Goal: Task Accomplishment & Management: Manage account settings

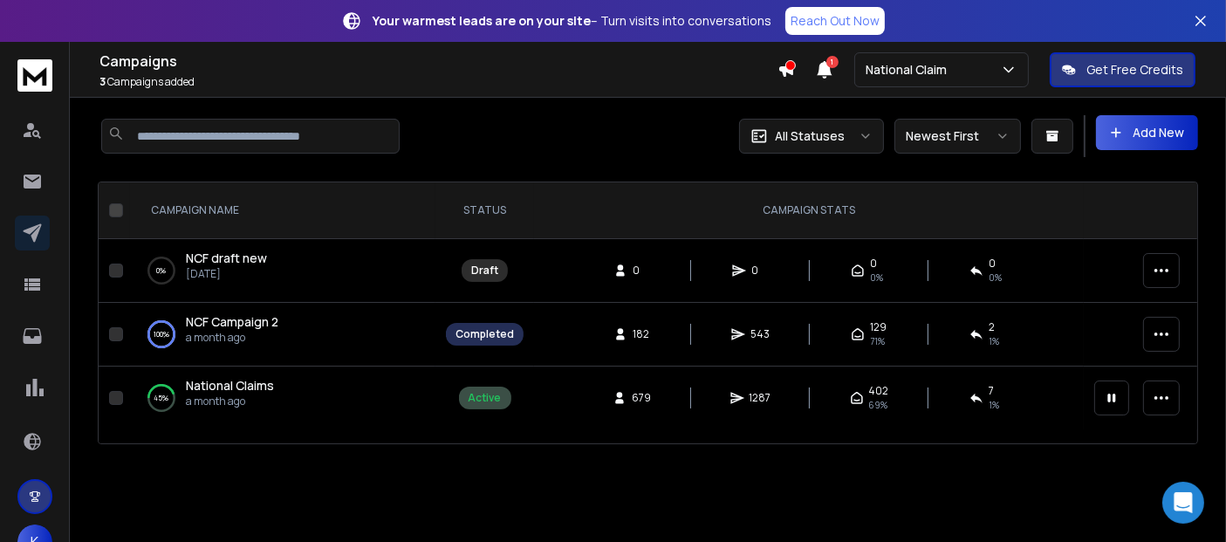
click at [265, 318] on span "NCF Campaign 2" at bounding box center [232, 321] width 92 height 17
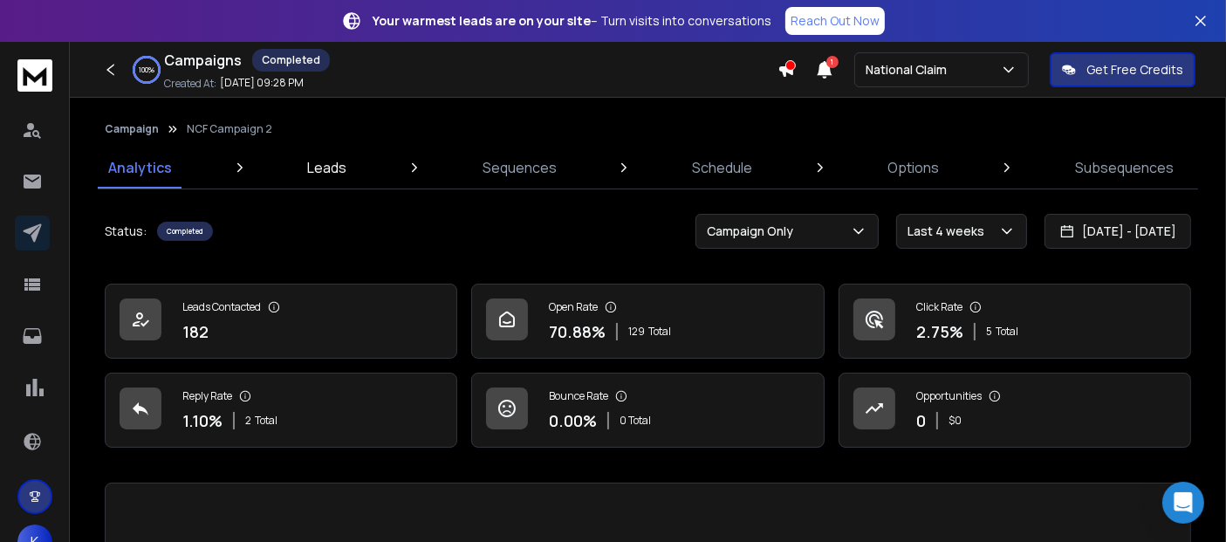
click at [333, 169] on p "Leads" at bounding box center [326, 167] width 39 height 21
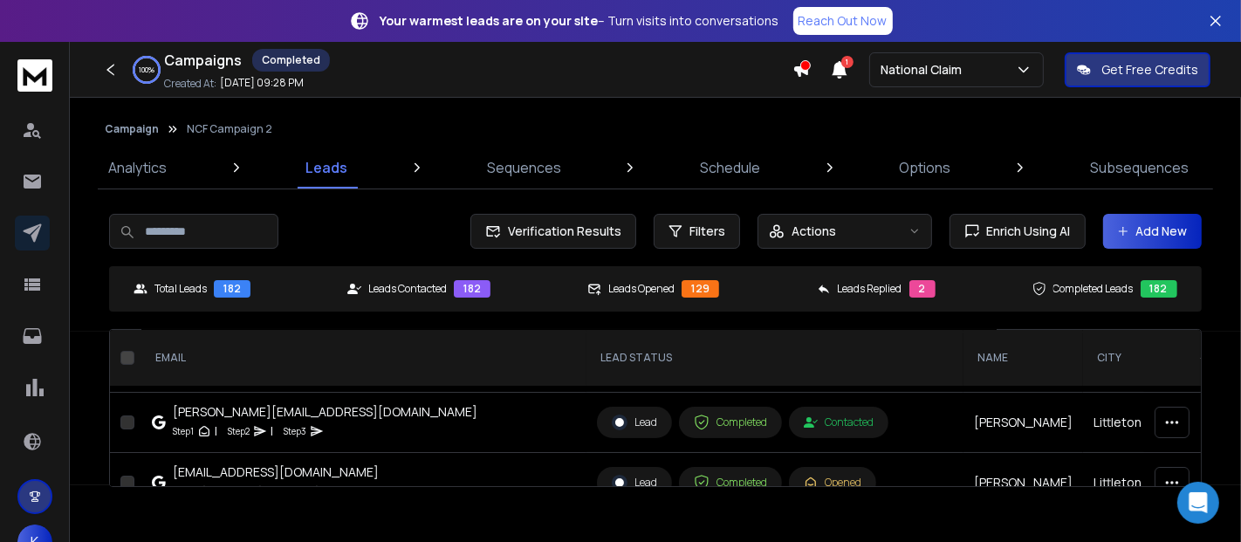
scroll to position [194, 0]
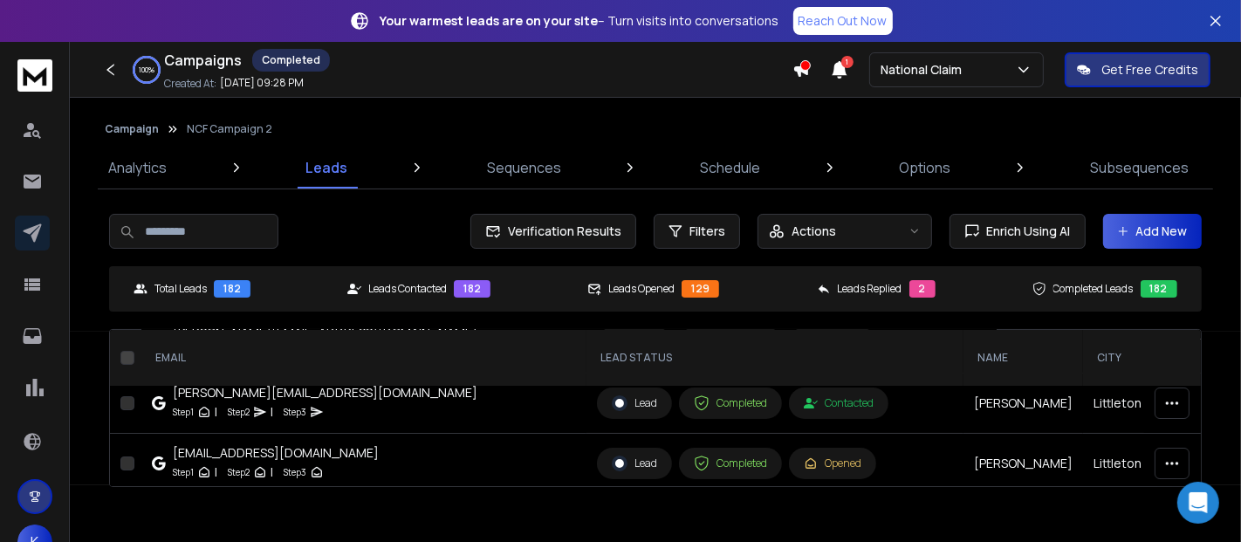
click at [193, 233] on input at bounding box center [193, 231] width 169 height 35
paste input "**********"
type input "**********"
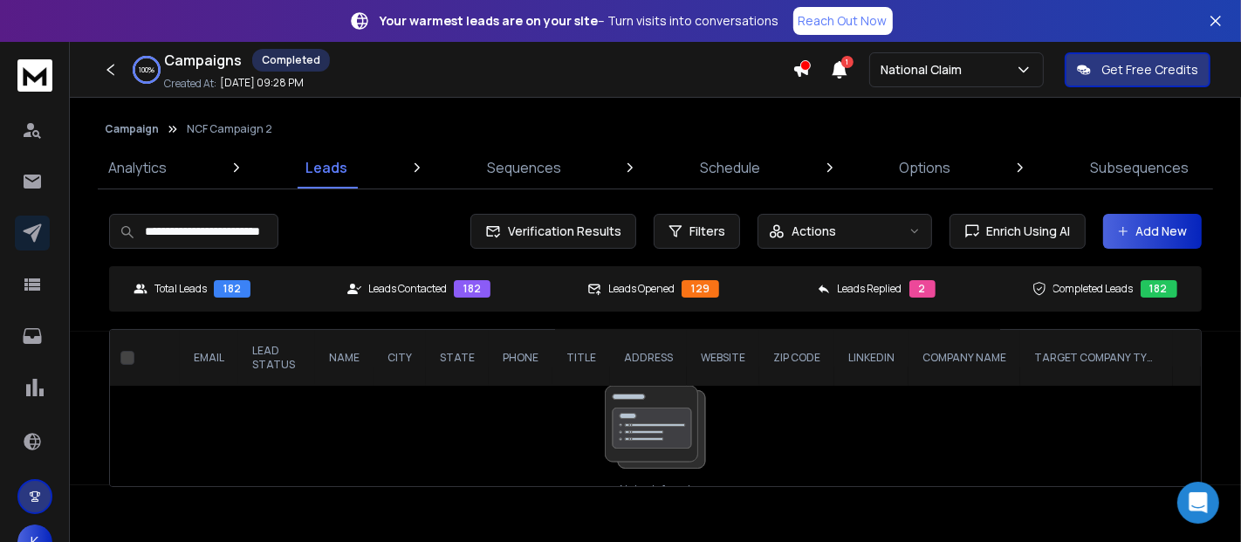
scroll to position [0, 0]
click at [210, 358] on th "EMAIL" at bounding box center [209, 358] width 58 height 56
click at [353, 350] on th "NAME" at bounding box center [344, 358] width 58 height 56
click at [379, 295] on div "Leads Contacted 182" at bounding box center [418, 288] width 143 height 17
click at [188, 292] on p "Total Leads" at bounding box center [180, 289] width 52 height 14
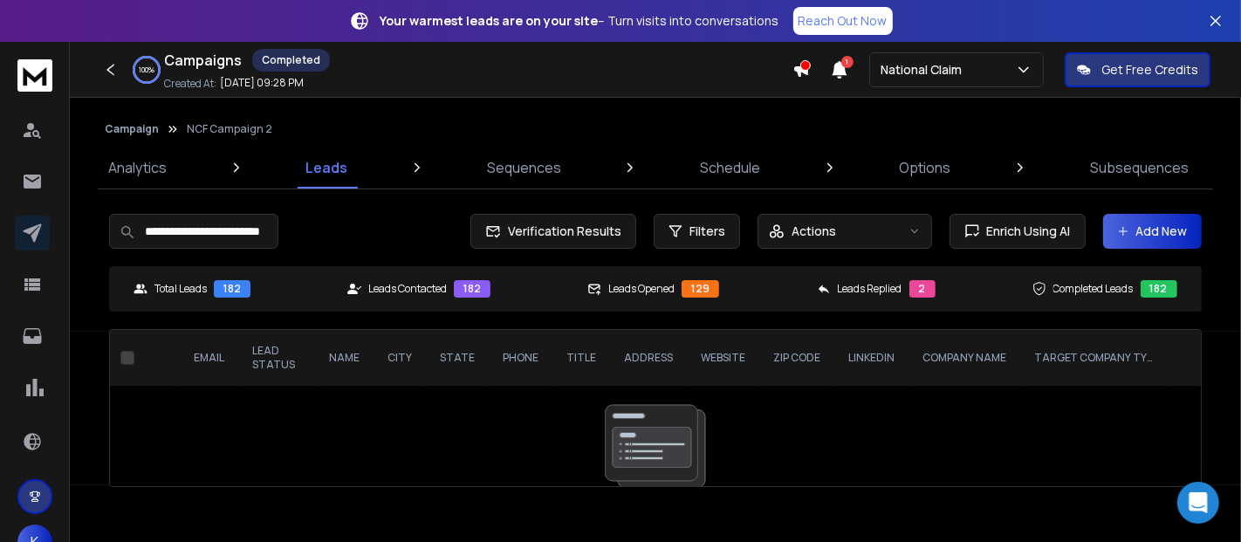
click at [632, 284] on p "Leads Opened" at bounding box center [641, 289] width 66 height 14
click at [199, 288] on p "Total Leads" at bounding box center [180, 289] width 52 height 14
click at [513, 165] on p "Sequences" at bounding box center [524, 167] width 74 height 21
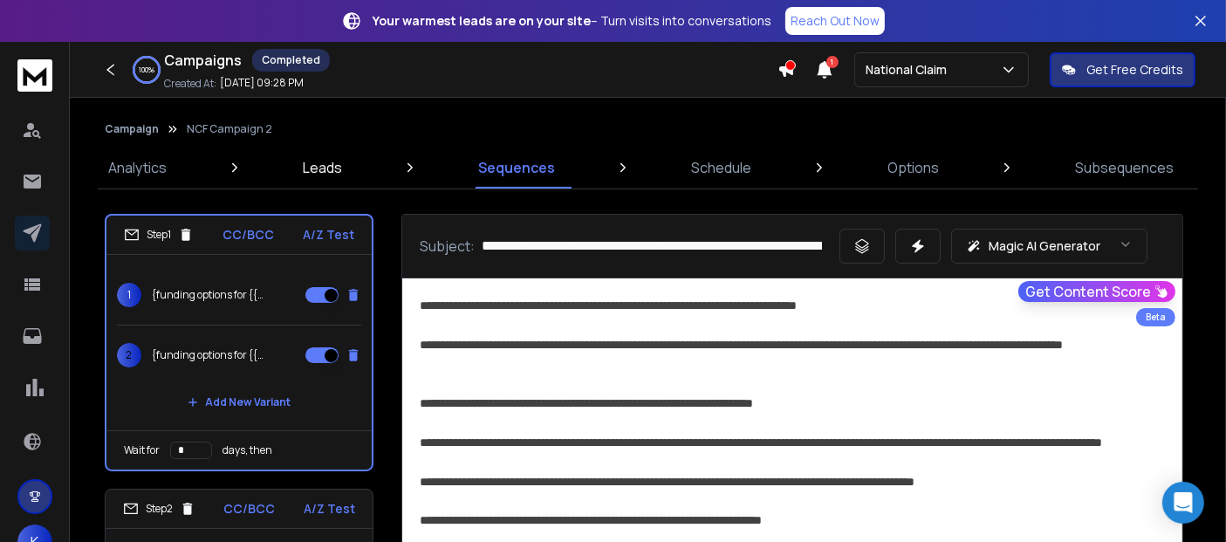
click at [318, 165] on p "Leads" at bounding box center [322, 167] width 39 height 21
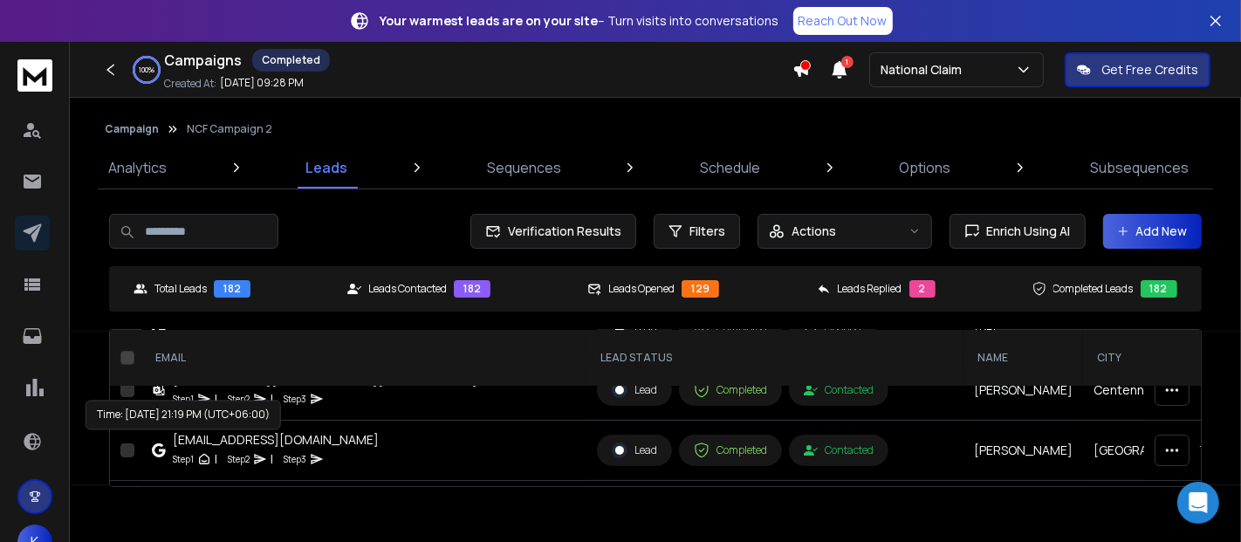
scroll to position [484, 0]
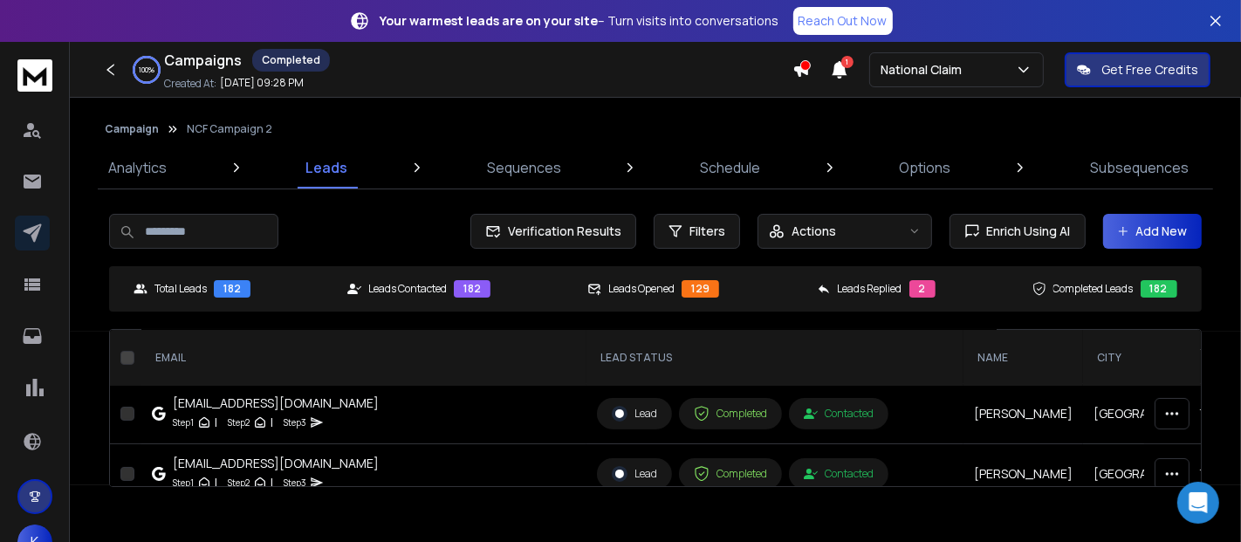
click at [214, 456] on div "[EMAIL_ADDRESS][DOMAIN_NAME]" at bounding box center [276, 463] width 206 height 17
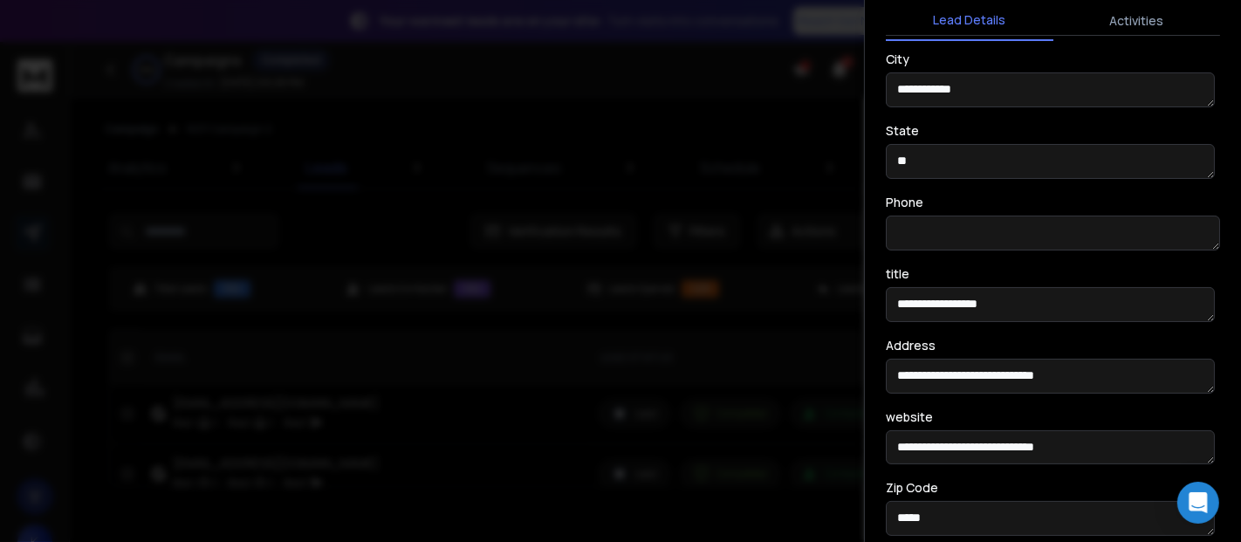
scroll to position [53, 0]
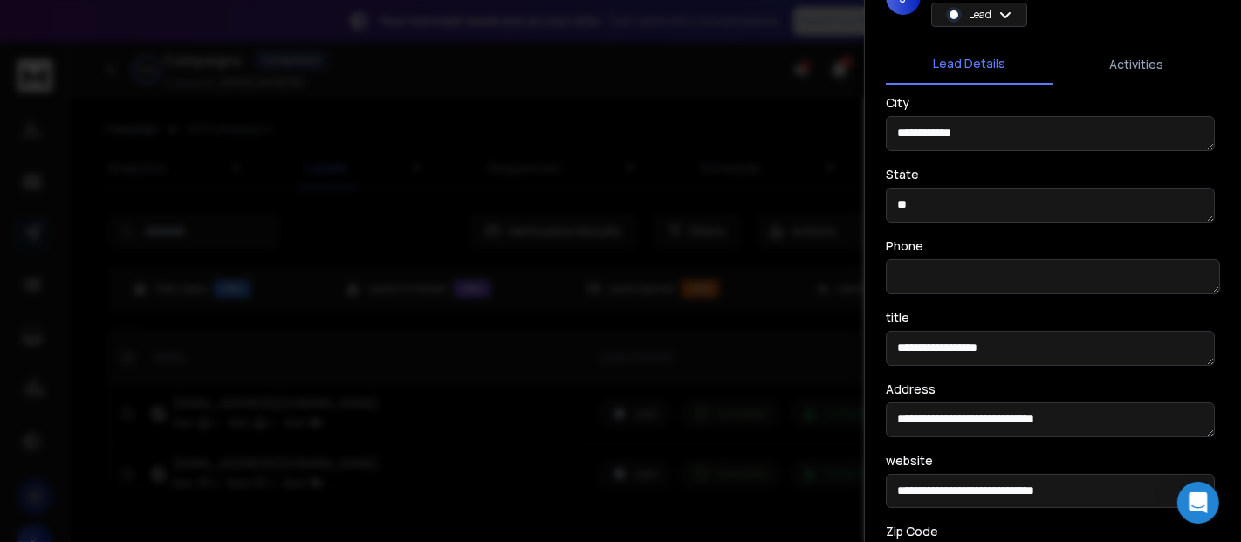
click at [656, 342] on div at bounding box center [620, 271] width 1241 height 542
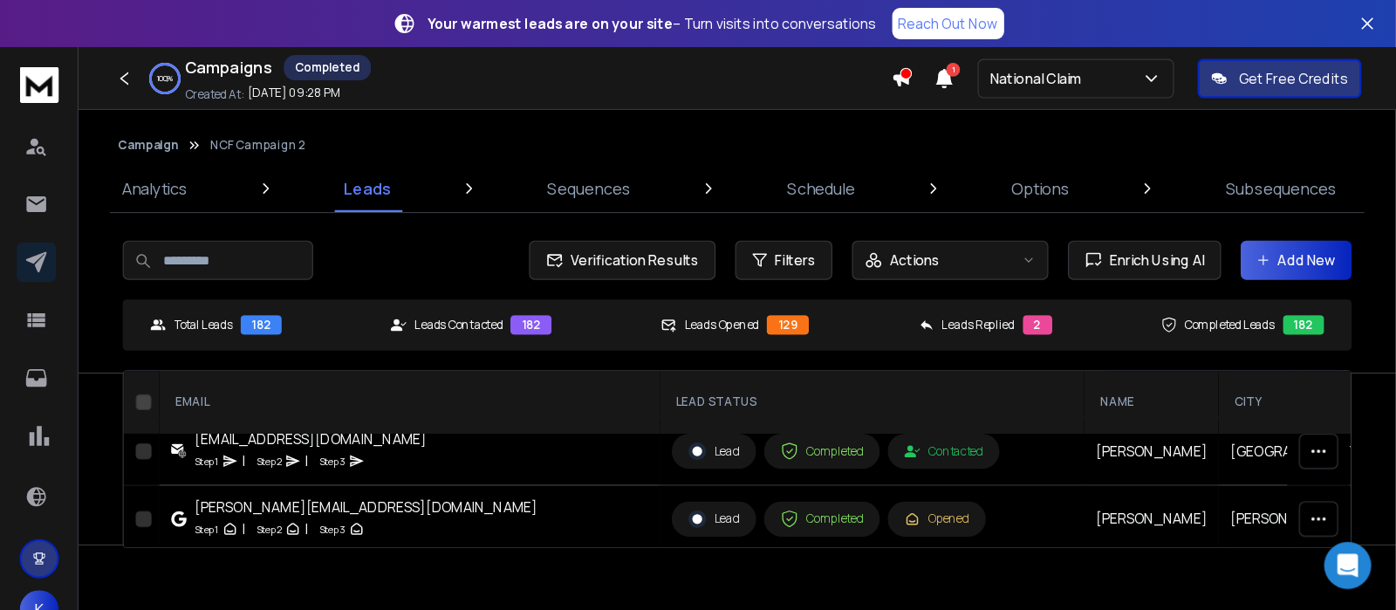
scroll to position [2036, 0]
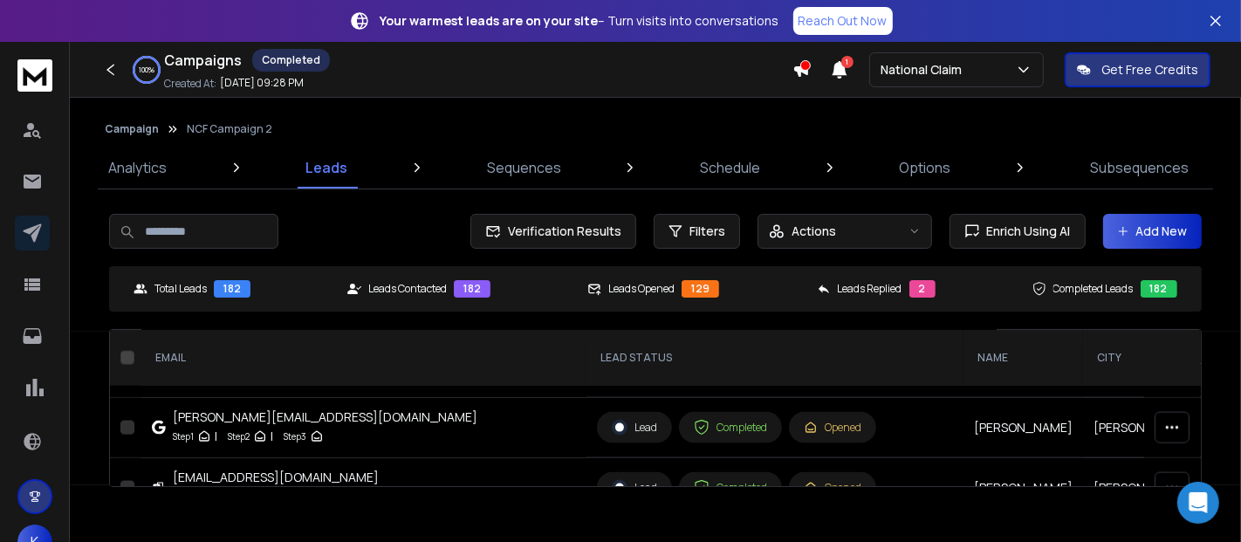
click at [590, 113] on div "Campaign NCF Campaign 2 Analytics Leads Sequences Schedule Options Subsequences…" at bounding box center [655, 296] width 1171 height 396
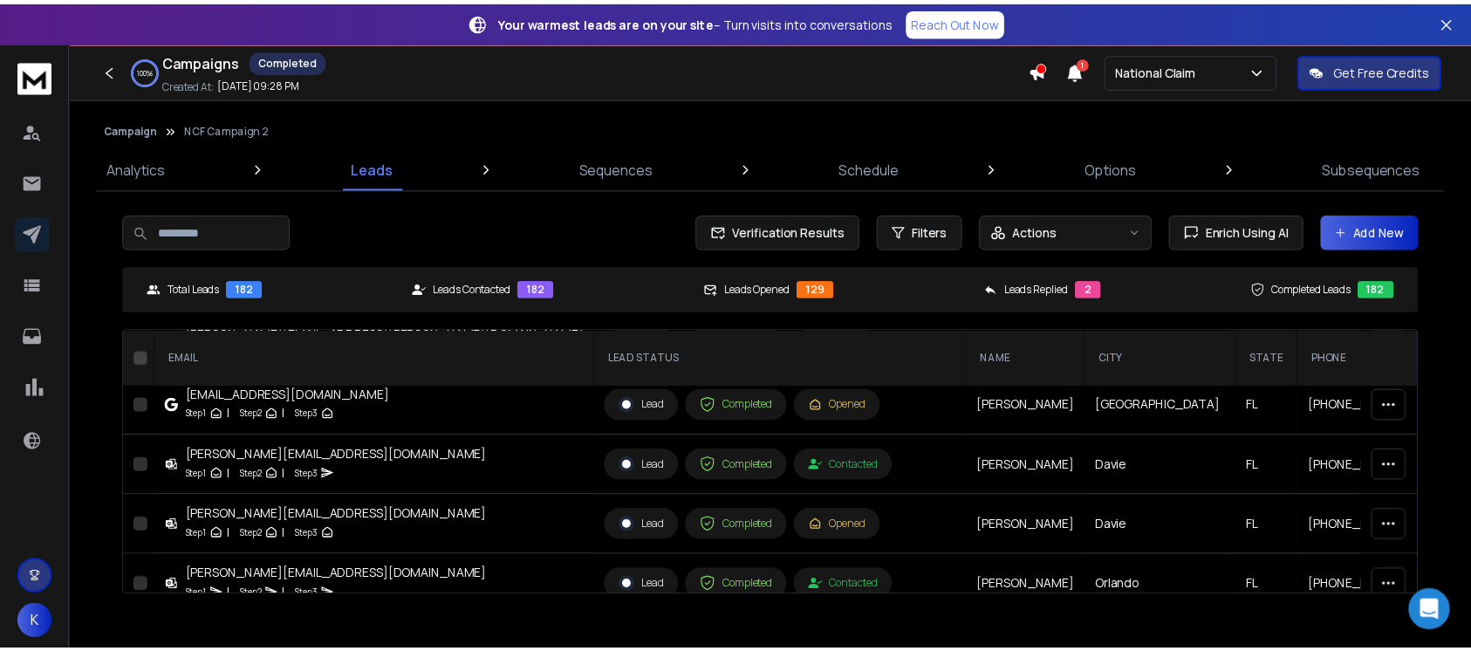
scroll to position [2618, 0]
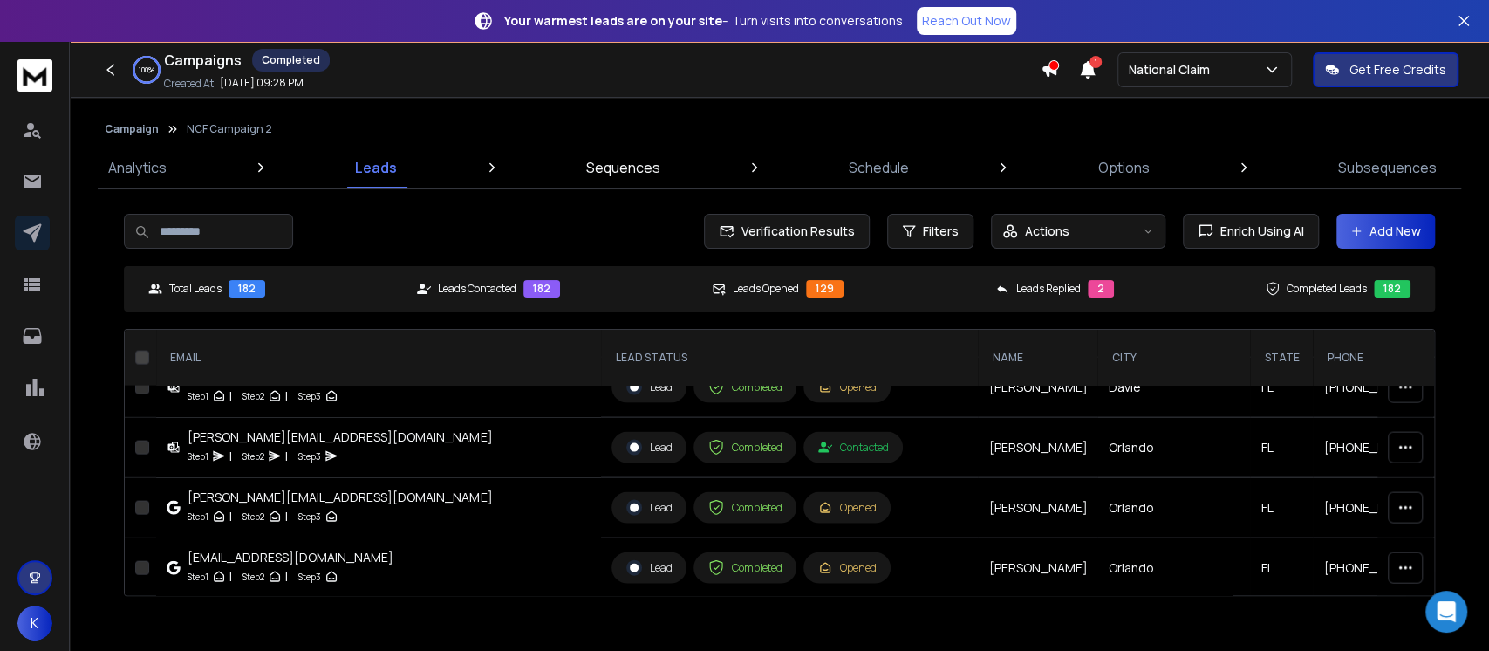
click at [633, 162] on p "Sequences" at bounding box center [623, 167] width 74 height 21
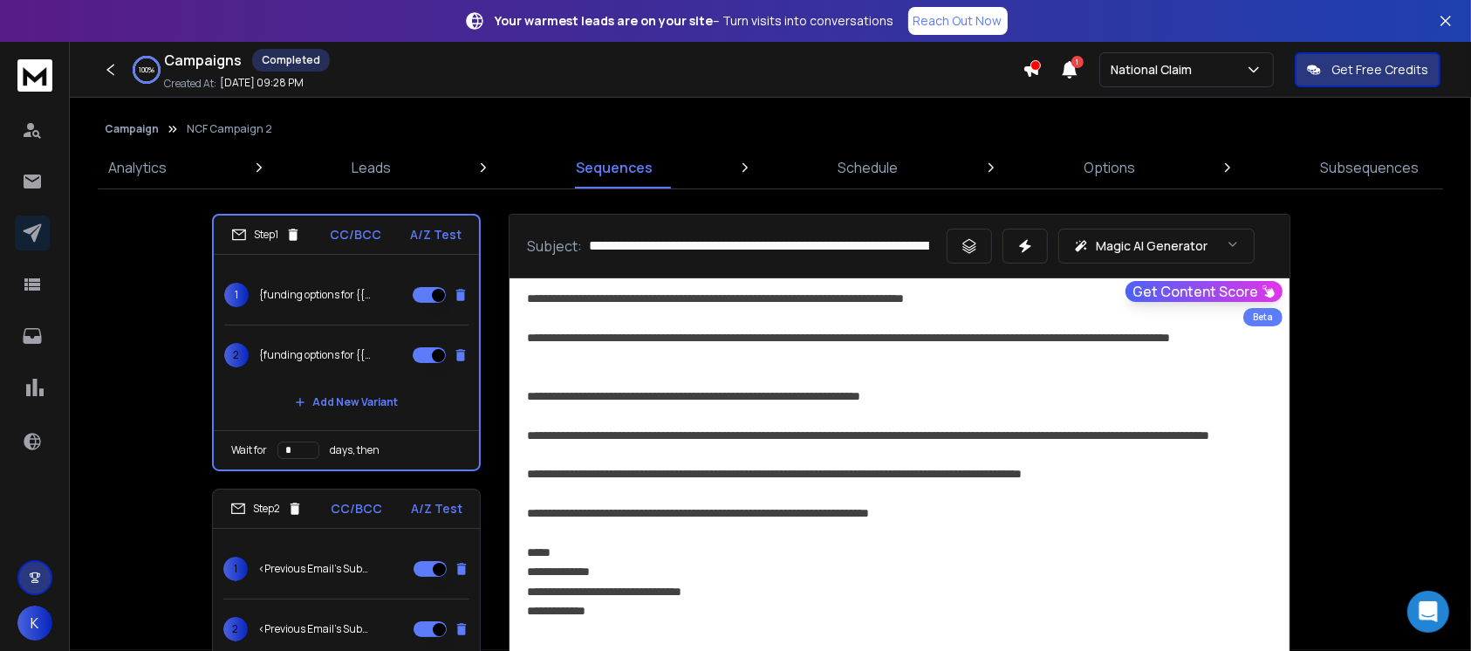
scroll to position [15, 0]
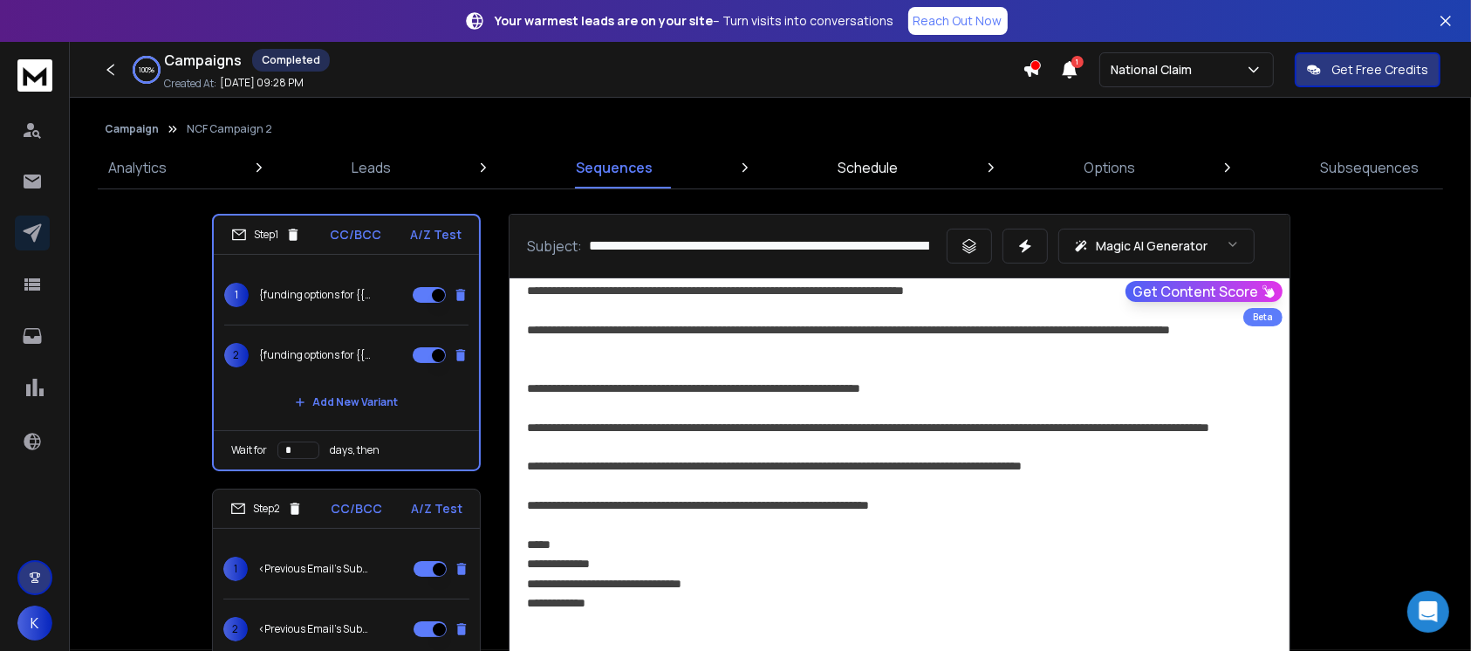
click at [859, 170] on p "Schedule" at bounding box center [869, 167] width 60 height 21
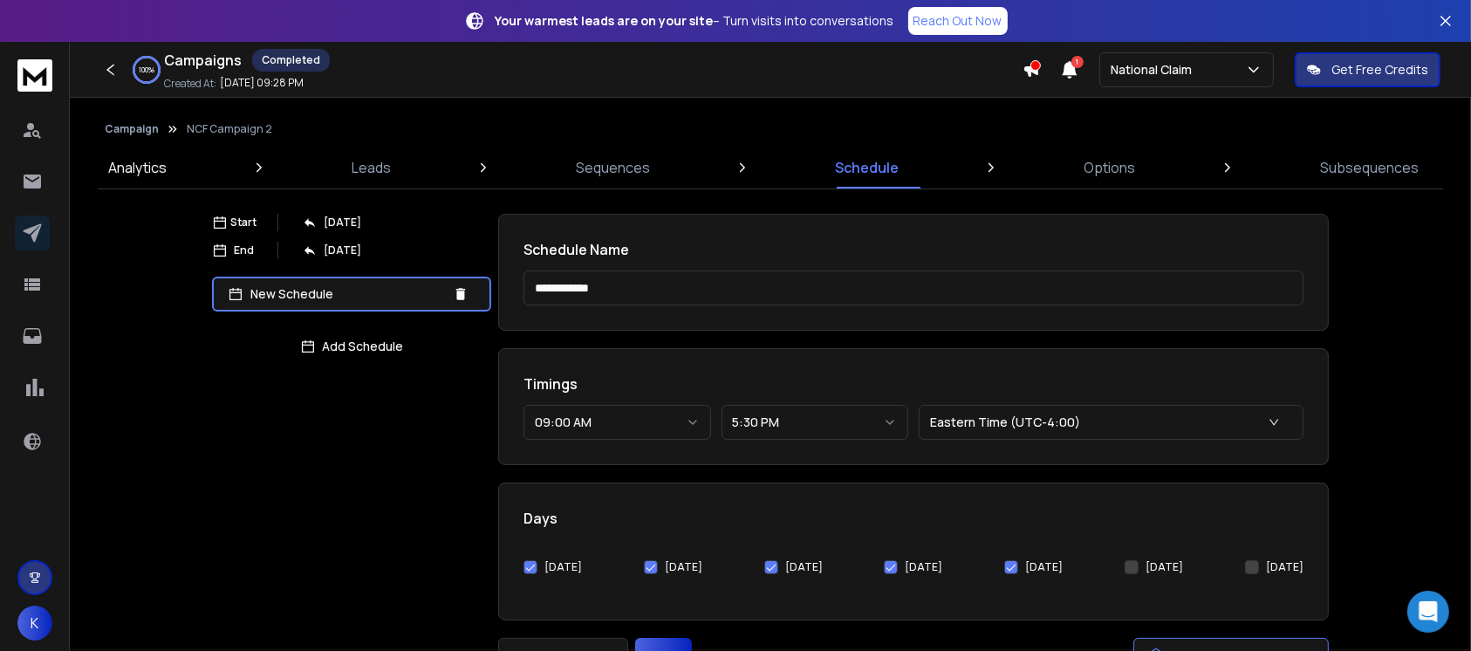
click at [145, 173] on p "Analytics" at bounding box center [137, 167] width 58 height 21
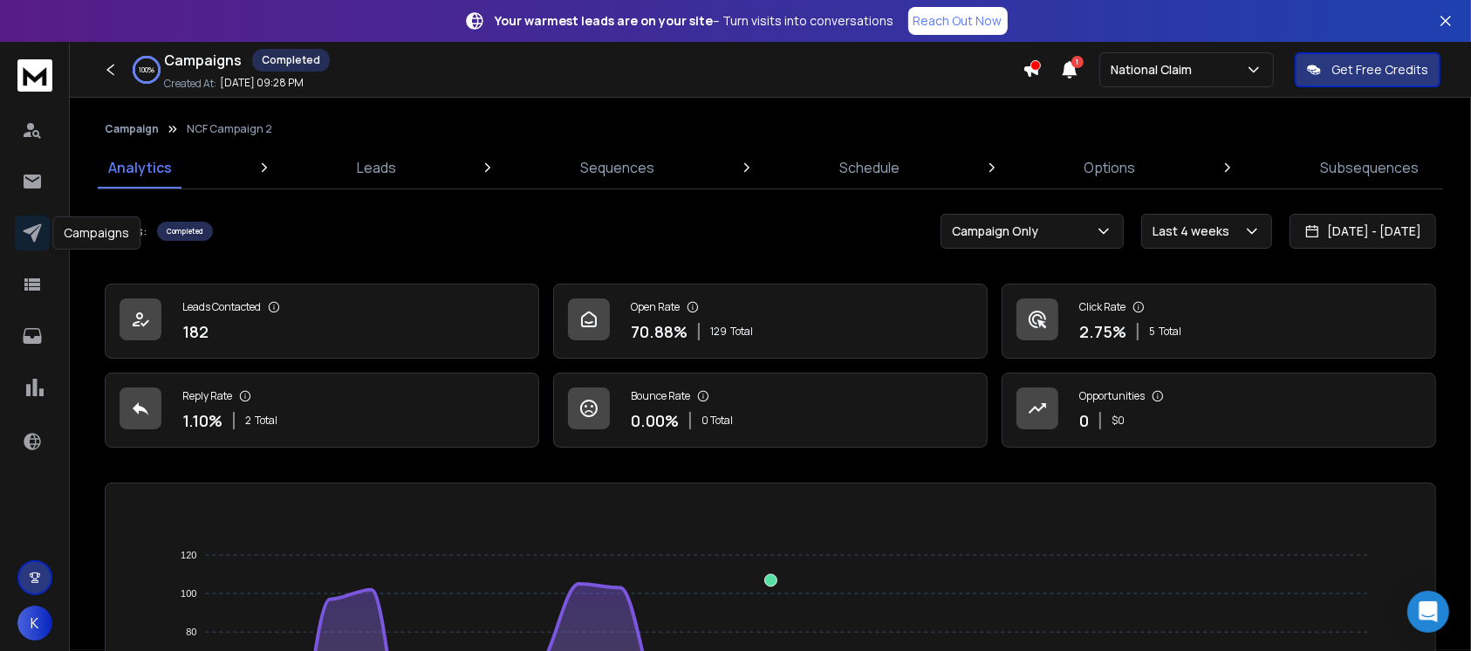
click at [28, 232] on icon at bounding box center [32, 232] width 18 height 18
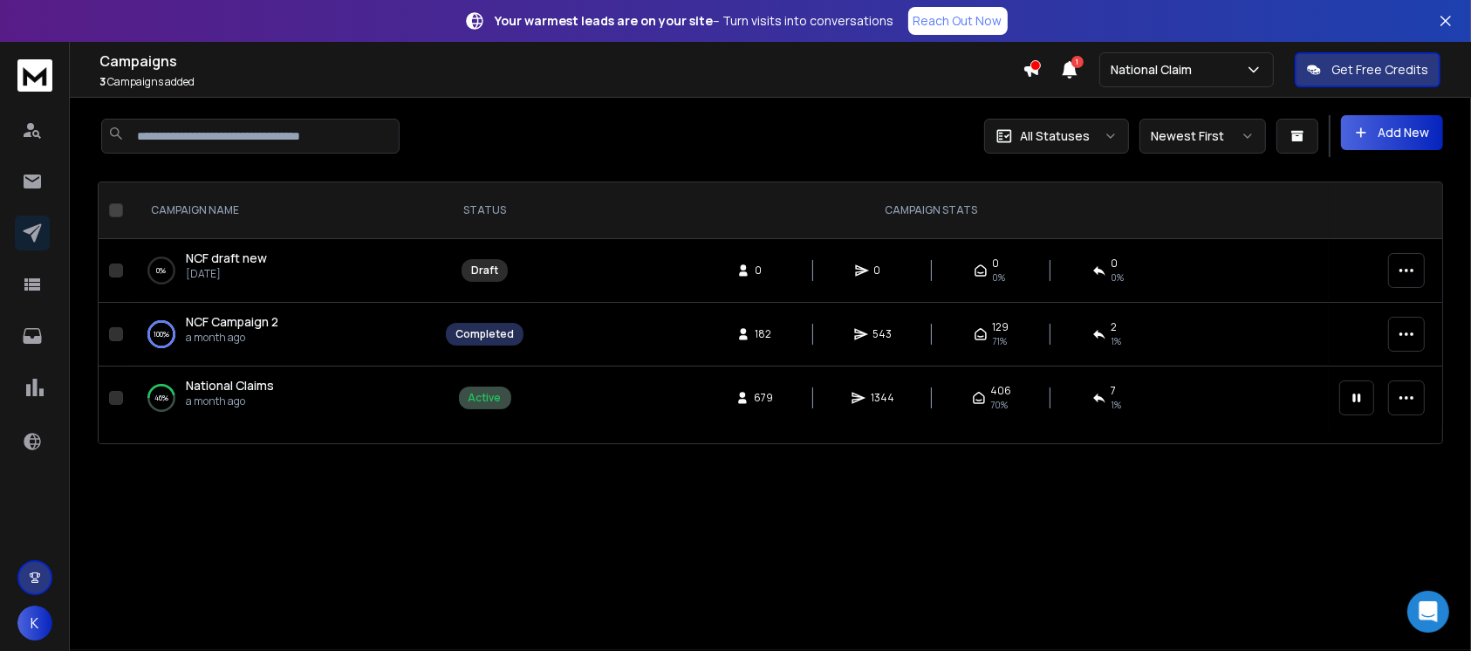
click at [251, 388] on span "National Claims" at bounding box center [230, 385] width 88 height 17
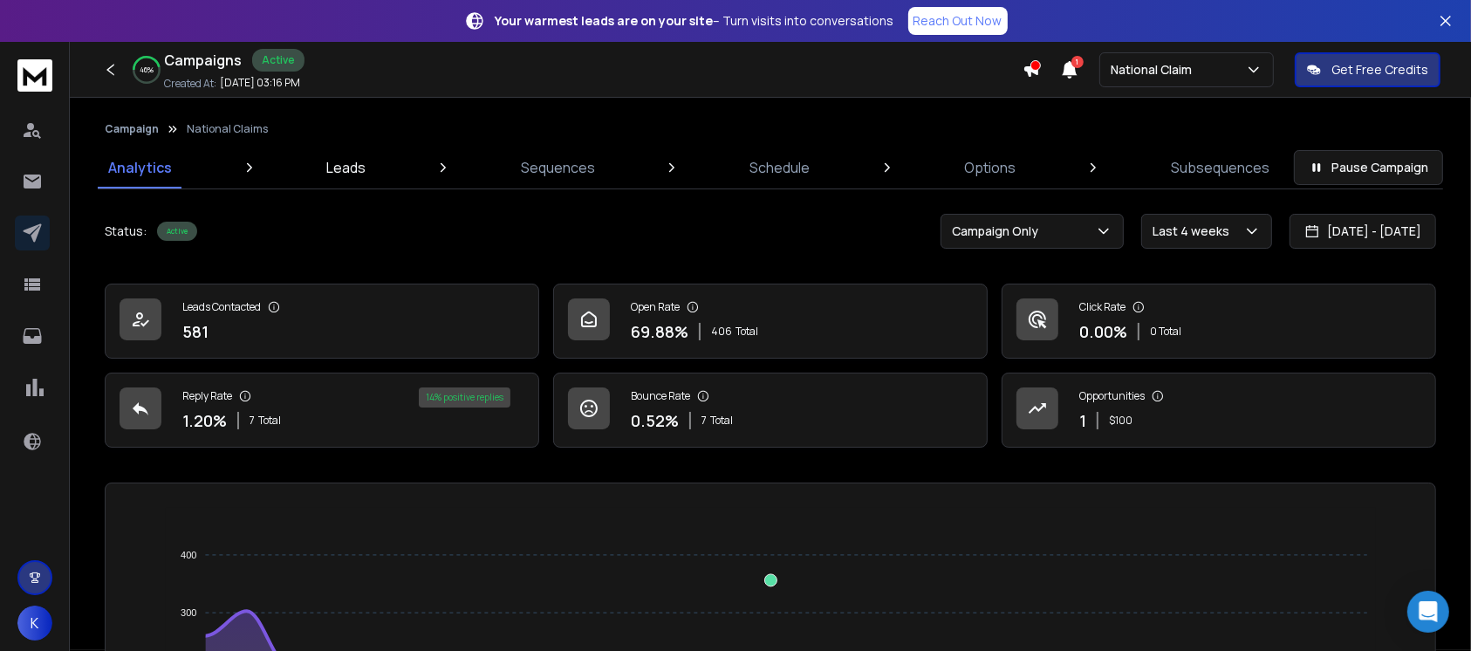
click at [353, 174] on p "Leads" at bounding box center [345, 167] width 39 height 21
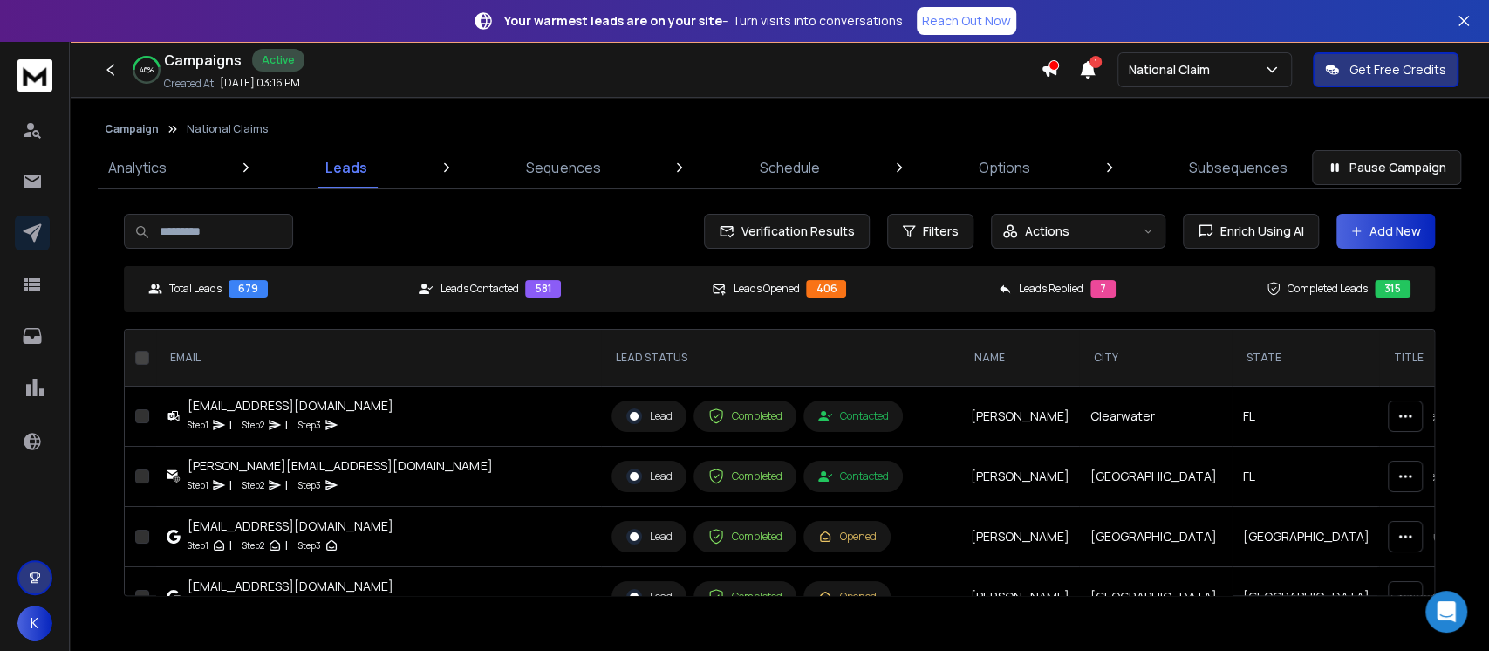
click at [210, 236] on input at bounding box center [208, 231] width 169 height 35
paste input "**********"
type input "**********"
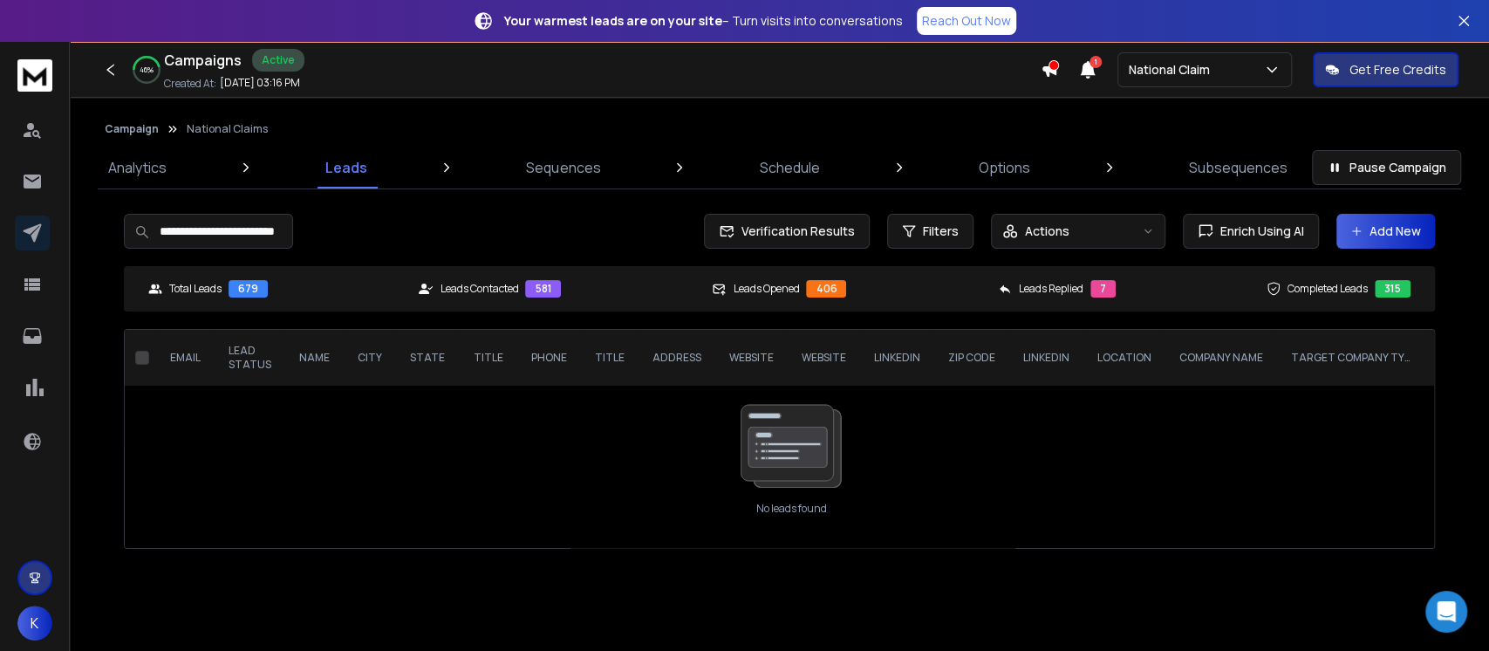
click at [470, 291] on p "Leads Contacted" at bounding box center [479, 289] width 79 height 14
click at [774, 291] on p "Leads Opened" at bounding box center [766, 289] width 66 height 14
click at [189, 292] on p "Total Leads" at bounding box center [195, 289] width 52 height 14
click at [41, 233] on icon at bounding box center [32, 233] width 21 height 21
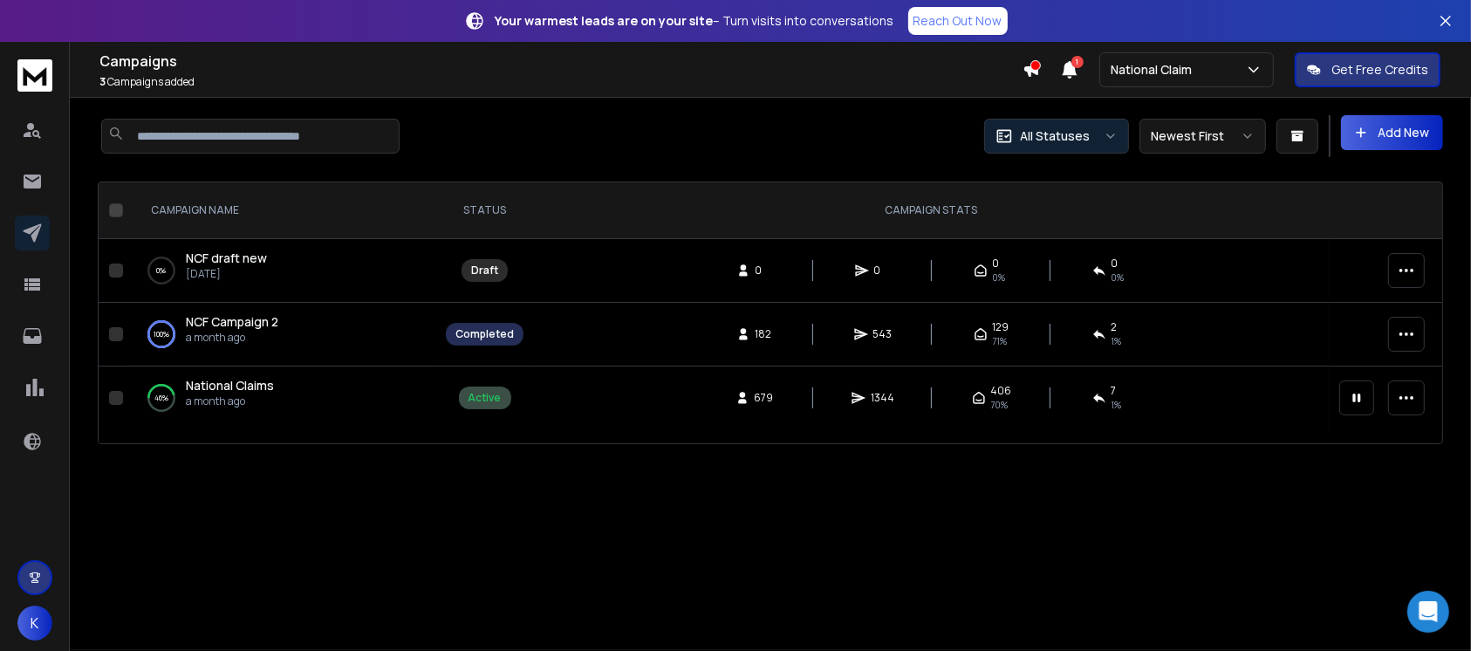
click at [1103, 137] on div "All Statuses" at bounding box center [1057, 135] width 122 height 17
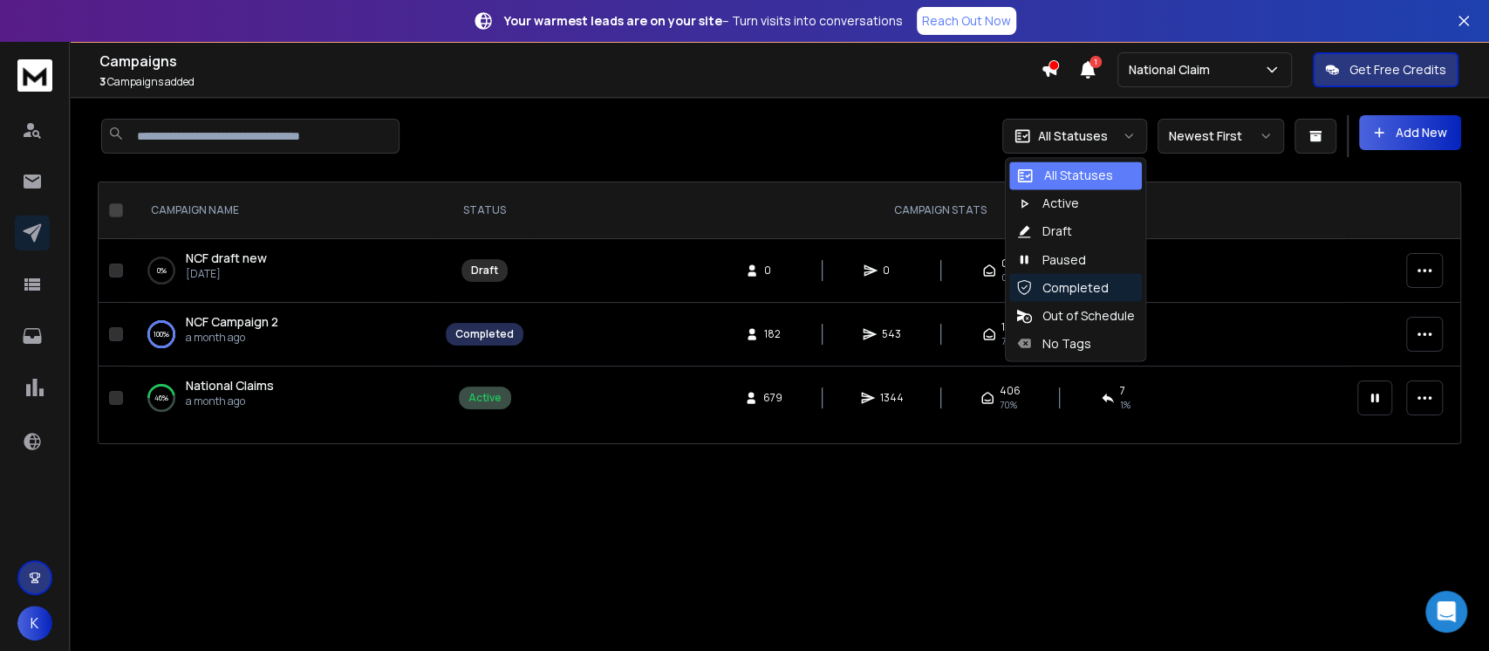
drag, startPoint x: 1085, startPoint y: 206, endPoint x: 1096, endPoint y: 276, distance: 70.7
click at [1096, 276] on div "All Statuses Active Draft Paused Completed Out of Schedule No Tags" at bounding box center [1076, 258] width 133 height 195
drag, startPoint x: 1096, startPoint y: 276, endPoint x: 649, endPoint y: 176, distance: 457.7
click at [649, 178] on body "Your warmest leads are on your site – Turn visits into conversations Reach Out …" at bounding box center [744, 391] width 1489 height 782
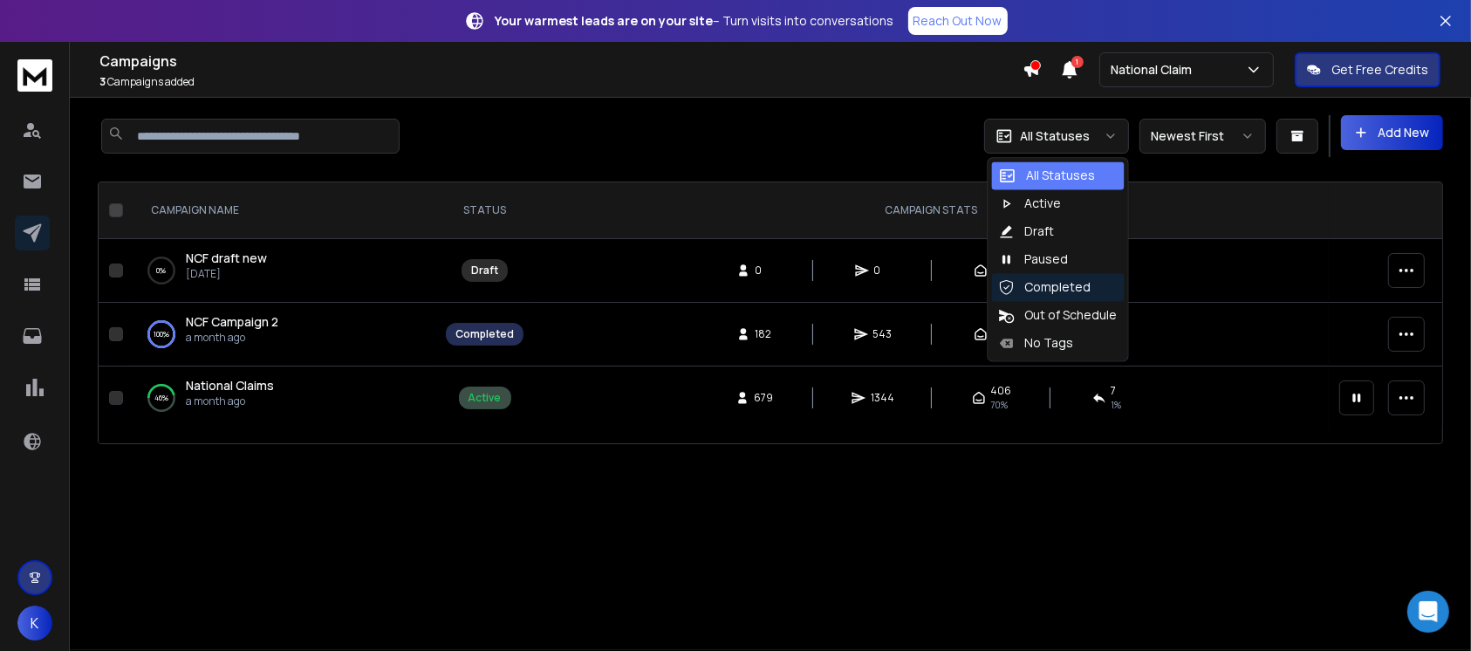
click at [649, 137] on div at bounding box center [434, 136] width 673 height 42
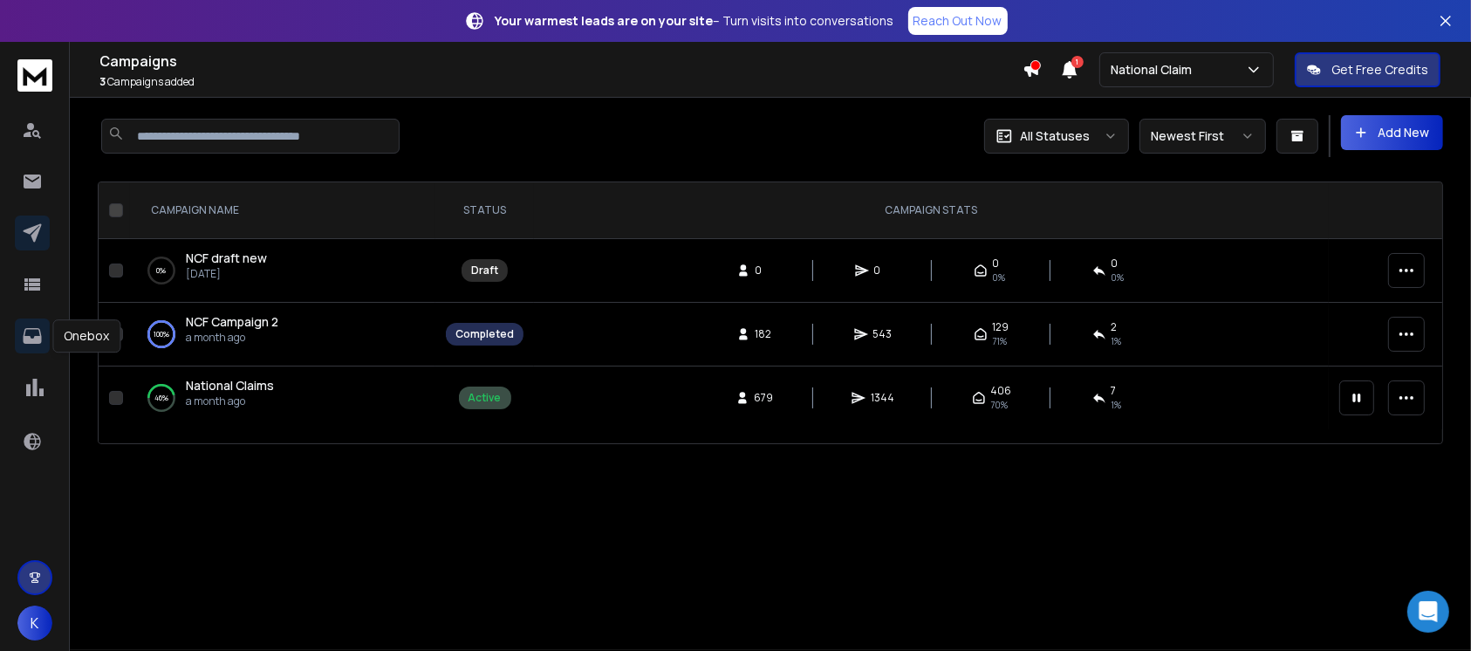
click at [30, 342] on icon at bounding box center [32, 336] width 18 height 16
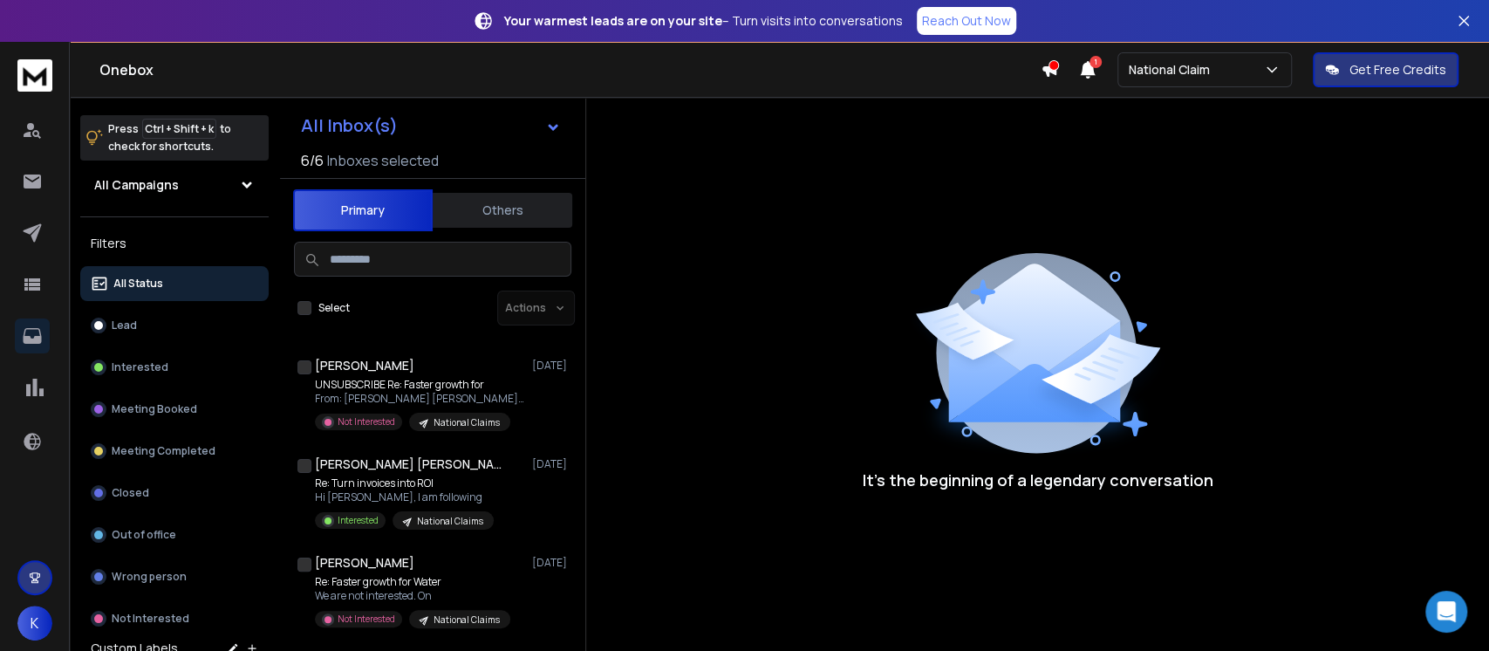
click at [387, 261] on input at bounding box center [432, 259] width 277 height 35
paste input "**********"
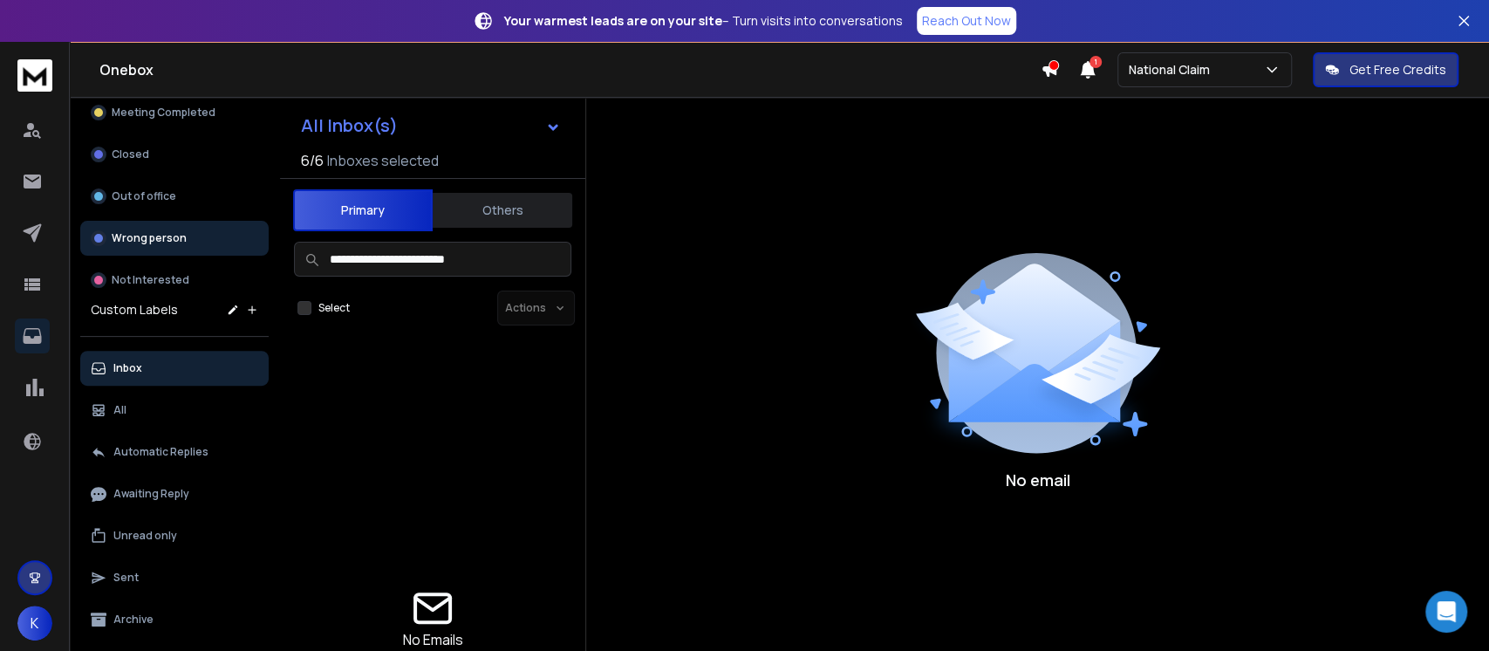
scroll to position [356, 0]
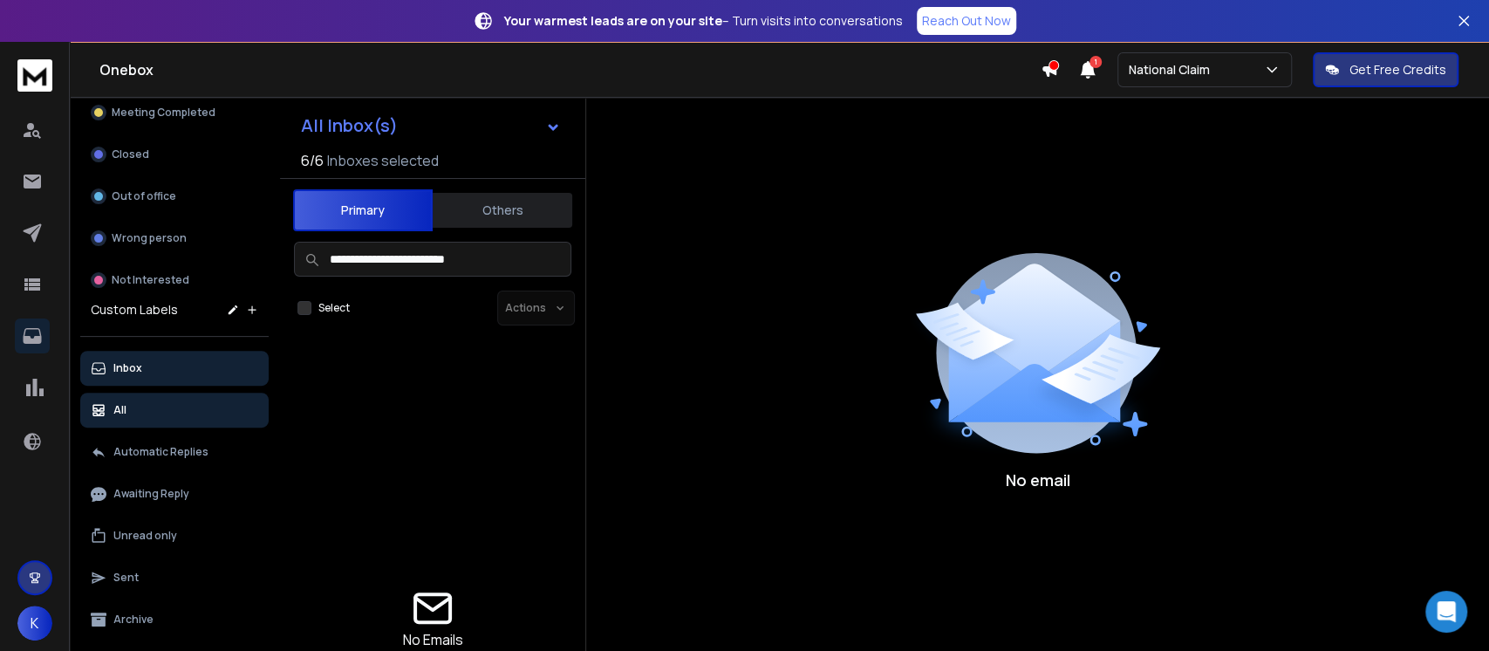
type input "**********"
click at [183, 400] on button "All" at bounding box center [174, 410] width 188 height 35
click at [348, 302] on label "Select" at bounding box center [333, 308] width 31 height 14
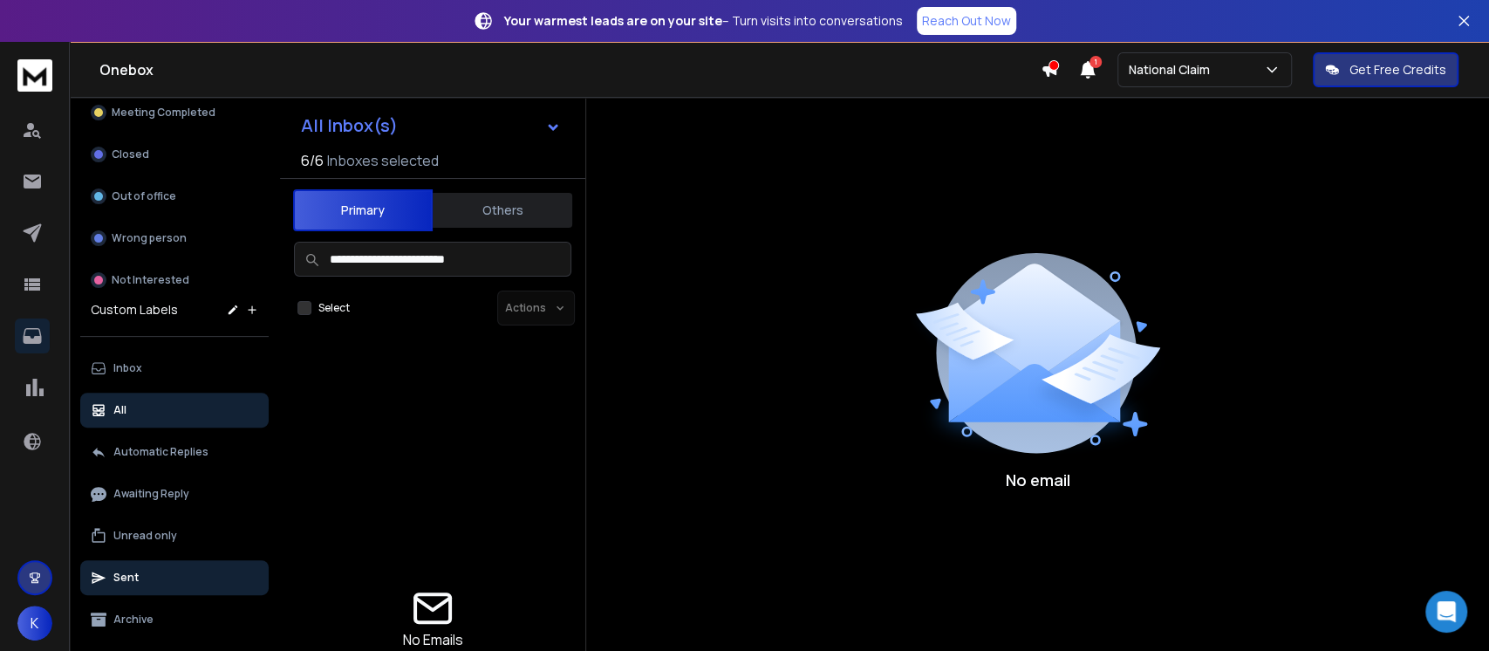
click at [179, 541] on button "Sent" at bounding box center [174, 577] width 188 height 35
click at [517, 267] on input "**********" at bounding box center [432, 259] width 277 height 35
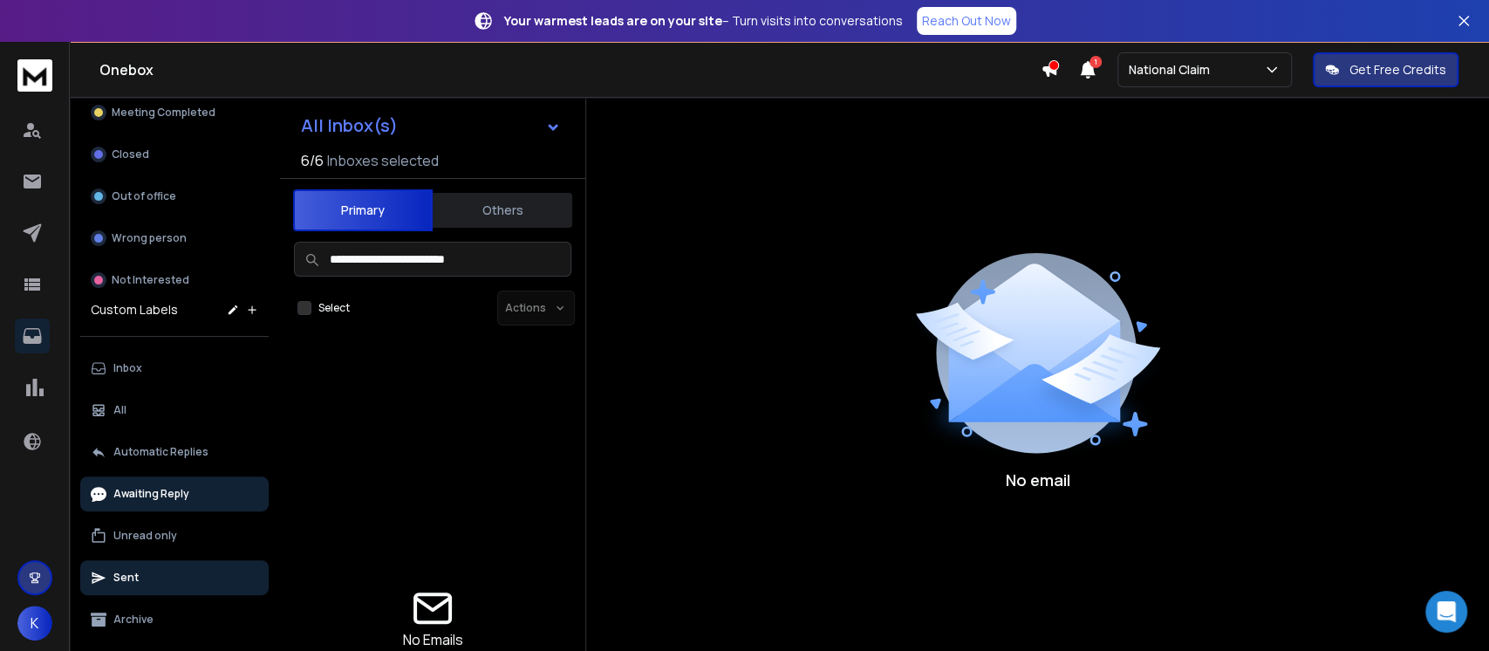
click at [163, 487] on p "Awaiting Reply" at bounding box center [151, 494] width 76 height 14
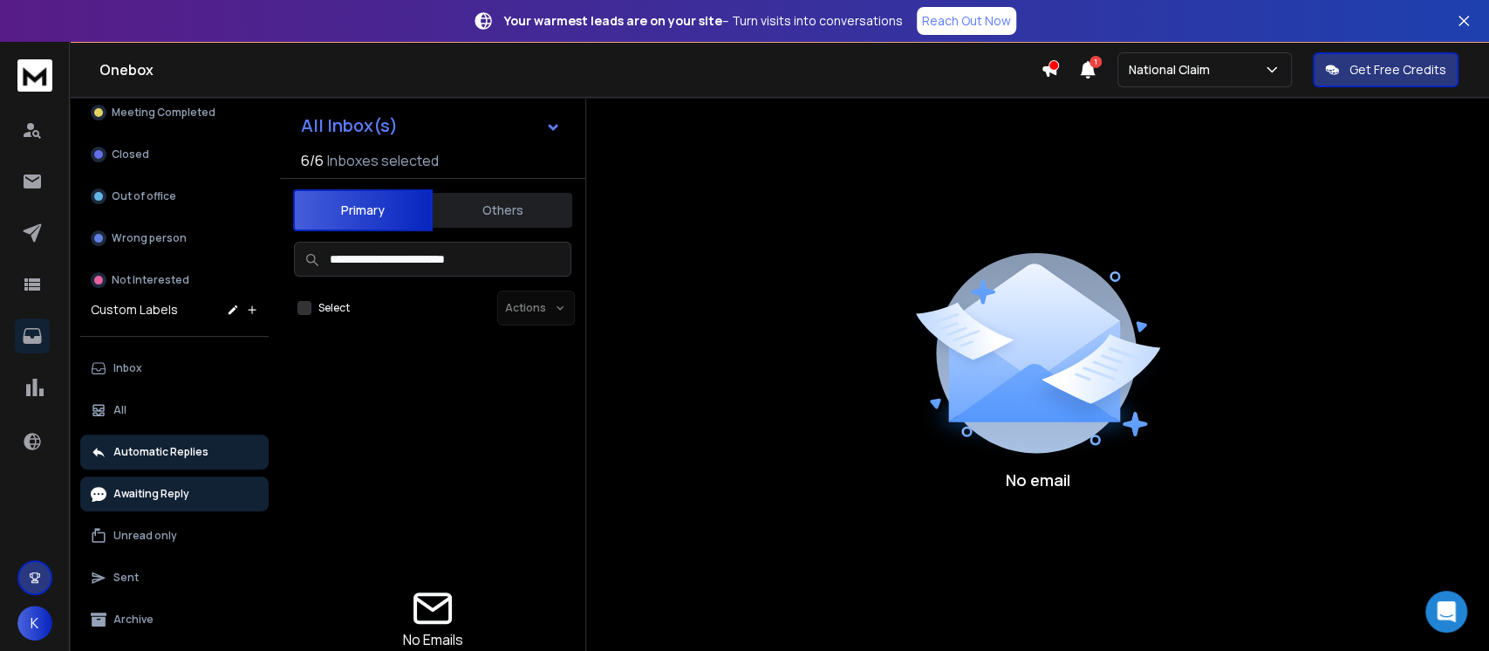
click at [177, 445] on p "Automatic Replies" at bounding box center [160, 452] width 95 height 14
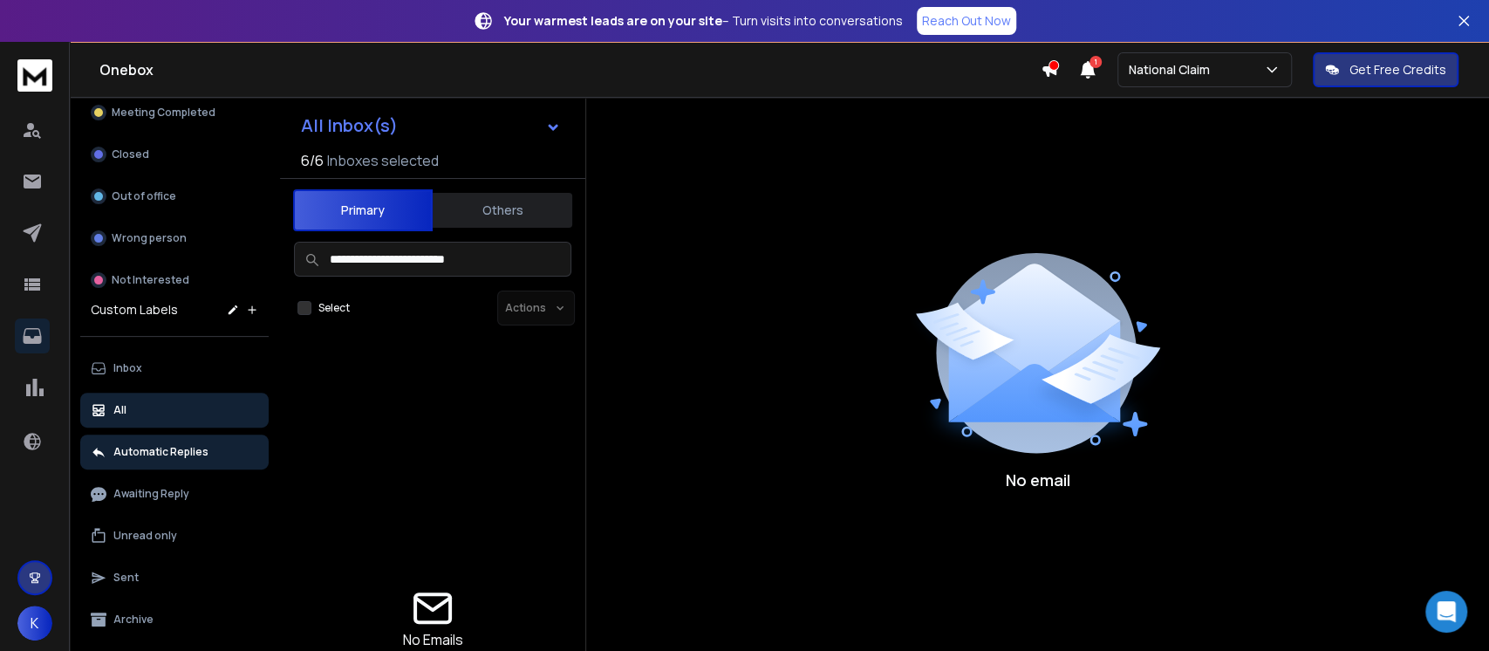
click at [151, 394] on button "All" at bounding box center [174, 410] width 188 height 35
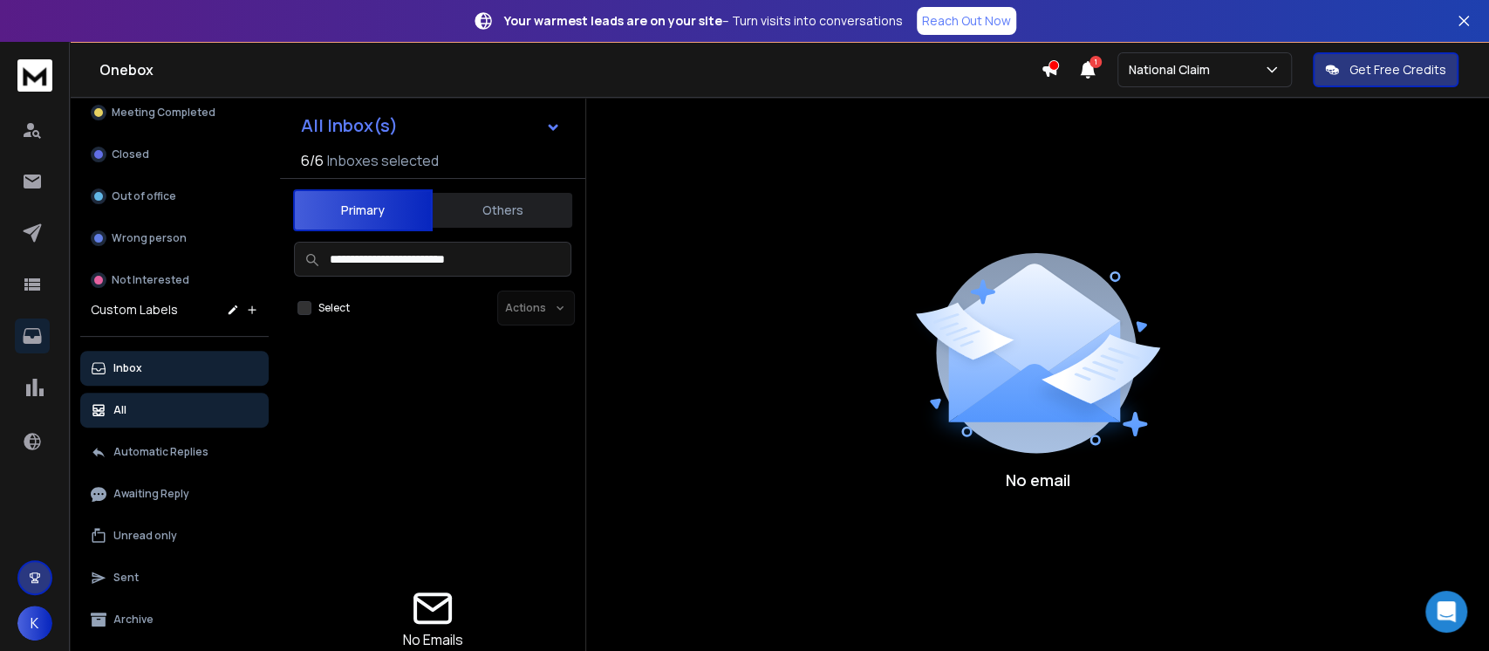
click at [162, 351] on button "Inbox" at bounding box center [174, 368] width 188 height 35
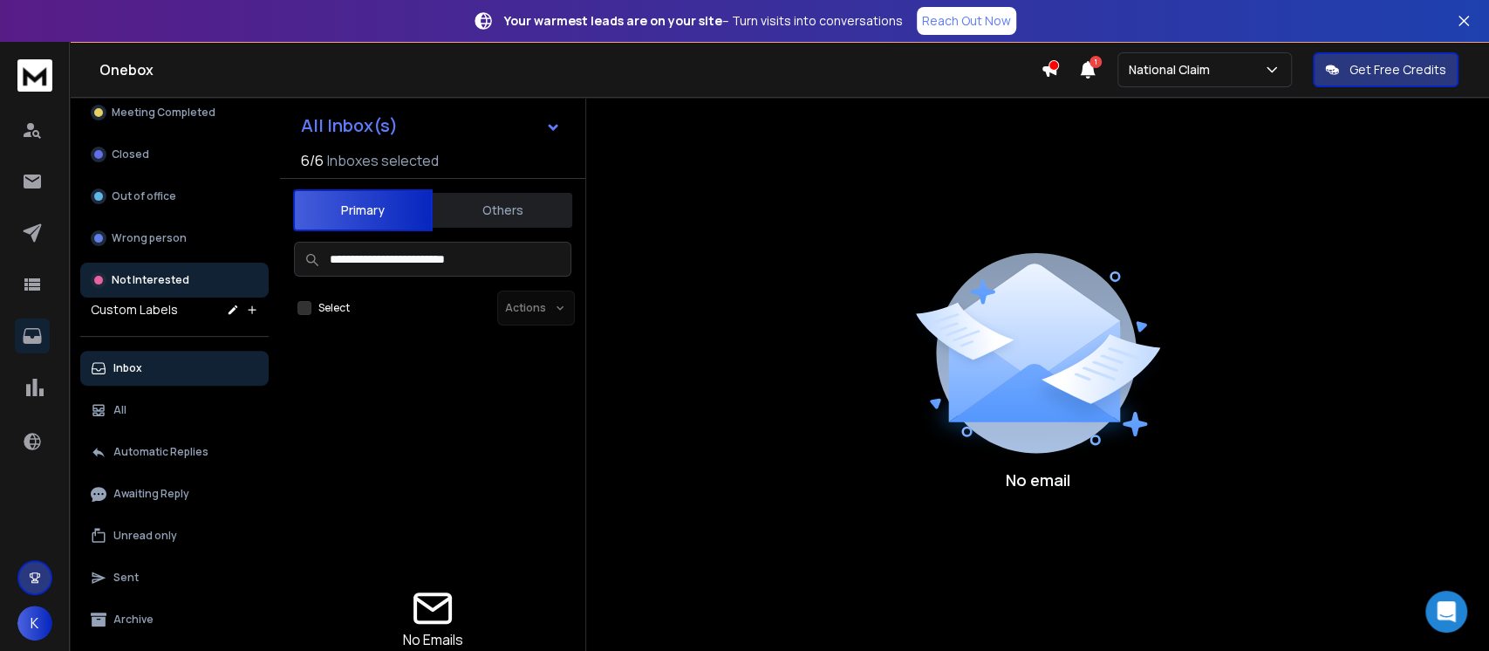
click at [151, 273] on p "Not Interested" at bounding box center [151, 280] width 78 height 14
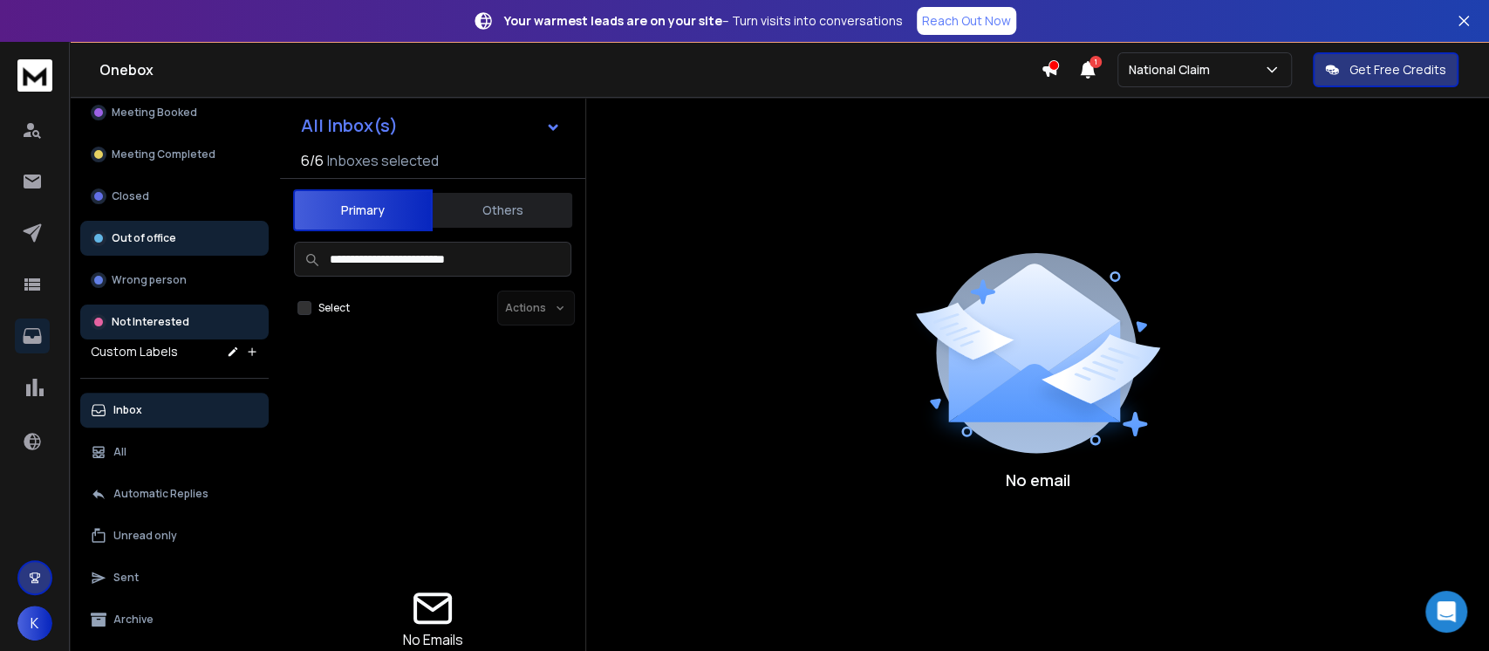
click at [158, 231] on p "Out of office" at bounding box center [144, 238] width 65 height 14
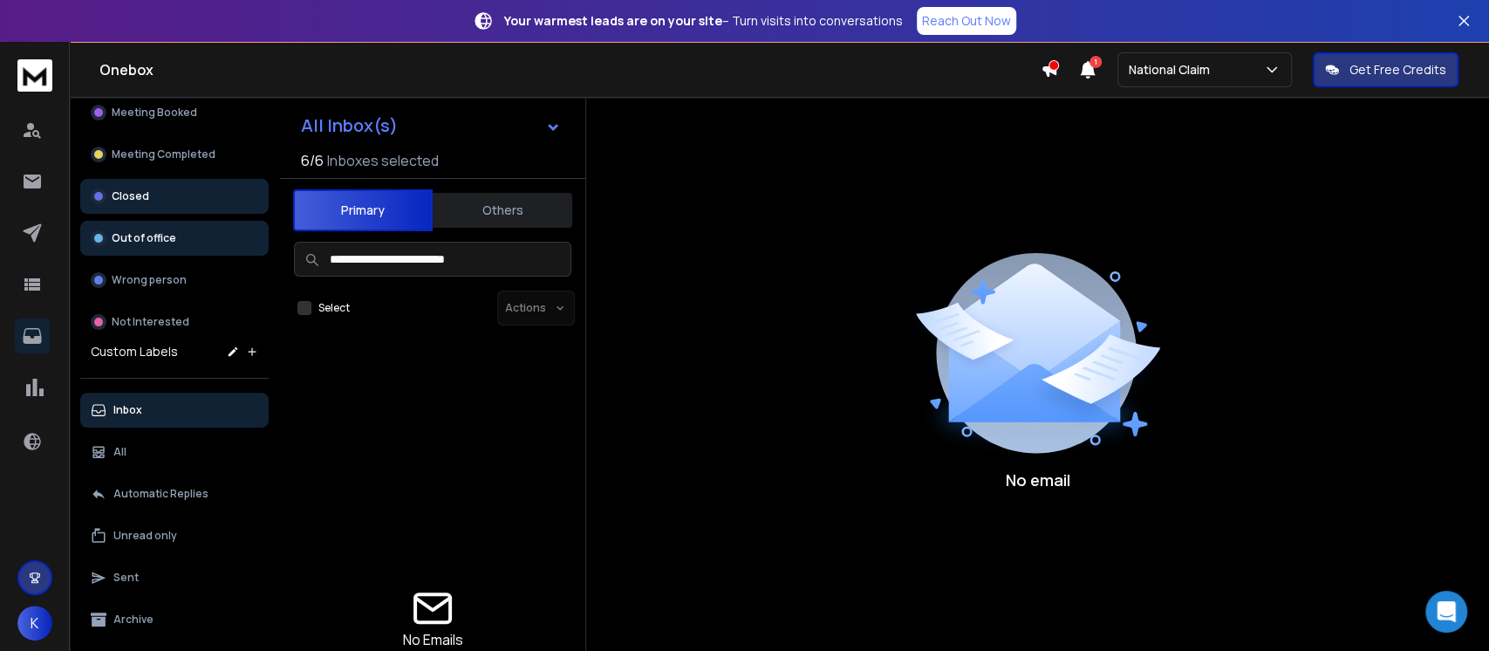
click at [159, 179] on button "Closed" at bounding box center [174, 196] width 188 height 35
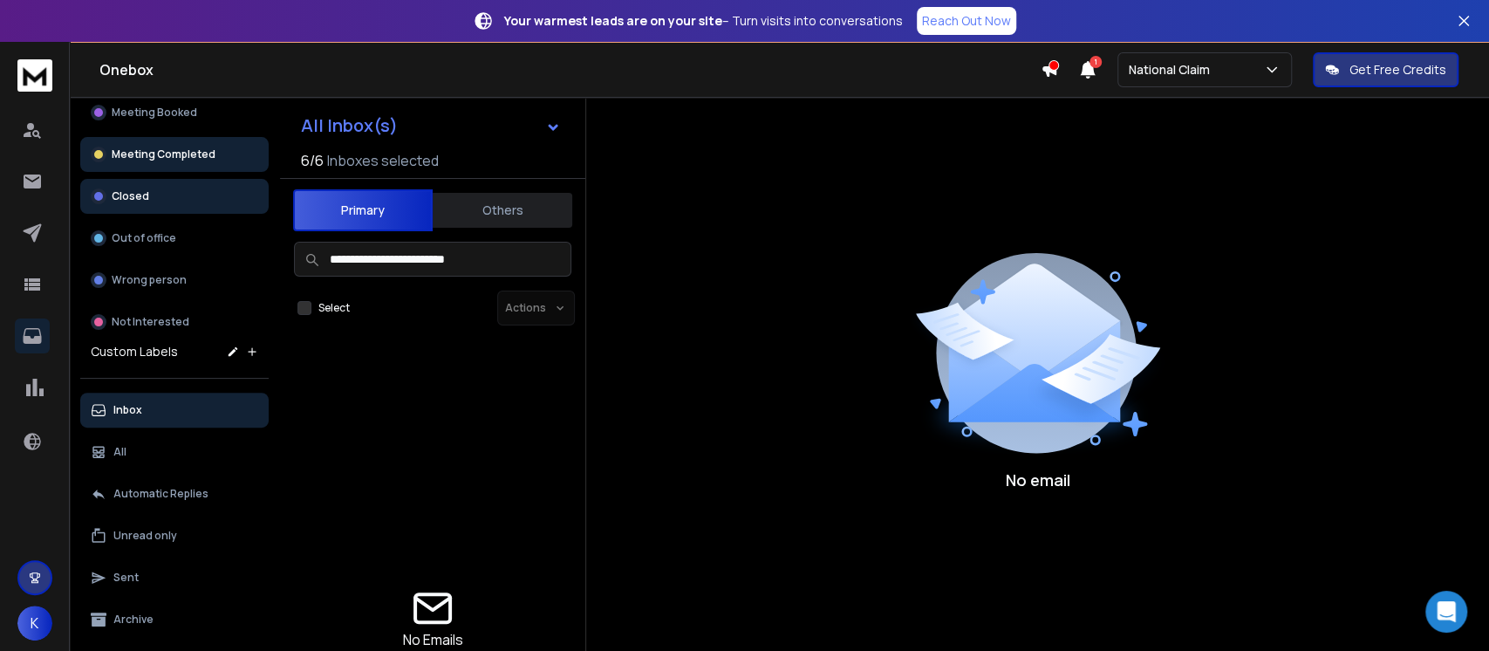
click at [167, 147] on p "Meeting Completed" at bounding box center [164, 154] width 104 height 14
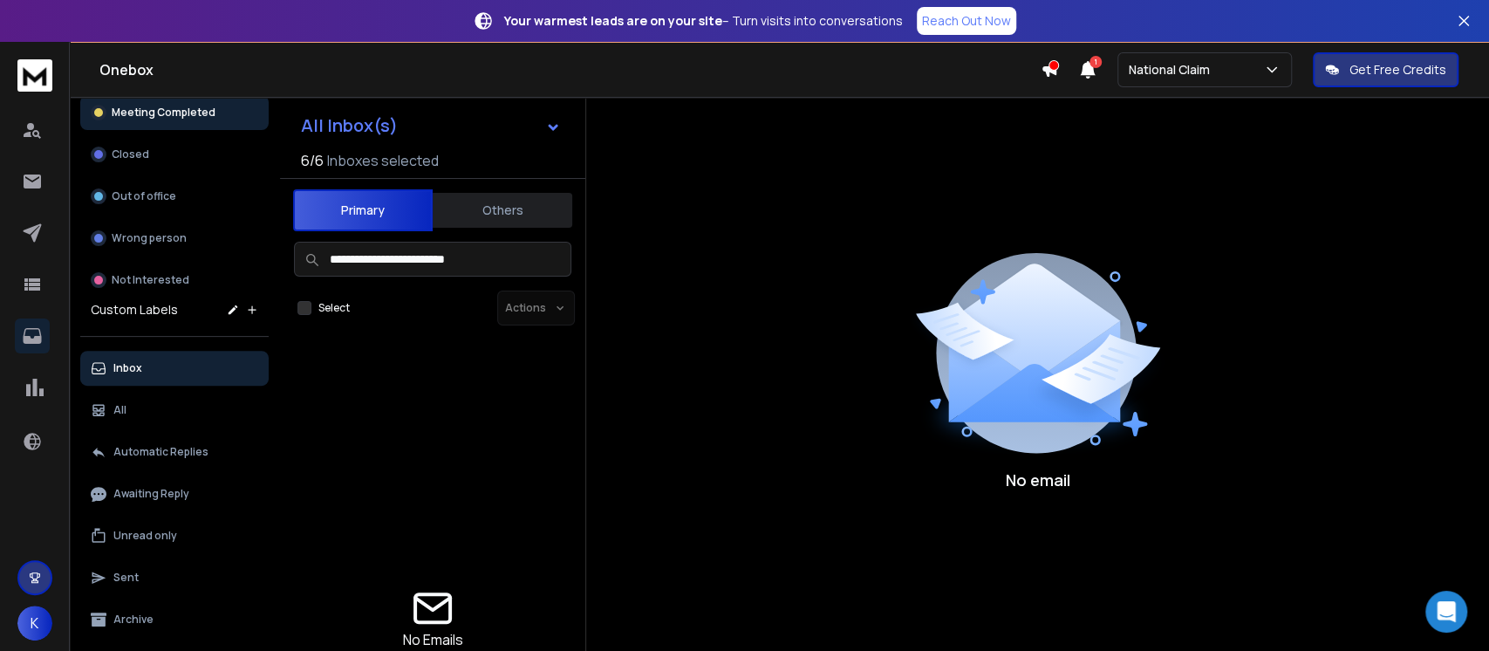
scroll to position [356, 0]
click at [133, 407] on button "All" at bounding box center [174, 410] width 188 height 35
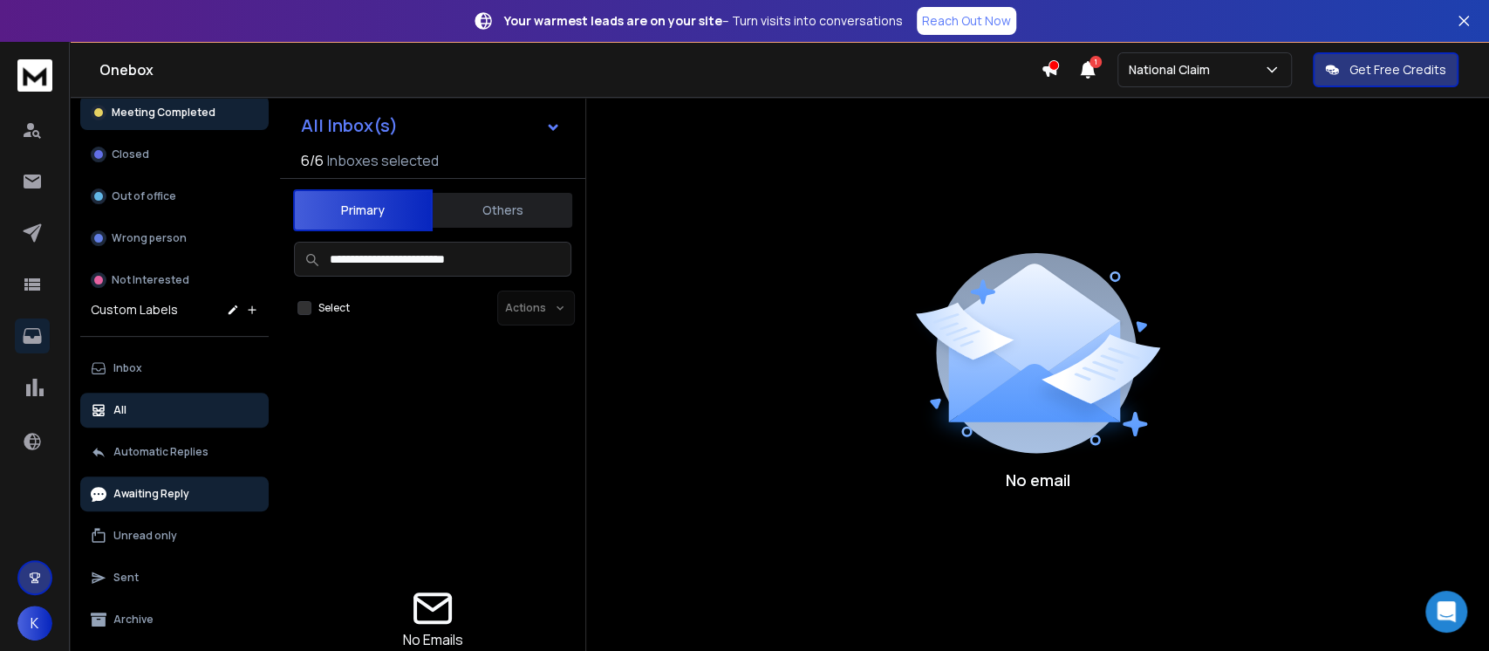
click at [146, 483] on div "Awaiting Reply" at bounding box center [140, 493] width 99 height 21
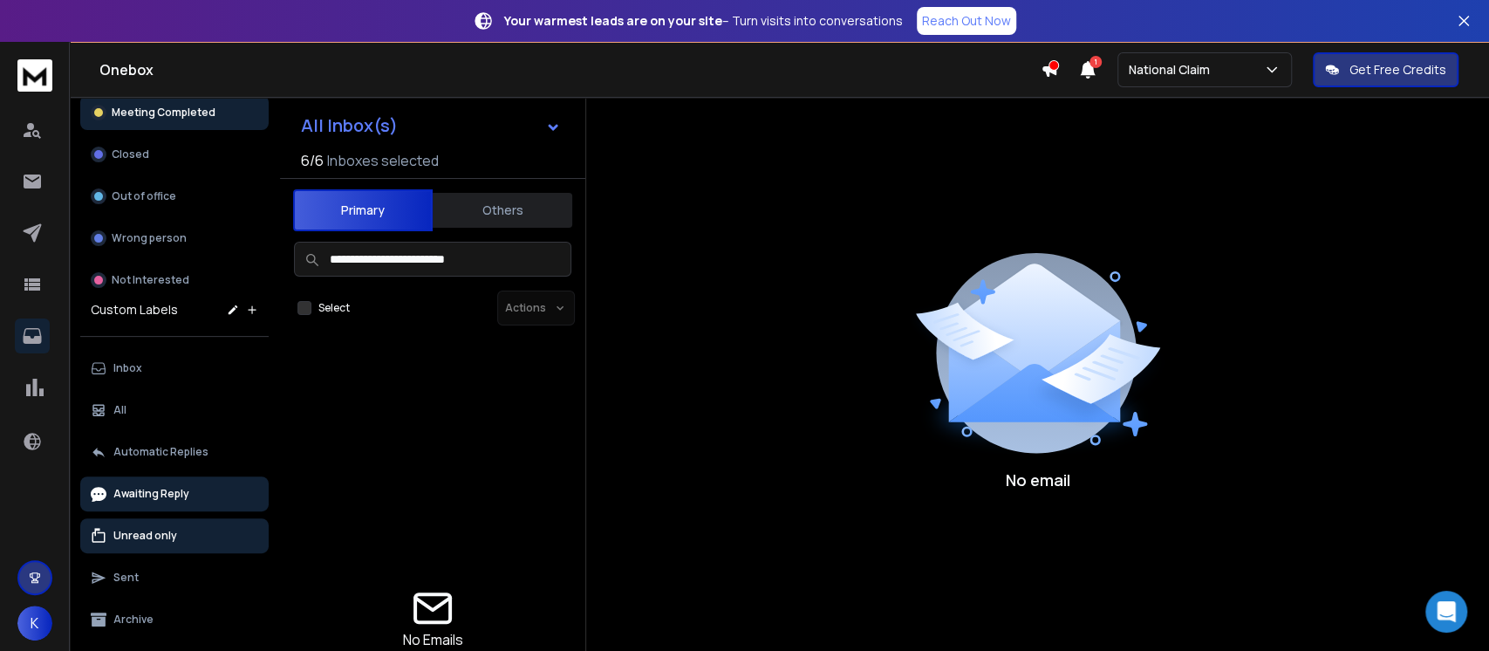
click at [151, 530] on button "Unread only" at bounding box center [174, 535] width 188 height 35
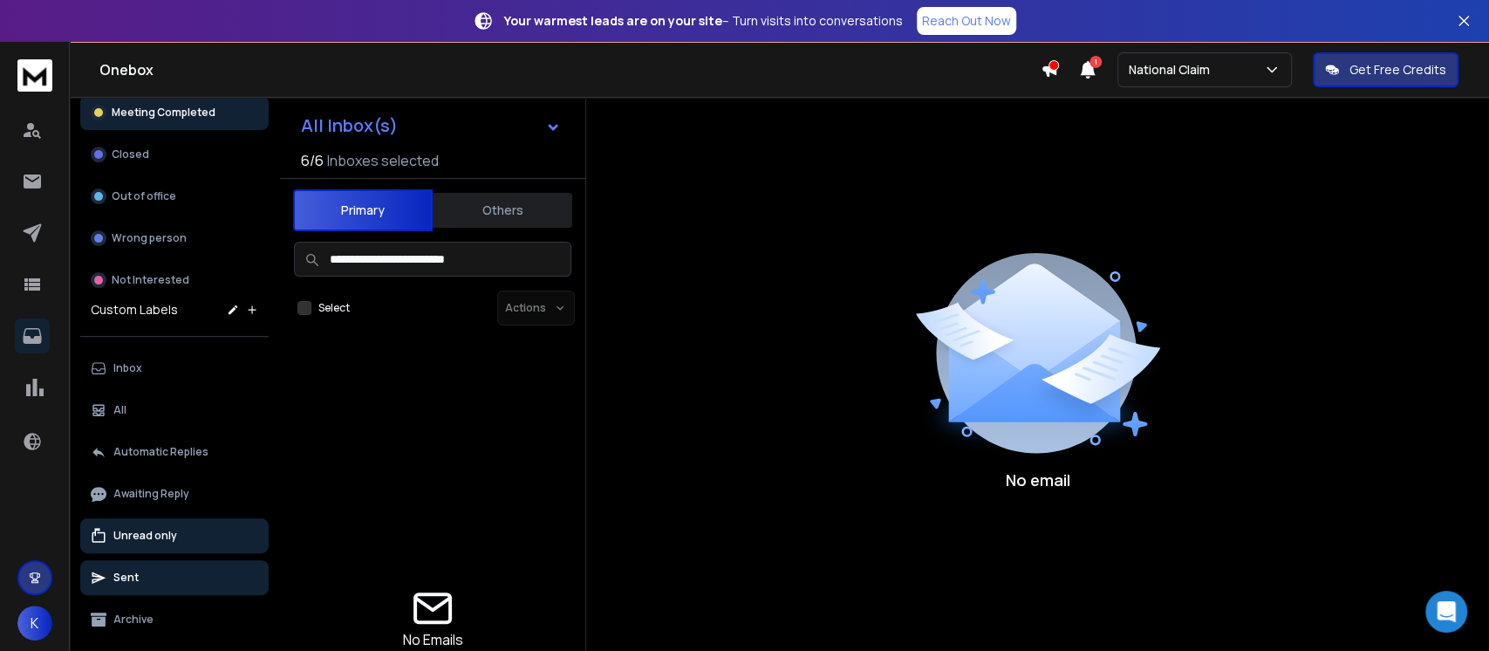
click at [148, 541] on button "Sent" at bounding box center [174, 577] width 188 height 35
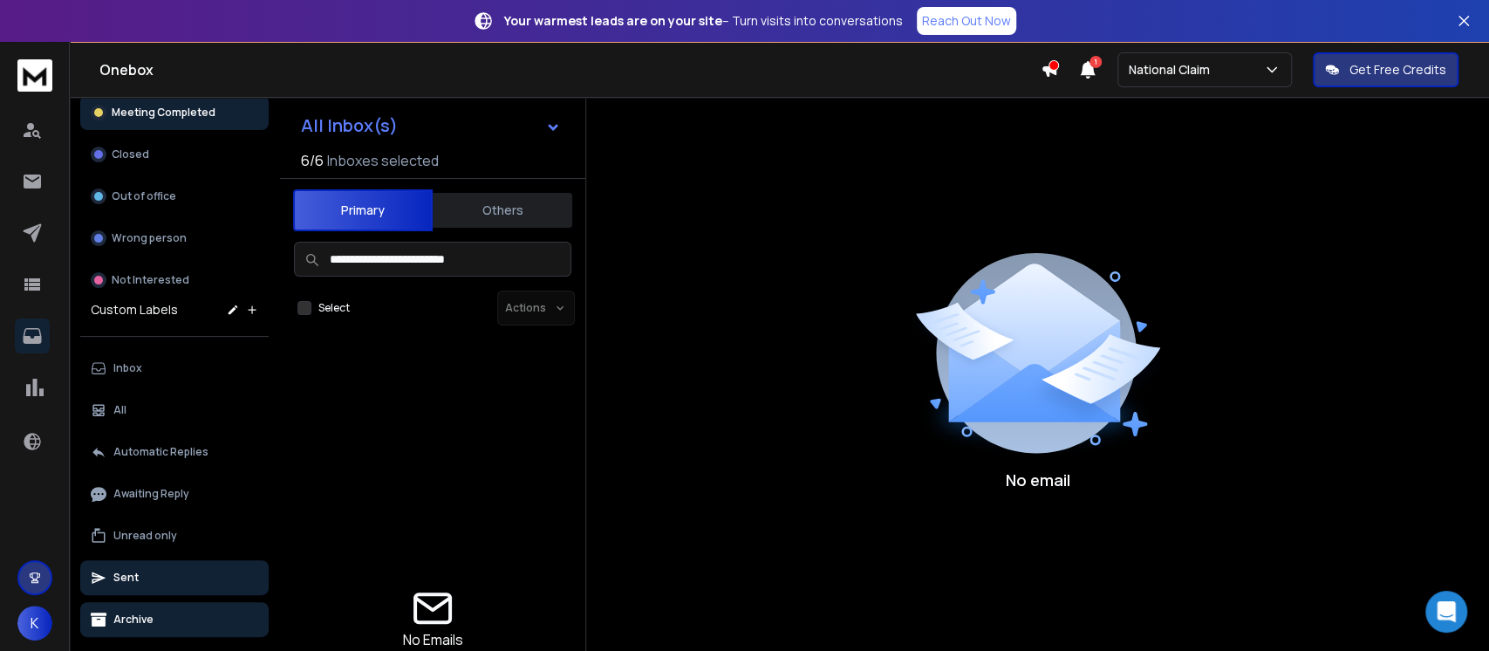
click at [142, 541] on button "Archive" at bounding box center [174, 619] width 188 height 35
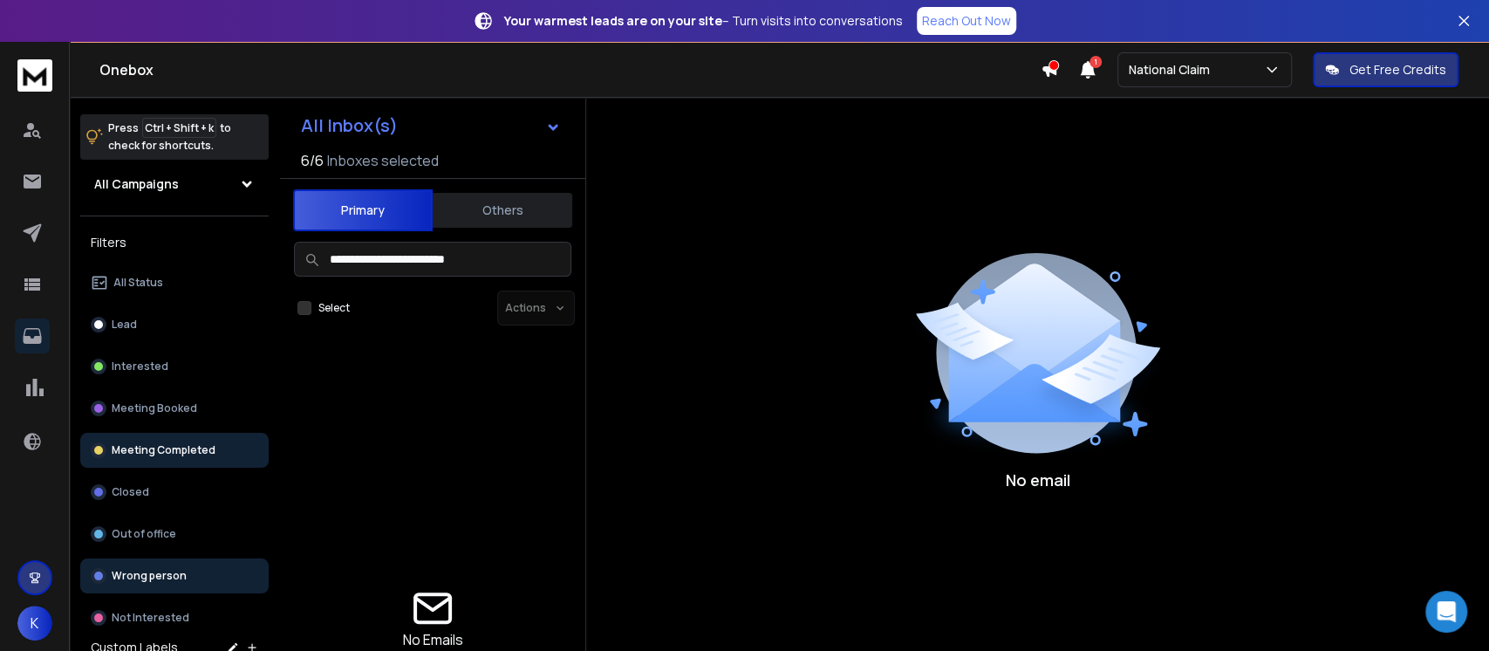
scroll to position [0, 0]
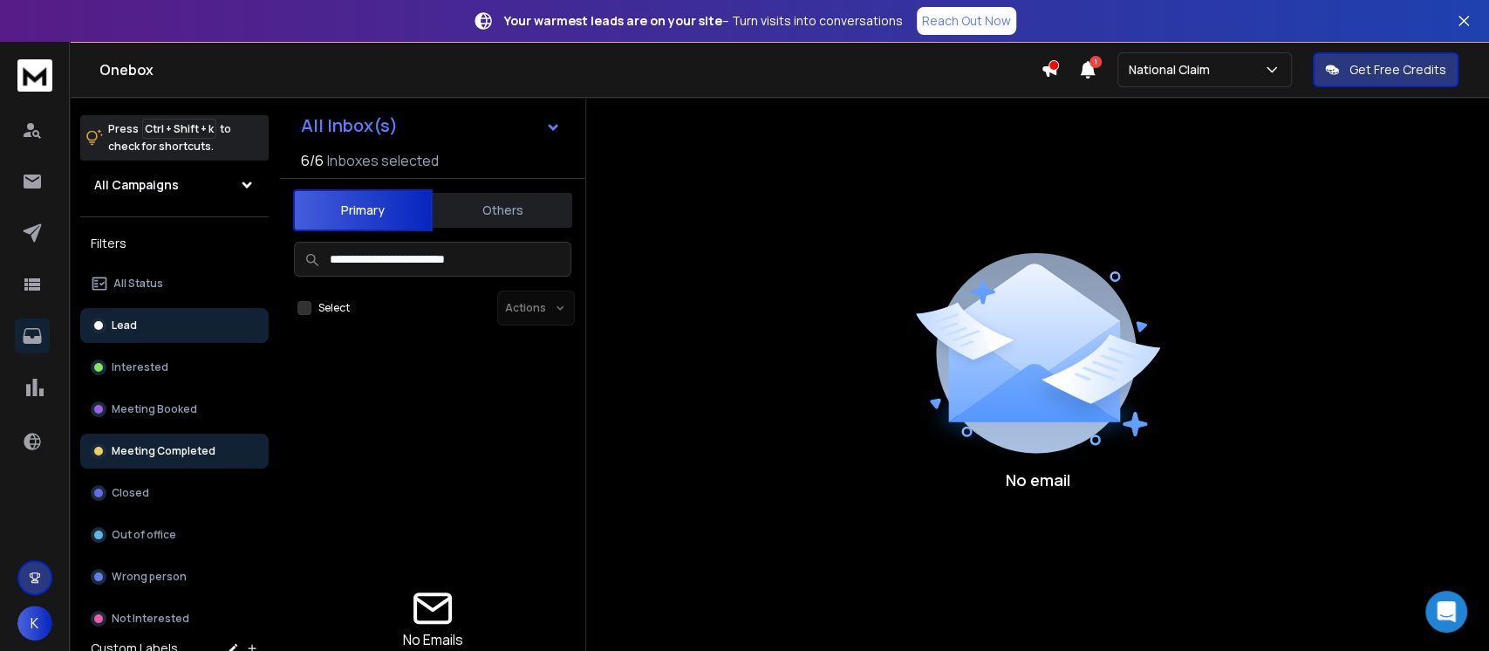
click at [145, 334] on button "Lead" at bounding box center [174, 325] width 188 height 35
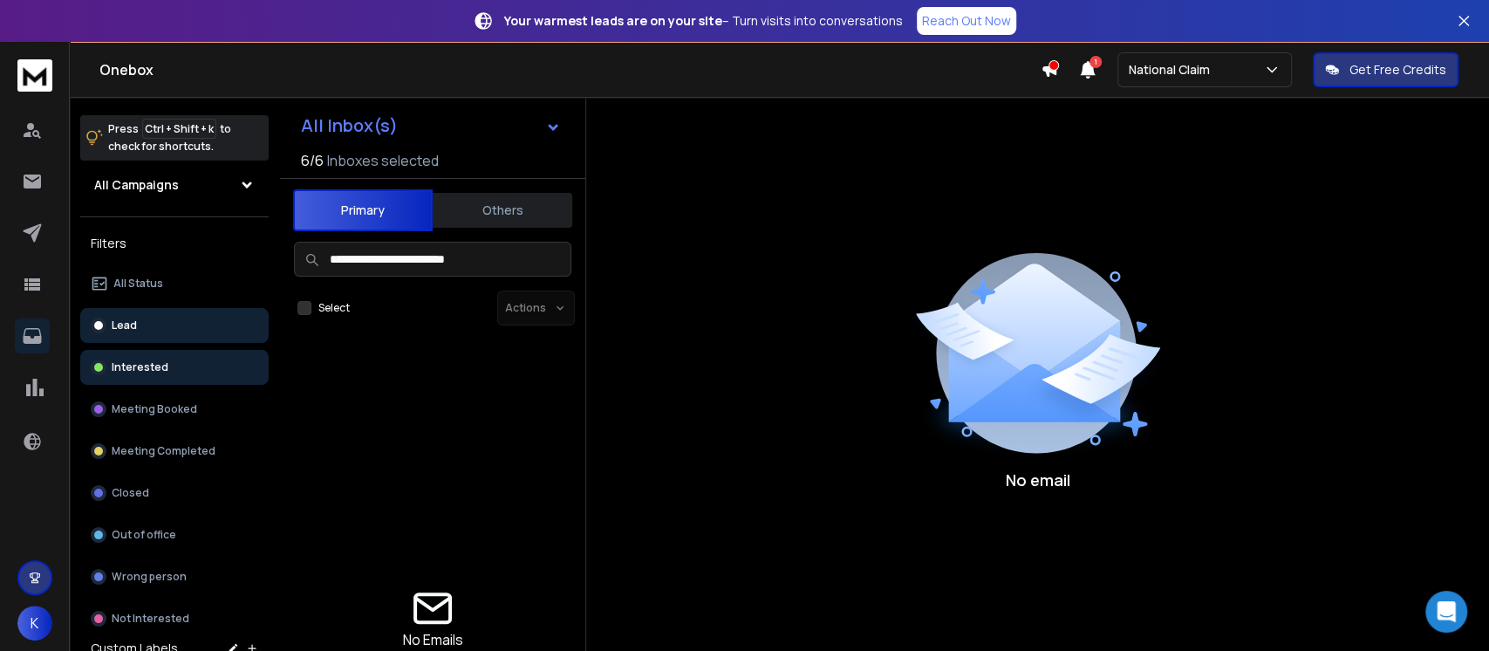
click at [145, 358] on button "Interested" at bounding box center [174, 367] width 188 height 35
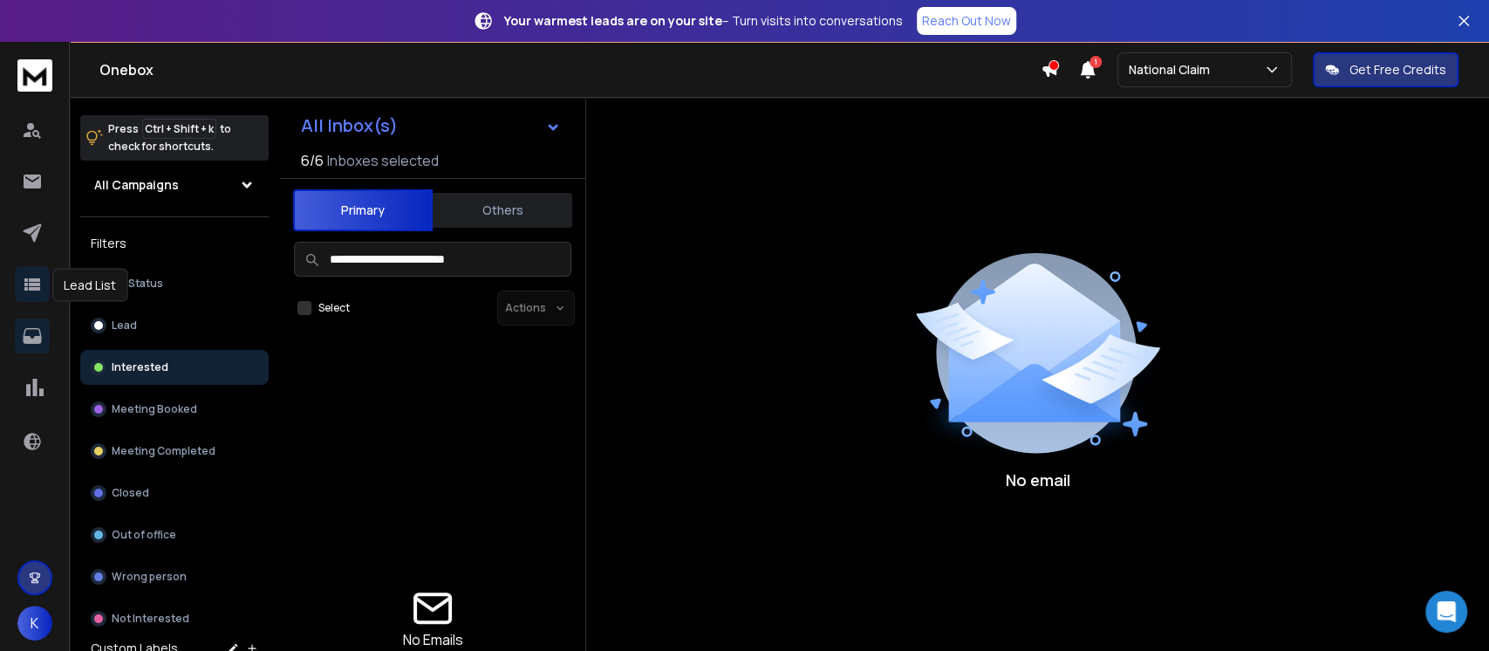
click at [42, 288] on link at bounding box center [32, 284] width 35 height 35
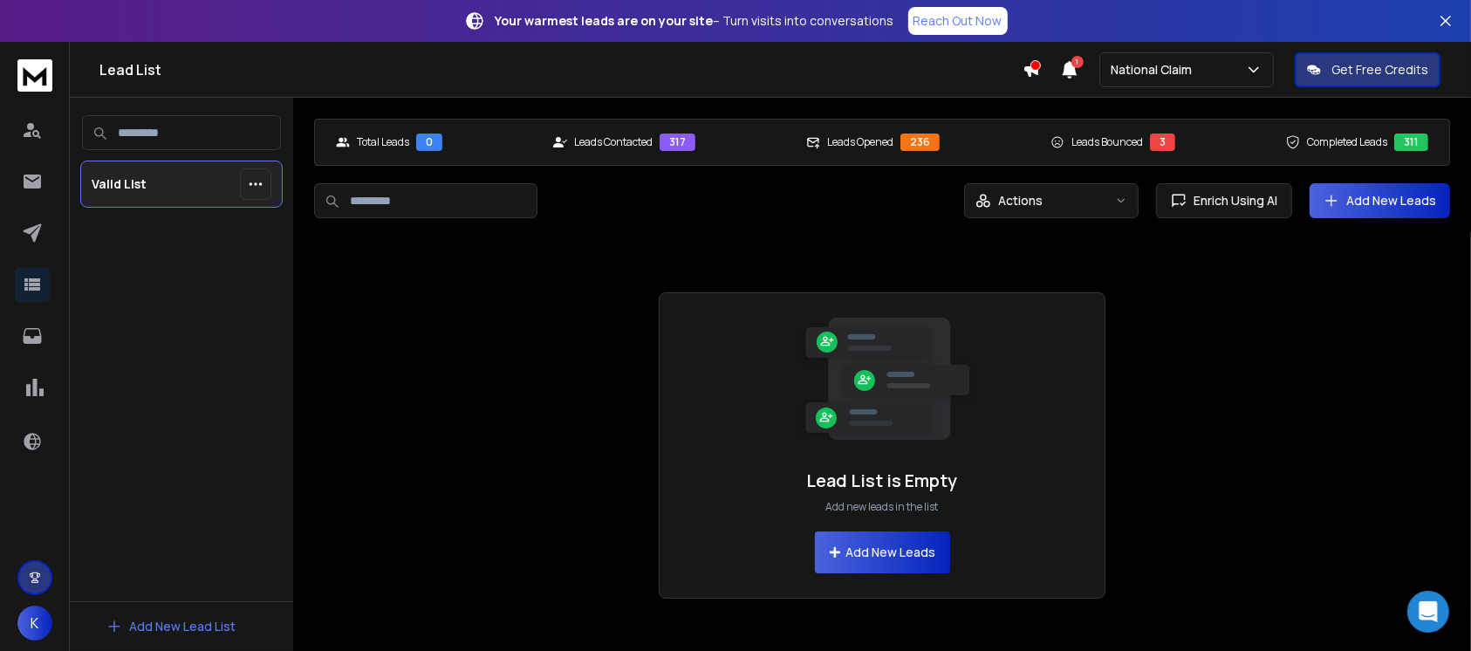
click at [127, 179] on p "Valid List" at bounding box center [119, 183] width 55 height 17
click at [28, 230] on icon at bounding box center [32, 232] width 18 height 18
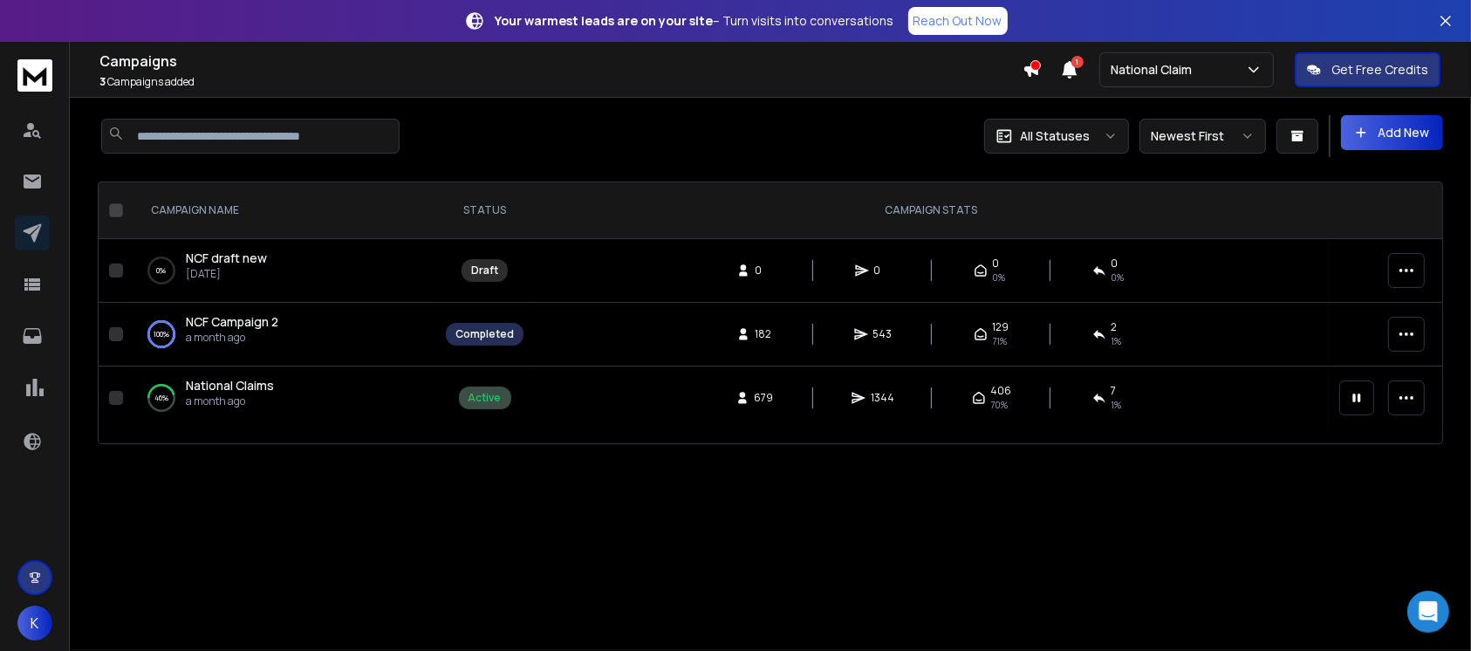
click at [250, 385] on span "National Claims" at bounding box center [230, 385] width 88 height 17
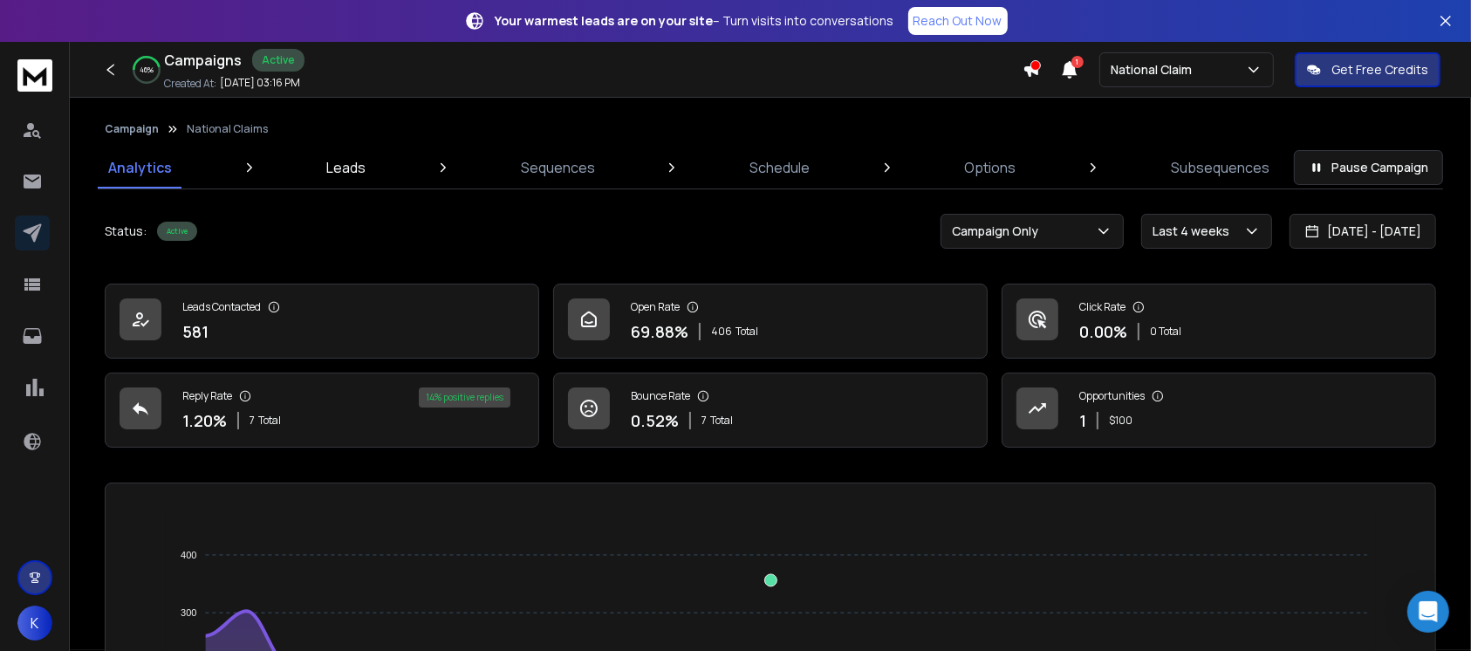
click at [349, 168] on p "Leads" at bounding box center [345, 167] width 39 height 21
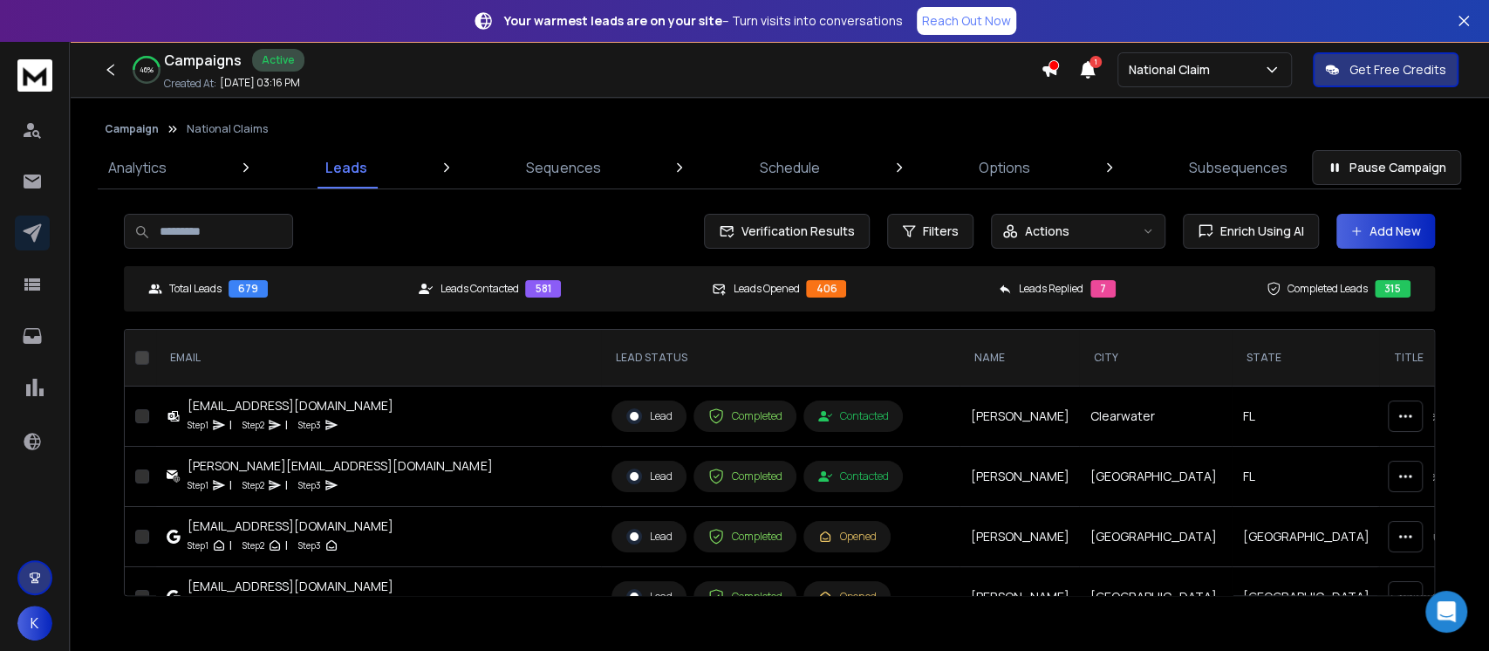
click at [199, 223] on input at bounding box center [208, 231] width 169 height 35
click at [141, 359] on button "Select this Page" at bounding box center [142, 358] width 14 height 14
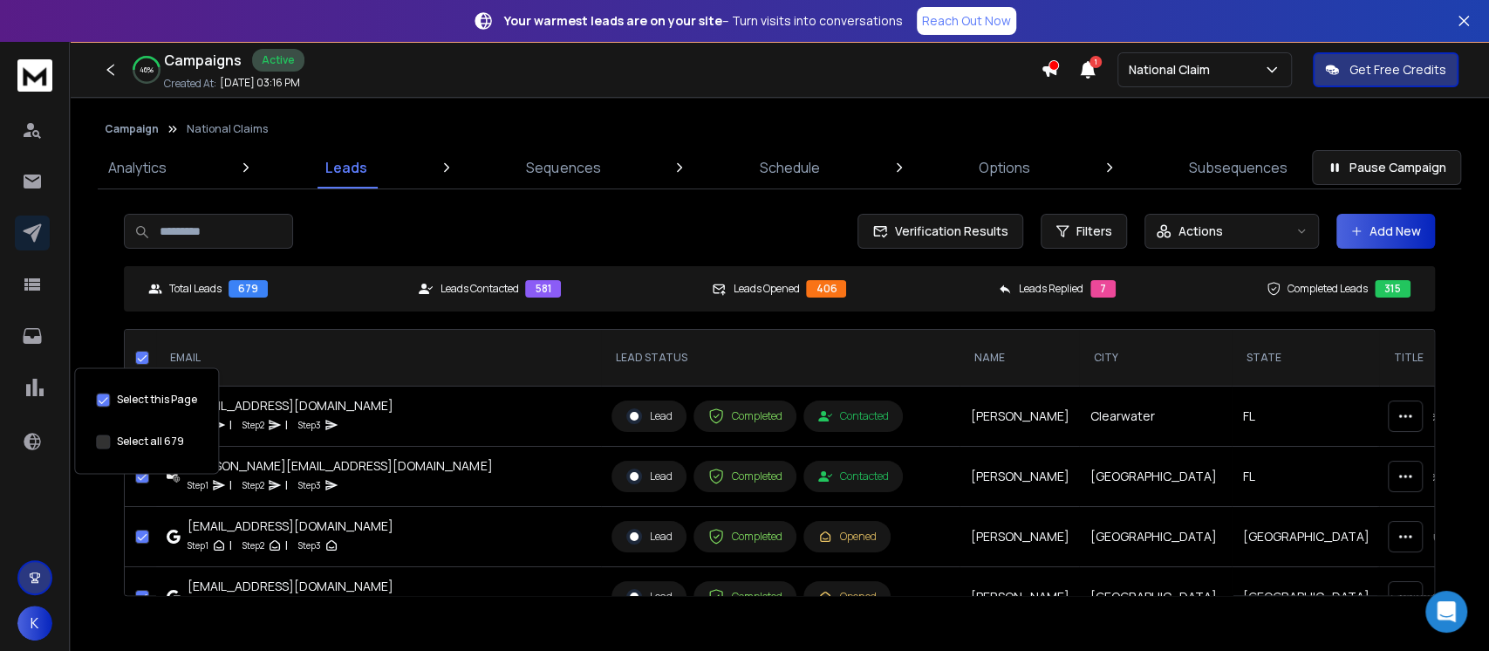
click at [105, 445] on button "Select this Page" at bounding box center [103, 442] width 14 height 14
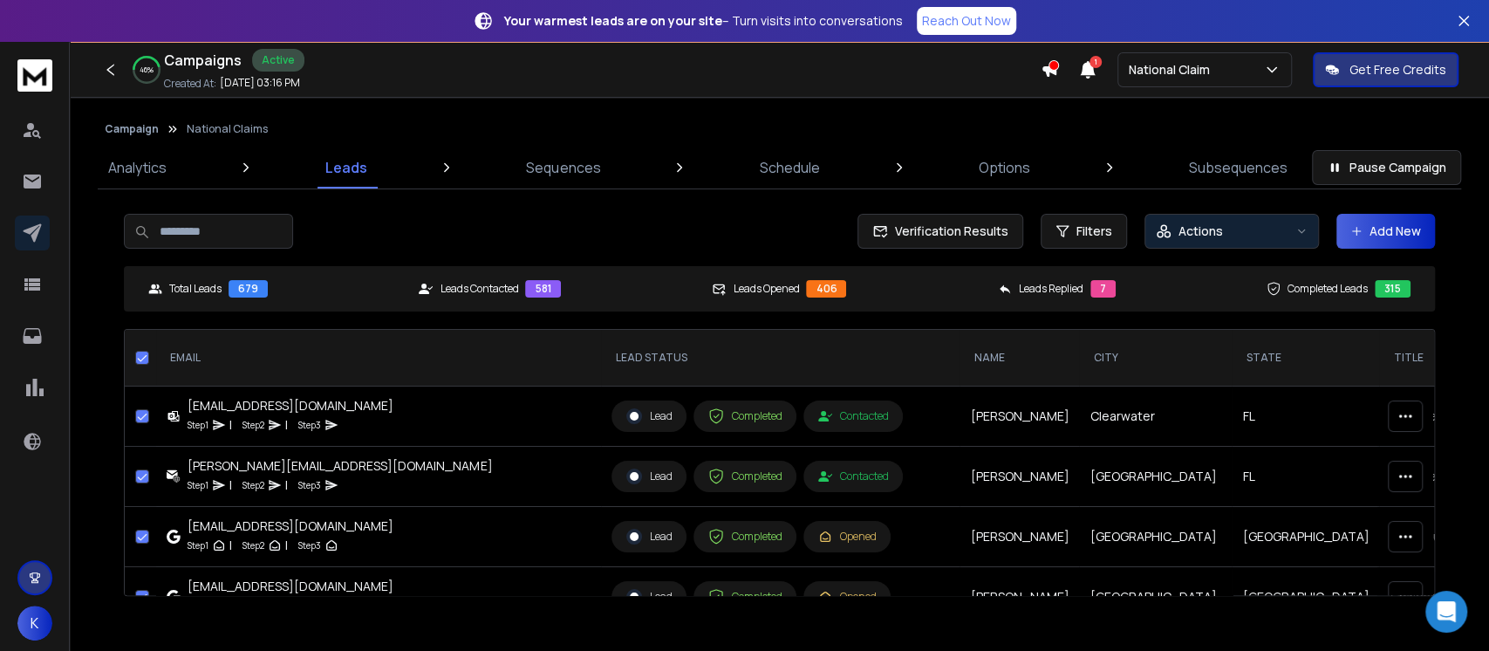
click at [1225, 230] on button "Actions" at bounding box center [1232, 231] width 175 height 35
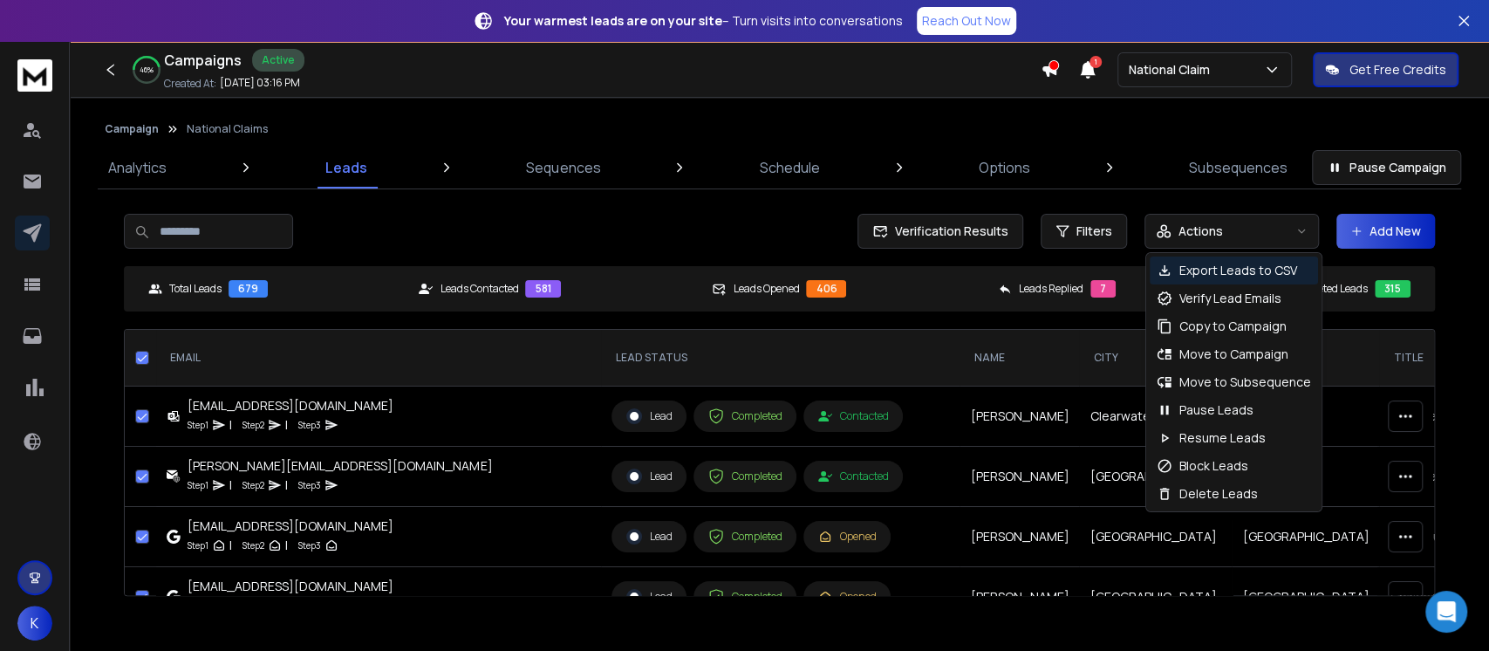
click at [1225, 274] on p "Export Leads to CSV" at bounding box center [1239, 270] width 118 height 17
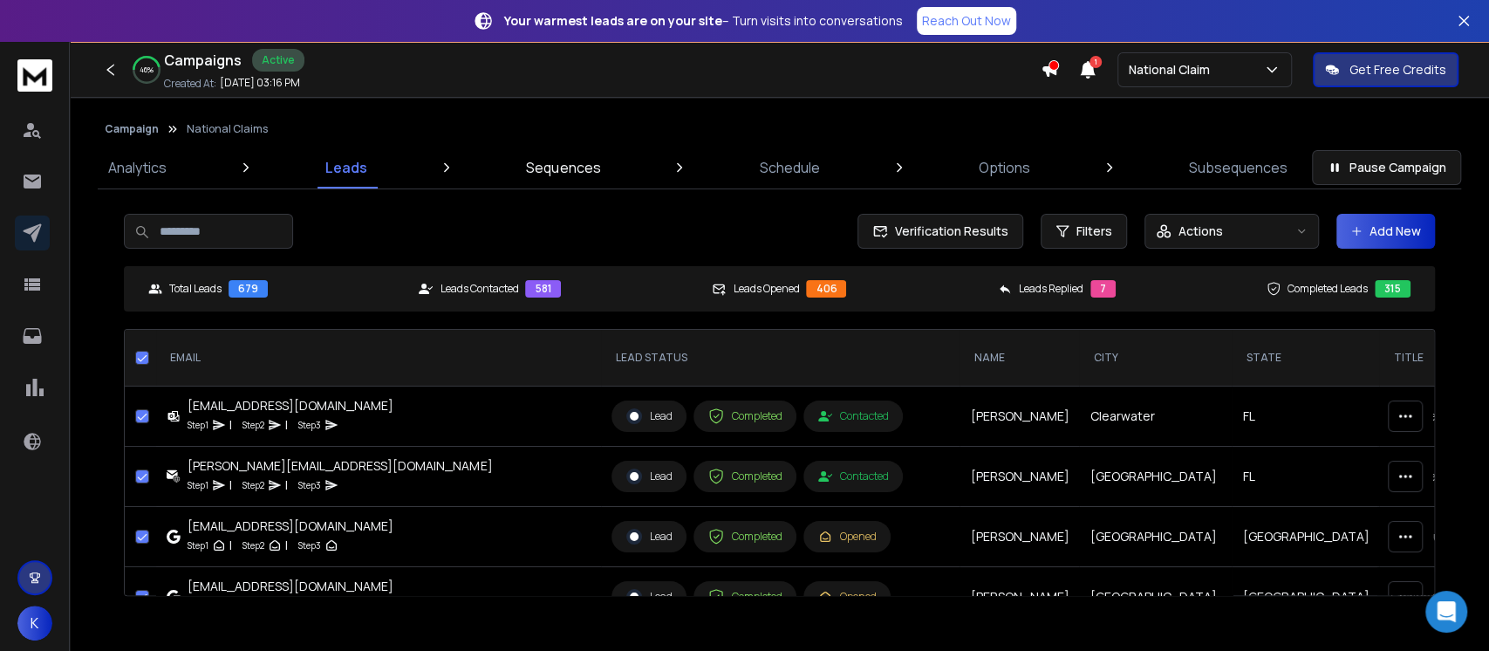
click at [563, 171] on p "Sequences" at bounding box center [563, 167] width 74 height 21
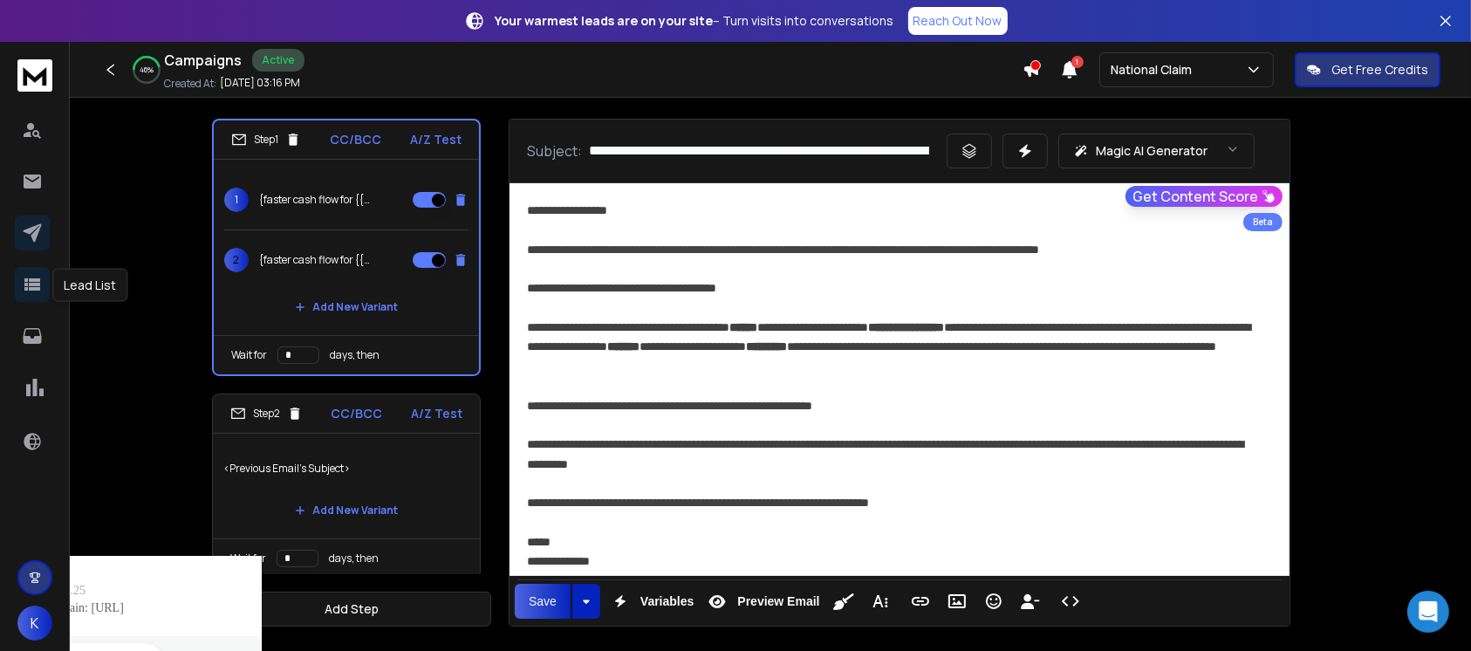
click at [38, 291] on icon at bounding box center [32, 284] width 21 height 21
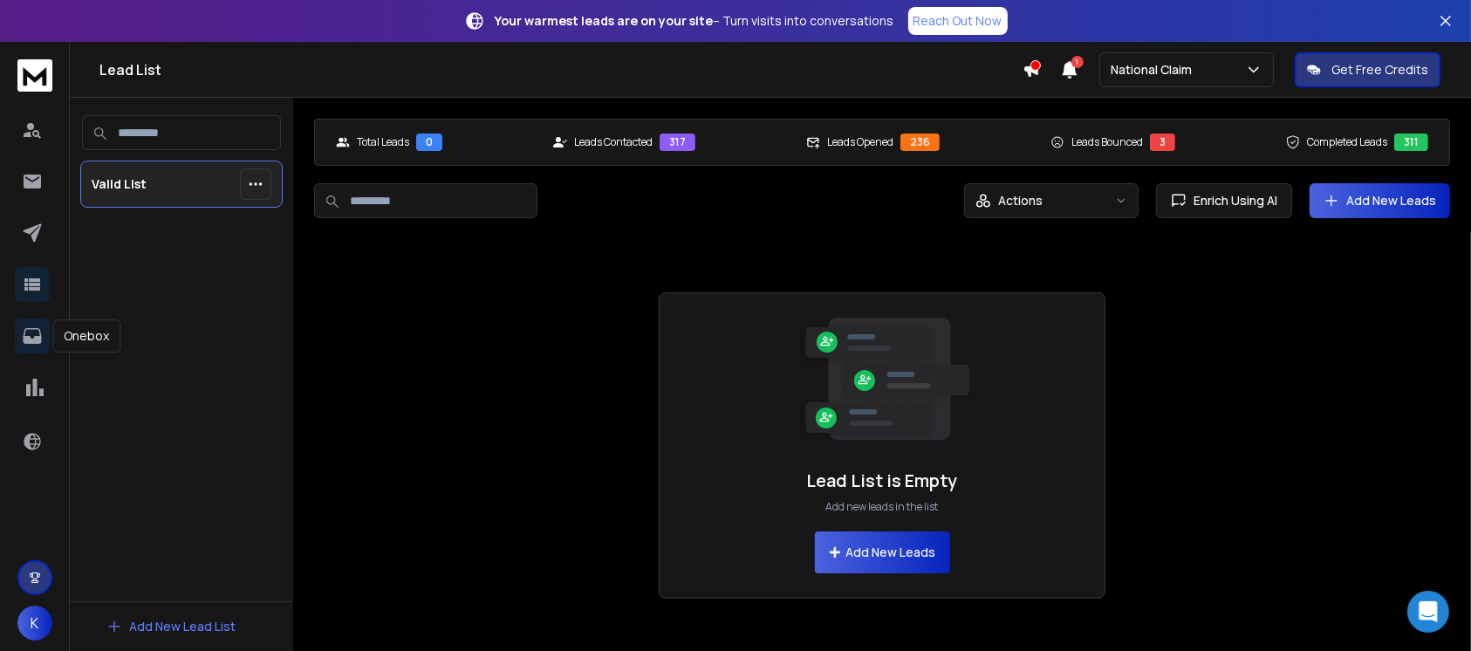
click at [33, 337] on icon at bounding box center [32, 335] width 21 height 21
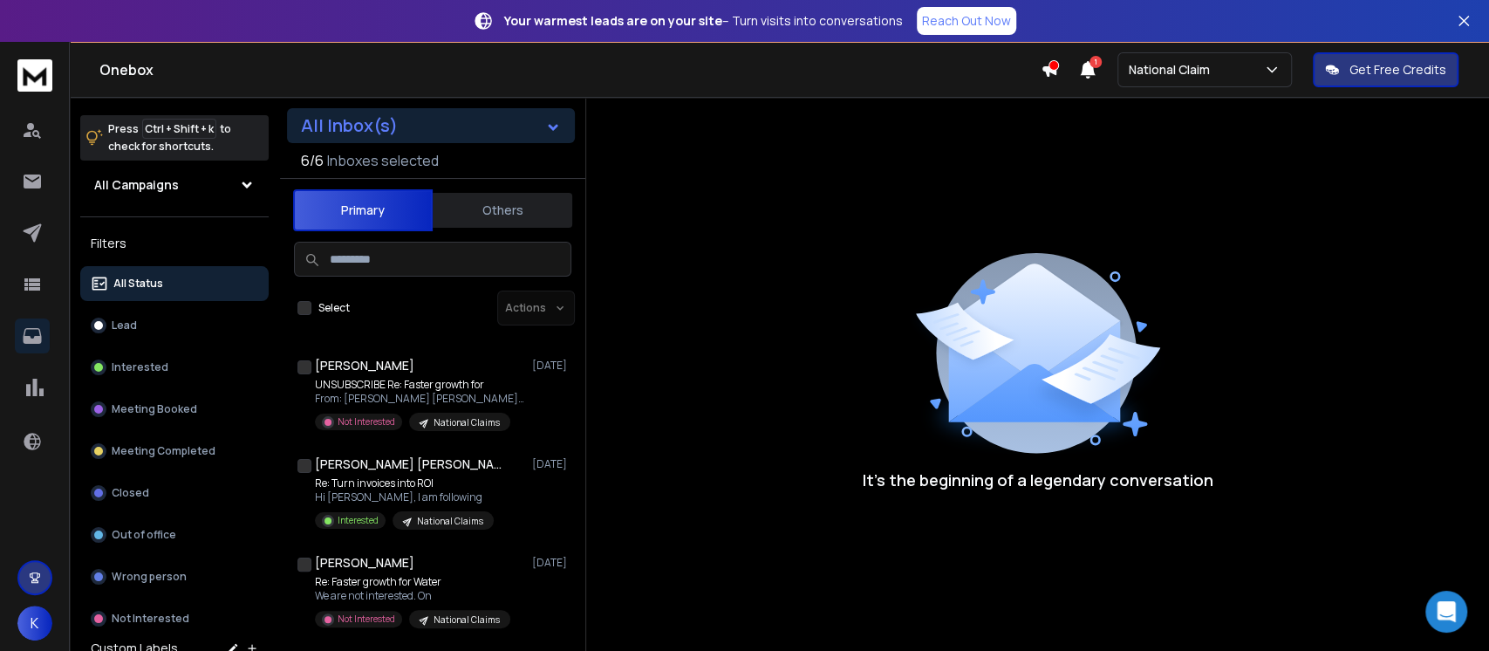
click at [547, 124] on icon at bounding box center [553, 128] width 16 height 16
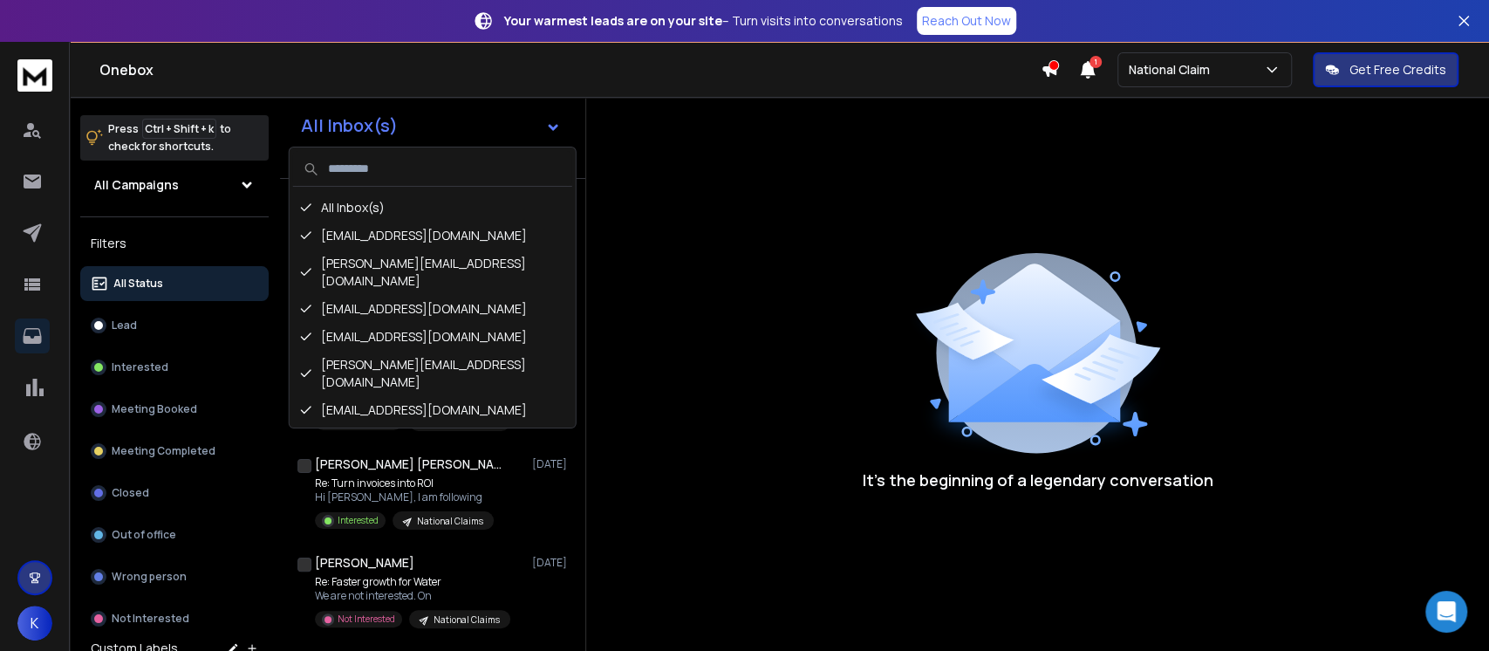
click at [684, 188] on div "It’s the beginning of a legendary conversation" at bounding box center [1037, 374] width 903 height 553
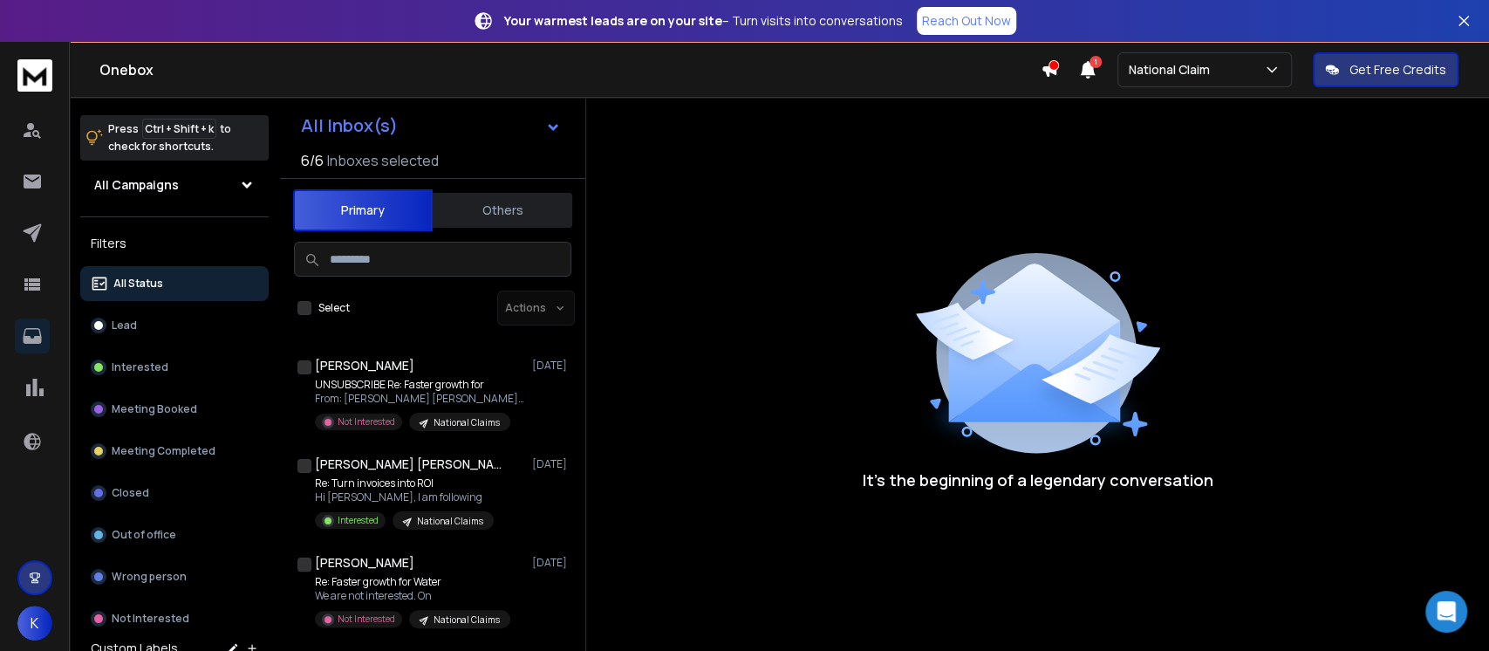
click at [556, 310] on div "Actions" at bounding box center [536, 308] width 78 height 35
click at [561, 306] on div "Actions" at bounding box center [536, 308] width 78 height 35
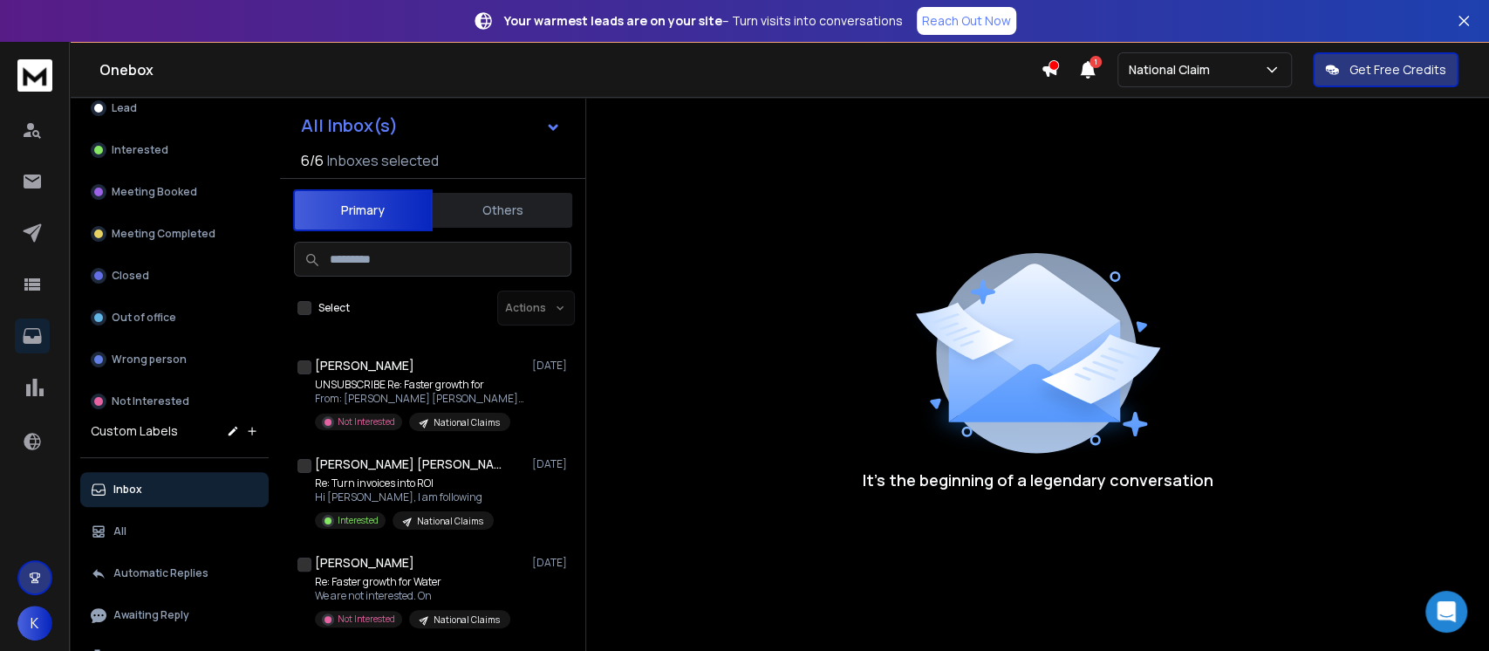
scroll to position [356, 0]
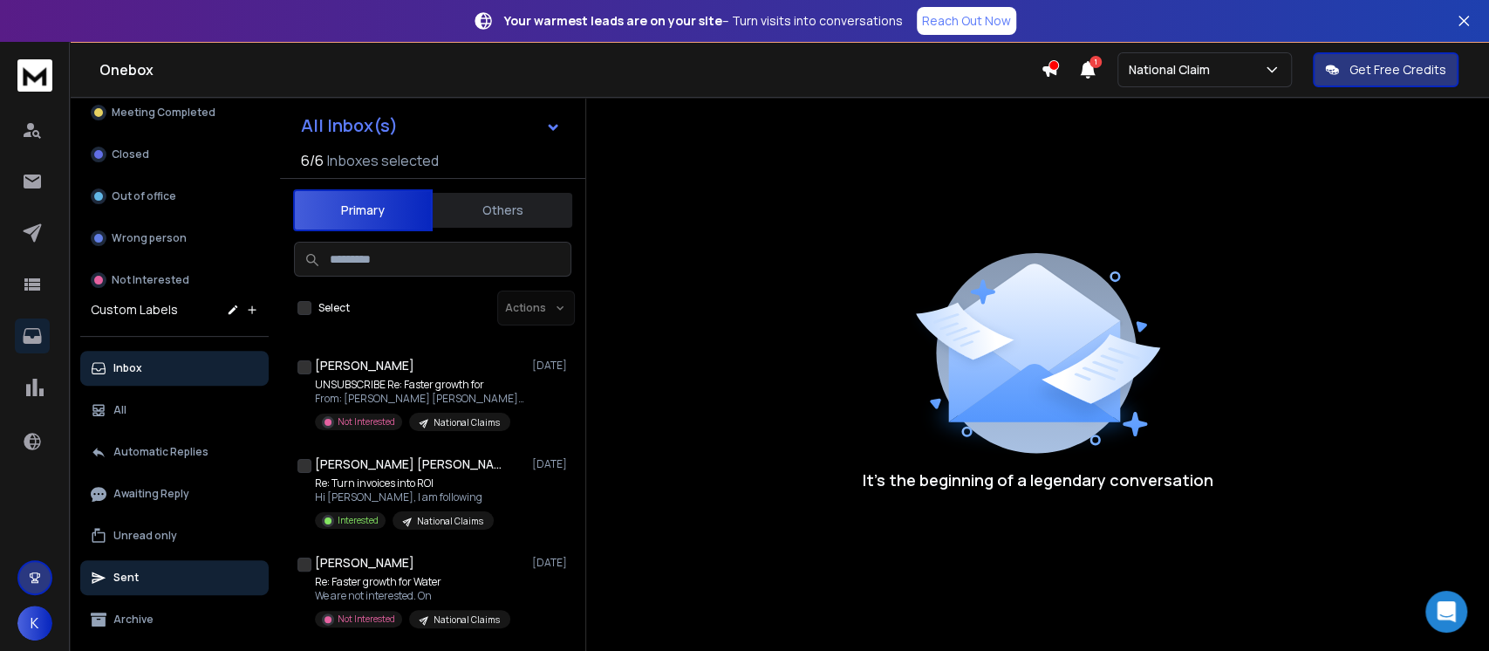
click at [154, 541] on button "Sent" at bounding box center [174, 577] width 188 height 35
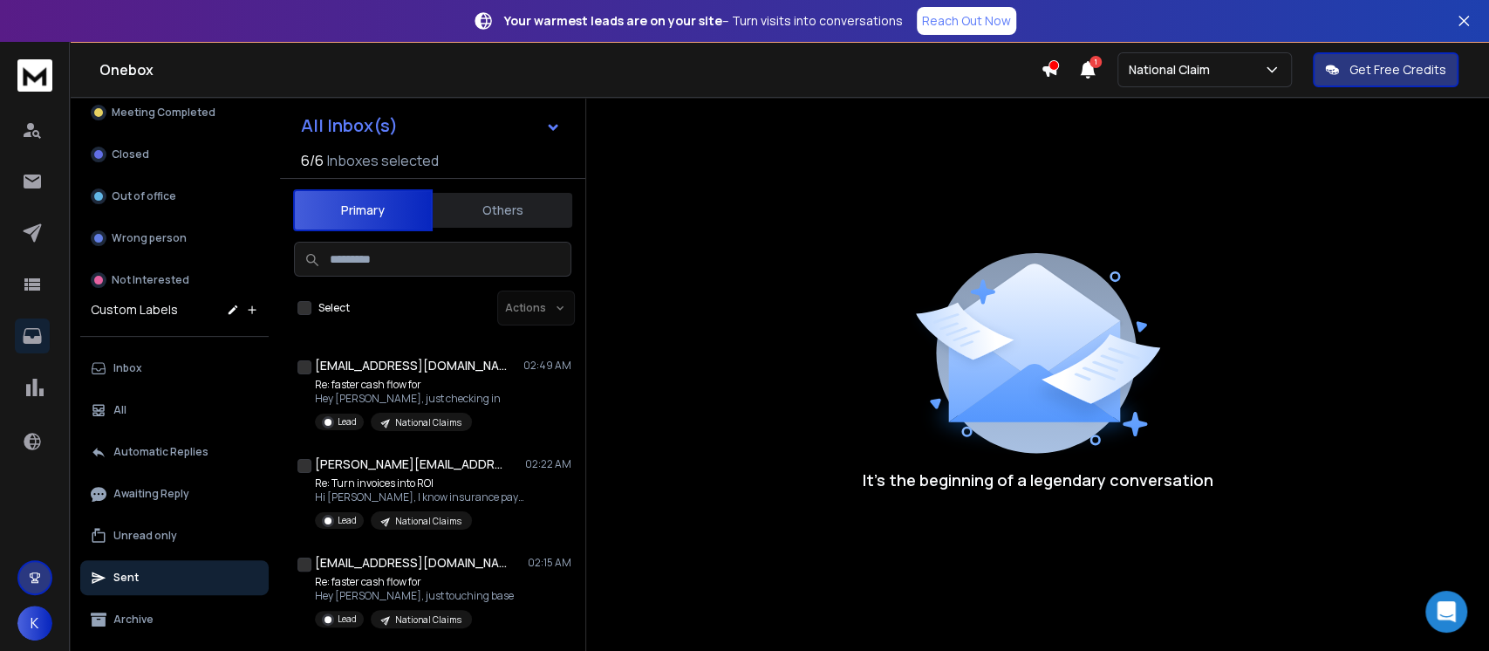
click at [551, 306] on div "Actions" at bounding box center [536, 308] width 78 height 35
click at [560, 308] on div "Actions" at bounding box center [536, 308] width 78 height 35
click at [314, 397] on button "SELECT THIS PAGE" at bounding box center [318, 403] width 14 height 14
click at [547, 309] on button "Actions" at bounding box center [536, 308] width 78 height 35
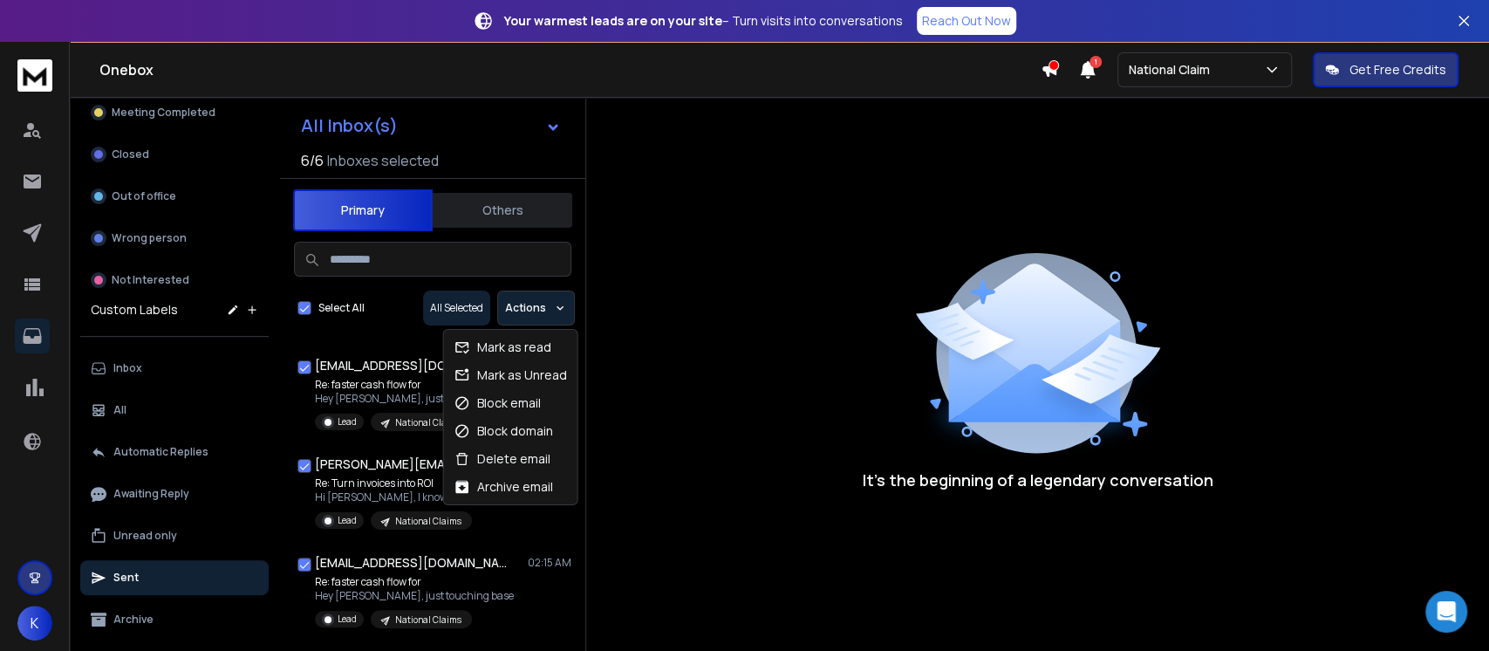
click at [559, 304] on icon "button" at bounding box center [560, 308] width 14 height 14
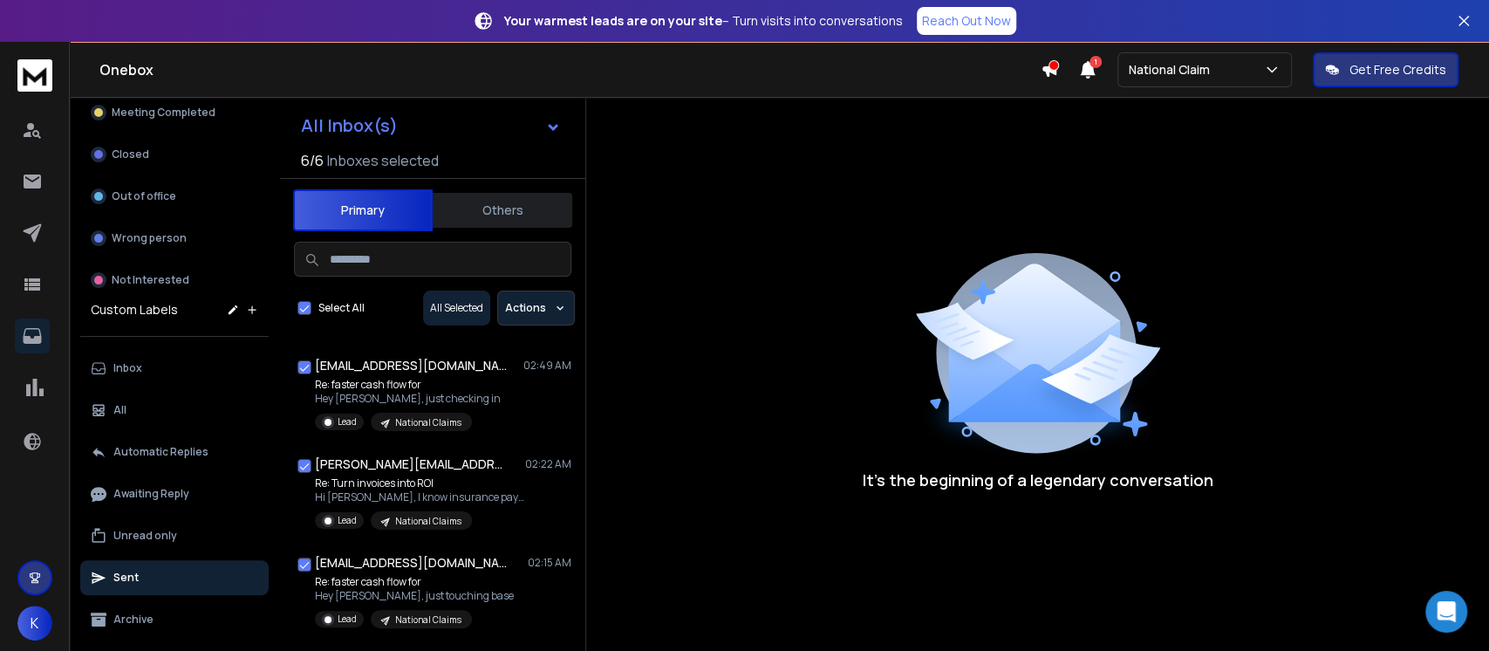
click at [559, 304] on icon "button" at bounding box center [560, 308] width 14 height 14
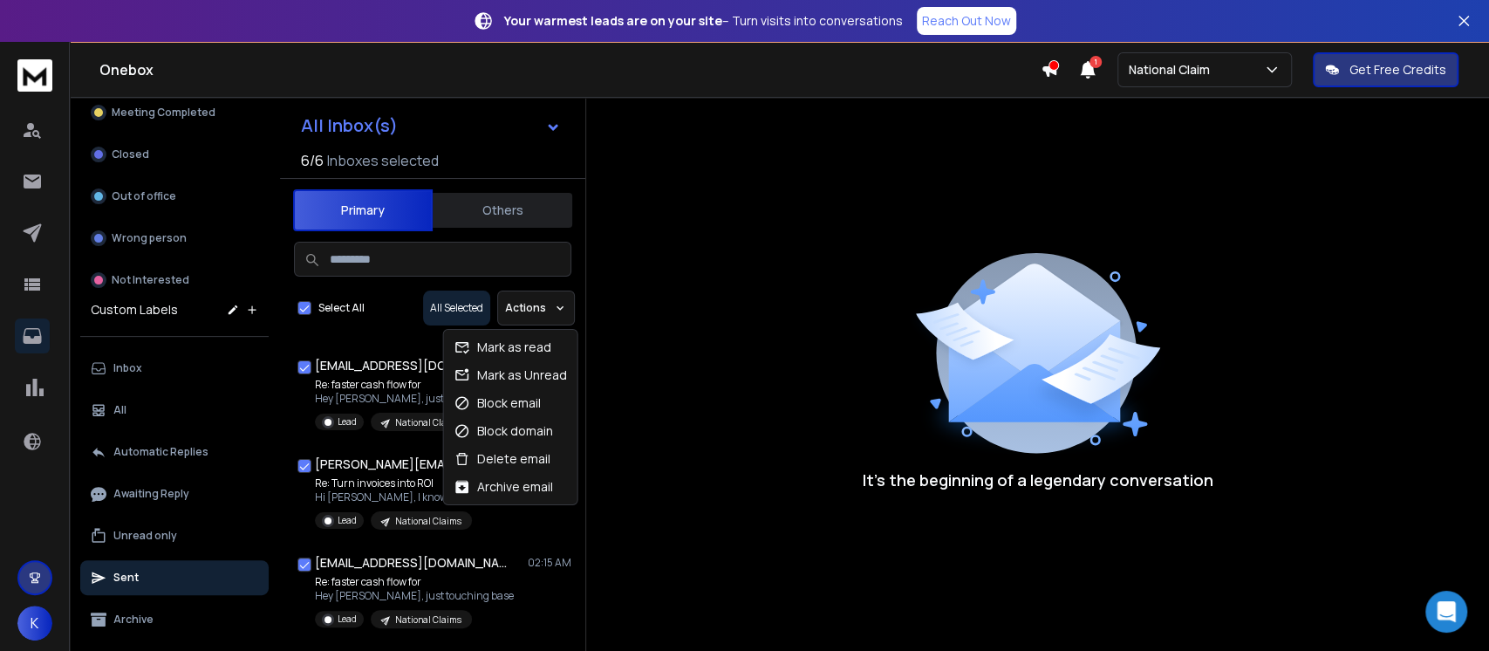
click at [738, 348] on div "It’s the beginning of a legendary conversation" at bounding box center [1037, 374] width 903 height 553
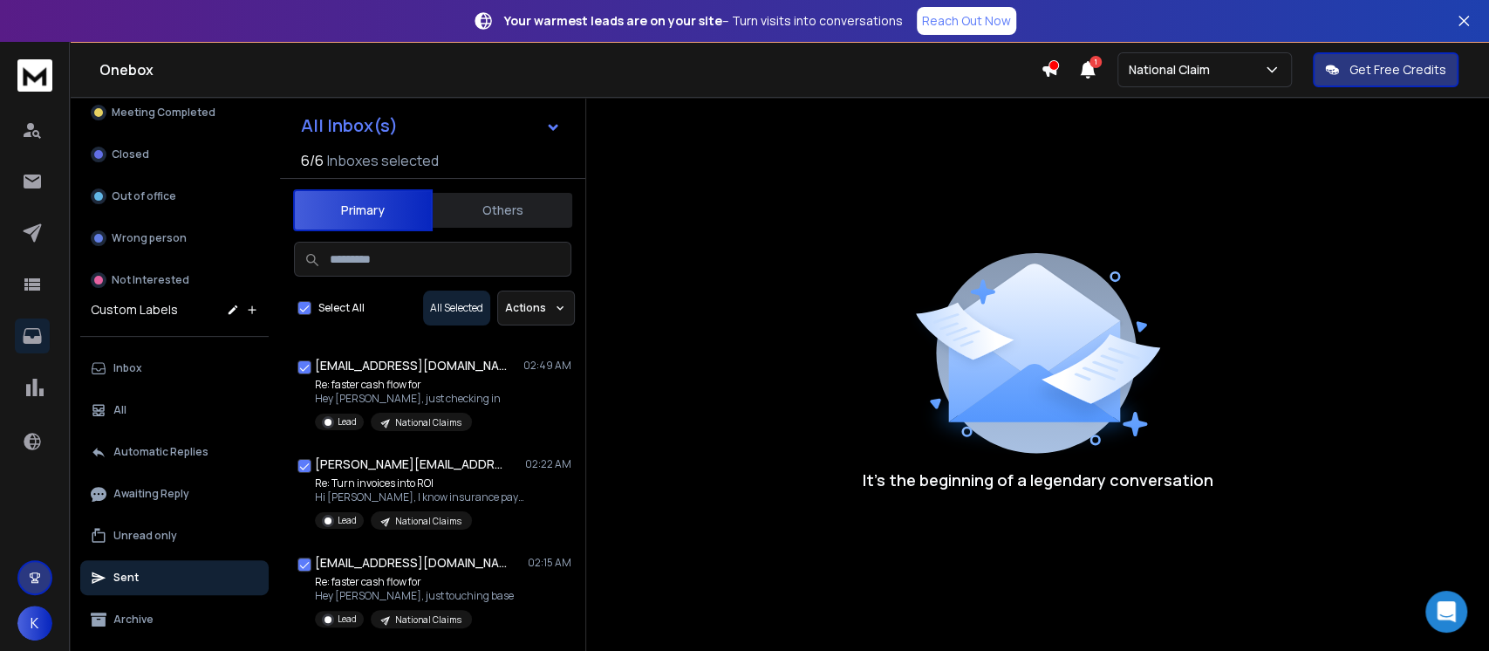
click at [728, 329] on div "It’s the beginning of a legendary conversation" at bounding box center [1037, 374] width 903 height 553
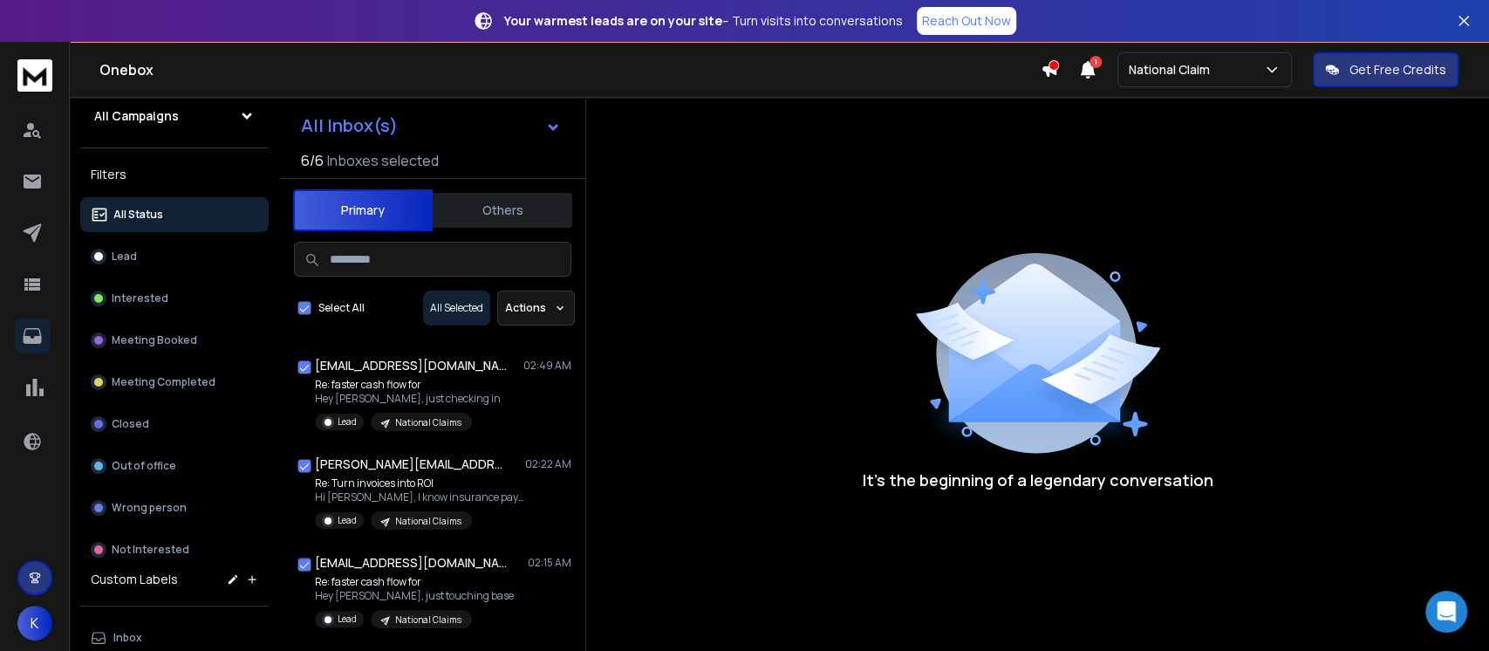
scroll to position [7, 0]
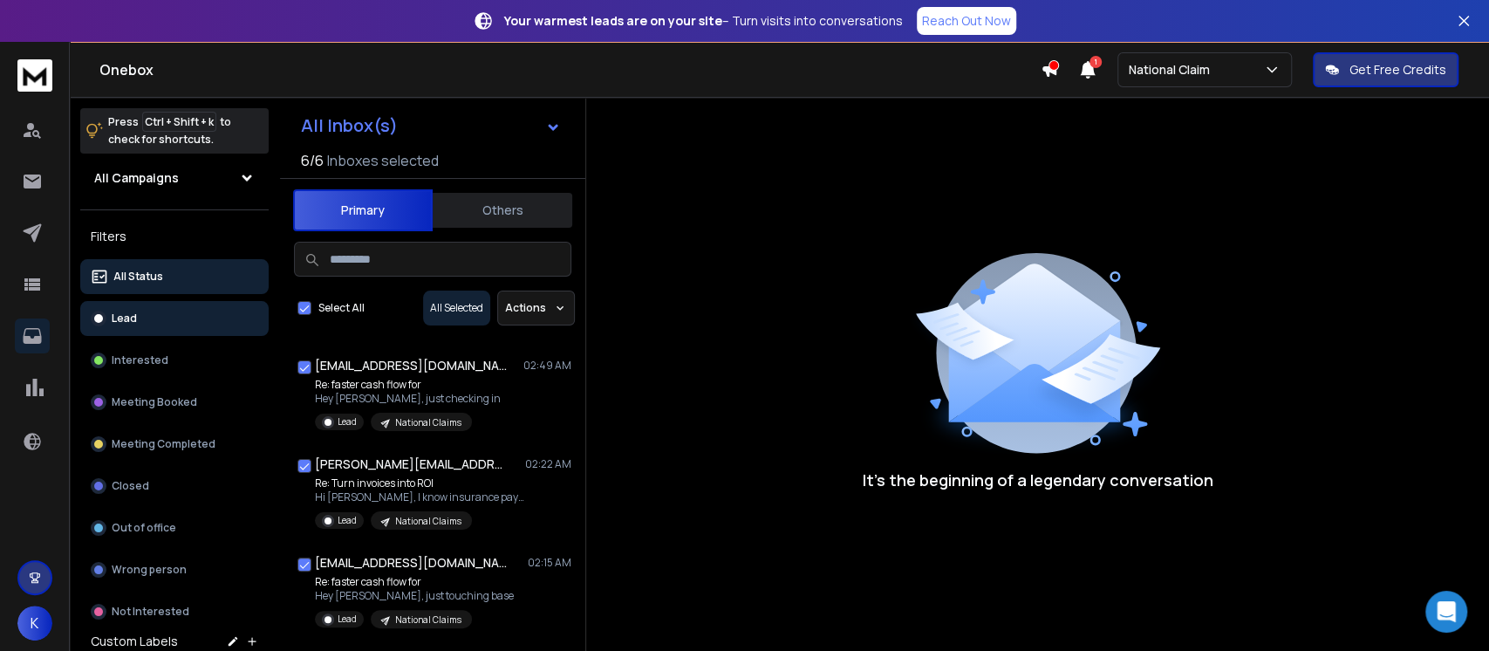
click at [202, 318] on button "Lead" at bounding box center [174, 318] width 188 height 35
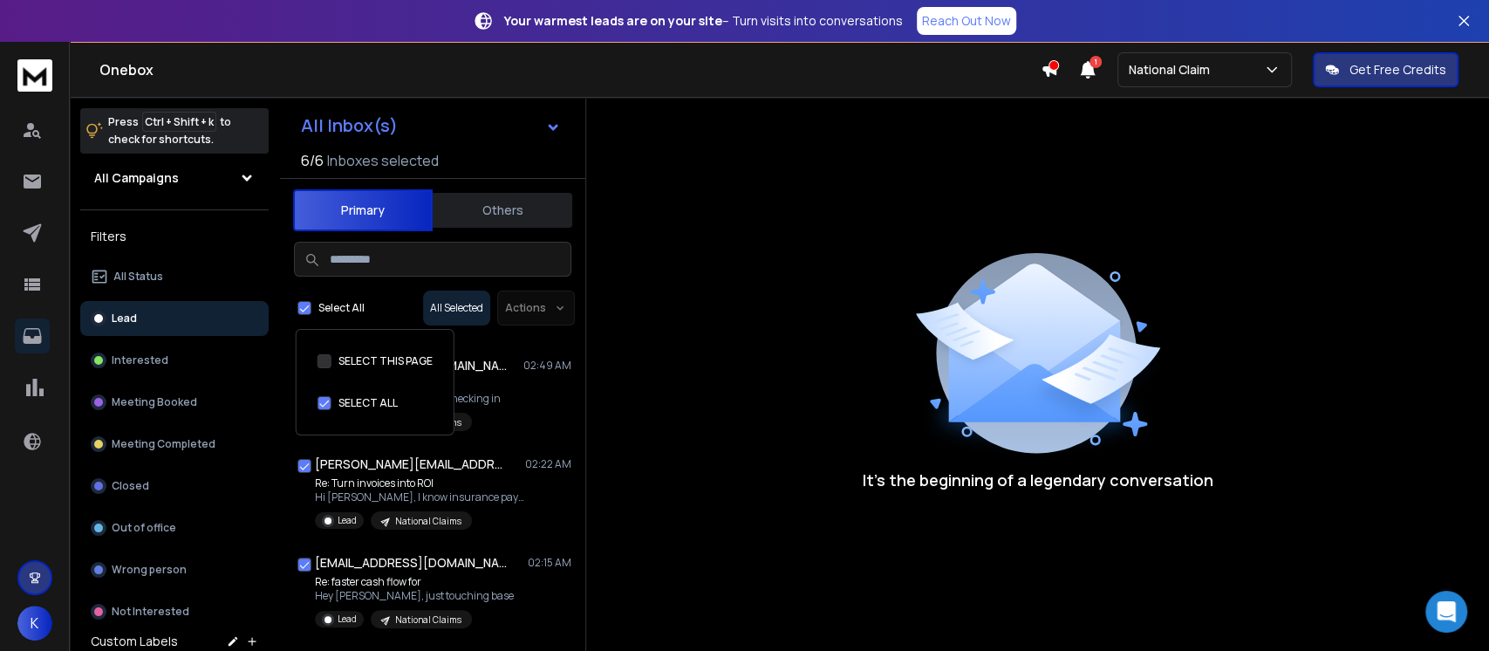
click at [325, 403] on button "SELECT THIS PAGE" at bounding box center [325, 403] width 14 height 14
click at [309, 305] on button "SELECT THIS PAGE" at bounding box center [305, 308] width 14 height 14
click at [303, 306] on button "SELECT THIS PAGE" at bounding box center [305, 308] width 14 height 14
click at [301, 304] on button "SELECT THIS PAGE" at bounding box center [305, 308] width 14 height 14
click at [305, 301] on button "SELECT THIS PAGE" at bounding box center [305, 308] width 14 height 14
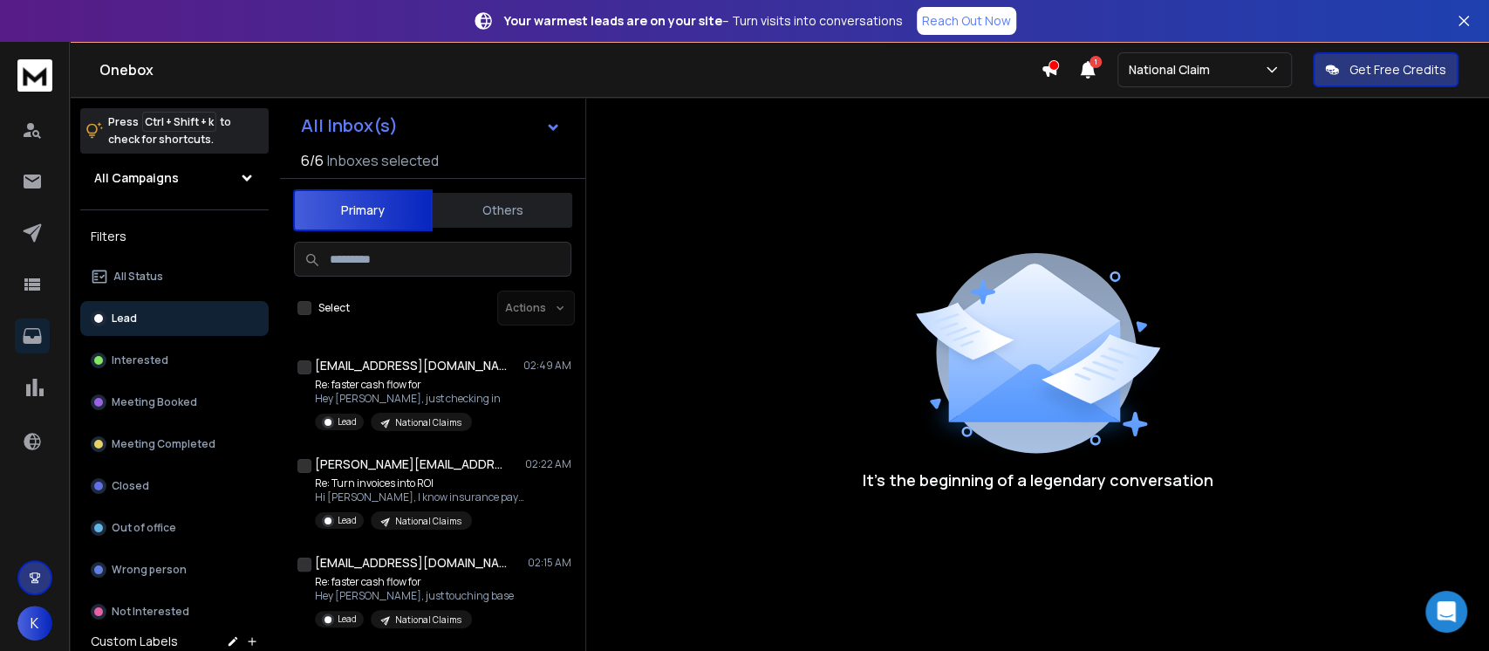
click at [303, 301] on button "Select" at bounding box center [305, 308] width 14 height 14
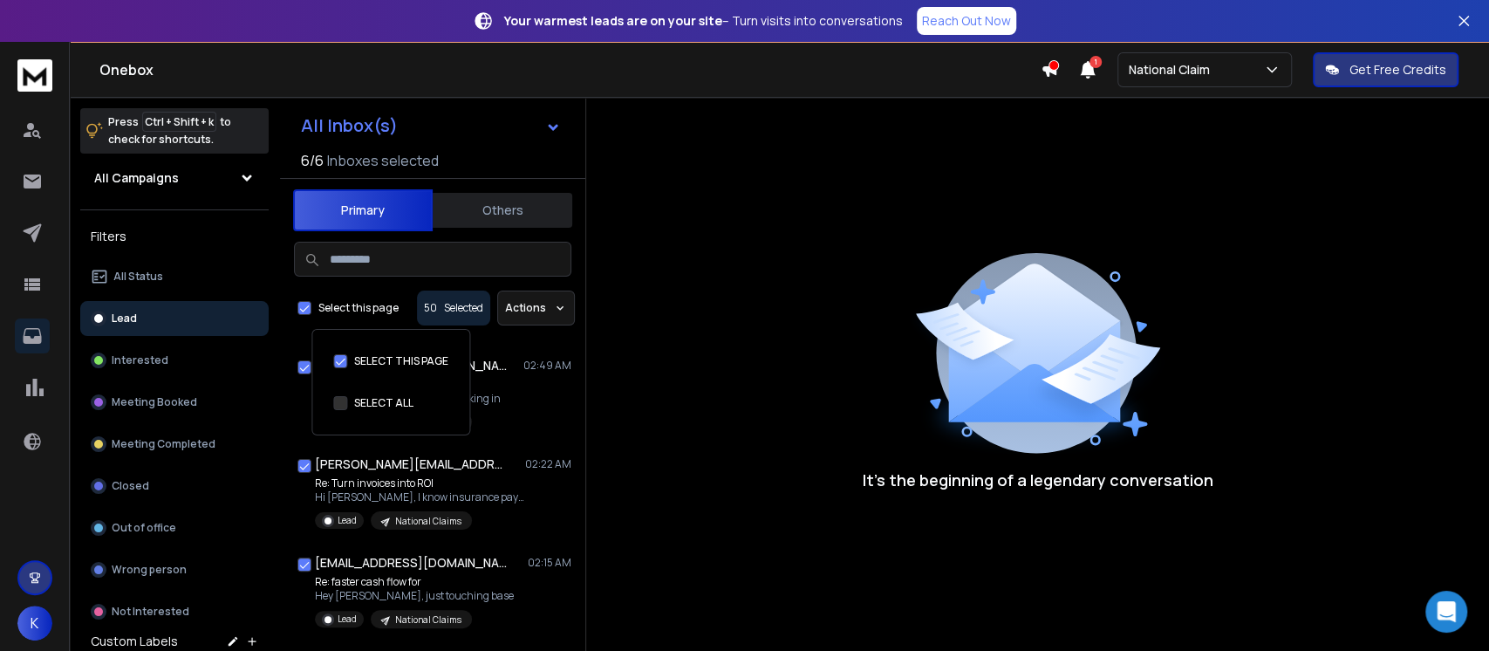
click at [337, 404] on button "SELECT THIS PAGE" at bounding box center [340, 403] width 14 height 14
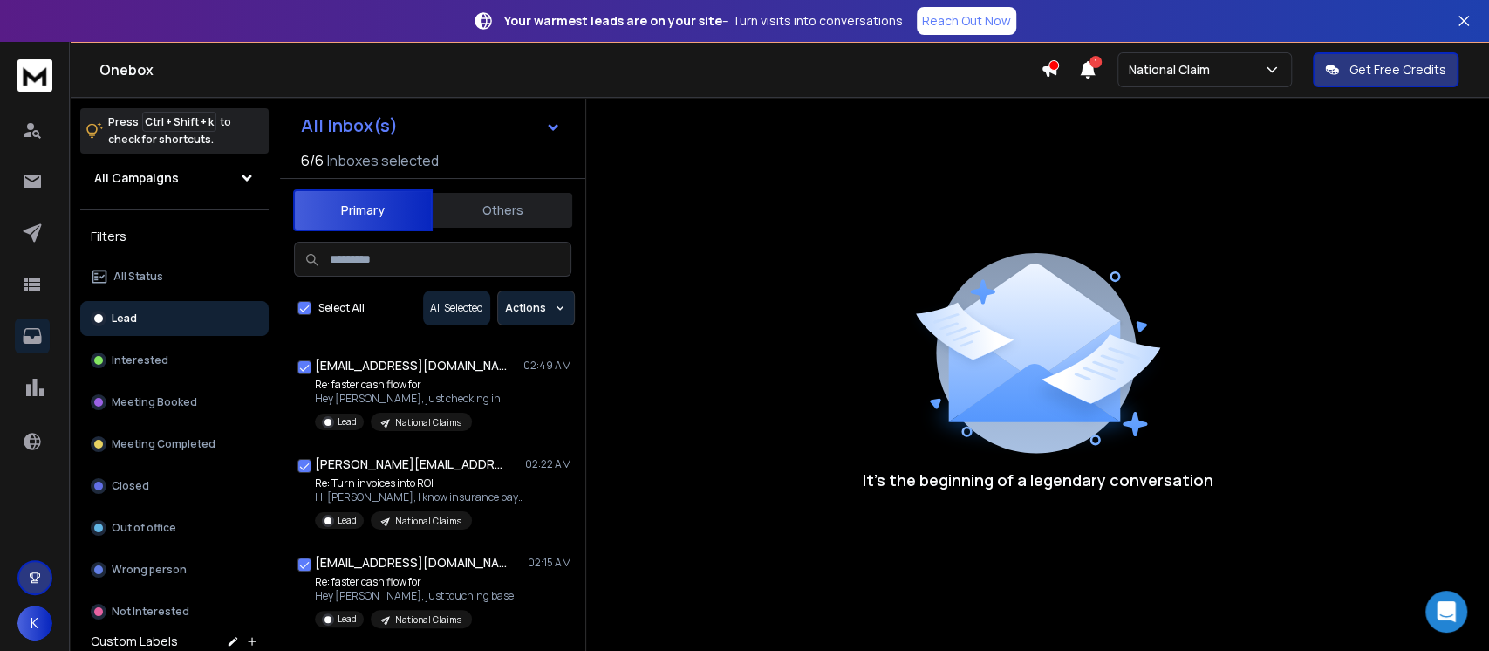
click at [540, 312] on p "Actions" at bounding box center [525, 308] width 41 height 14
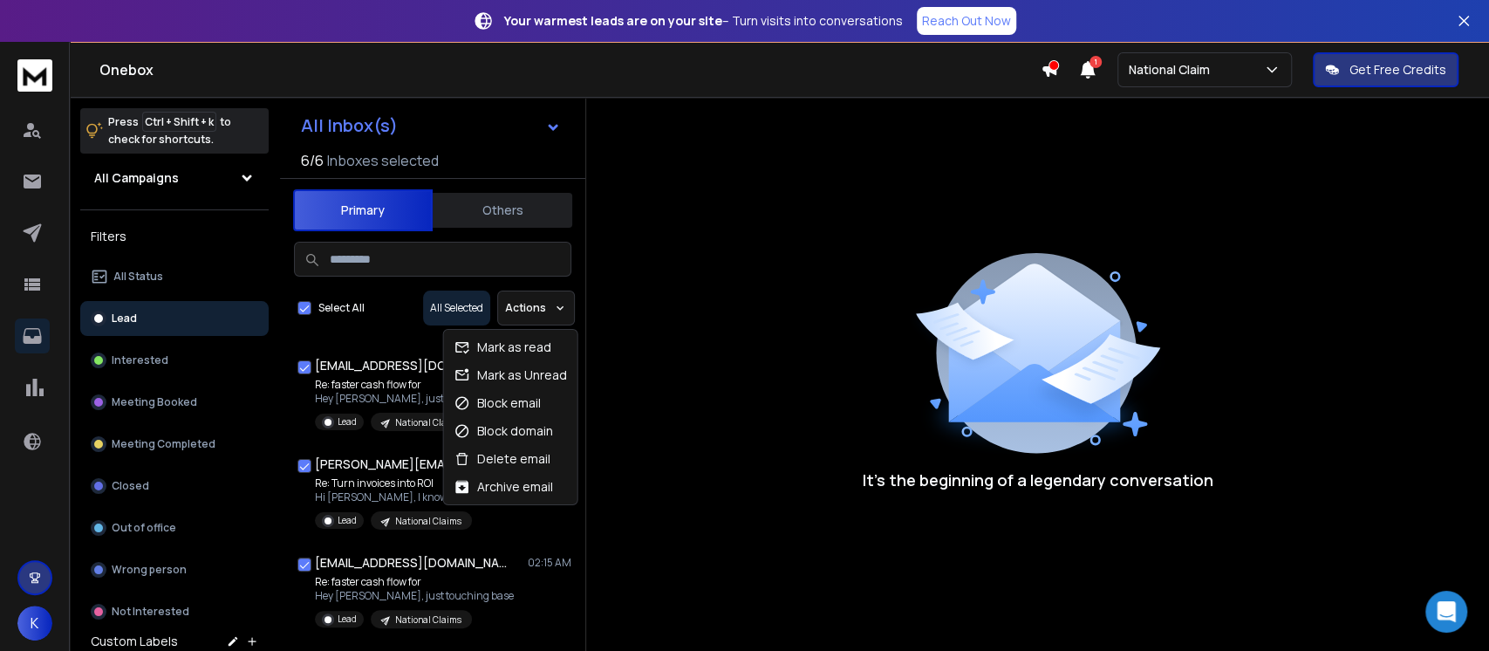
click at [654, 408] on div "It’s the beginning of a legendary conversation" at bounding box center [1037, 374] width 903 height 553
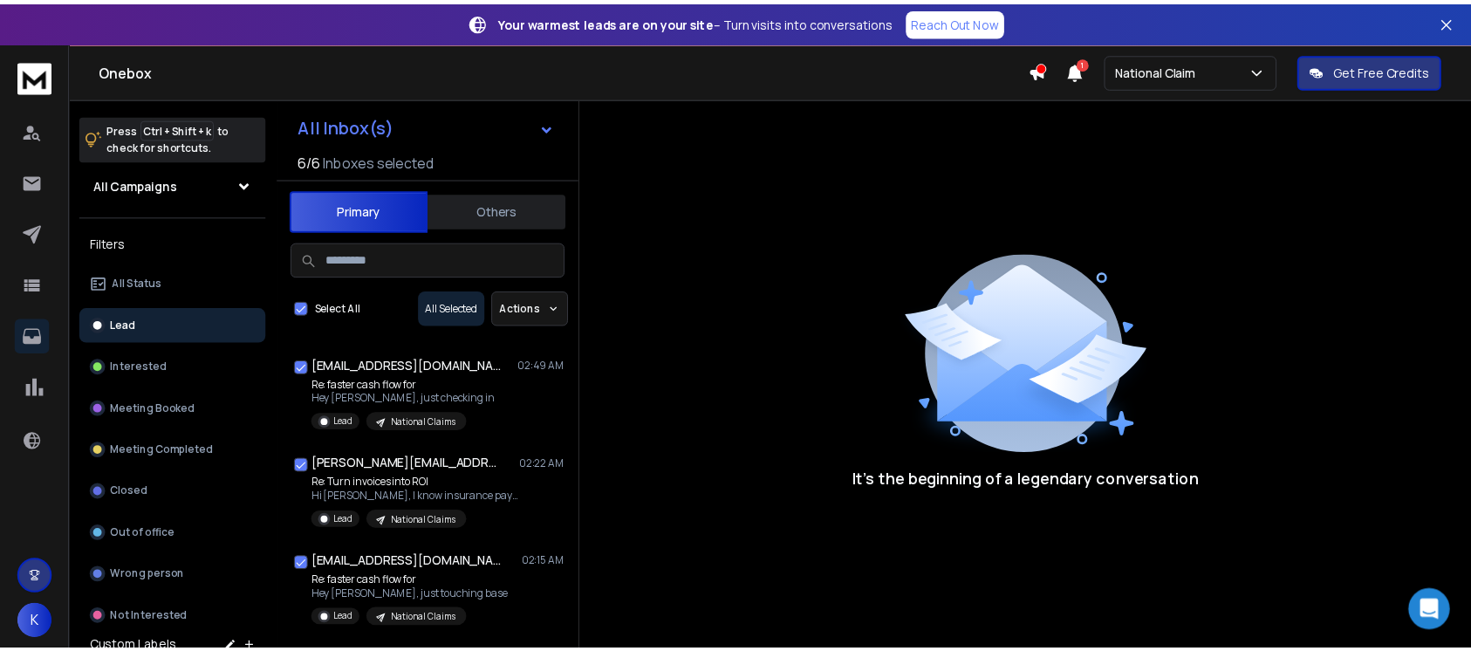
scroll to position [0, 0]
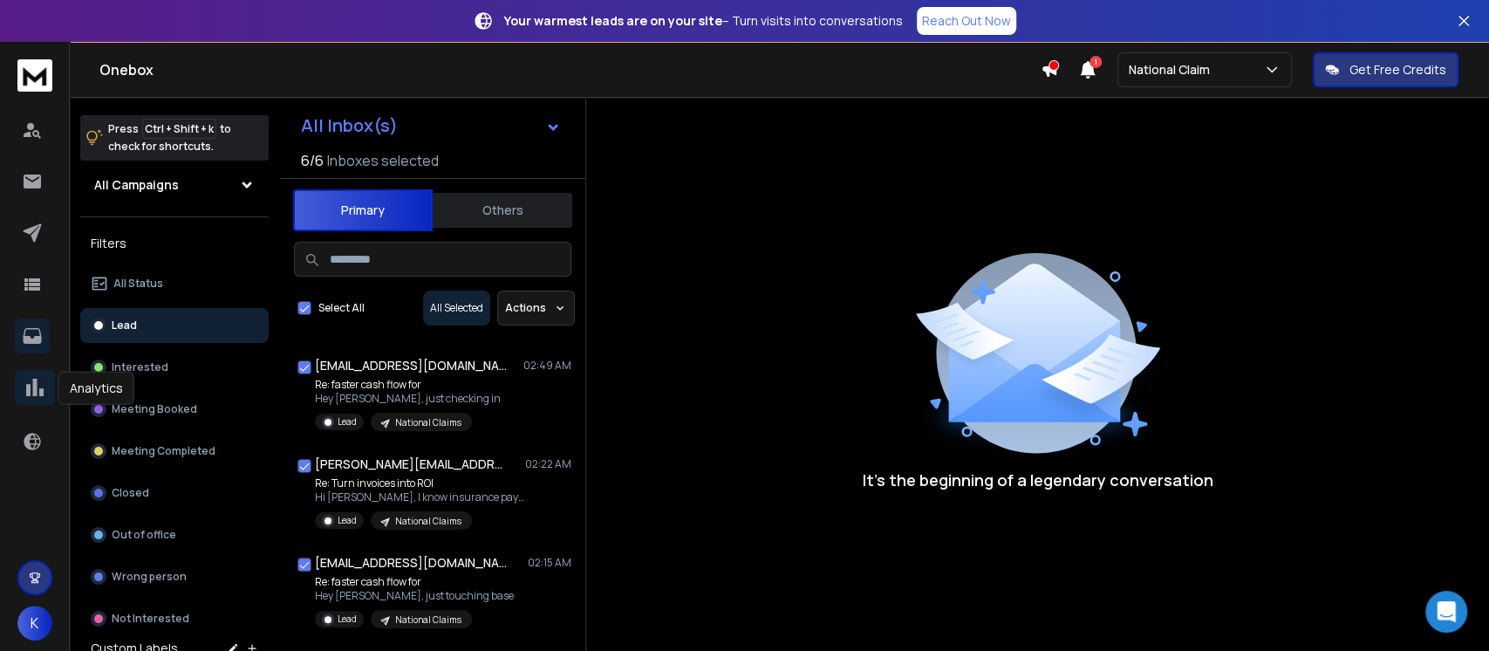
click at [31, 392] on icon at bounding box center [35, 387] width 26 height 26
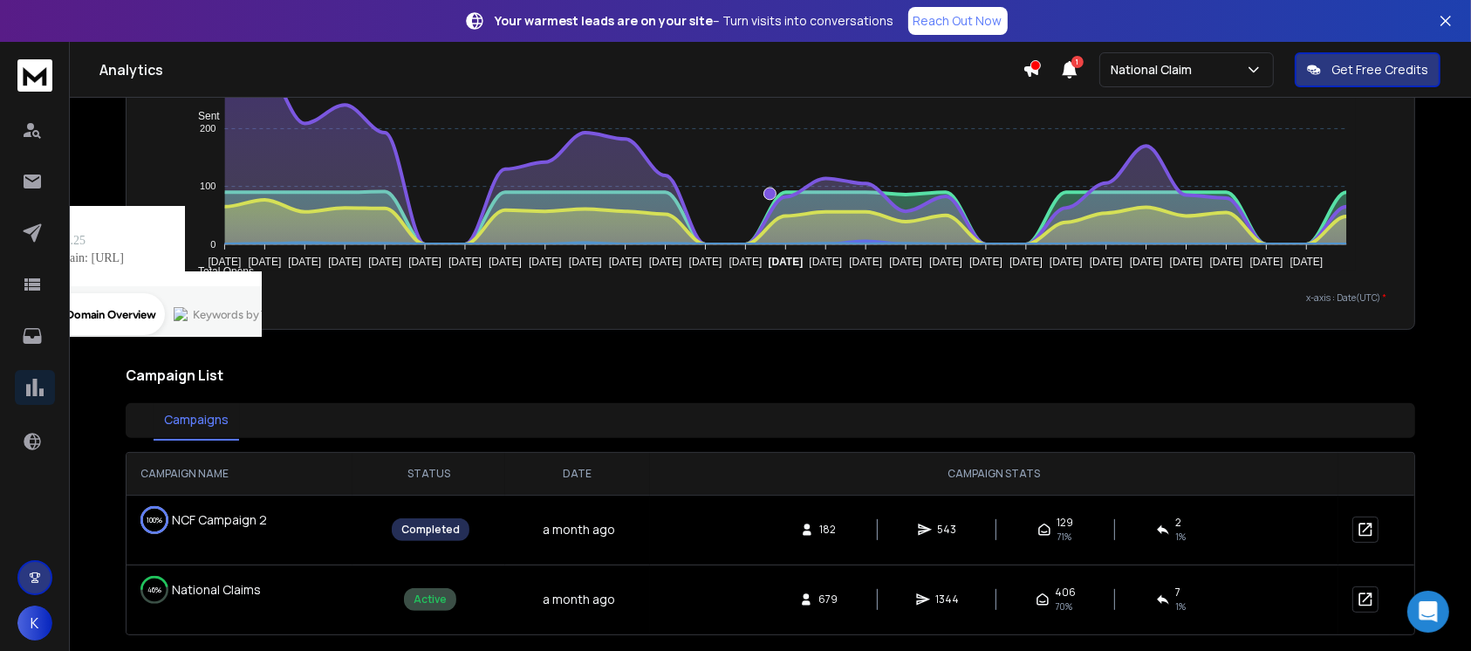
scroll to position [446, 0]
click at [621, 535] on td "a month ago" at bounding box center [577, 529] width 145 height 70
click at [218, 541] on td "46 % National Claims" at bounding box center [240, 589] width 226 height 49
click at [245, 519] on td "100 % NCF Campaign 2" at bounding box center [240, 519] width 226 height 49
click at [31, 337] on icon at bounding box center [32, 335] width 21 height 21
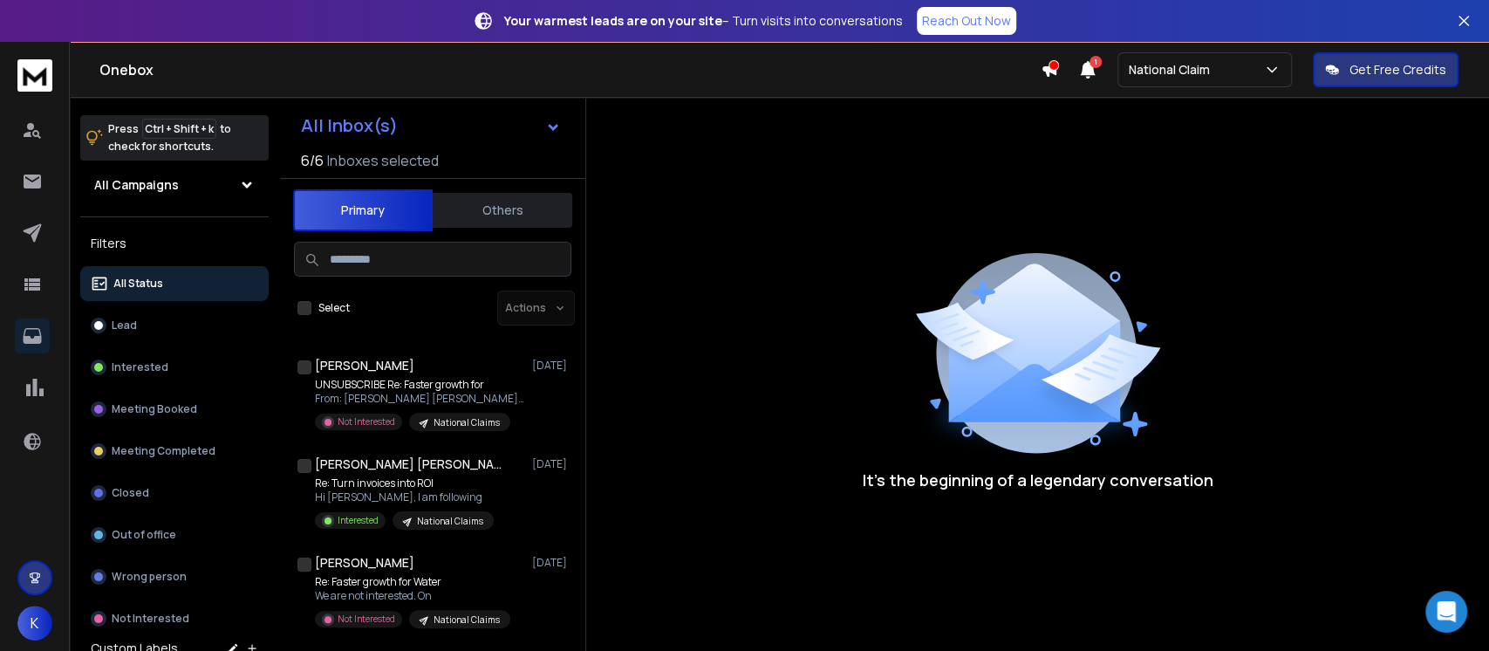
click at [394, 255] on input at bounding box center [432, 259] width 277 height 35
paste input "**********"
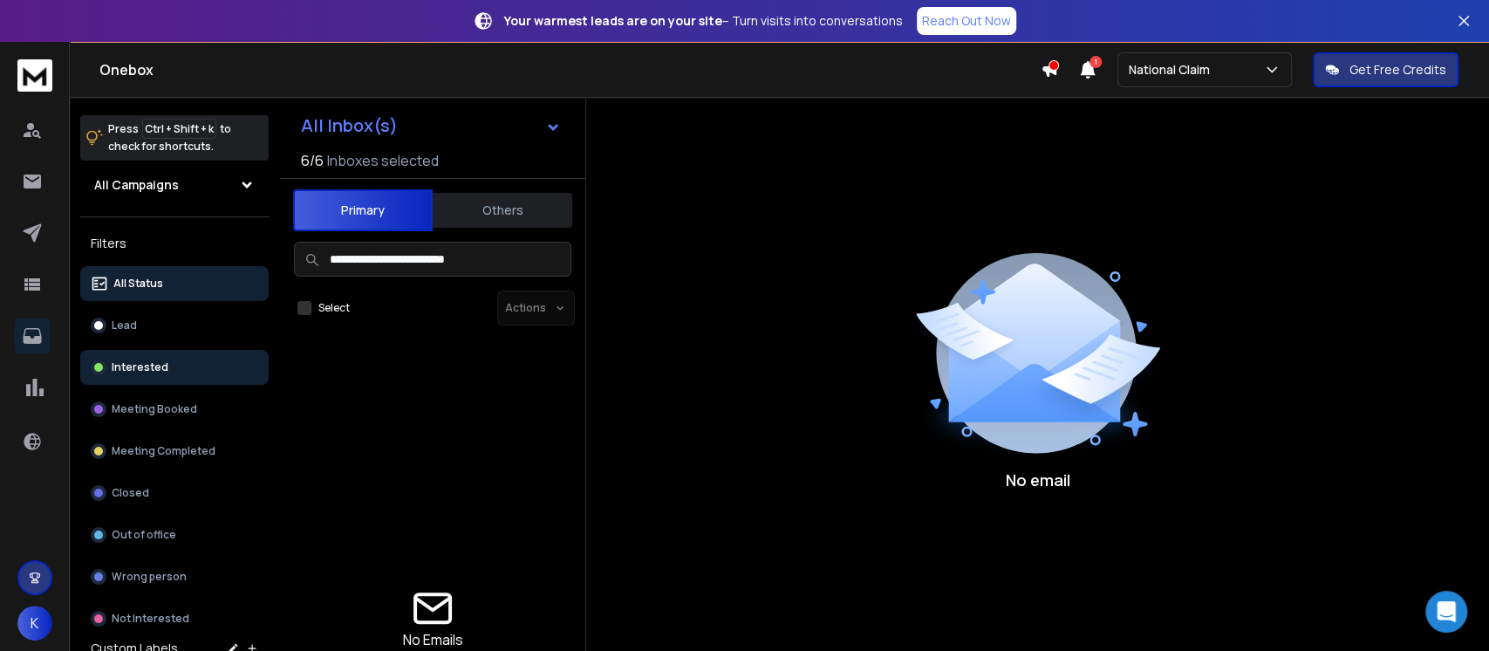
type input "**********"
click at [105, 377] on button "Interested" at bounding box center [174, 367] width 188 height 35
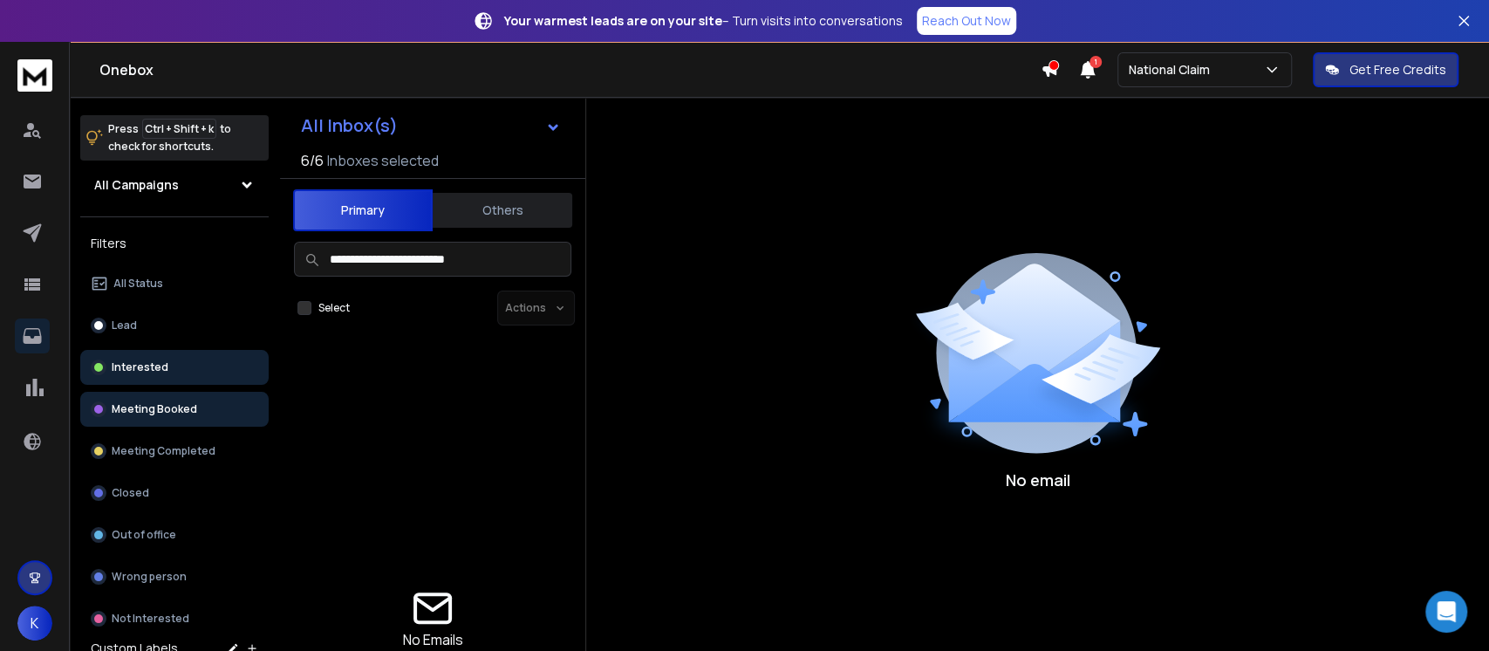
click at [168, 419] on button "Meeting Booked" at bounding box center [174, 409] width 188 height 35
click at [33, 231] on icon at bounding box center [32, 233] width 21 height 21
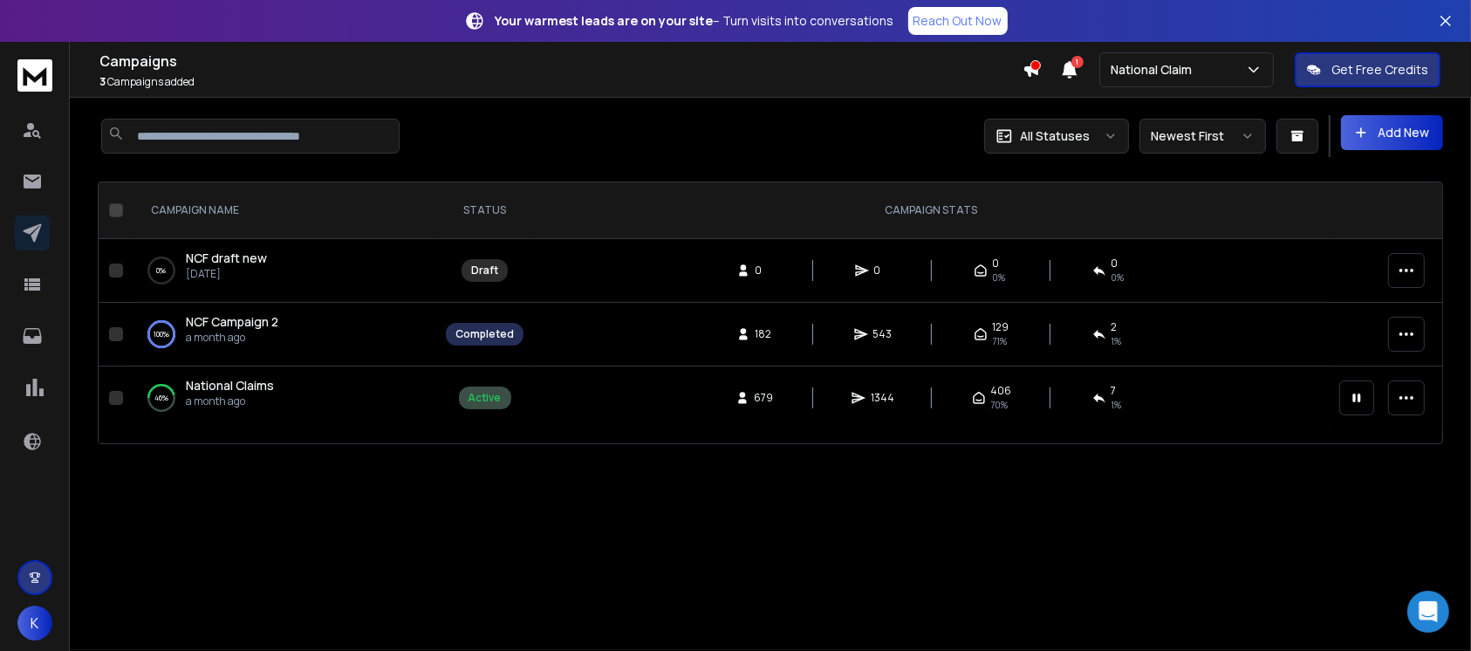
click at [266, 319] on span "NCF Campaign 2" at bounding box center [232, 321] width 92 height 17
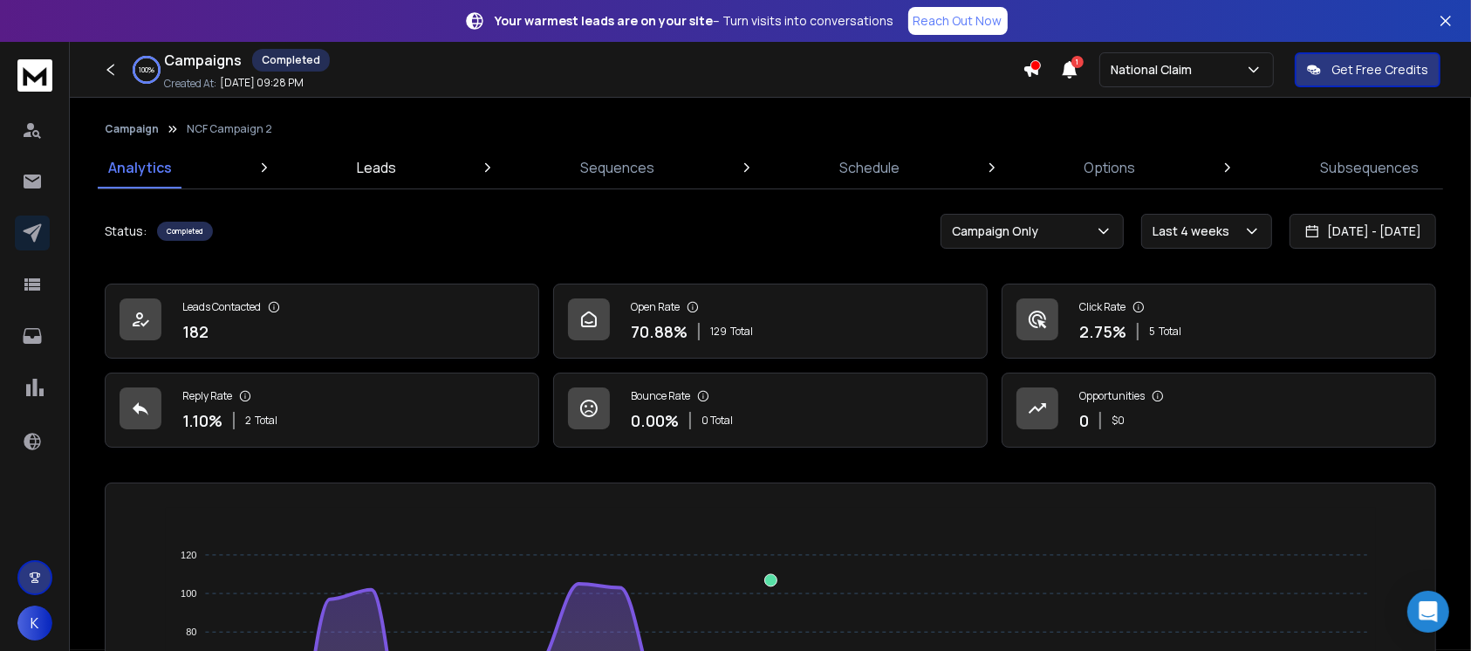
click at [375, 168] on p "Leads" at bounding box center [376, 167] width 39 height 21
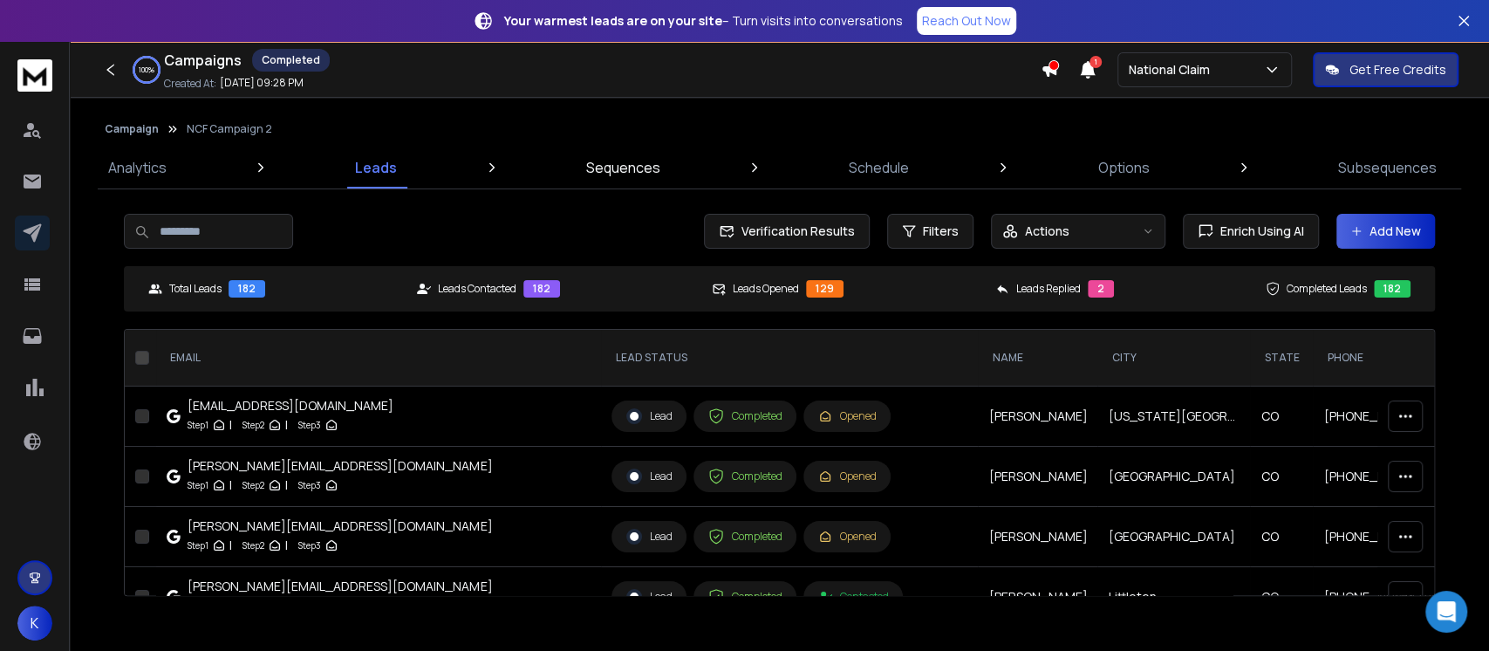
click at [640, 164] on p "Sequences" at bounding box center [623, 167] width 74 height 21
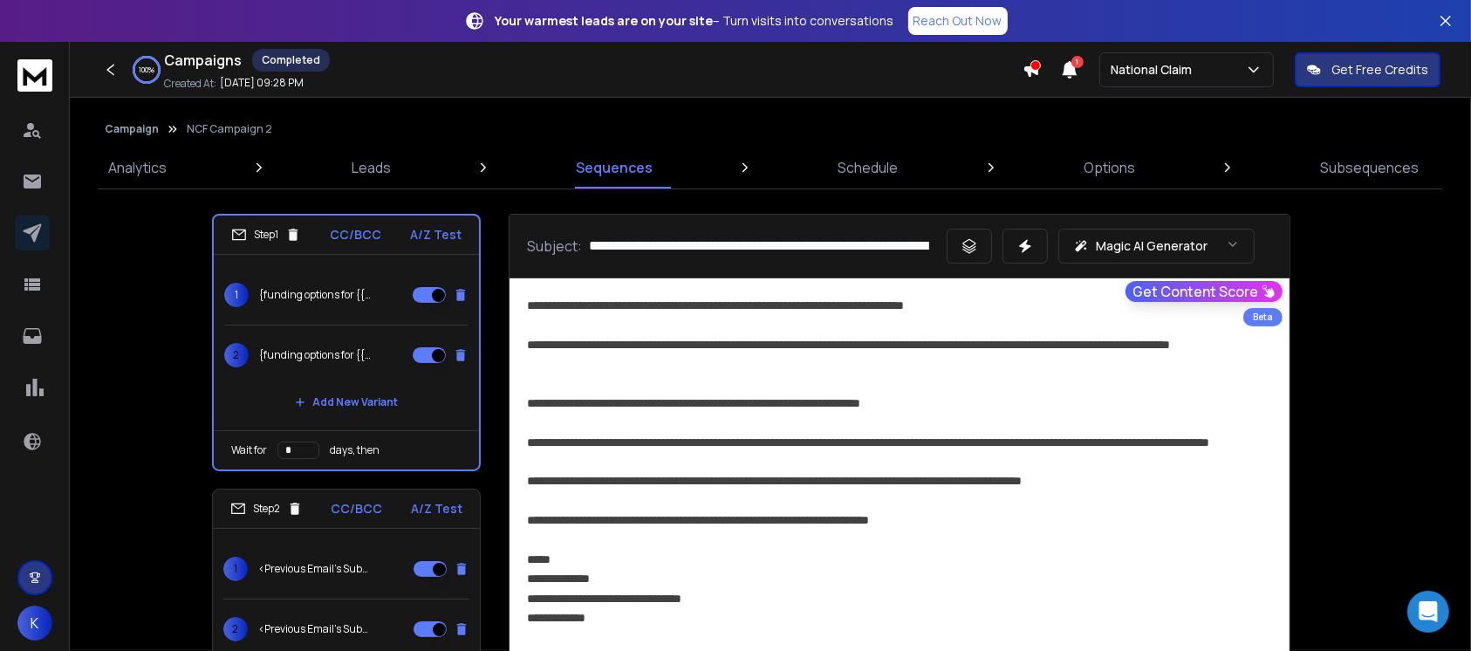
scroll to position [15, 0]
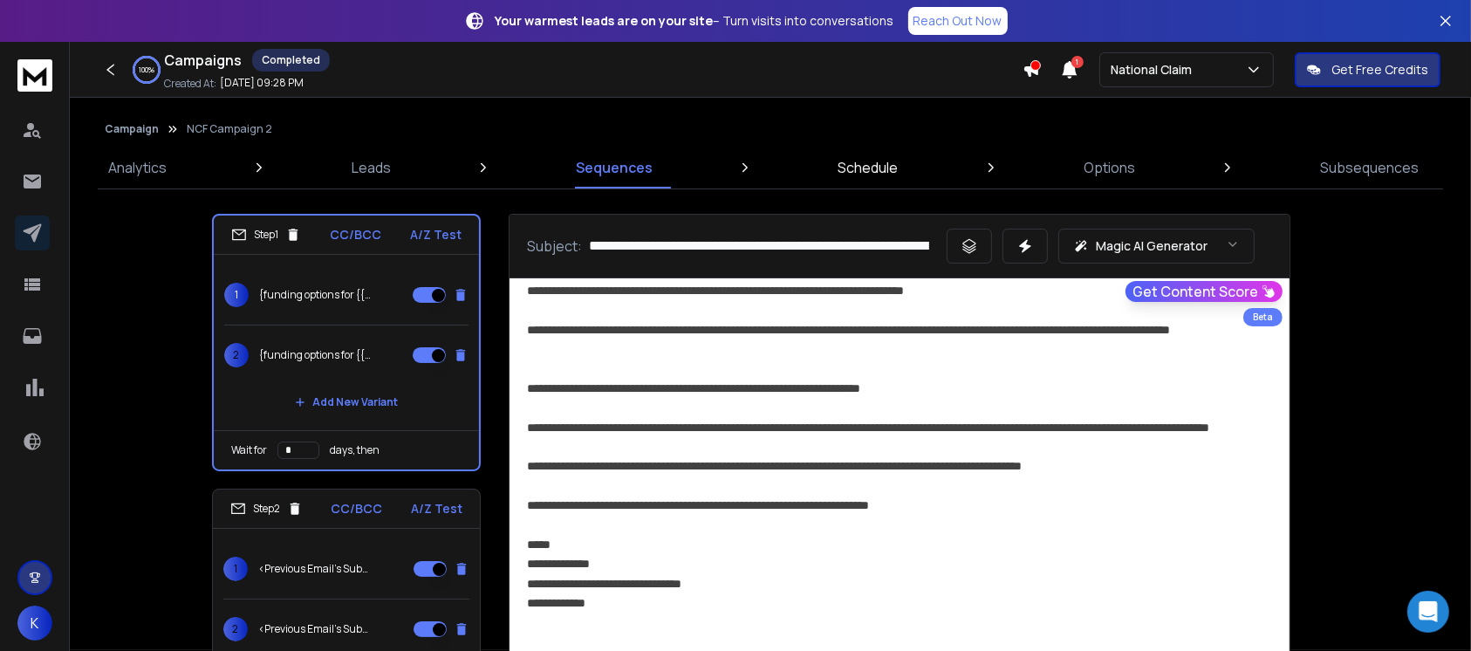
click at [870, 159] on p "Schedule" at bounding box center [869, 167] width 60 height 21
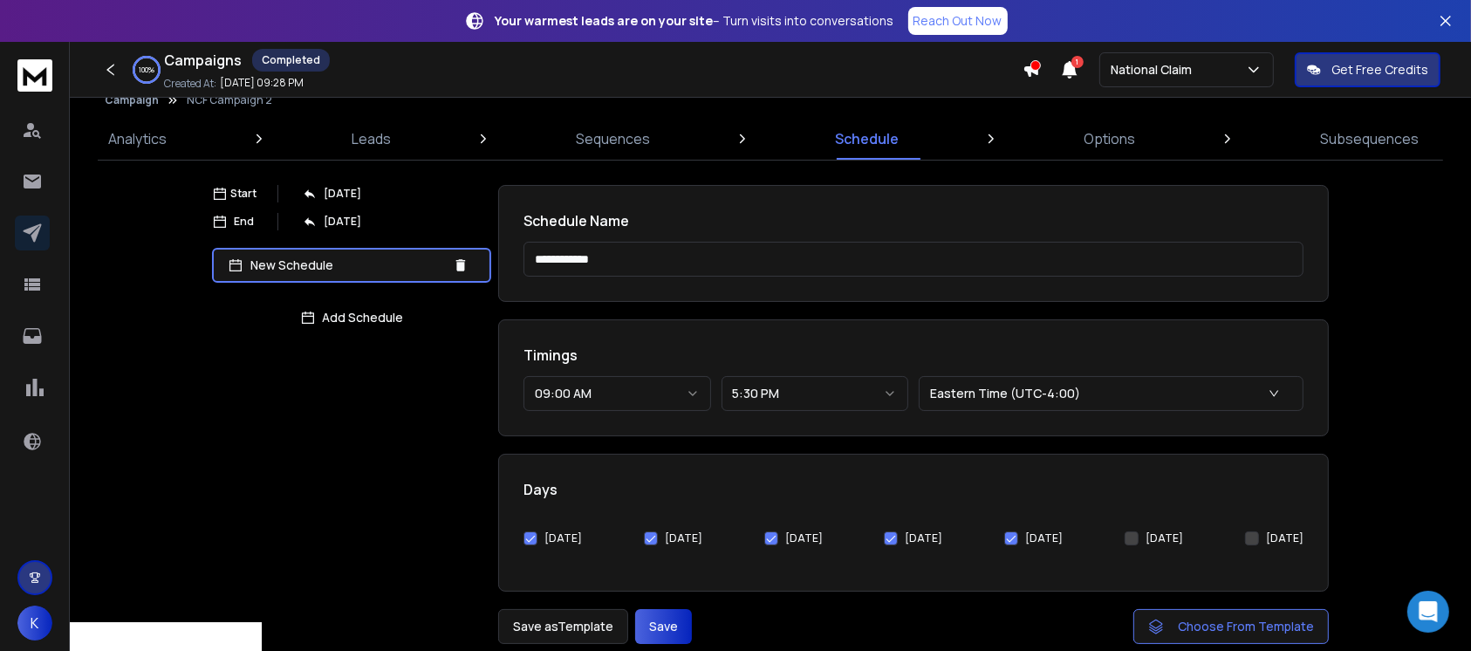
scroll to position [45, 0]
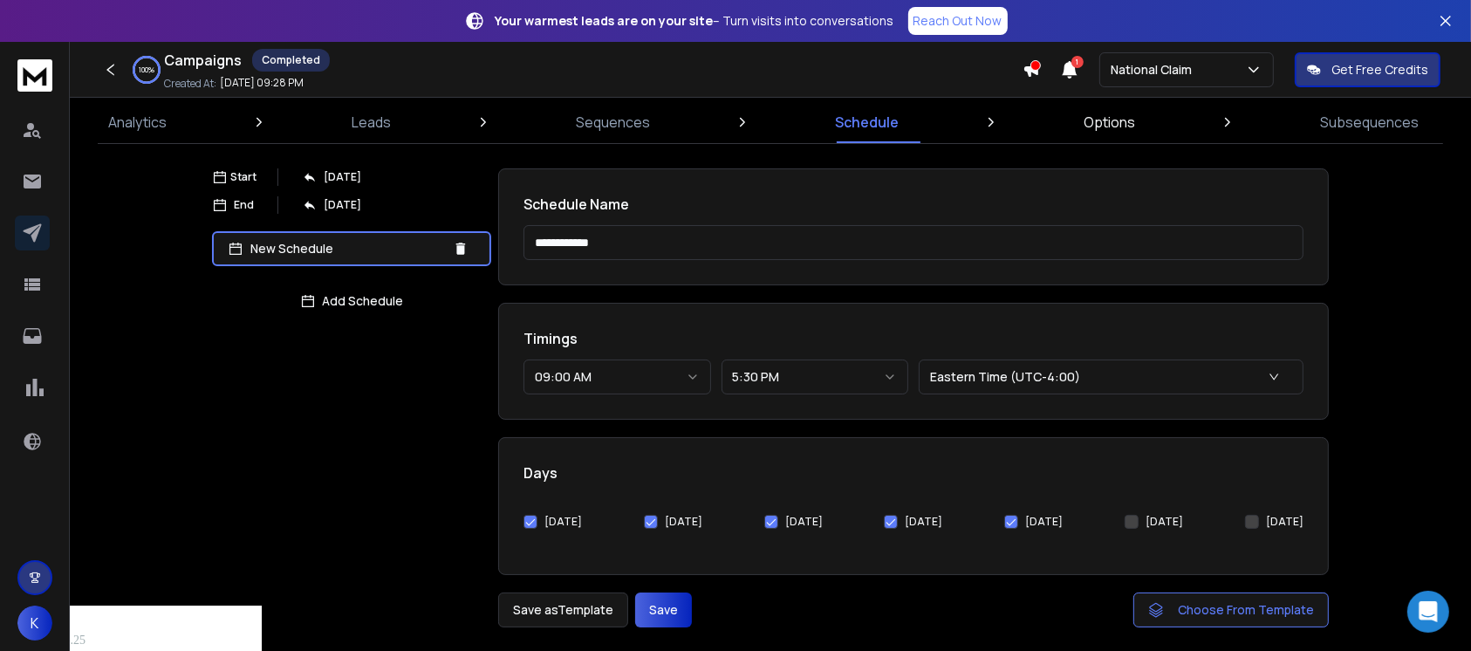
click at [1127, 120] on p "Options" at bounding box center [1109, 122] width 51 height 21
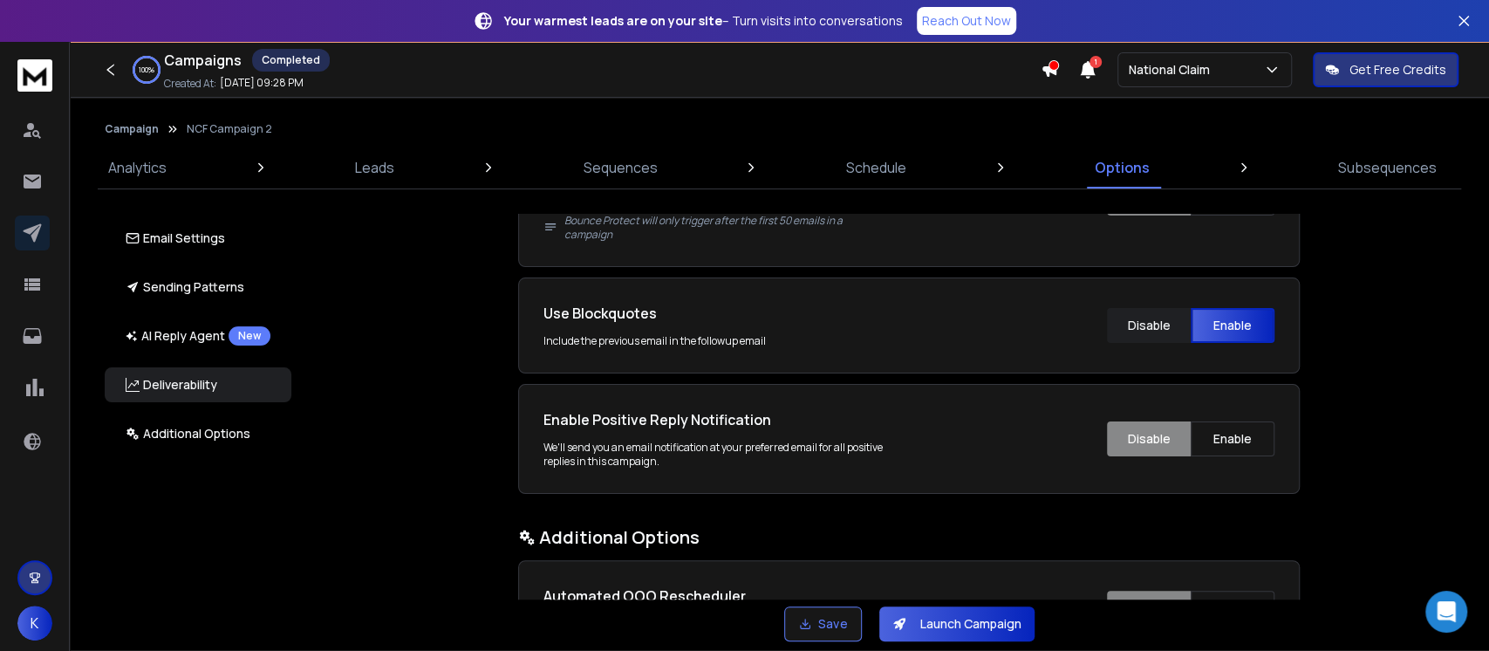
scroll to position [2764, 0]
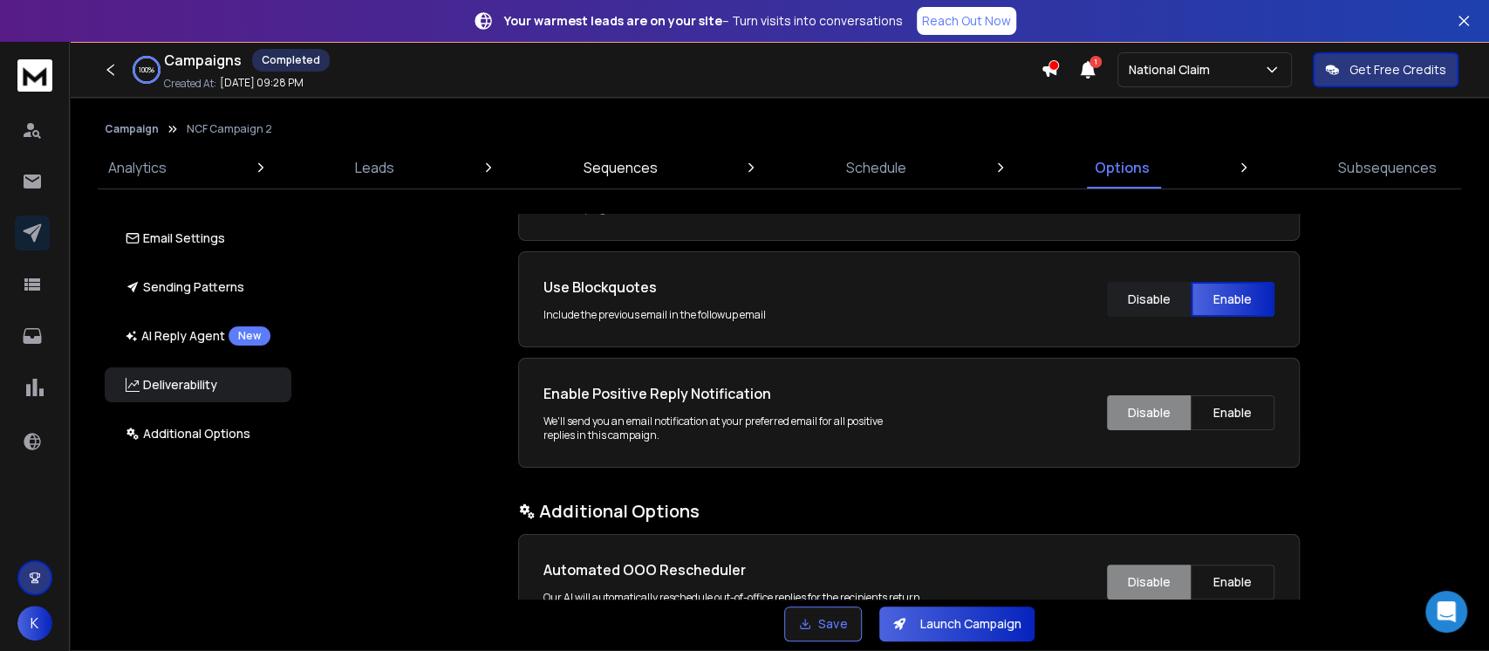
click at [647, 167] on p "Sequences" at bounding box center [620, 167] width 74 height 21
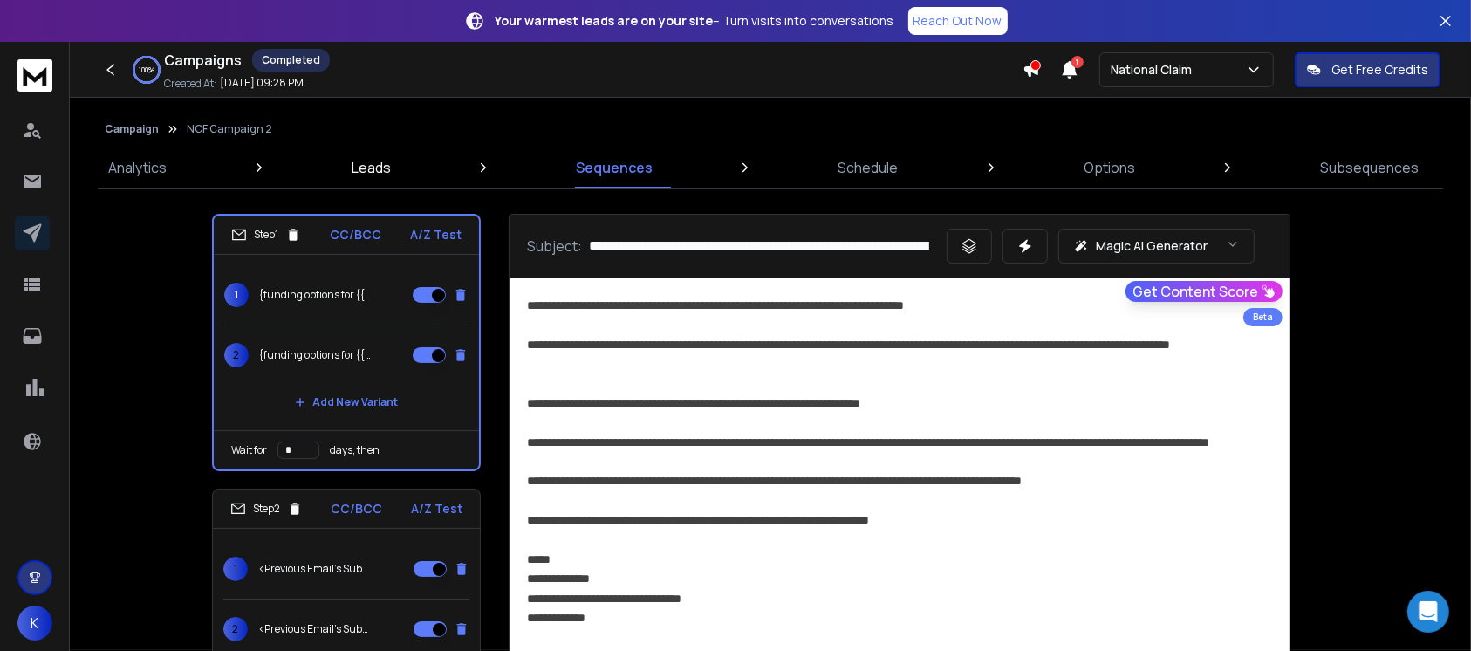
click at [376, 171] on p "Leads" at bounding box center [371, 167] width 39 height 21
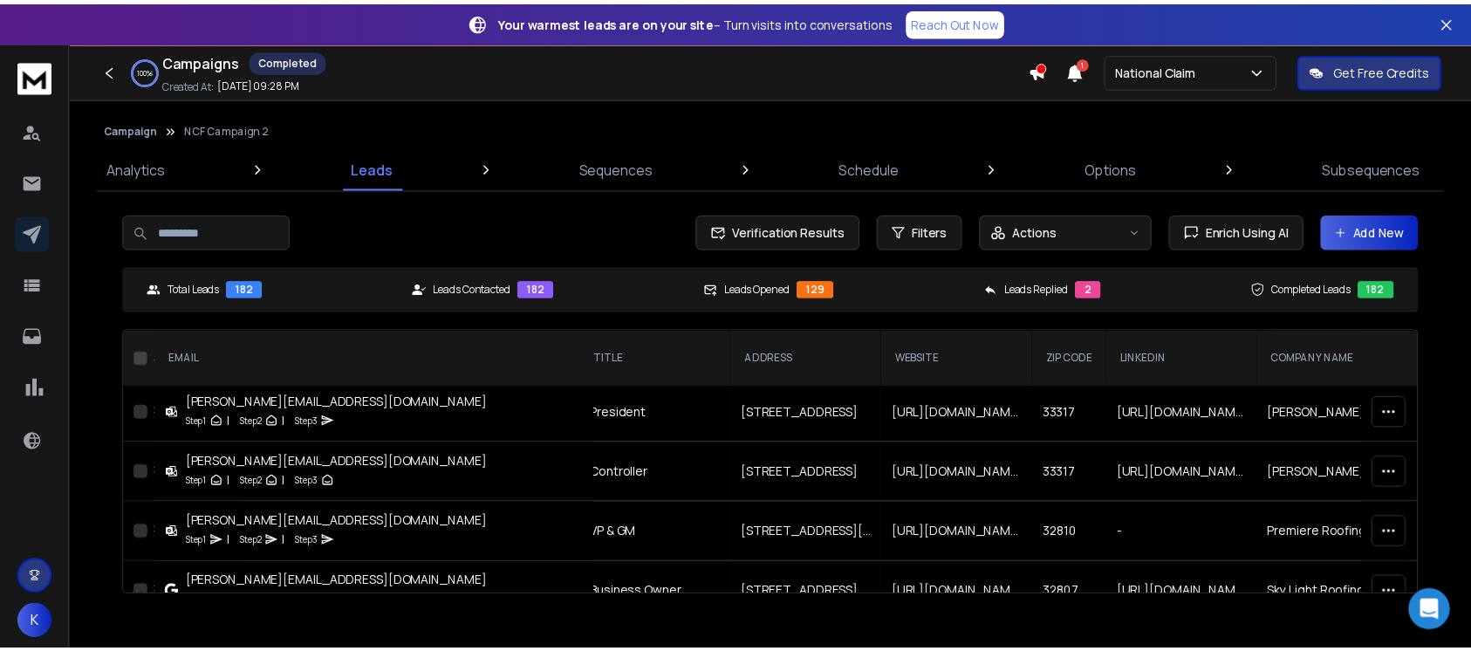
scroll to position [2559, 856]
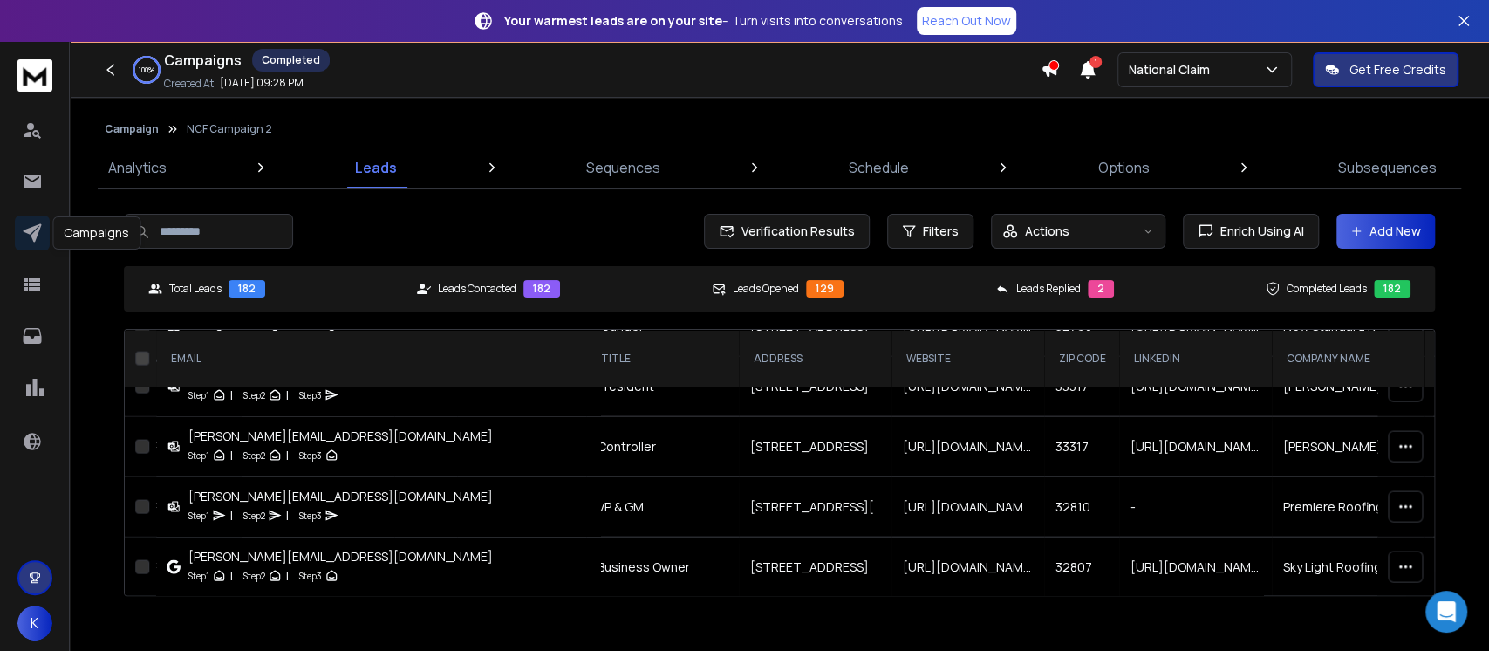
click at [27, 234] on icon at bounding box center [32, 233] width 21 height 21
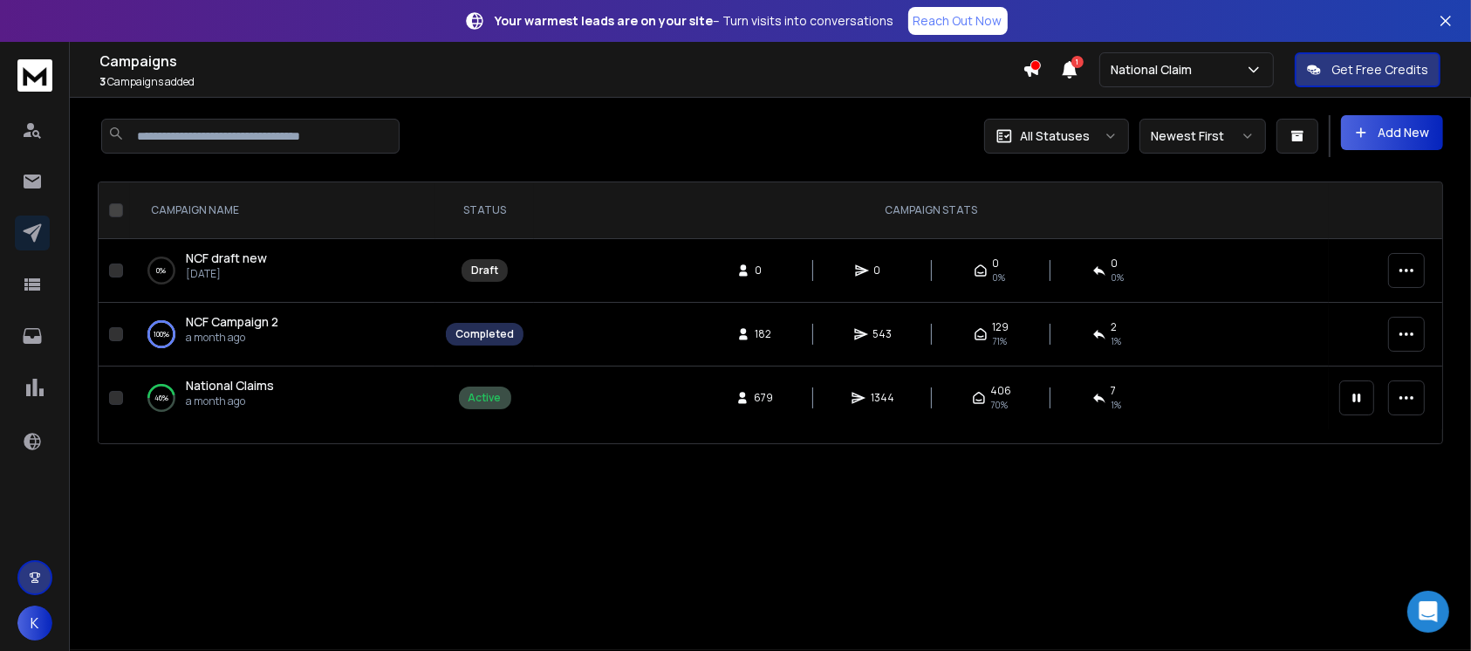
click at [248, 320] on span "NCF Campaign 2" at bounding box center [232, 321] width 92 height 17
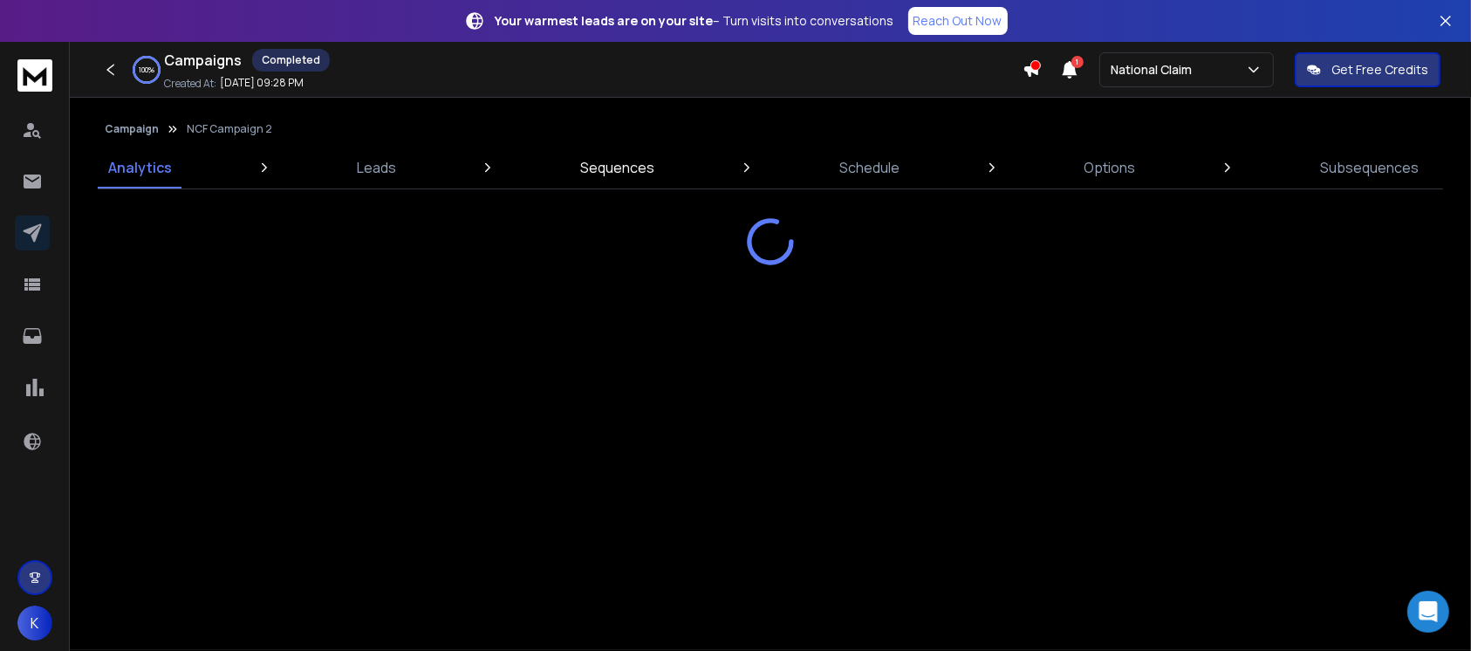
click at [589, 166] on p "Sequences" at bounding box center [617, 167] width 74 height 21
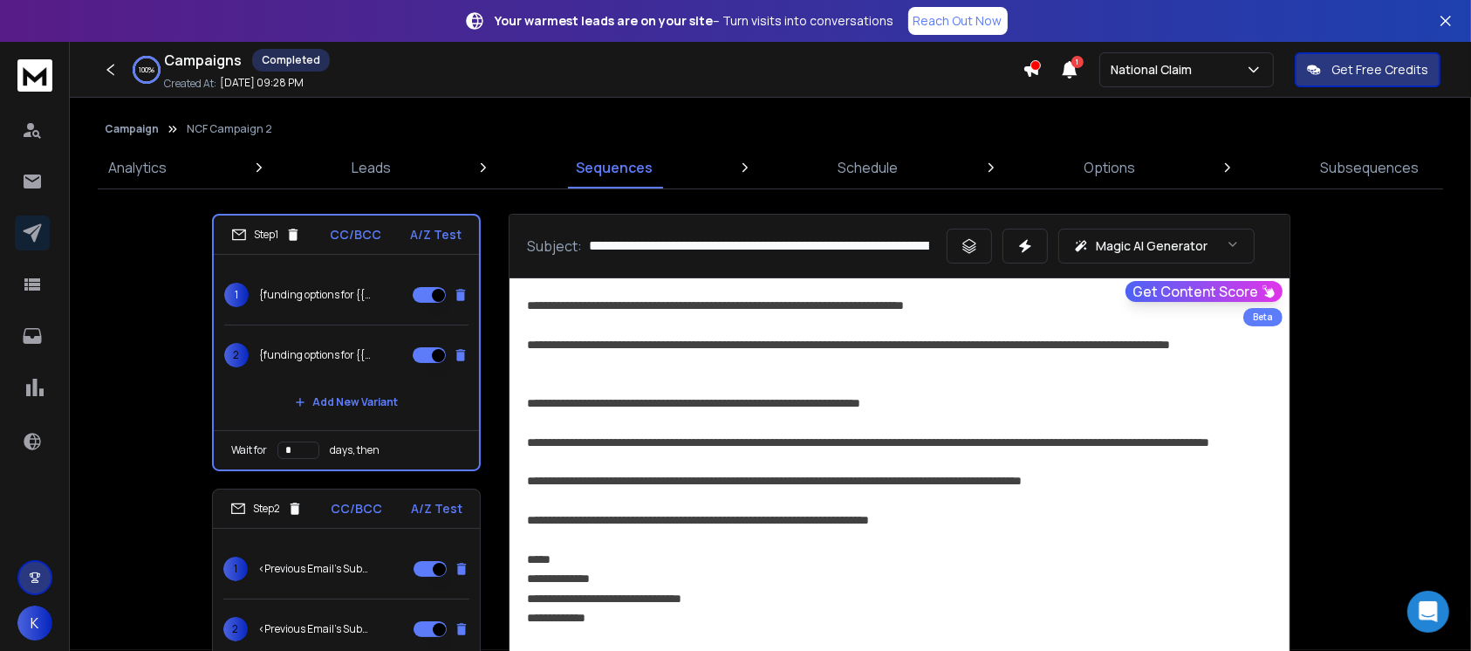
click at [327, 339] on div "2 {funding options for {{companyName}} | {{companyName}}’s job funding | faster…" at bounding box center [346, 354] width 244 height 59
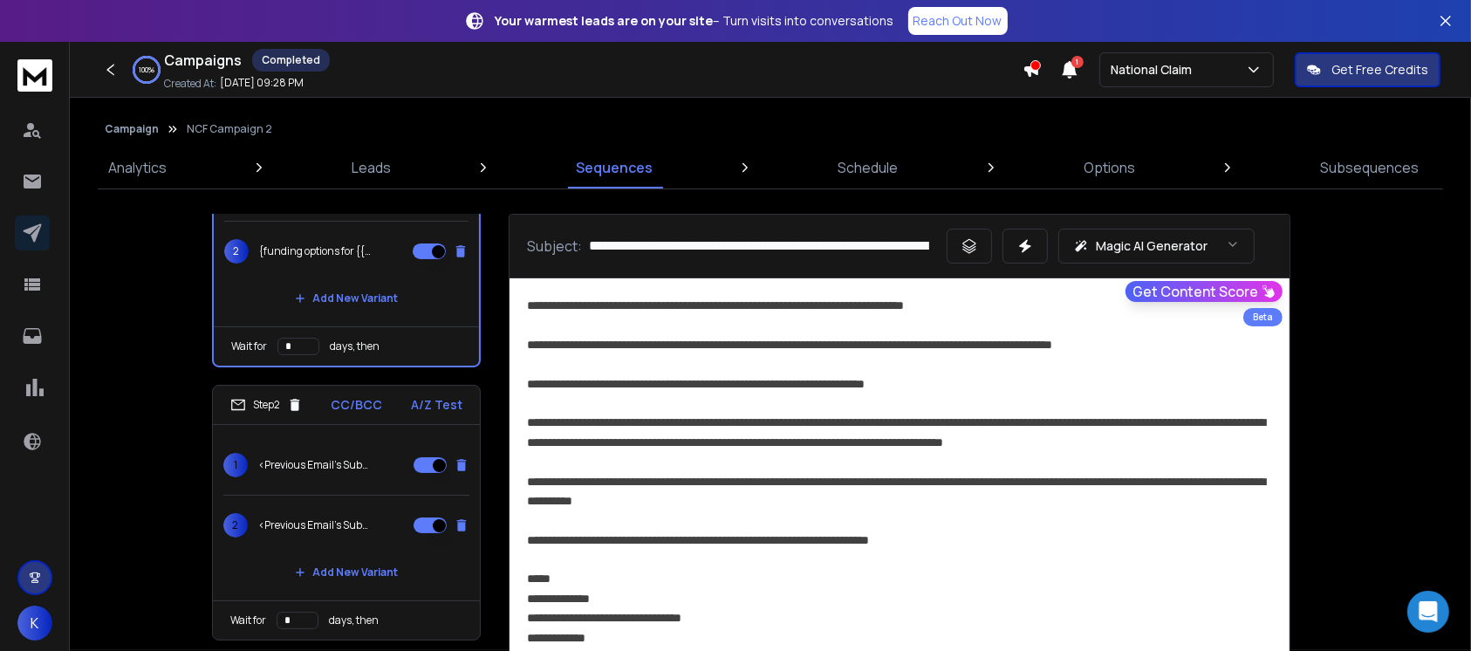
scroll to position [232, 0]
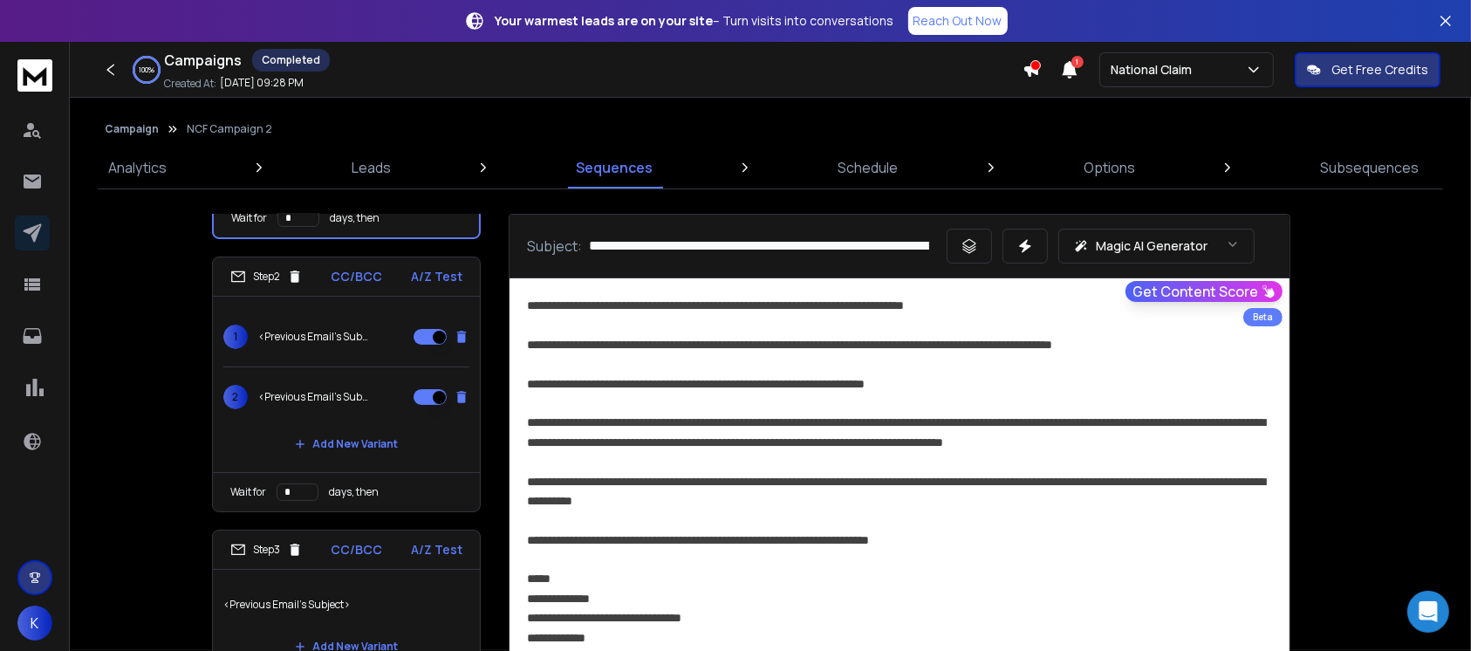
click at [318, 336] on p "<Previous Email's Subject>" at bounding box center [314, 337] width 112 height 14
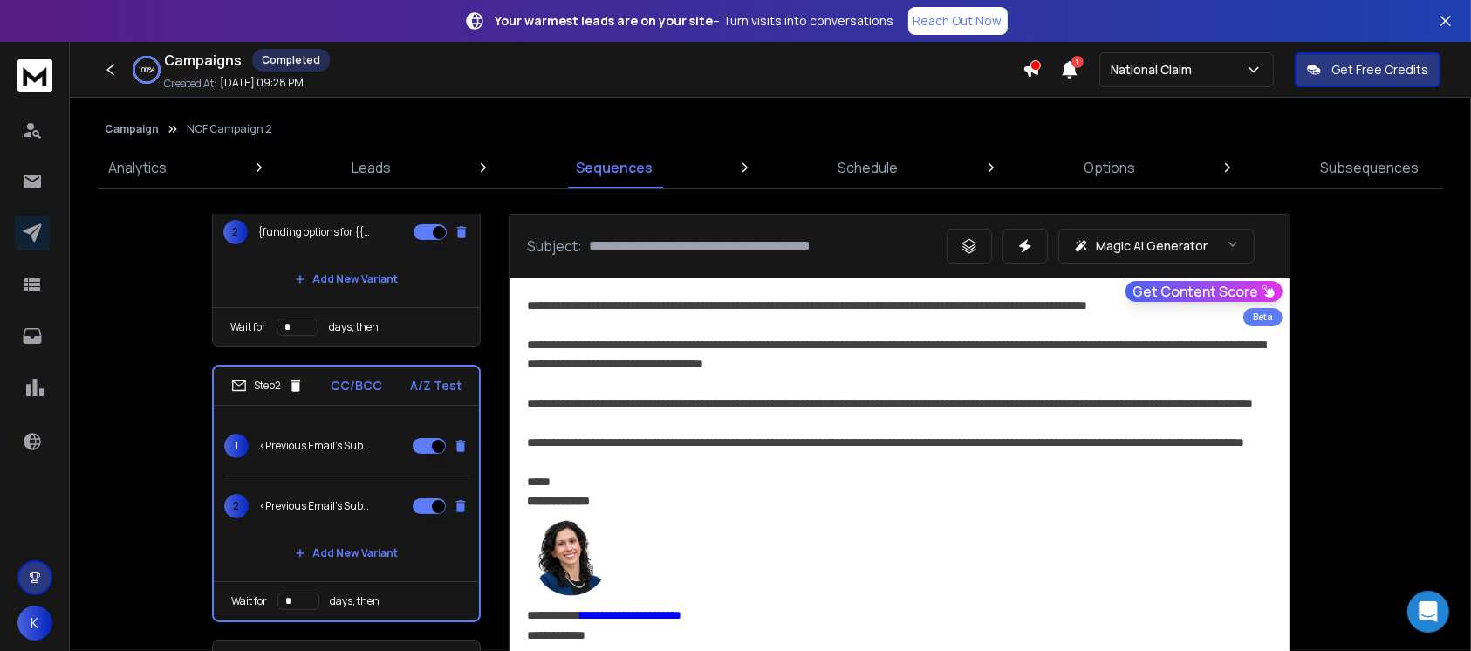
scroll to position [0, 0]
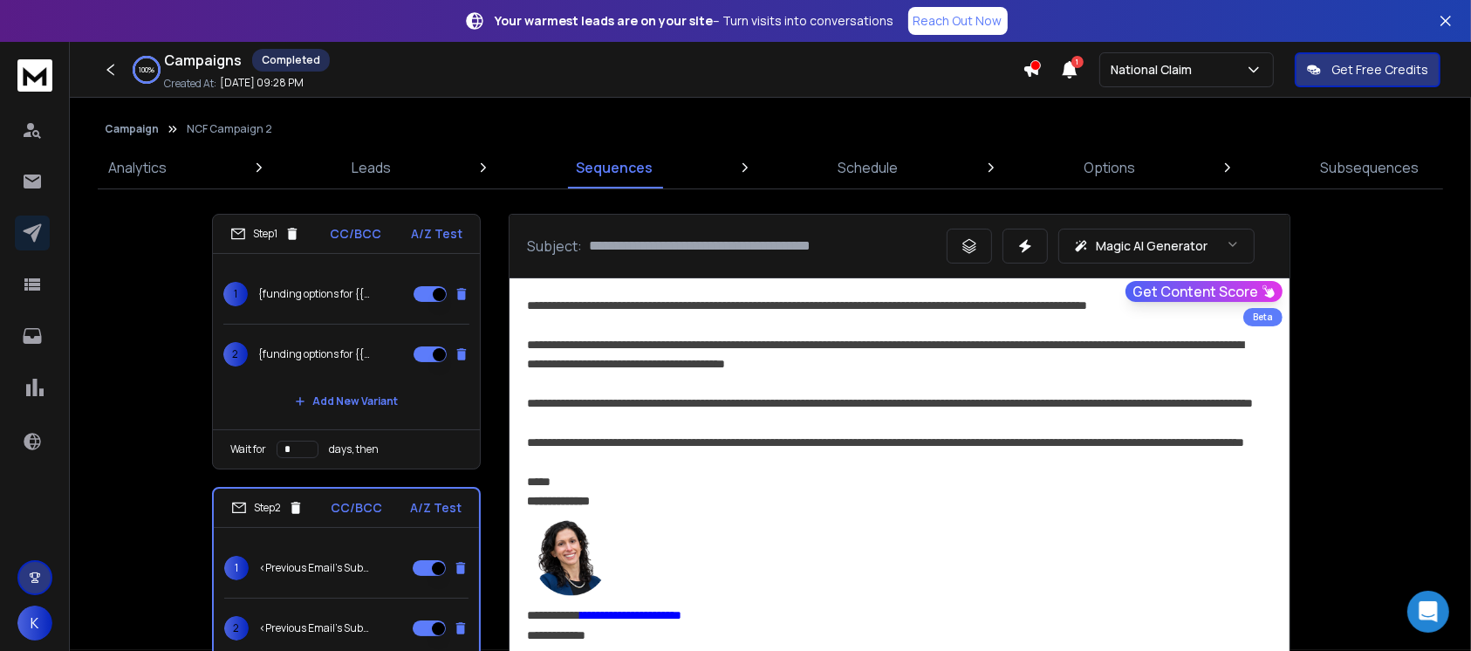
click at [320, 269] on div "1 {funding options for {{companyName}} | {{companyName}}’s job funding | faster…" at bounding box center [346, 294] width 246 height 60
type input "**********"
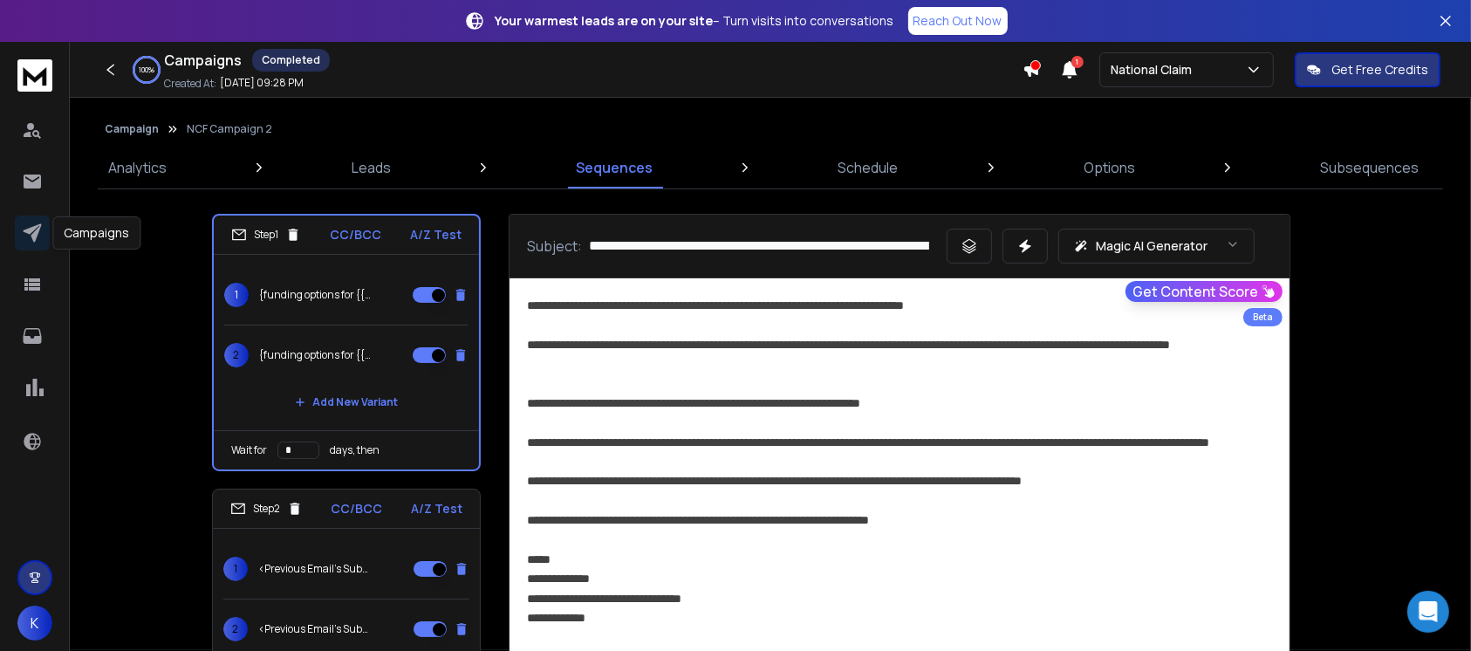
click at [31, 239] on icon at bounding box center [32, 233] width 21 height 21
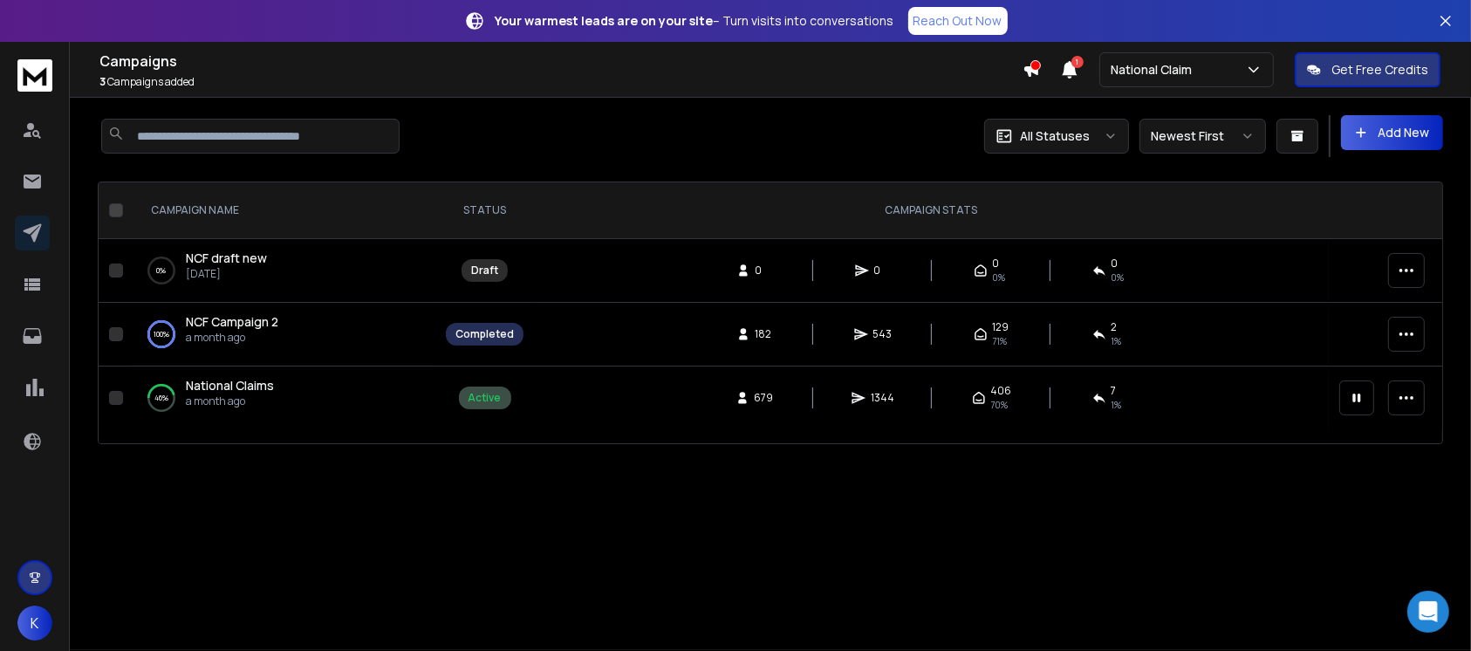
click at [236, 378] on span "National Claims" at bounding box center [230, 385] width 88 height 17
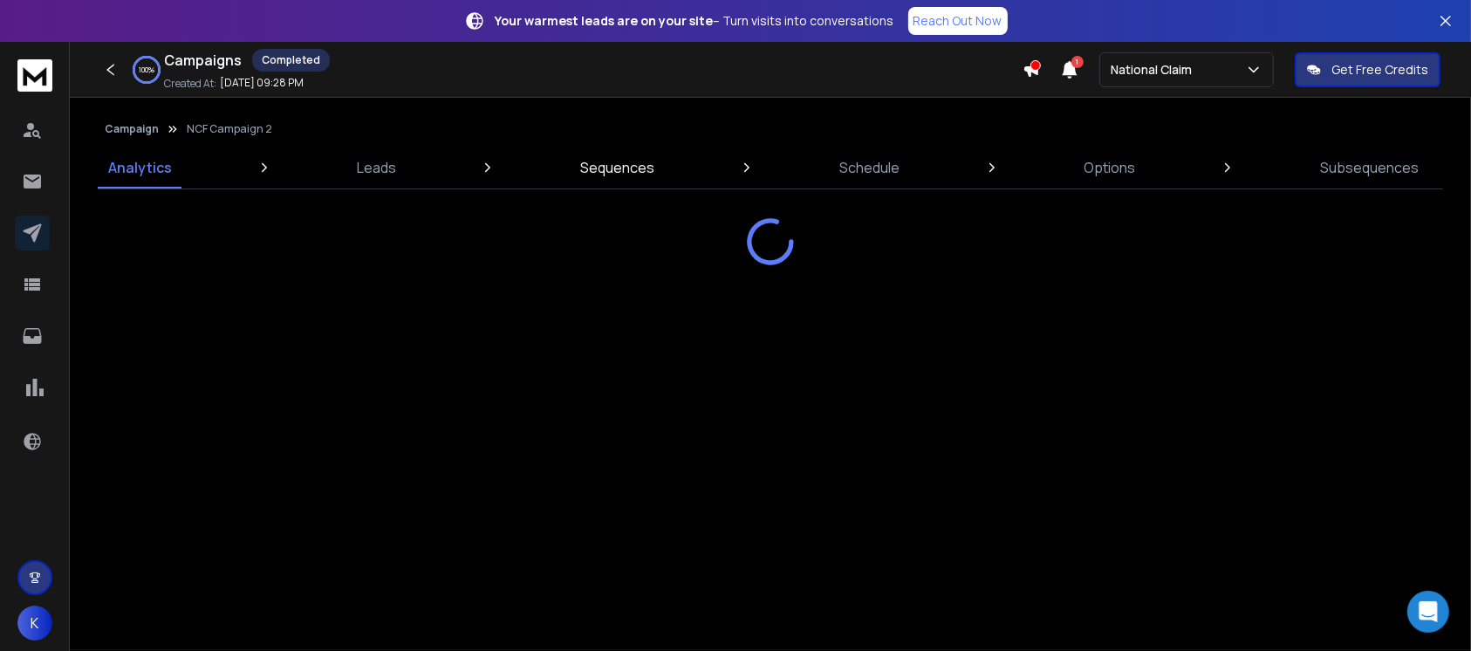
click at [626, 169] on p "Sequences" at bounding box center [617, 167] width 74 height 21
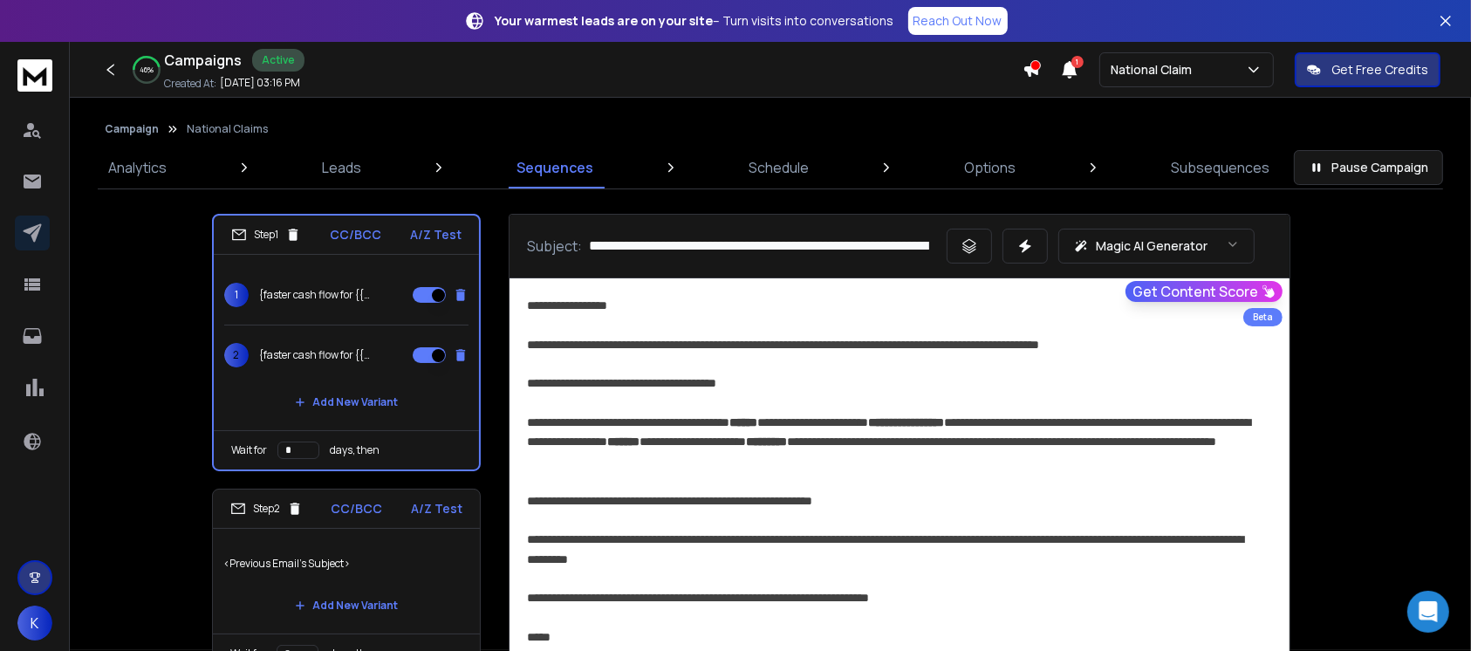
click at [351, 353] on p "{faster cash flow for {{companyName}}|Faster growth for {{companyName}}|Turn in…" at bounding box center [315, 355] width 112 height 14
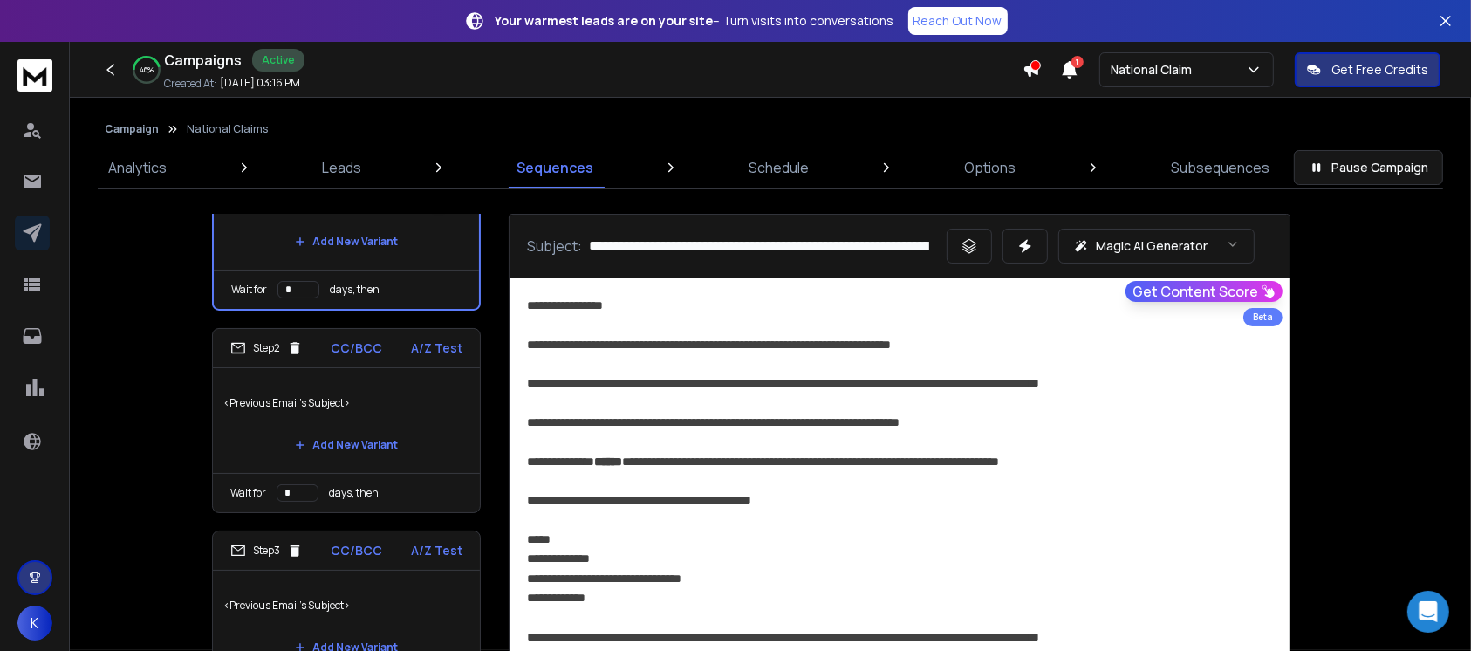
scroll to position [166, 0]
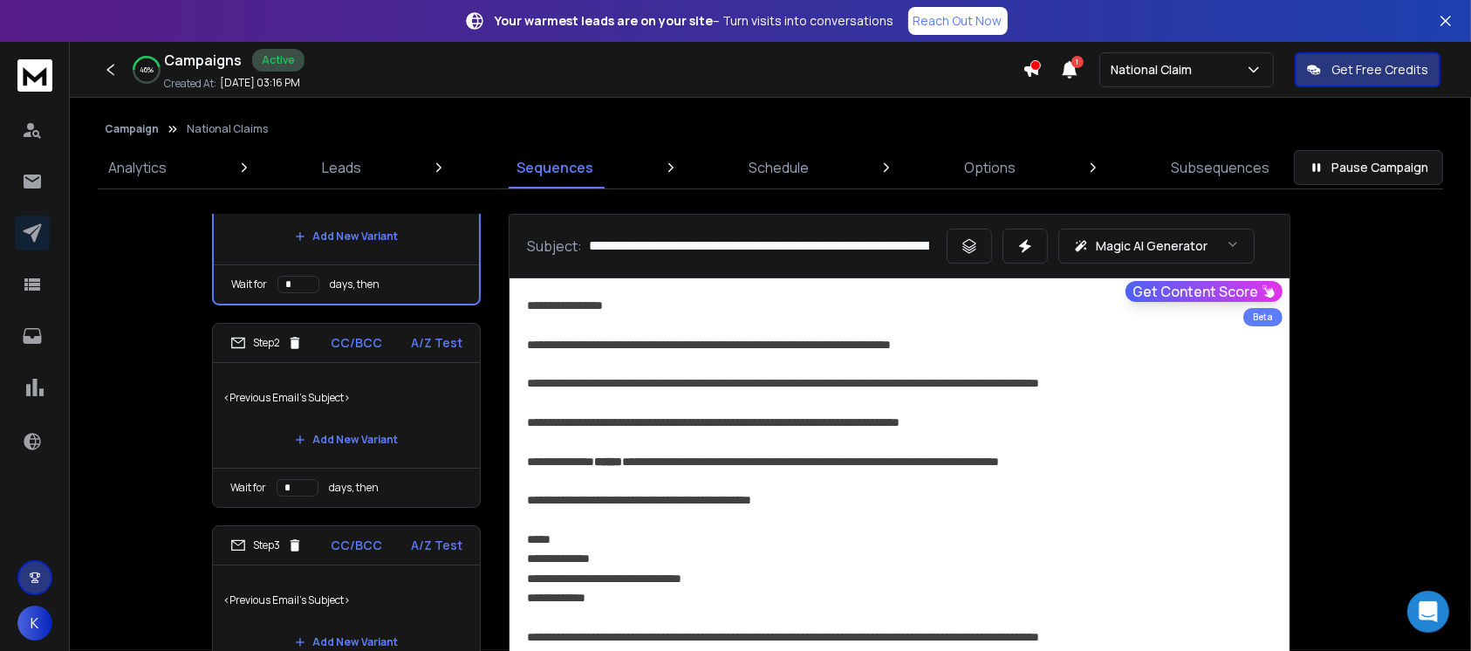
click at [349, 409] on p "<Previous Email's Subject>" at bounding box center [346, 397] width 246 height 49
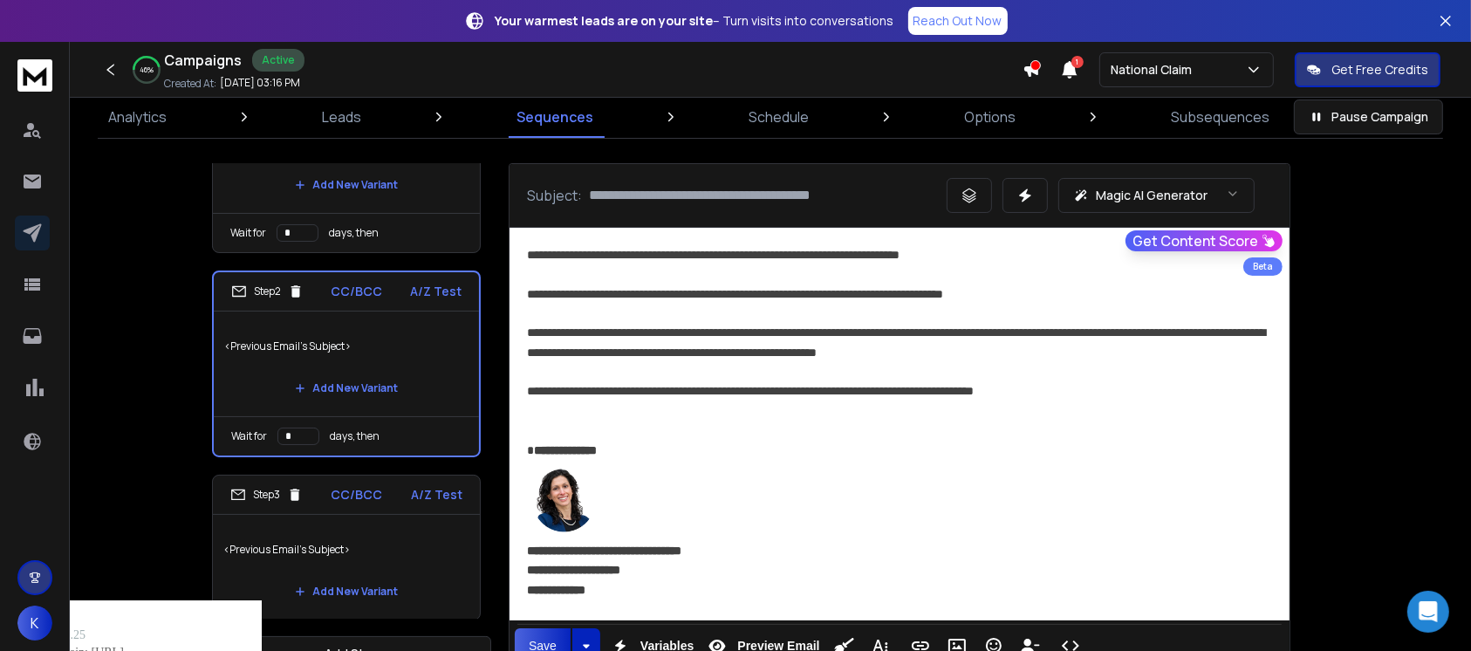
scroll to position [95, 0]
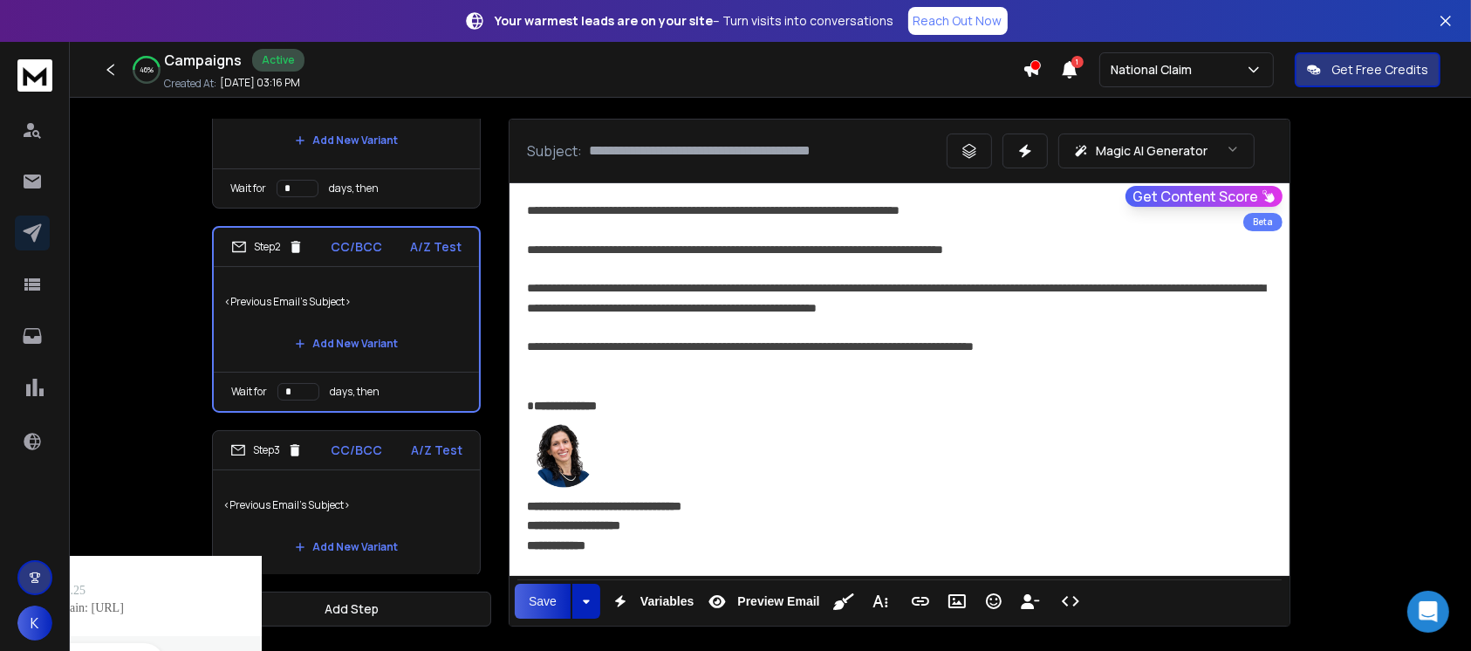
click at [321, 495] on p "<Previous Email's Subject>" at bounding box center [346, 505] width 246 height 49
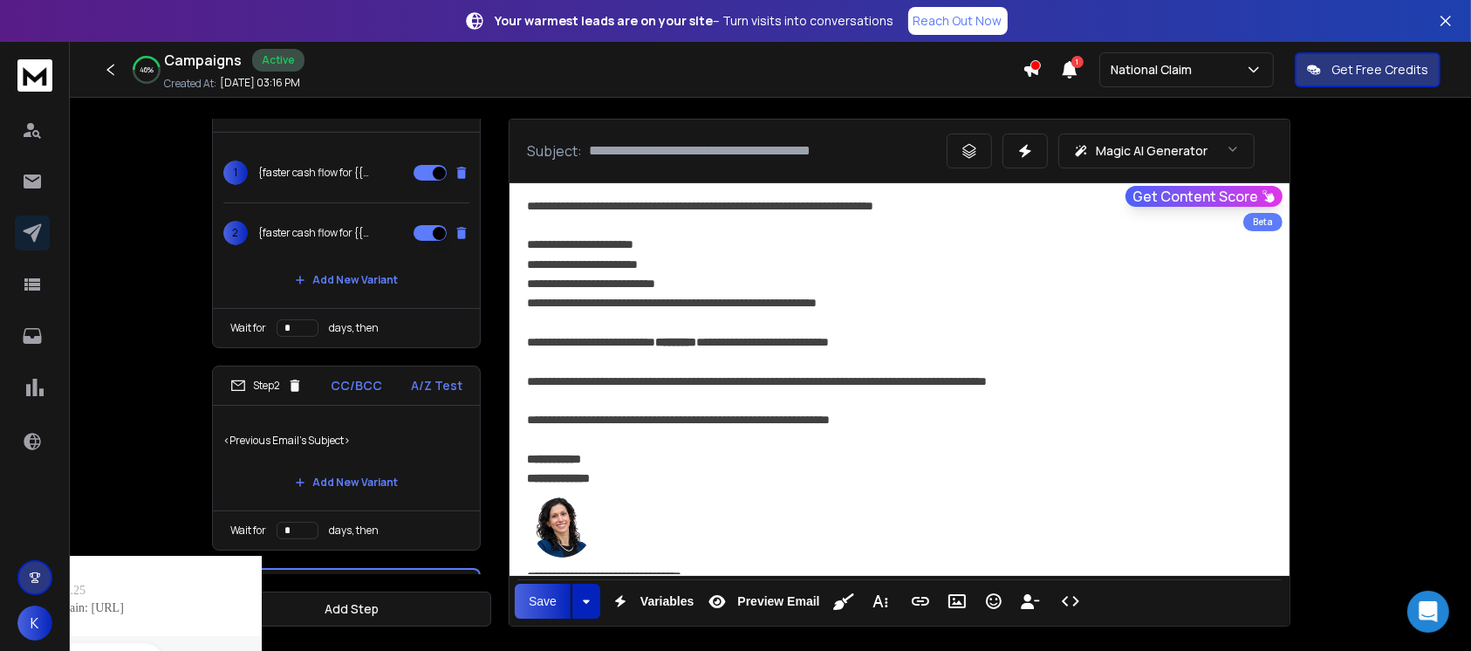
scroll to position [0, 0]
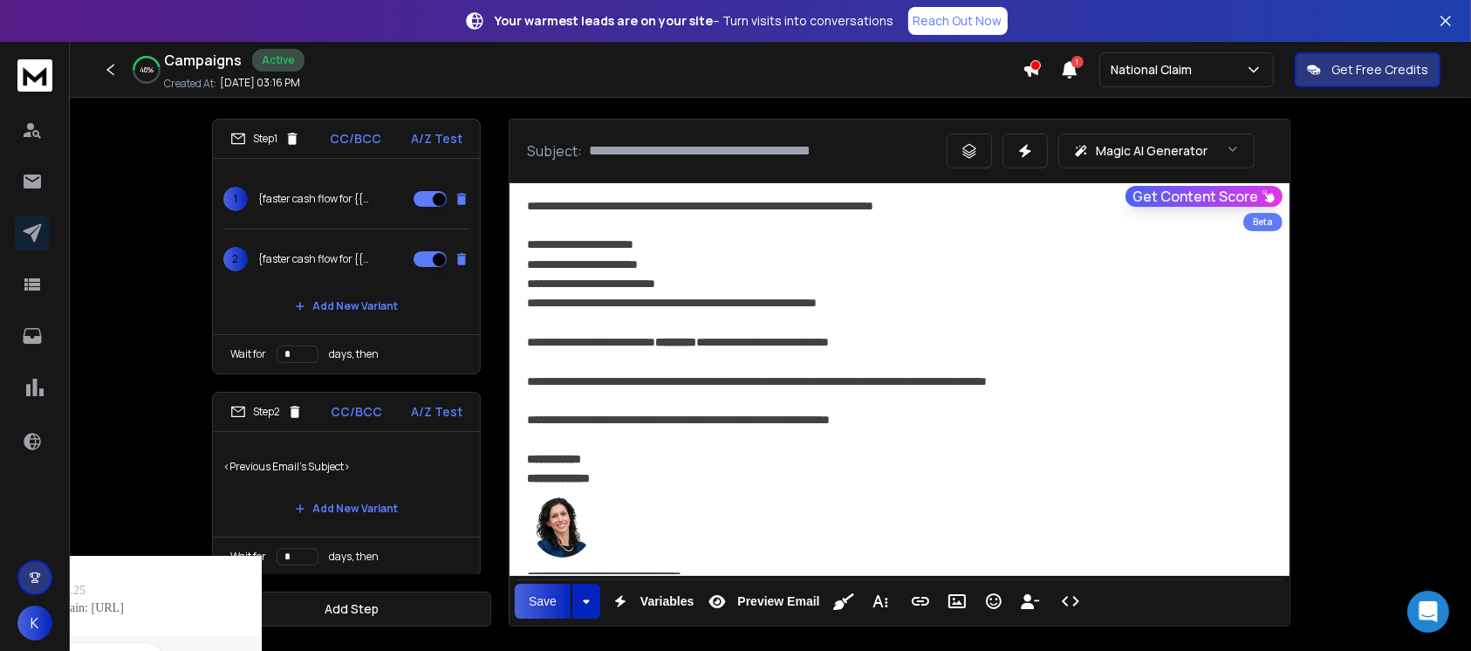
click at [331, 472] on p "<Previous Email's Subject>" at bounding box center [346, 466] width 246 height 49
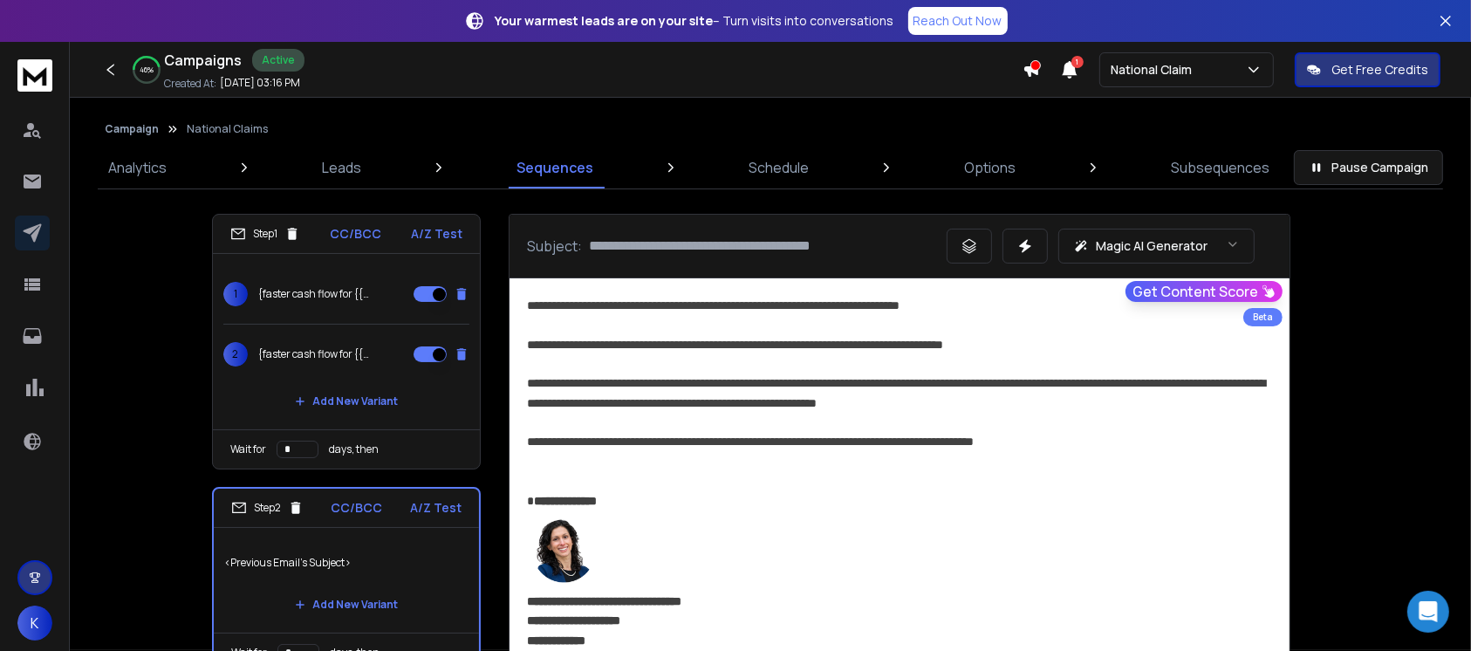
click at [309, 348] on p "{faster cash flow for {{companyName}}|Faster growth for {{companyName}}|Turn in…" at bounding box center [314, 354] width 112 height 14
type input "**********"
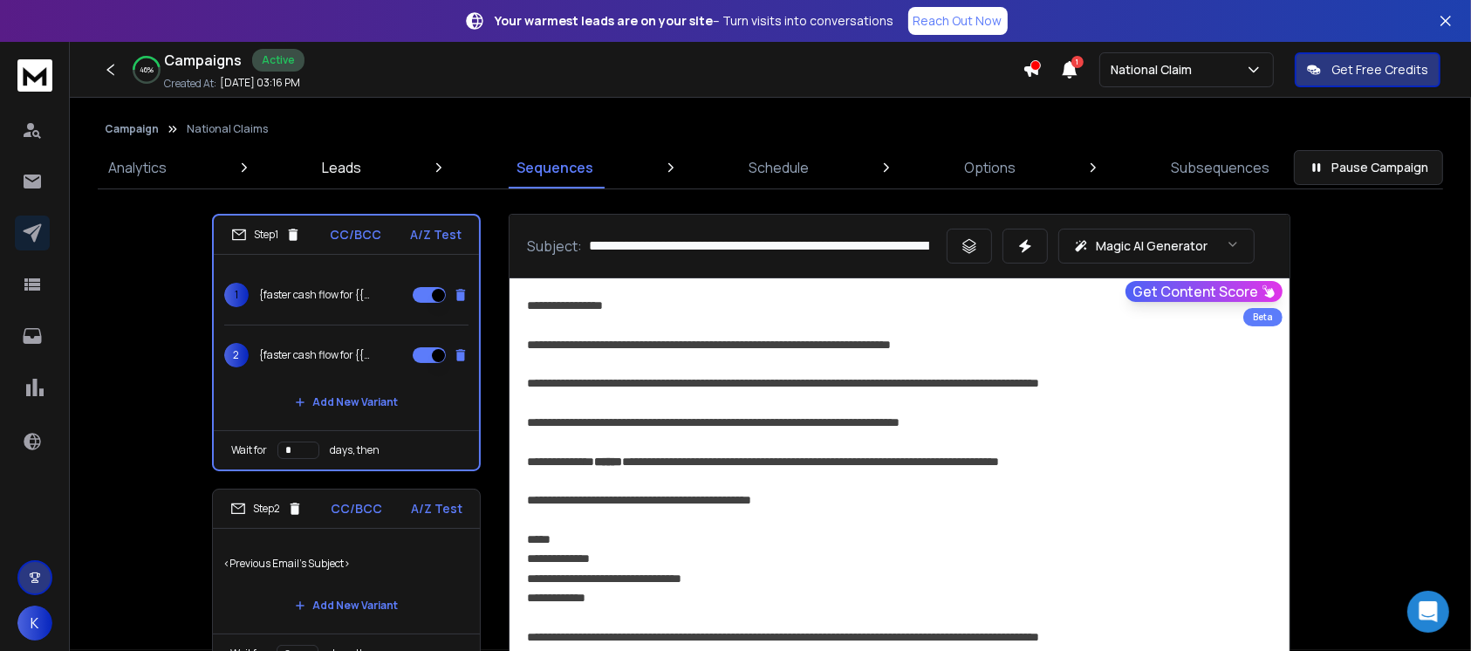
click at [354, 167] on p "Leads" at bounding box center [341, 167] width 39 height 21
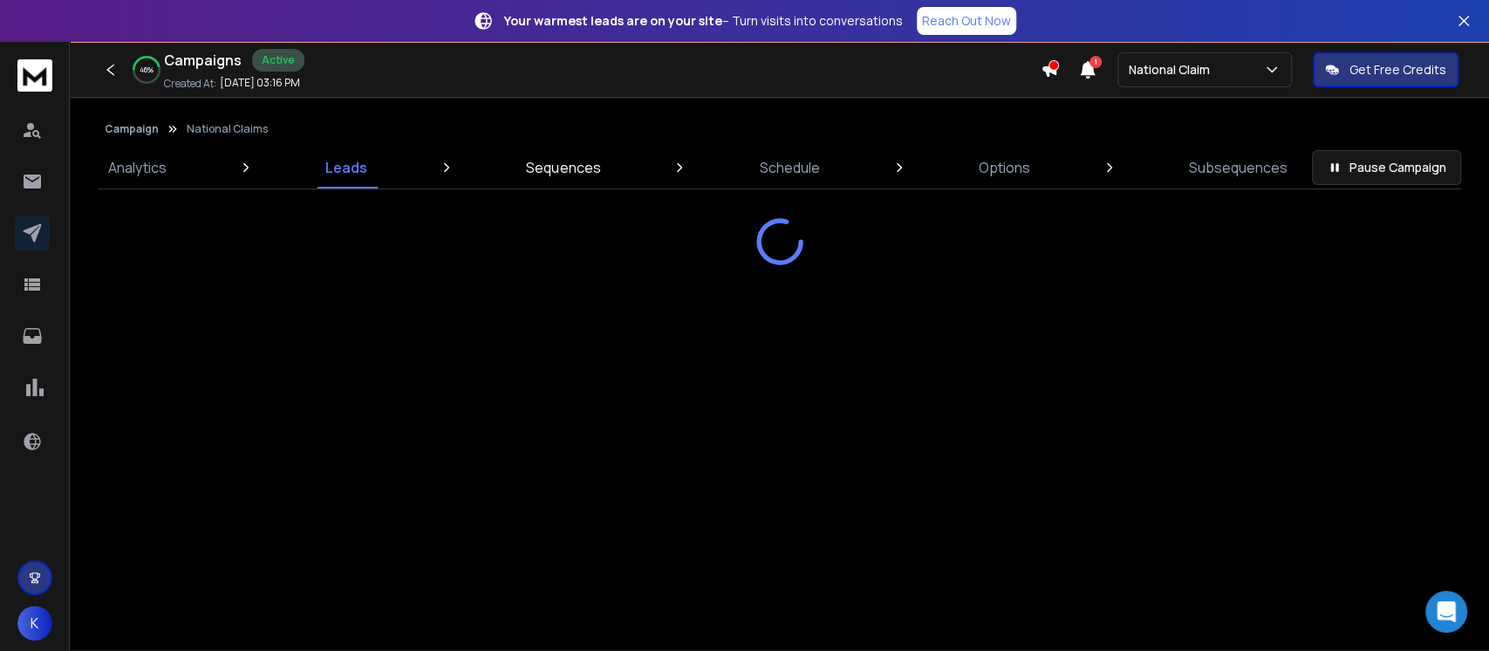
click at [568, 164] on p "Sequences" at bounding box center [563, 167] width 74 height 21
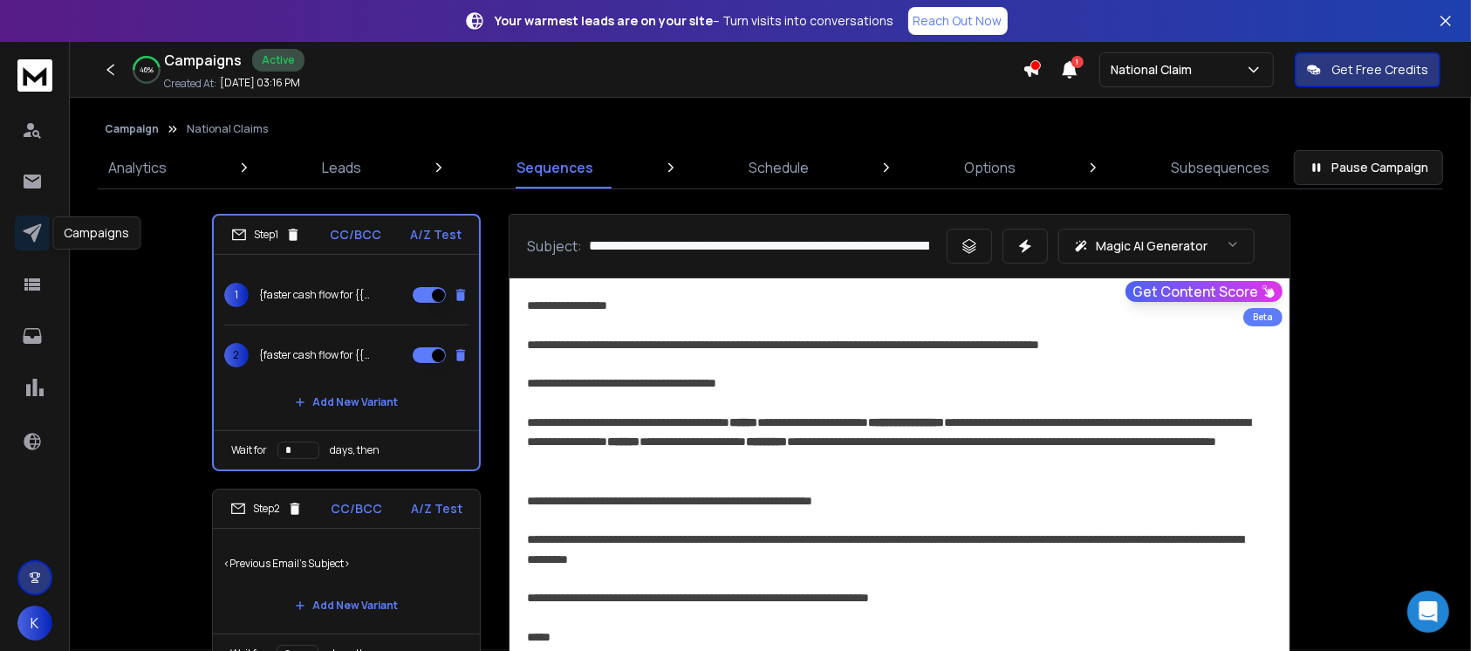
click at [31, 234] on icon at bounding box center [32, 233] width 21 height 21
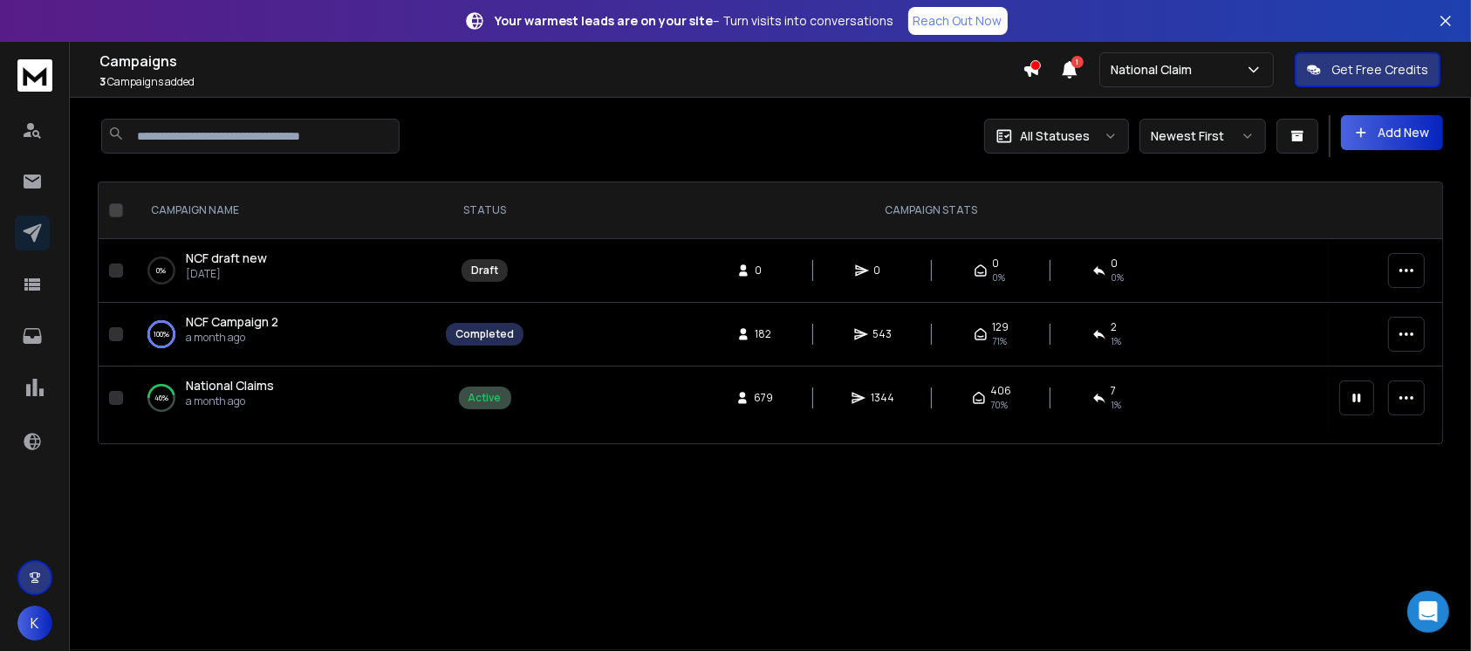
click at [250, 313] on span "NCF Campaign 2" at bounding box center [232, 321] width 92 height 17
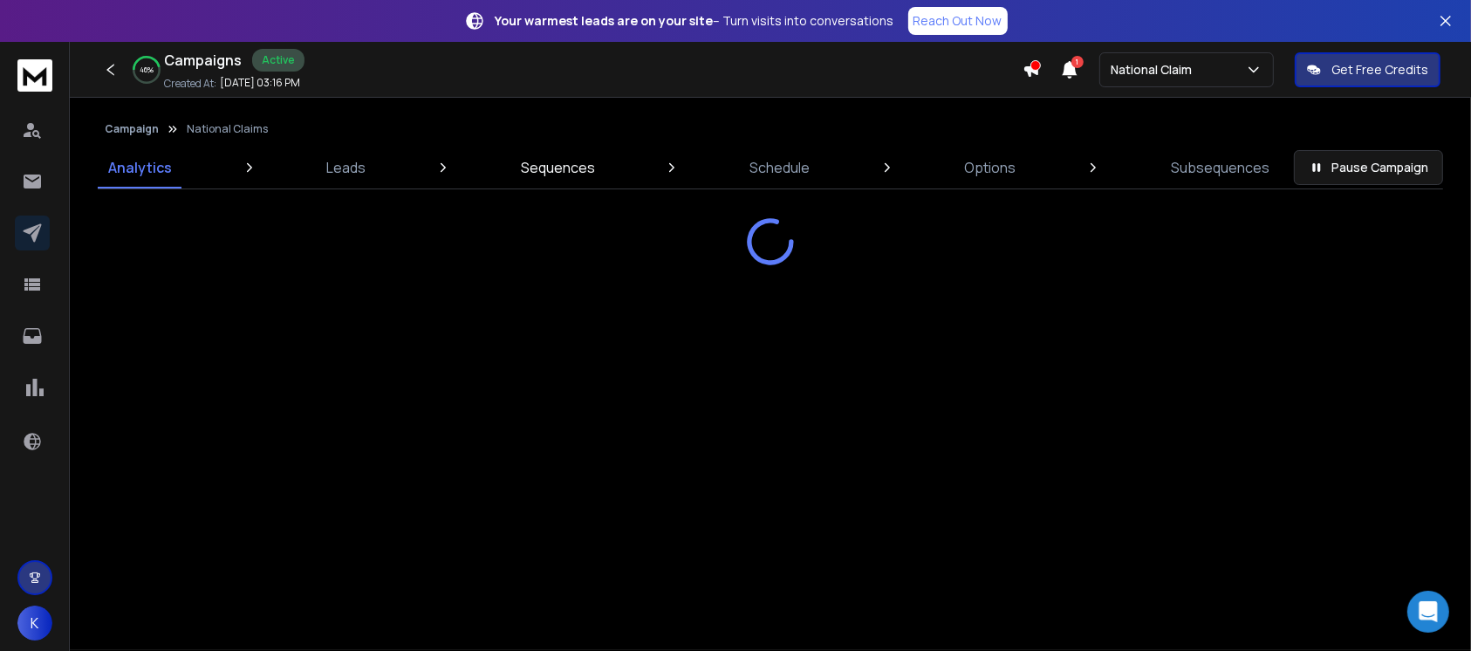
click at [523, 165] on p "Sequences" at bounding box center [558, 167] width 74 height 21
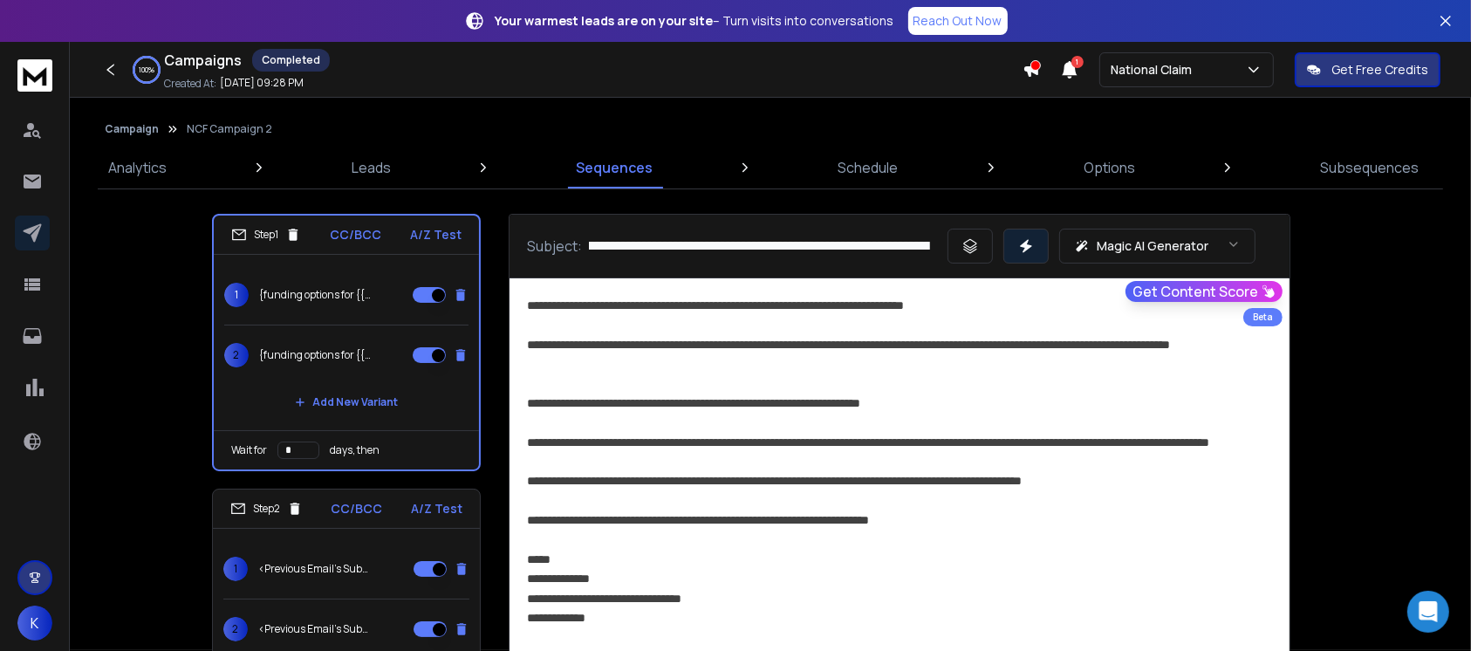
scroll to position [0, 380]
drag, startPoint x: 754, startPoint y: 248, endPoint x: 1040, endPoint y: 248, distance: 286.2
click at [1040, 248] on div "**********" at bounding box center [900, 247] width 780 height 64
click at [793, 242] on input "**********" at bounding box center [759, 246] width 341 height 21
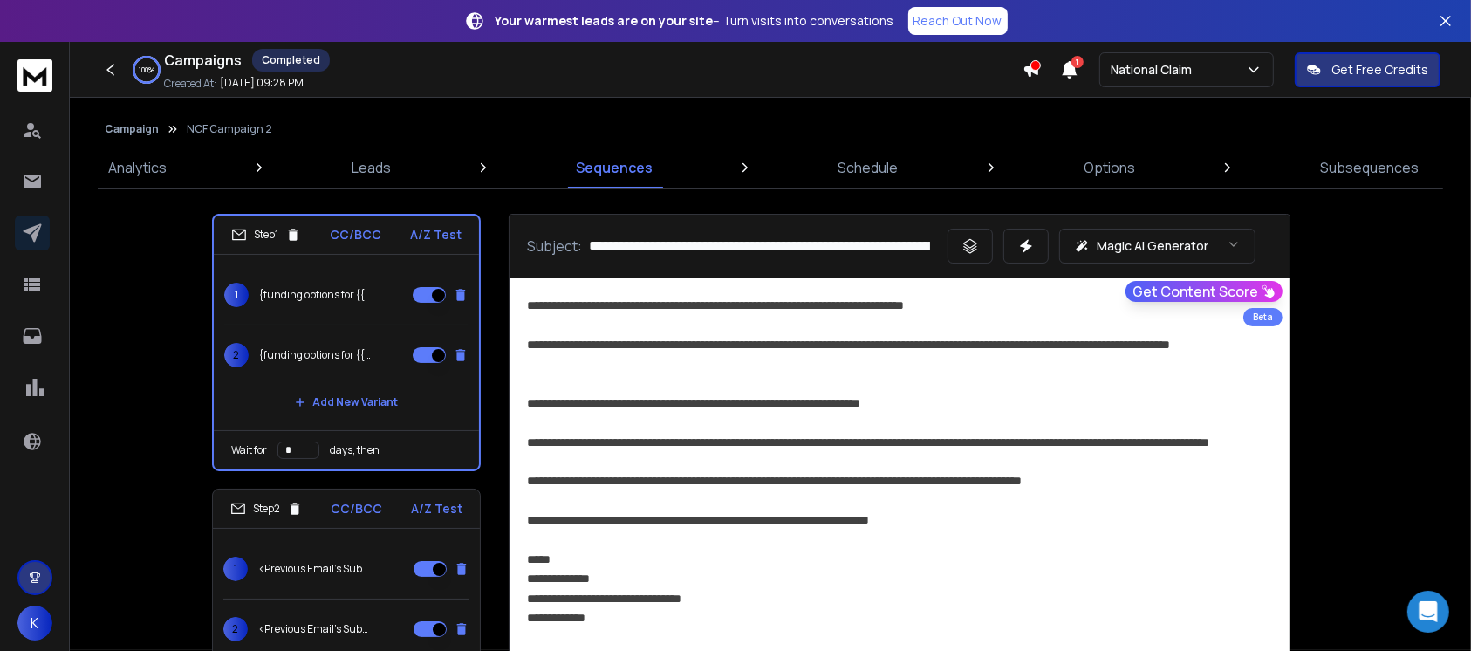
drag, startPoint x: 766, startPoint y: 244, endPoint x: 579, endPoint y: 244, distance: 186.7
click at [579, 244] on div "**********" at bounding box center [728, 246] width 403 height 21
click at [719, 248] on input "**********" at bounding box center [759, 246] width 341 height 21
drag, startPoint x: 606, startPoint y: 248, endPoint x: 777, endPoint y: 243, distance: 171.1
click at [777, 243] on input "**********" at bounding box center [759, 246] width 341 height 21
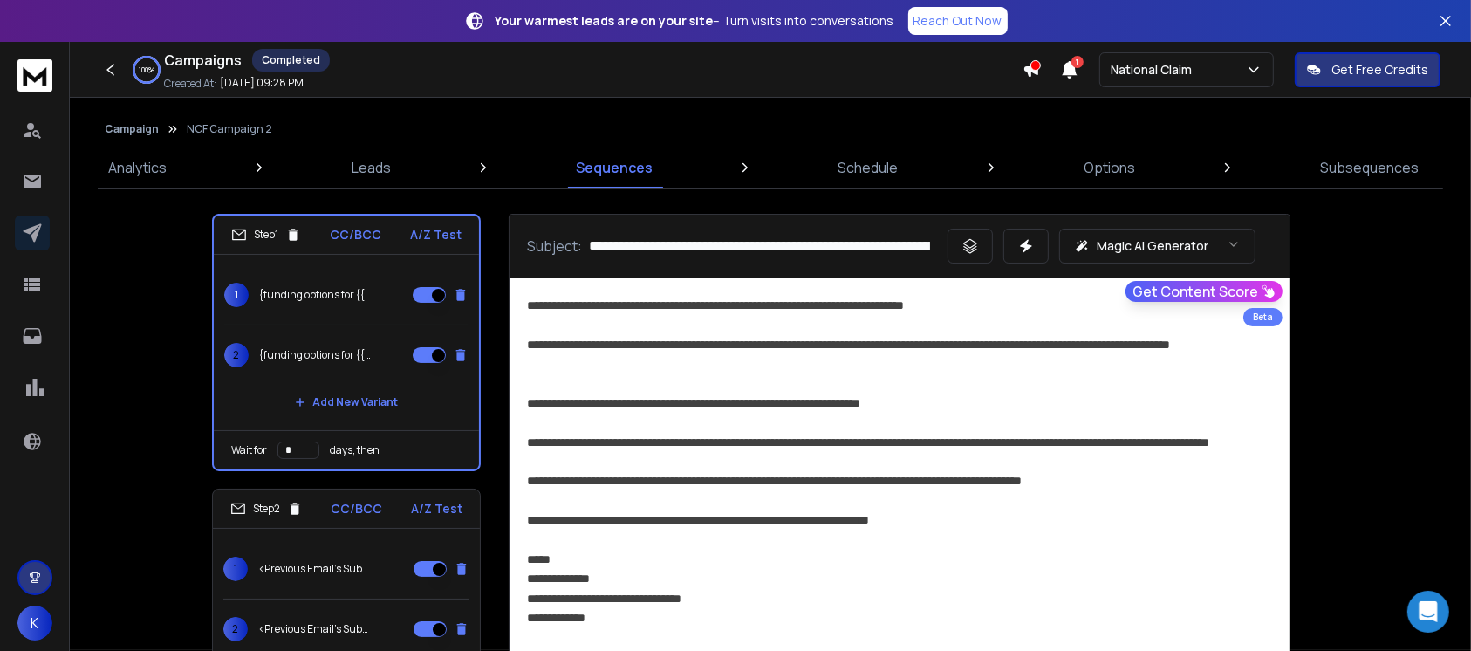
click at [701, 250] on input "**********" at bounding box center [759, 246] width 341 height 21
drag, startPoint x: 599, startPoint y: 246, endPoint x: 948, endPoint y: 257, distance: 348.3
click at [948, 257] on div "**********" at bounding box center [900, 247] width 780 height 64
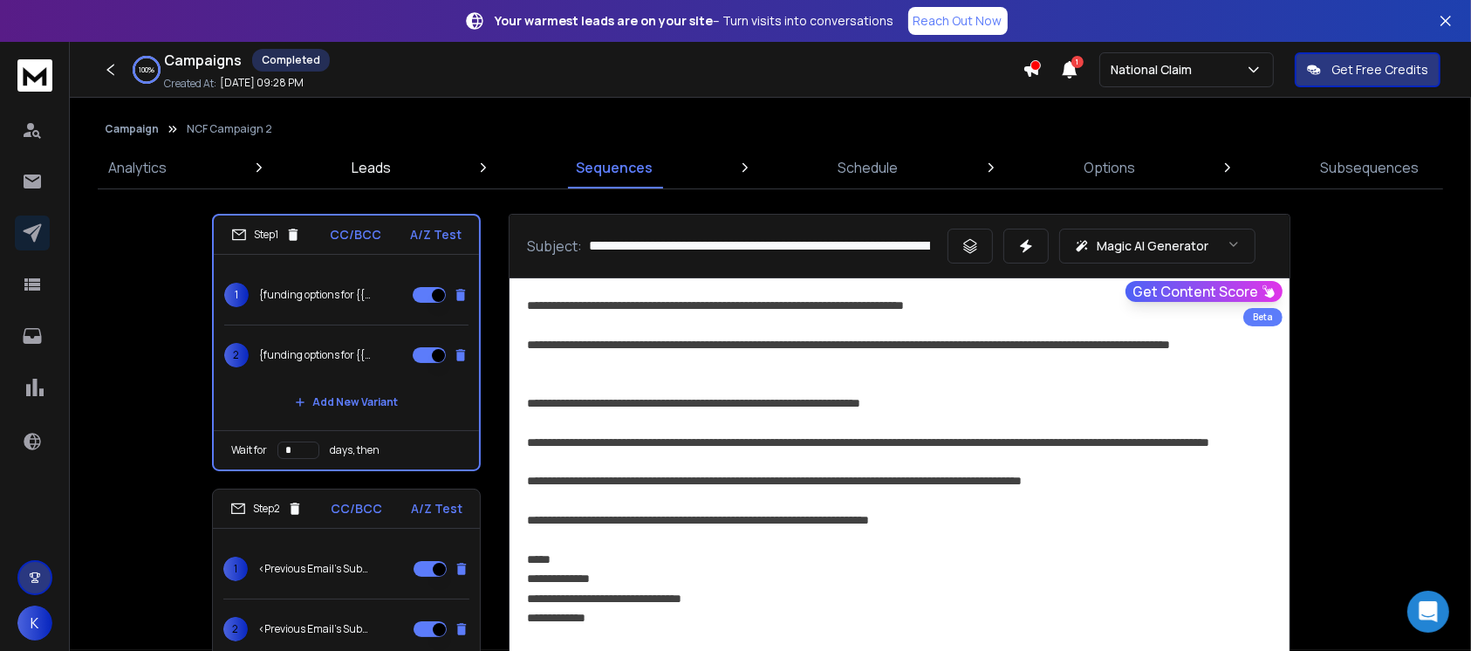
click at [387, 164] on p "Leads" at bounding box center [371, 167] width 39 height 21
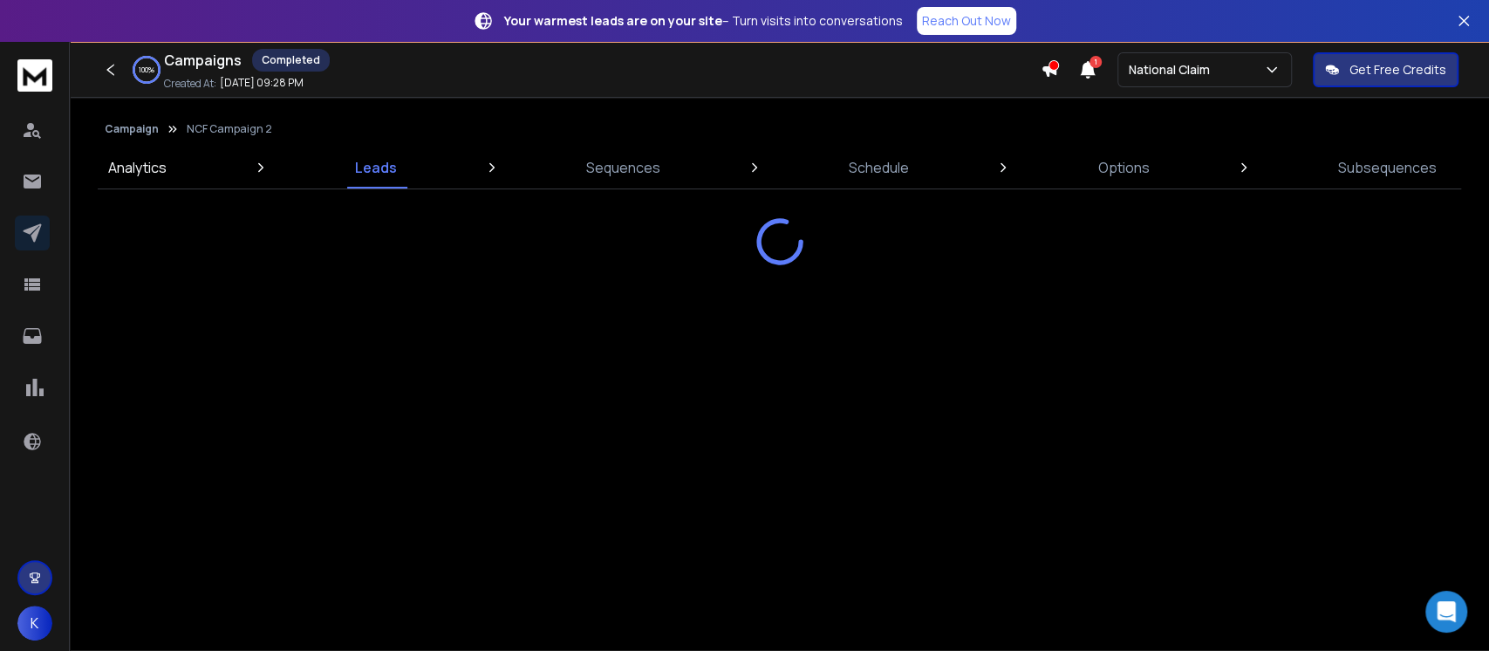
click at [154, 166] on p "Analytics" at bounding box center [137, 167] width 58 height 21
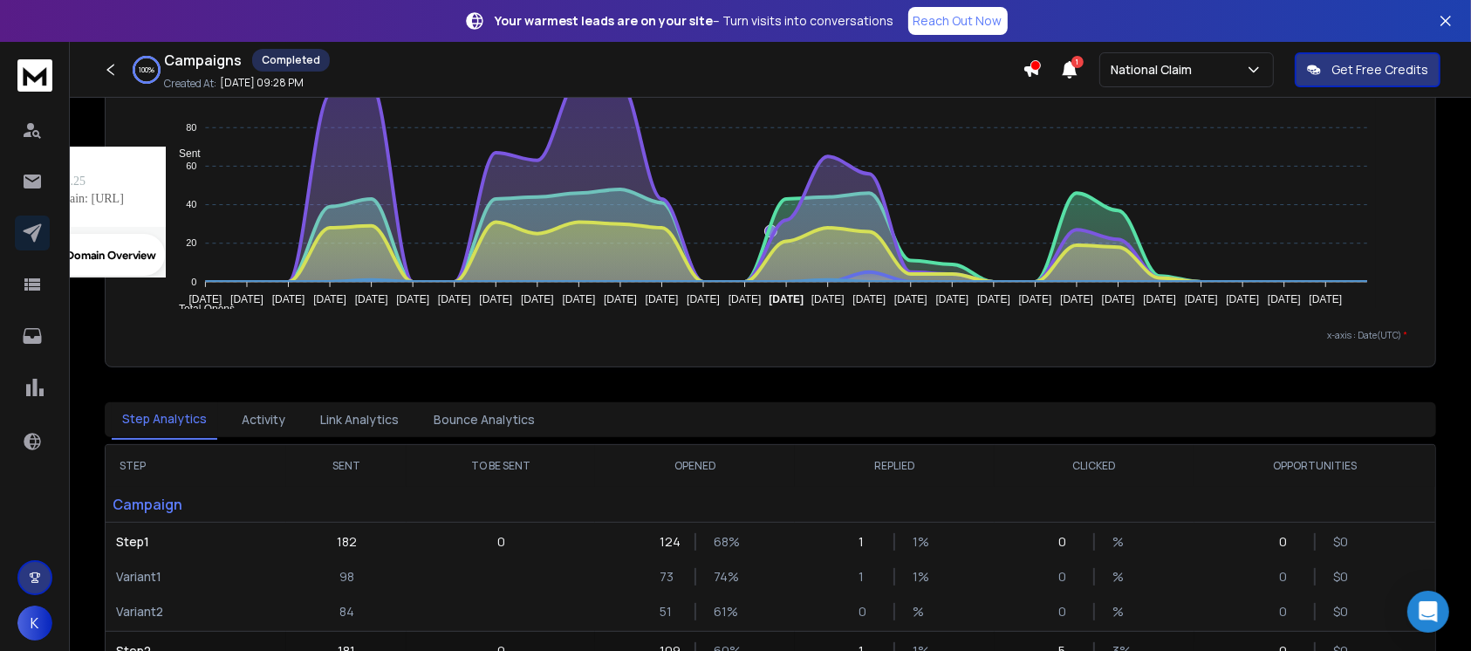
scroll to position [466, 0]
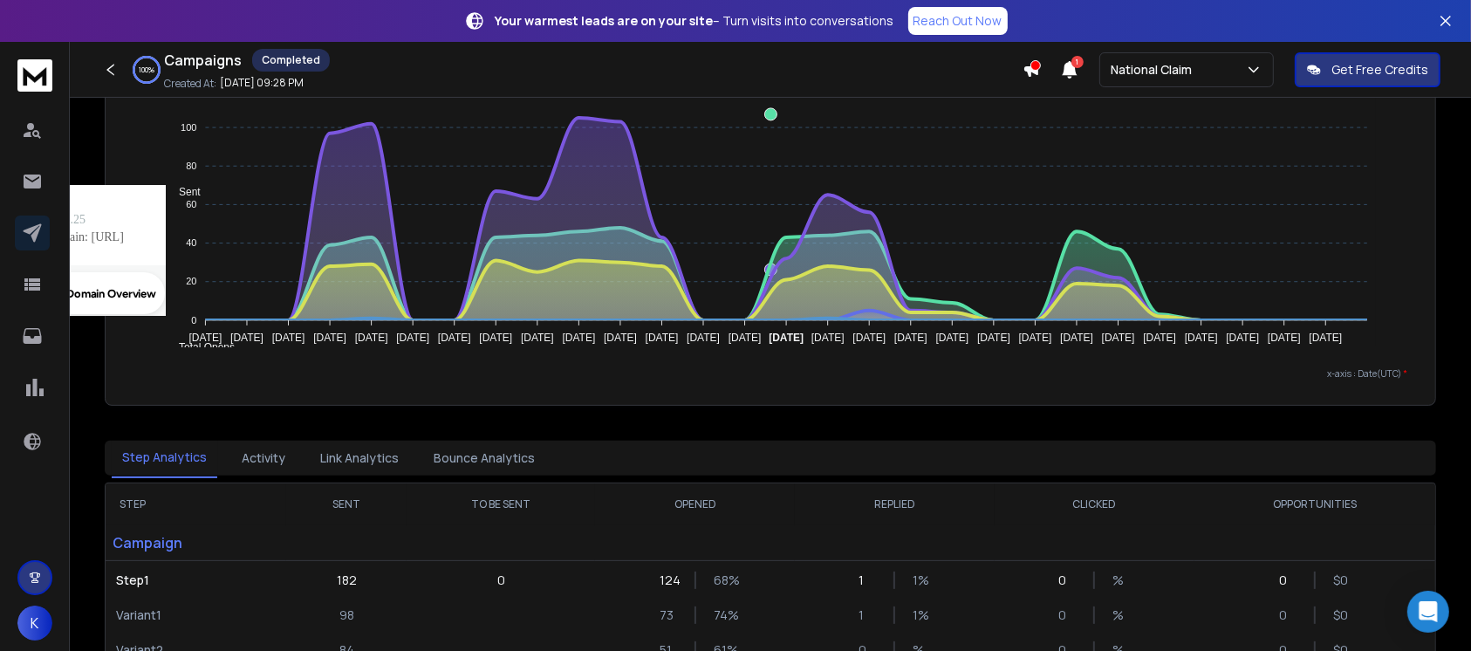
click at [257, 462] on button "Activity" at bounding box center [263, 458] width 65 height 38
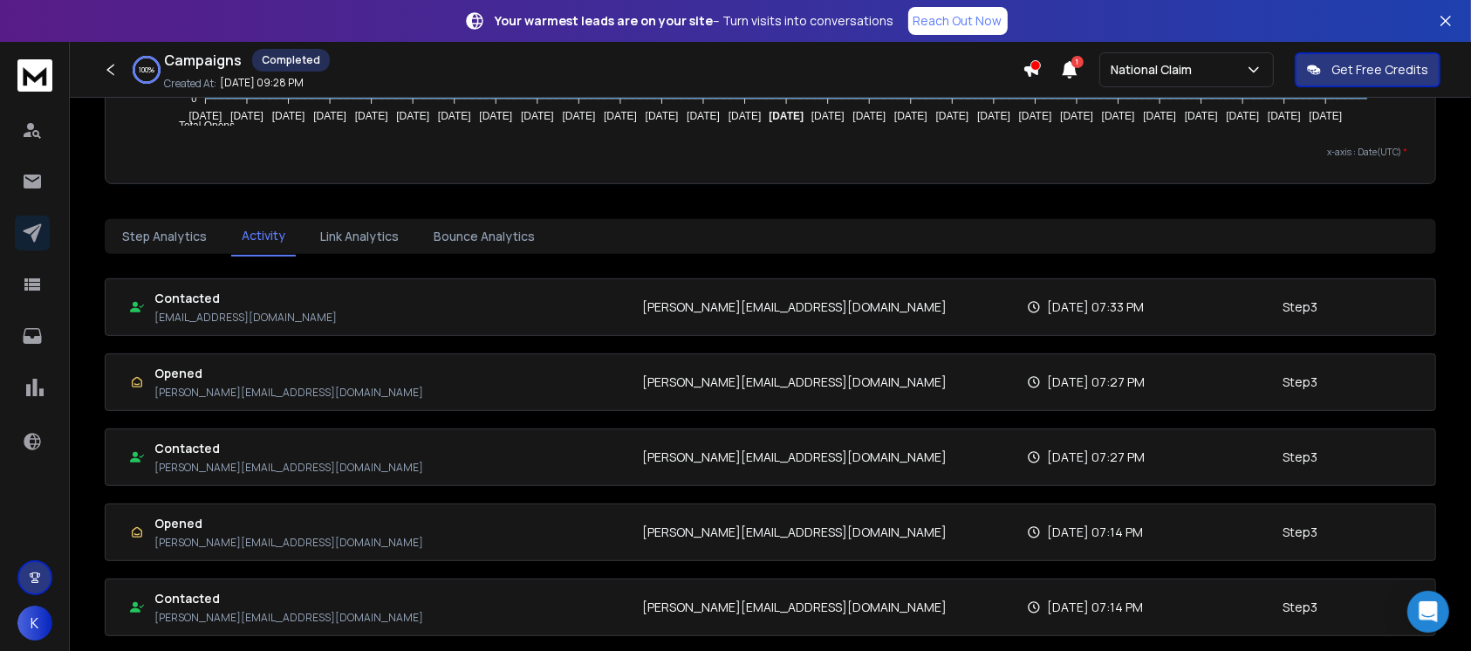
scroll to position [698, 0]
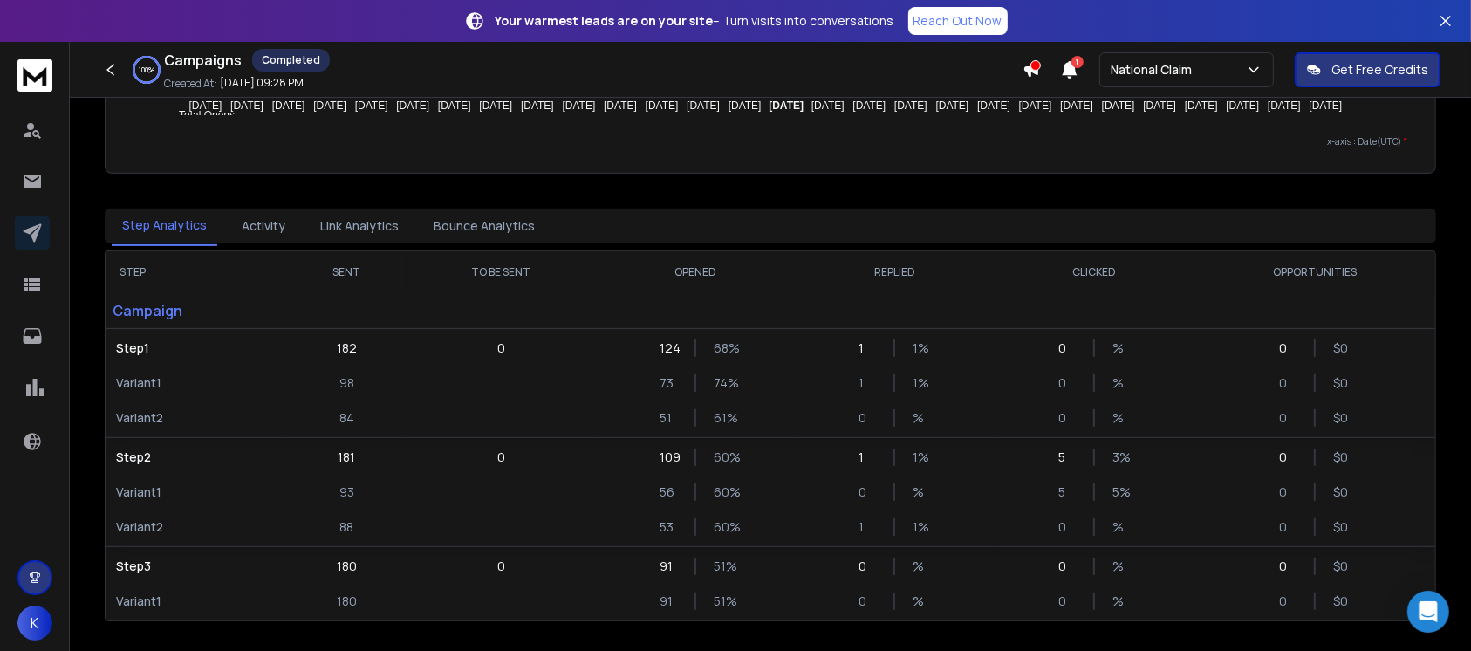
click at [146, 220] on button "Step Analytics" at bounding box center [165, 226] width 106 height 40
click at [254, 216] on button "Activity" at bounding box center [263, 226] width 65 height 38
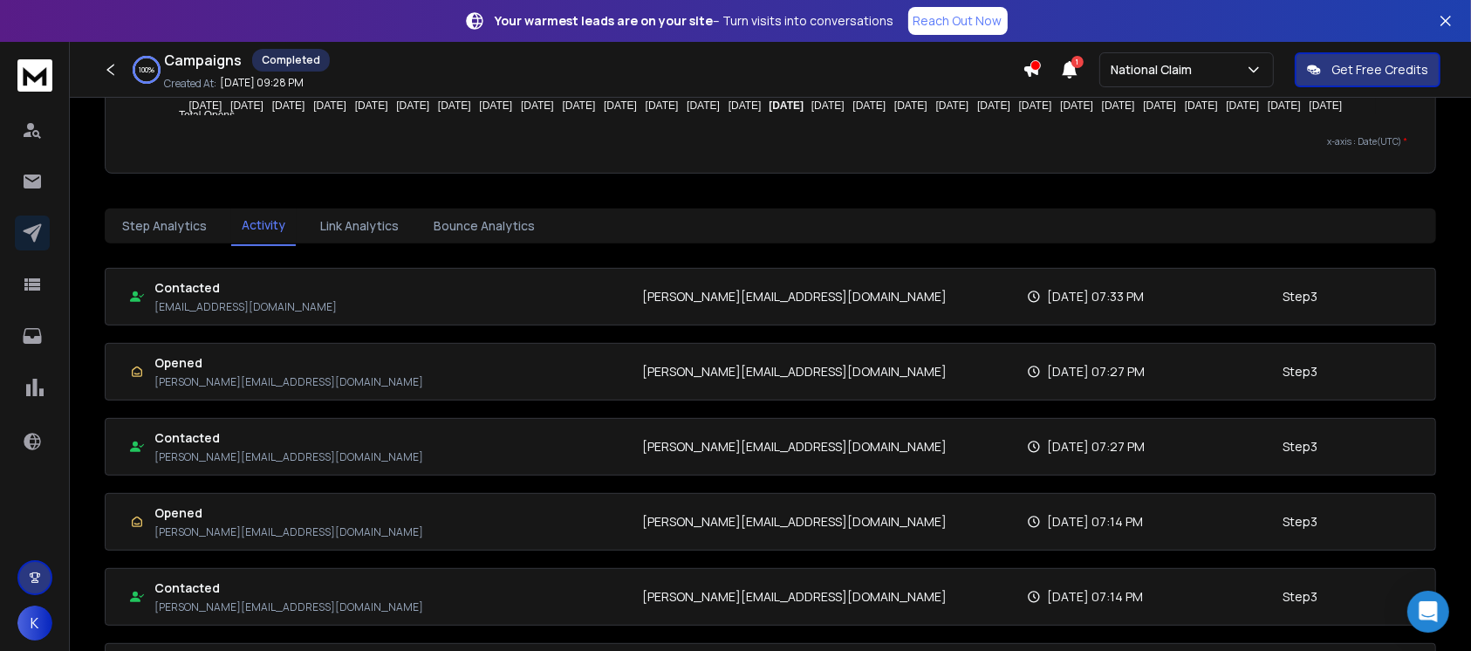
click at [168, 362] on h1 "Opened" at bounding box center [288, 362] width 269 height 17
click at [705, 302] on p "[PERSON_NAME][EMAIL_ADDRESS][DOMAIN_NAME]" at bounding box center [794, 296] width 305 height 17
click at [203, 283] on h1 "Contacted" at bounding box center [245, 287] width 182 height 17
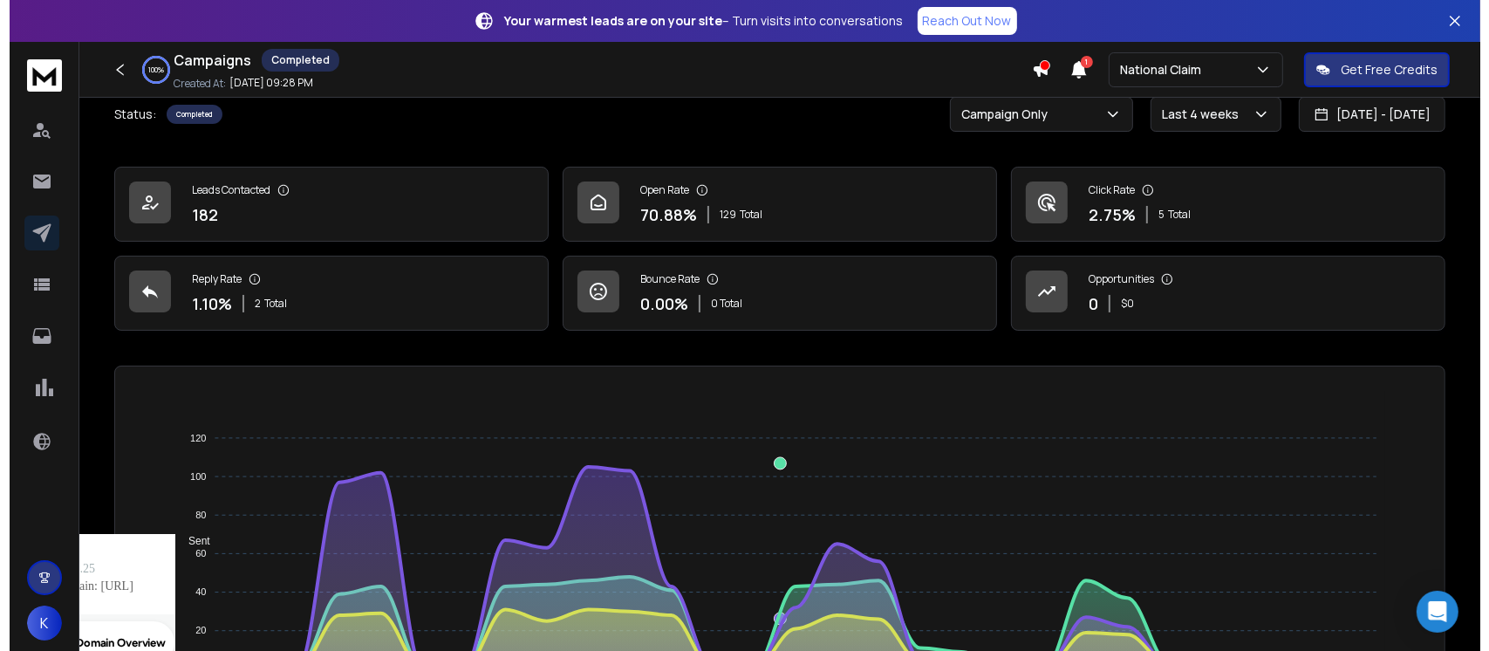
scroll to position [0, 0]
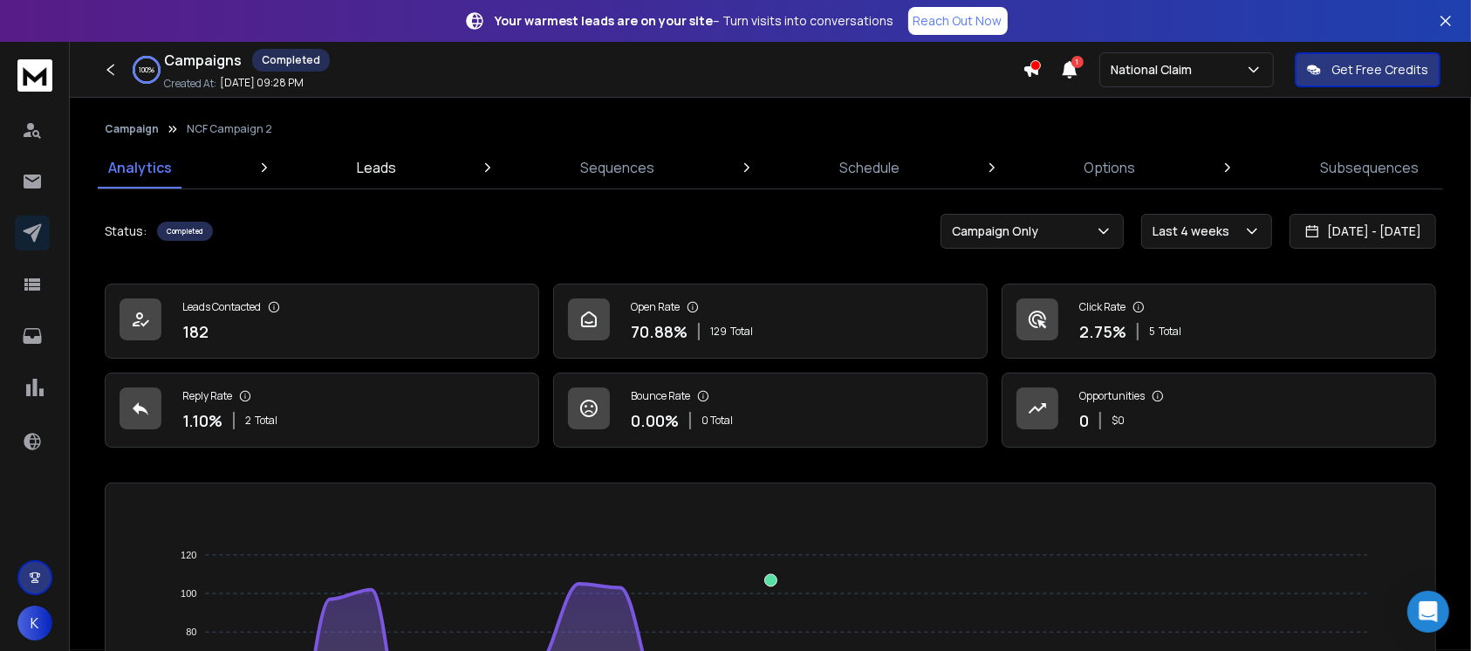
click at [395, 164] on link "Leads" at bounding box center [376, 168] width 60 height 42
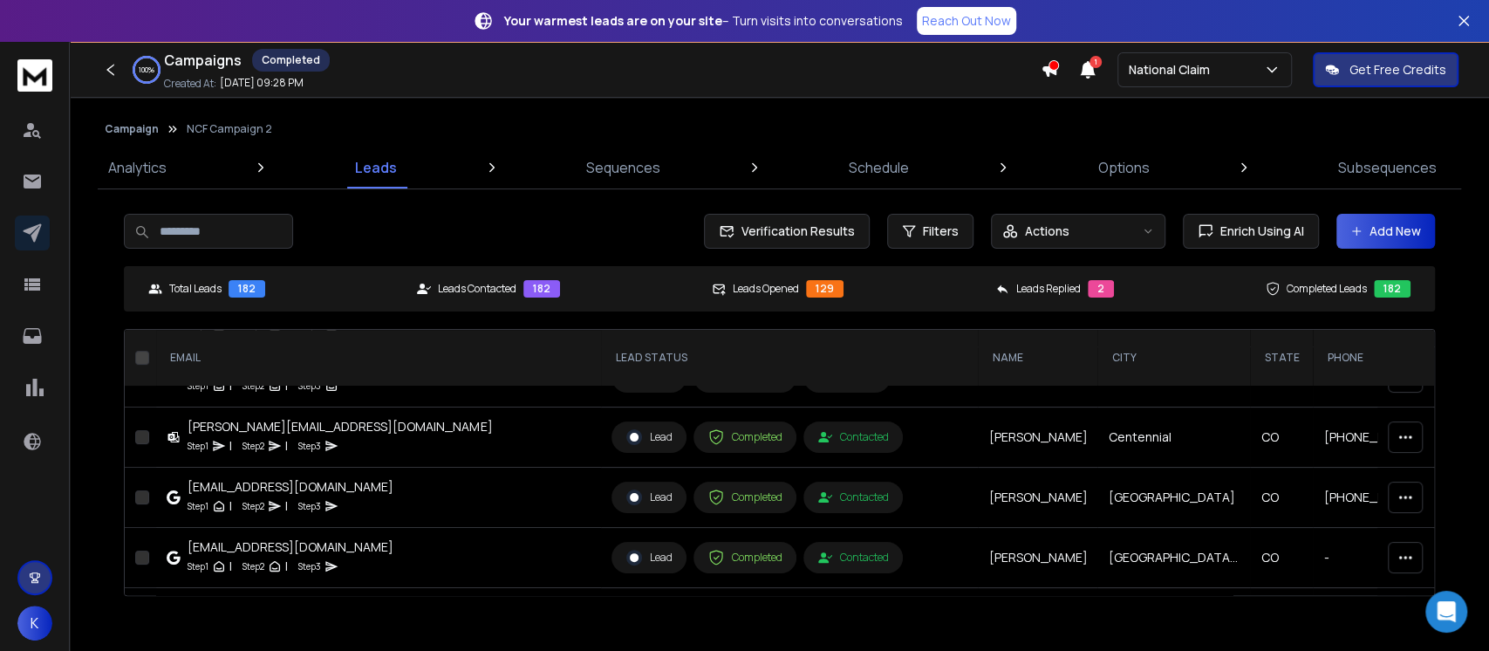
scroll to position [349, 0]
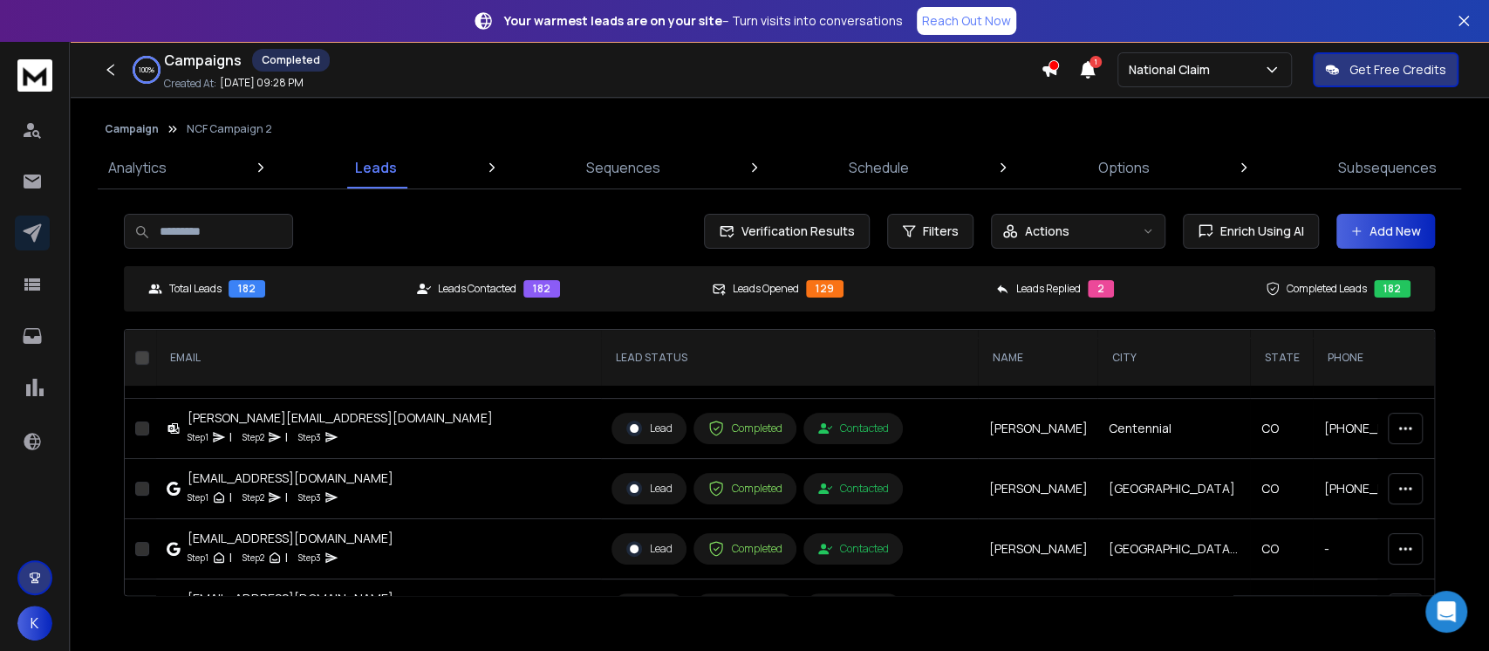
click at [189, 477] on div "[EMAIL_ADDRESS][DOMAIN_NAME]" at bounding box center [291, 477] width 206 height 17
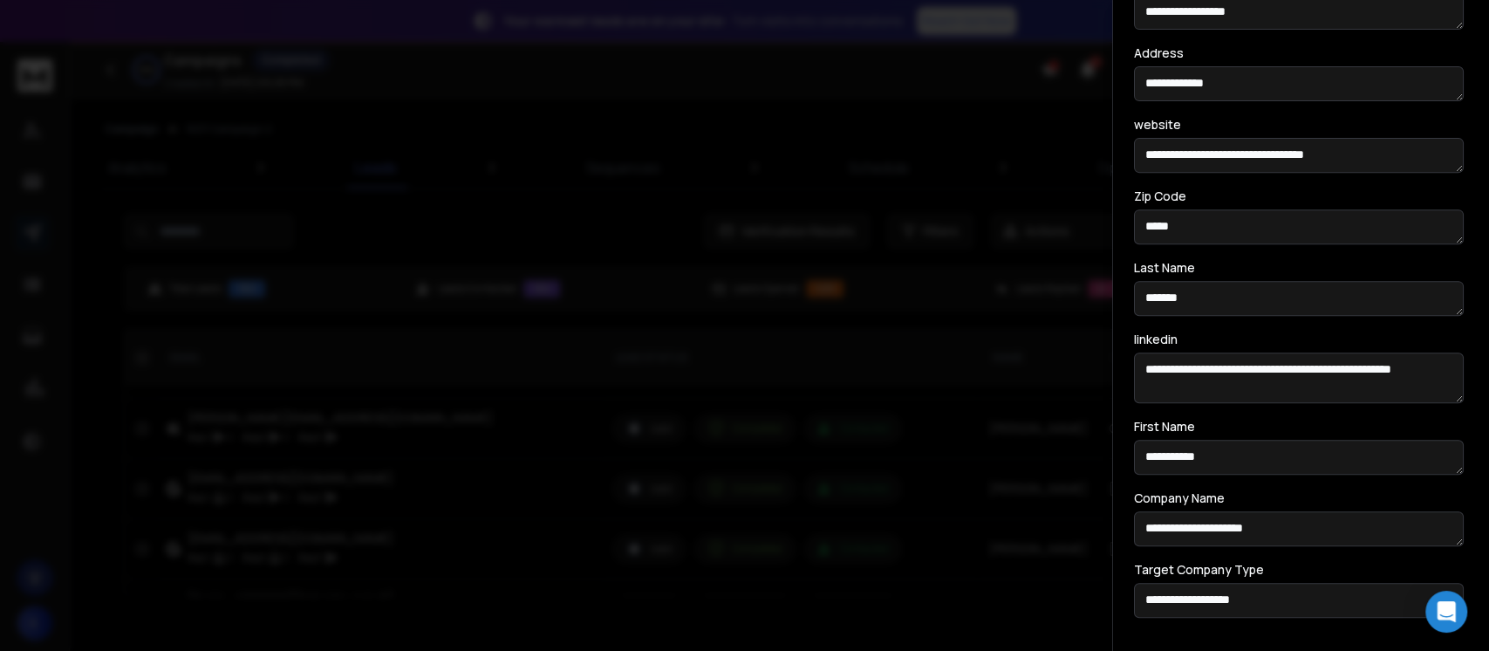
scroll to position [446, 0]
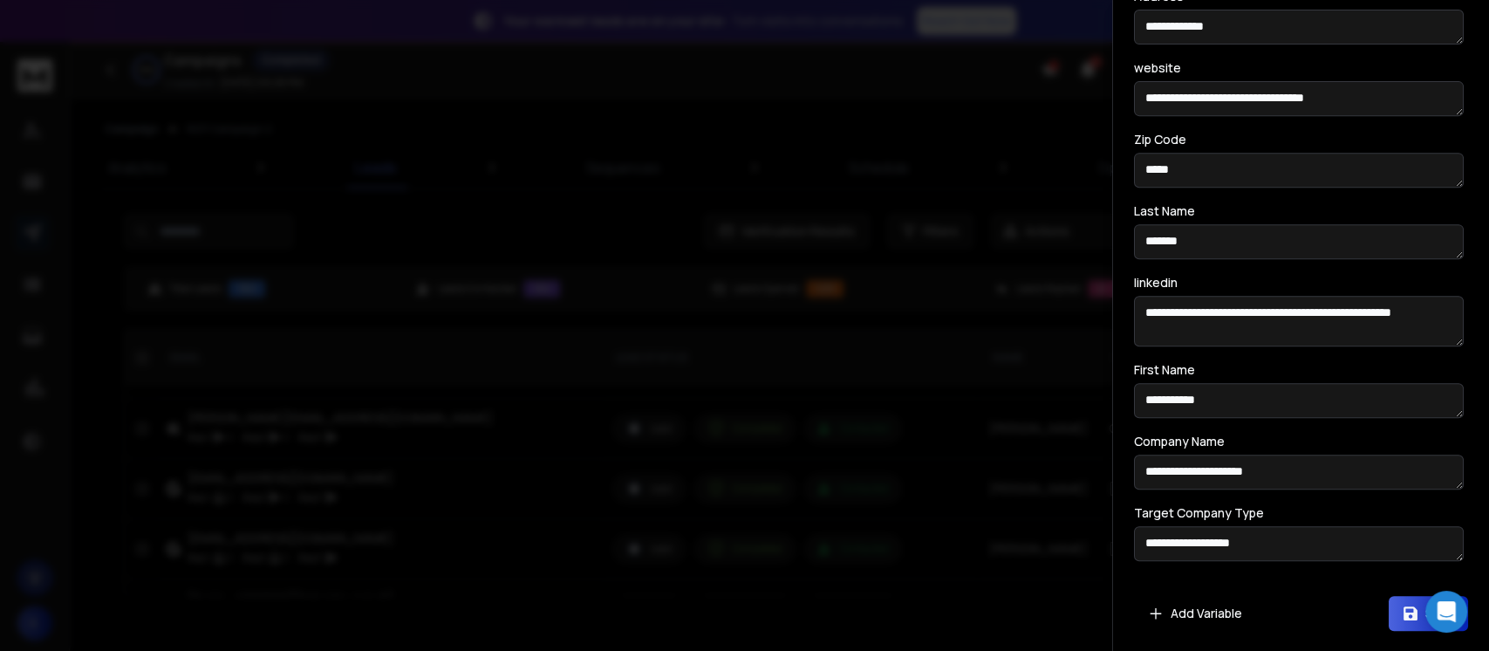
click at [869, 389] on div at bounding box center [744, 325] width 1489 height 651
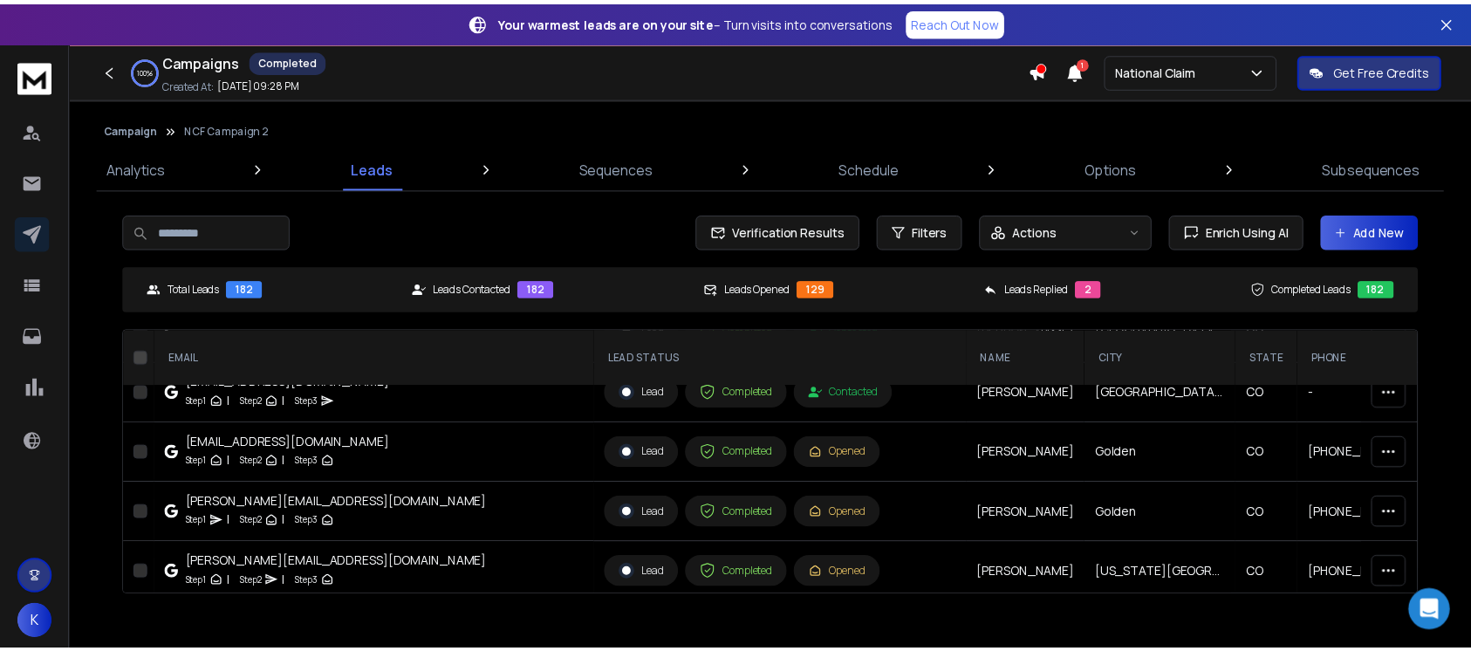
scroll to position [581, 0]
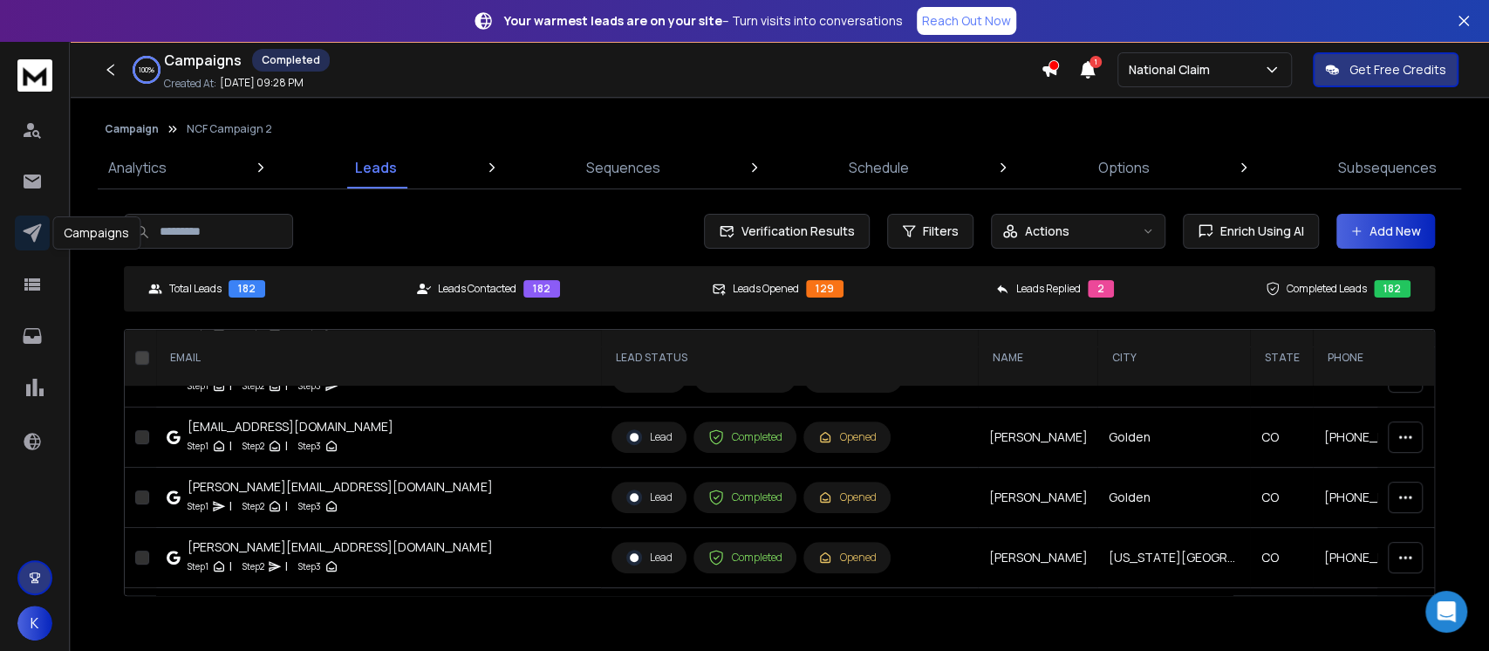
click at [38, 231] on icon at bounding box center [32, 232] width 18 height 18
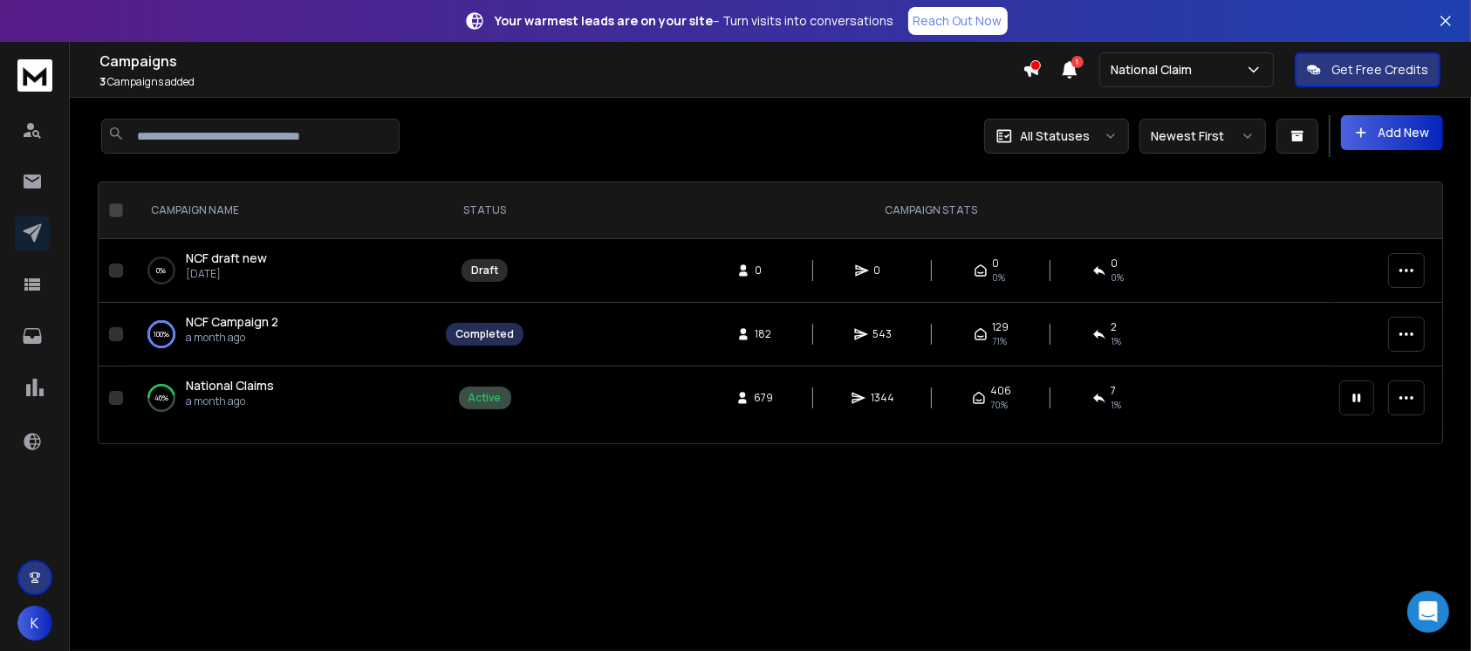
click at [235, 383] on span "National Claims" at bounding box center [230, 385] width 88 height 17
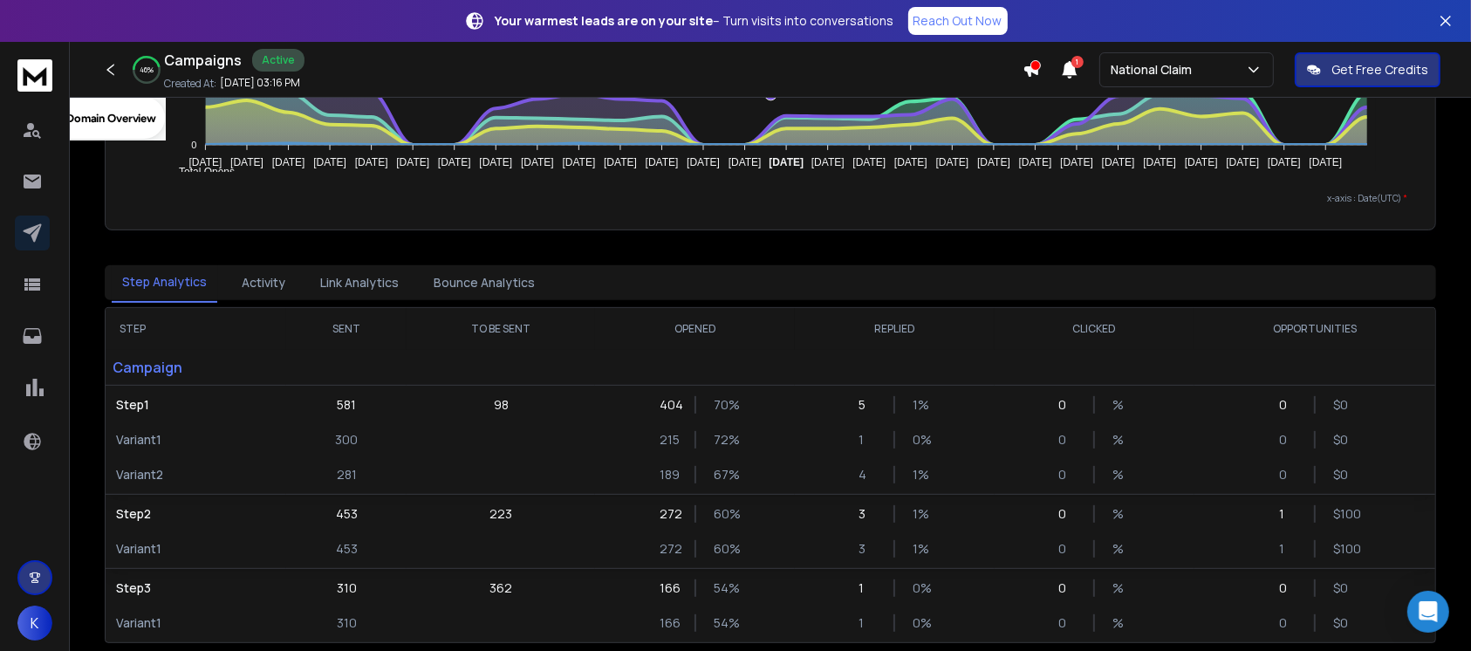
scroll to position [663, 0]
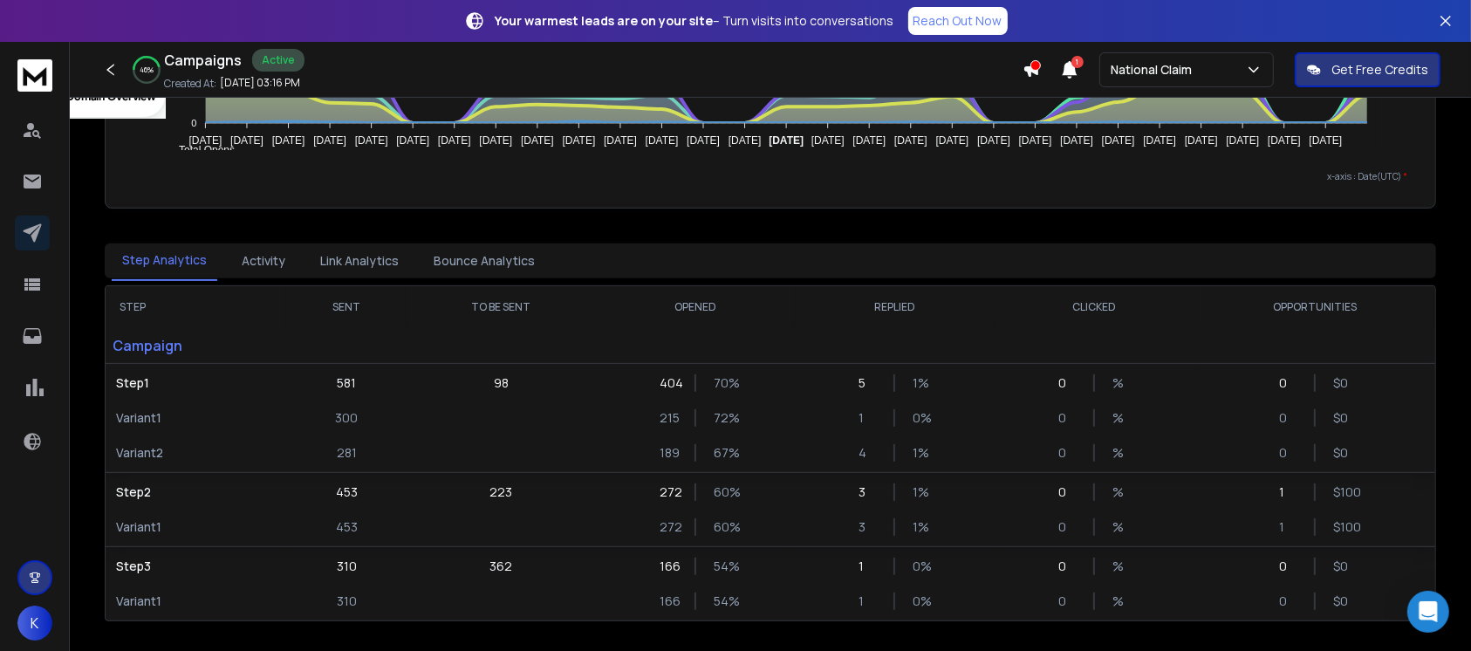
click at [510, 305] on th "TO BE SENT" at bounding box center [501, 307] width 188 height 42
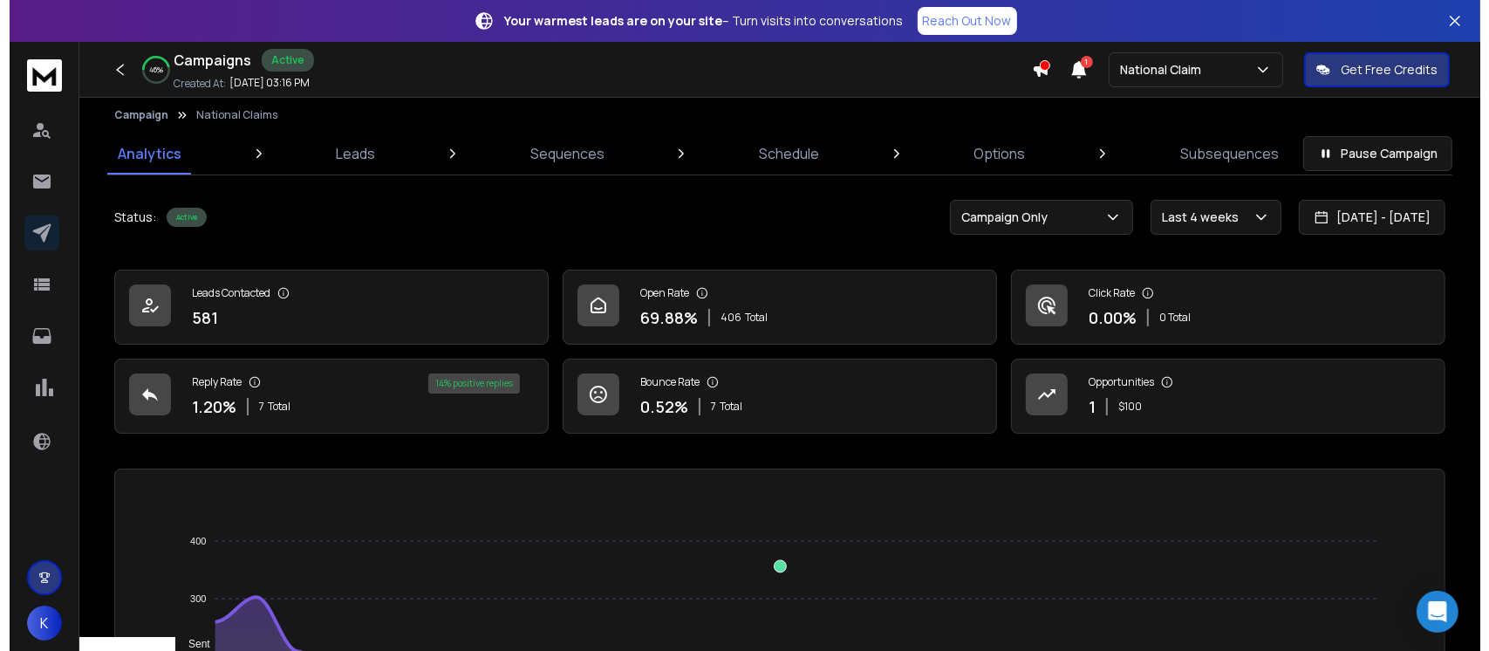
scroll to position [0, 0]
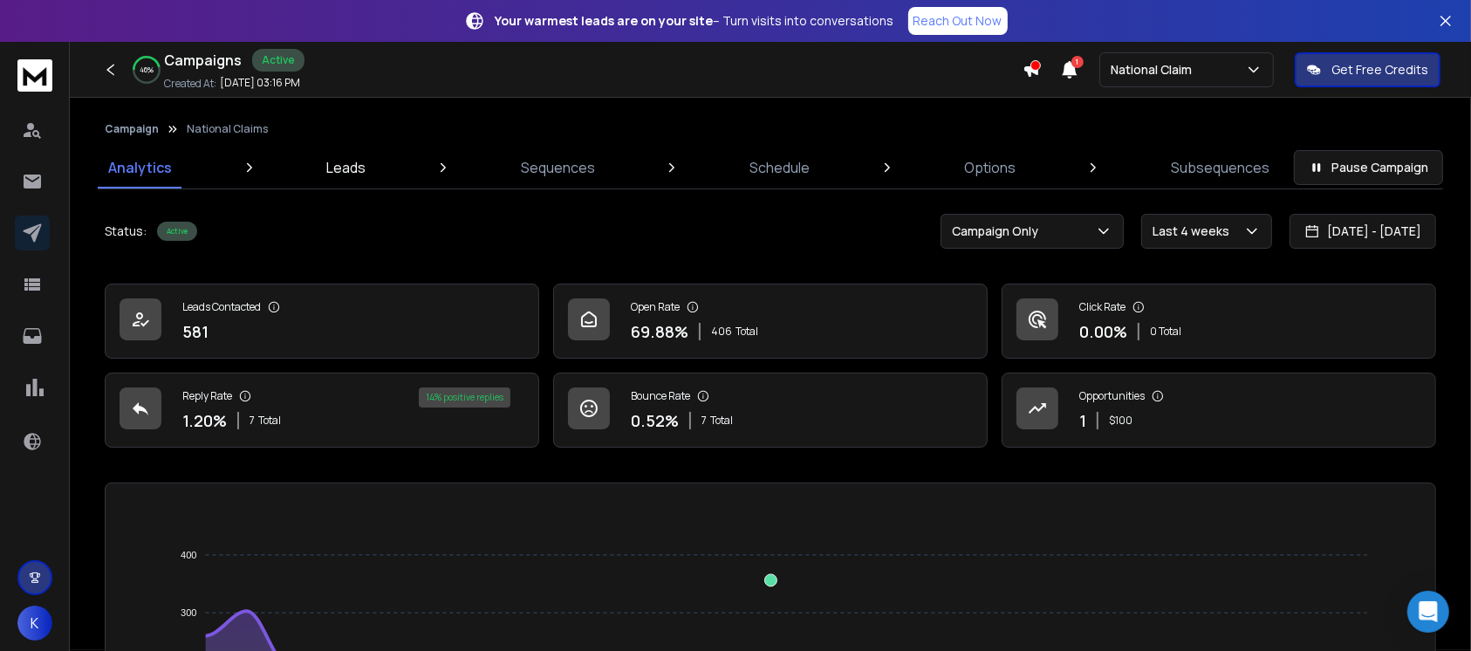
click at [347, 163] on p "Leads" at bounding box center [345, 167] width 39 height 21
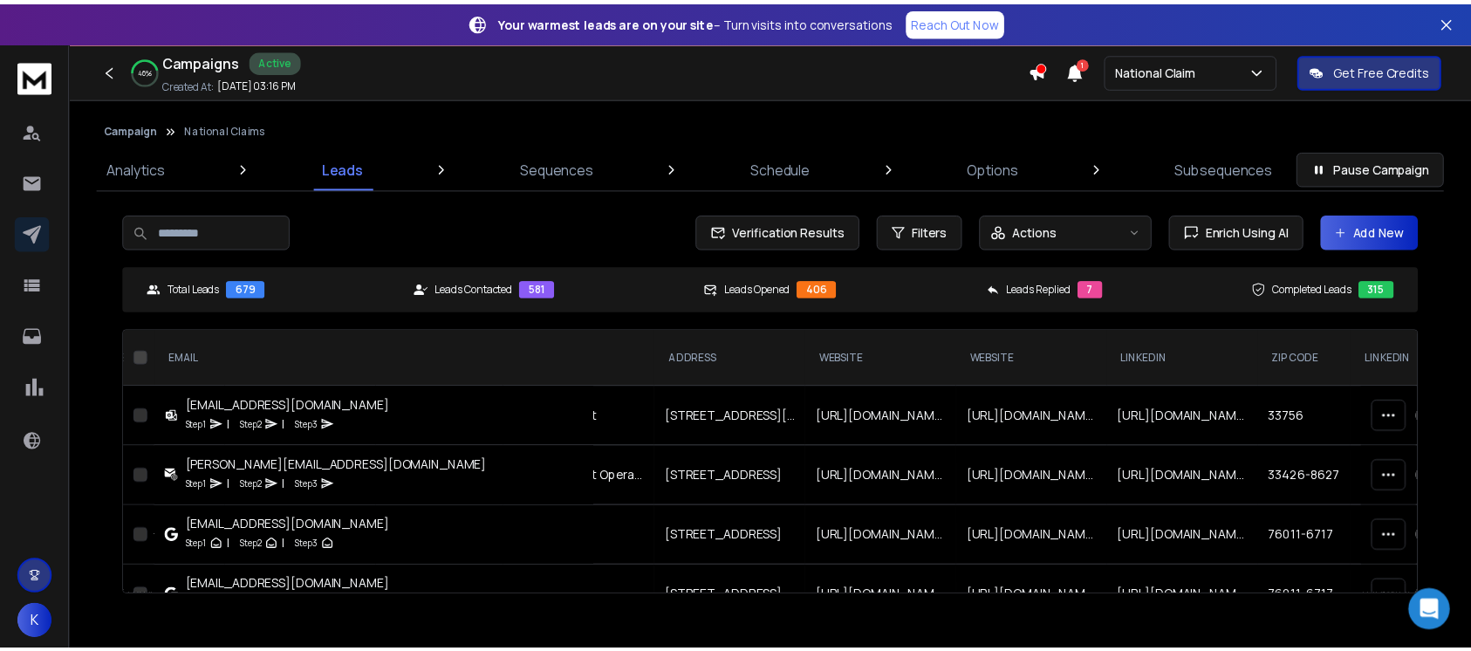
scroll to position [0, 1591]
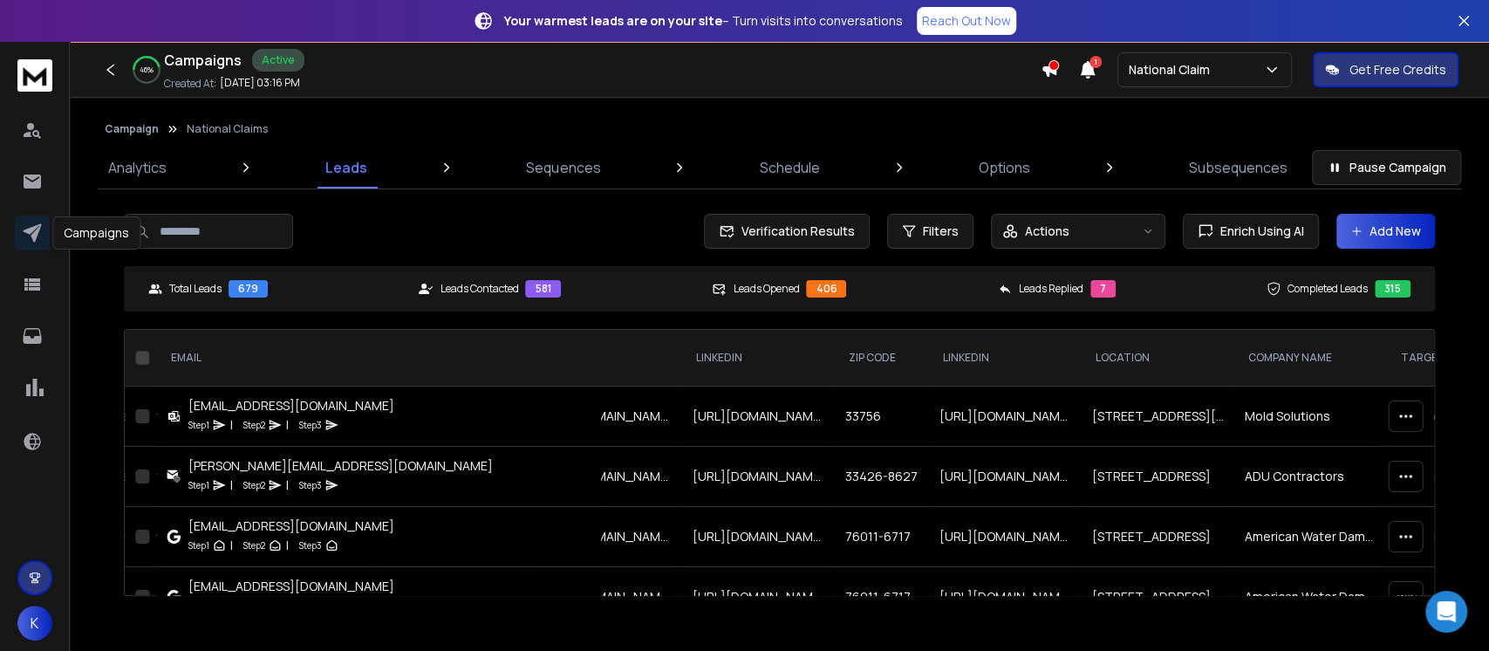
click at [28, 223] on icon at bounding box center [32, 233] width 21 height 21
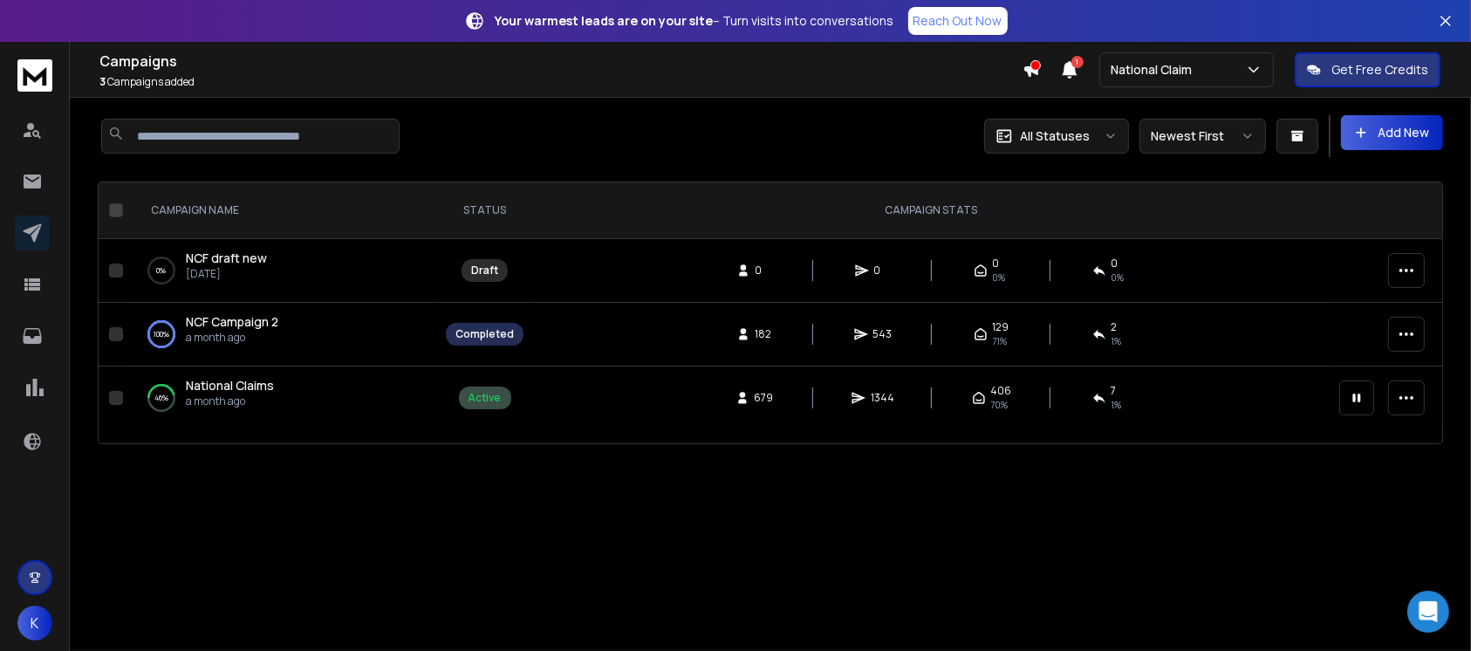
click at [255, 387] on span "National Claims" at bounding box center [230, 385] width 88 height 17
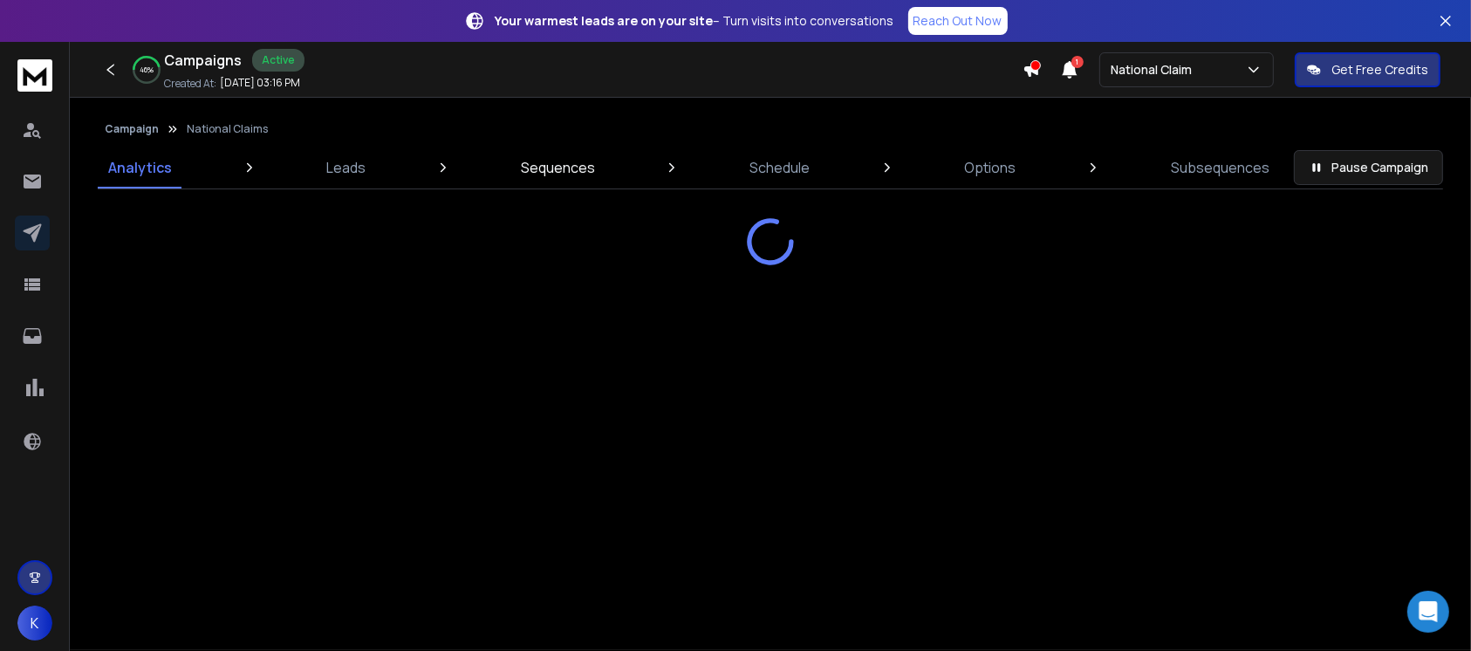
click at [569, 160] on p "Sequences" at bounding box center [558, 167] width 74 height 21
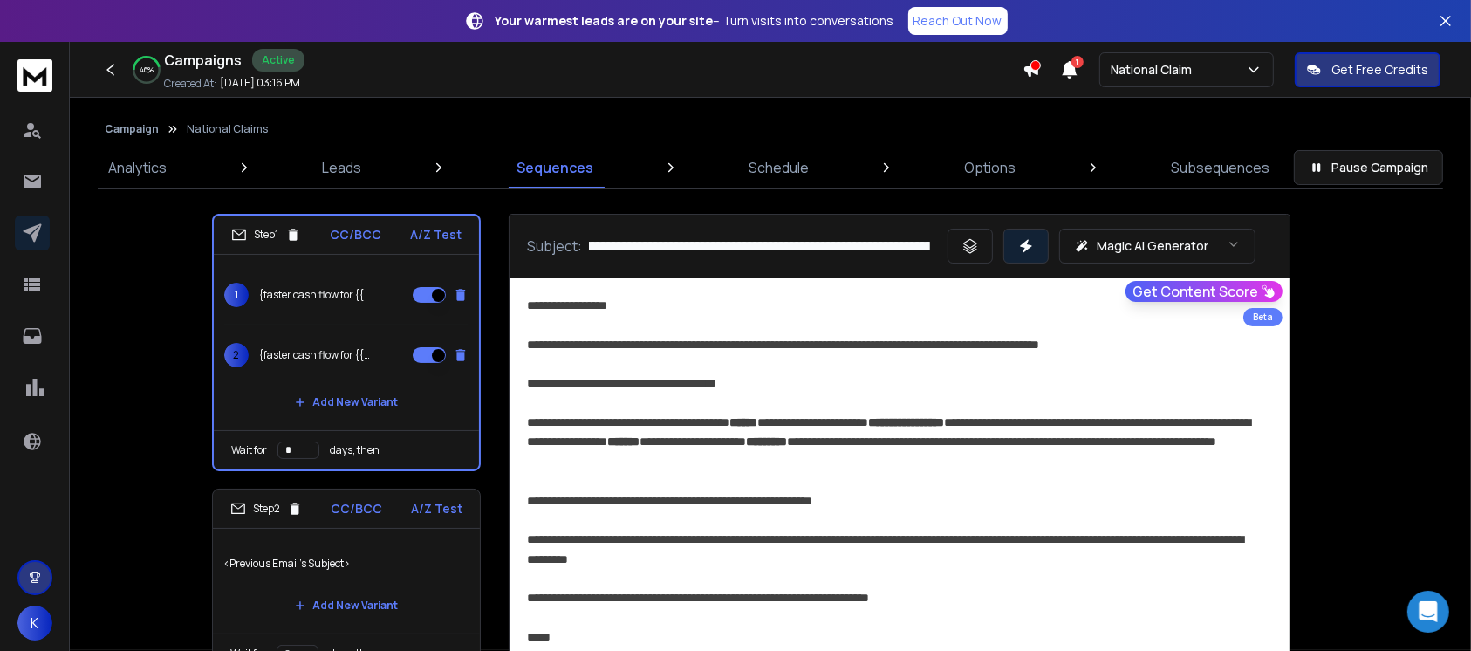
scroll to position [0, 291]
drag, startPoint x: 633, startPoint y: 253, endPoint x: 1055, endPoint y: 262, distance: 422.4
click at [1055, 262] on div "**********" at bounding box center [900, 247] width 780 height 64
click at [326, 353] on p "{faster cash flow for {{companyName}}|Faster growth for {{companyName}}|Turn in…" at bounding box center [315, 355] width 112 height 14
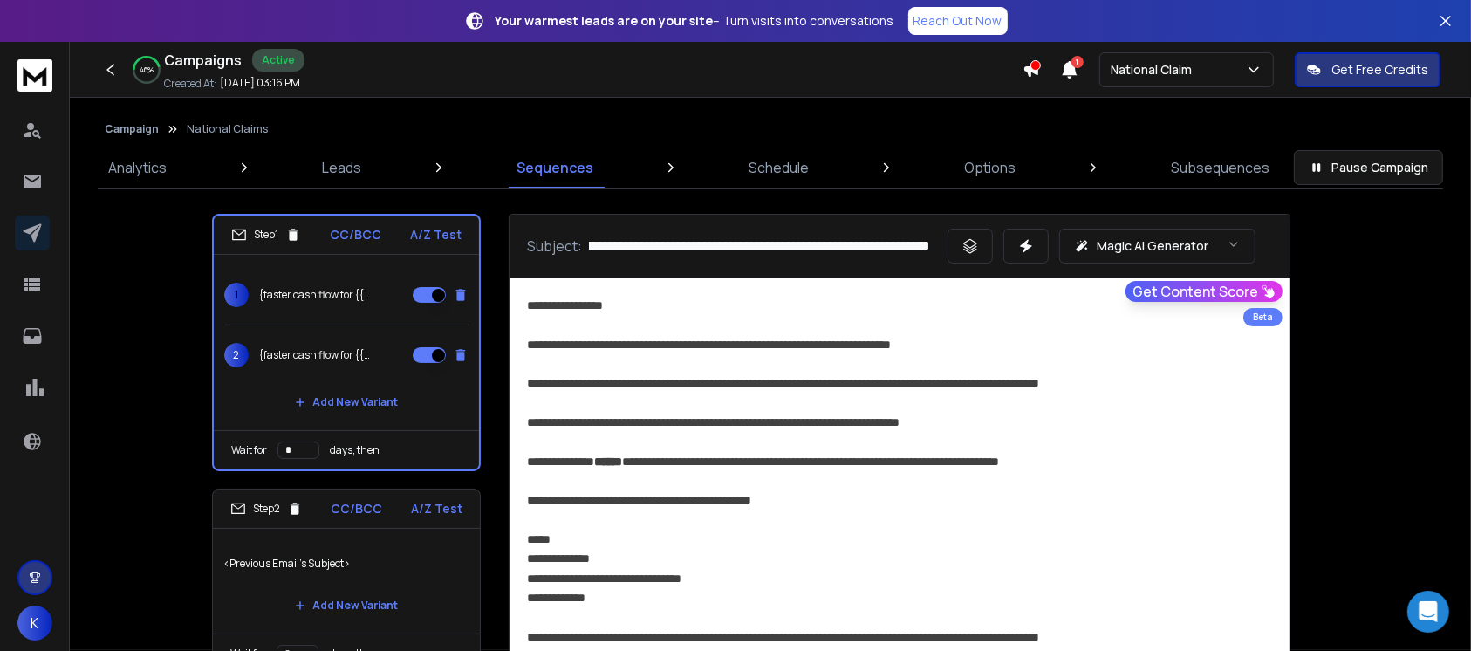
click at [687, 352] on div "**********" at bounding box center [899, 344] width 745 height 19
click at [35, 233] on icon at bounding box center [32, 232] width 18 height 18
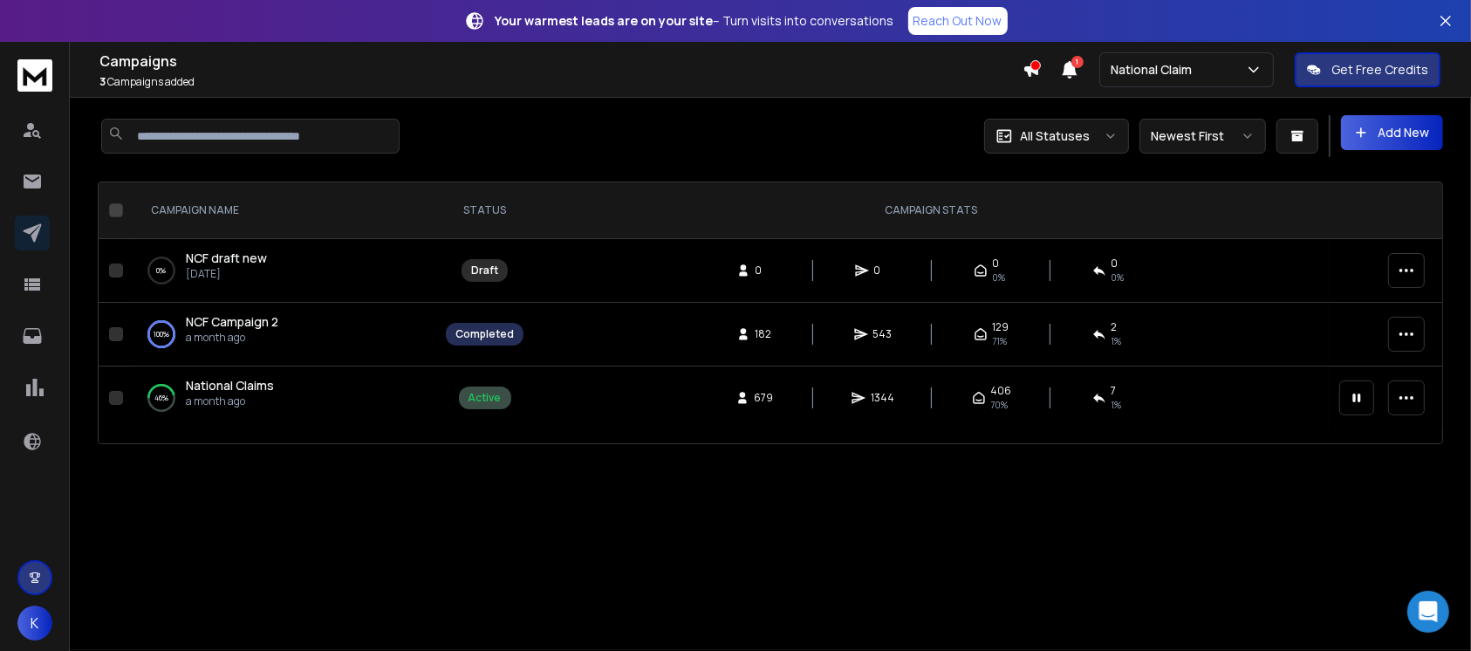
click at [251, 313] on span "NCF Campaign 2" at bounding box center [232, 321] width 92 height 17
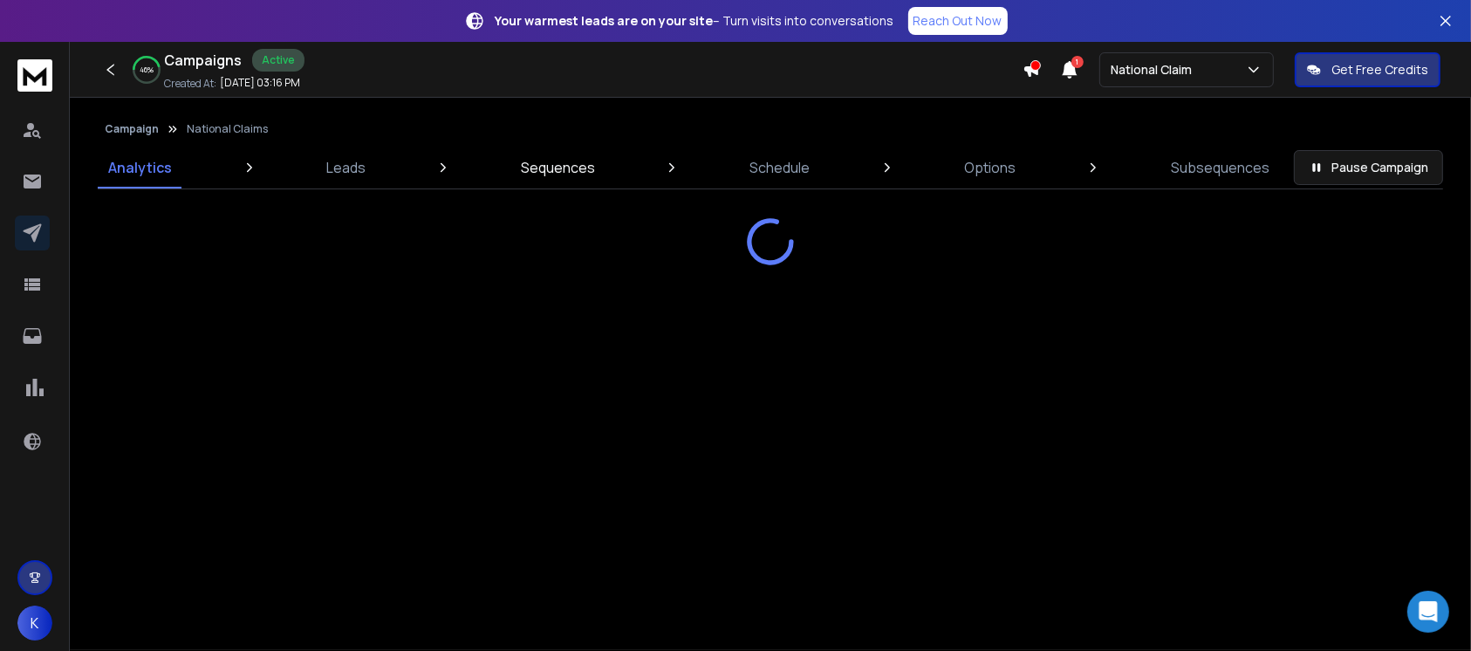
click at [571, 161] on p "Sequences" at bounding box center [558, 167] width 74 height 21
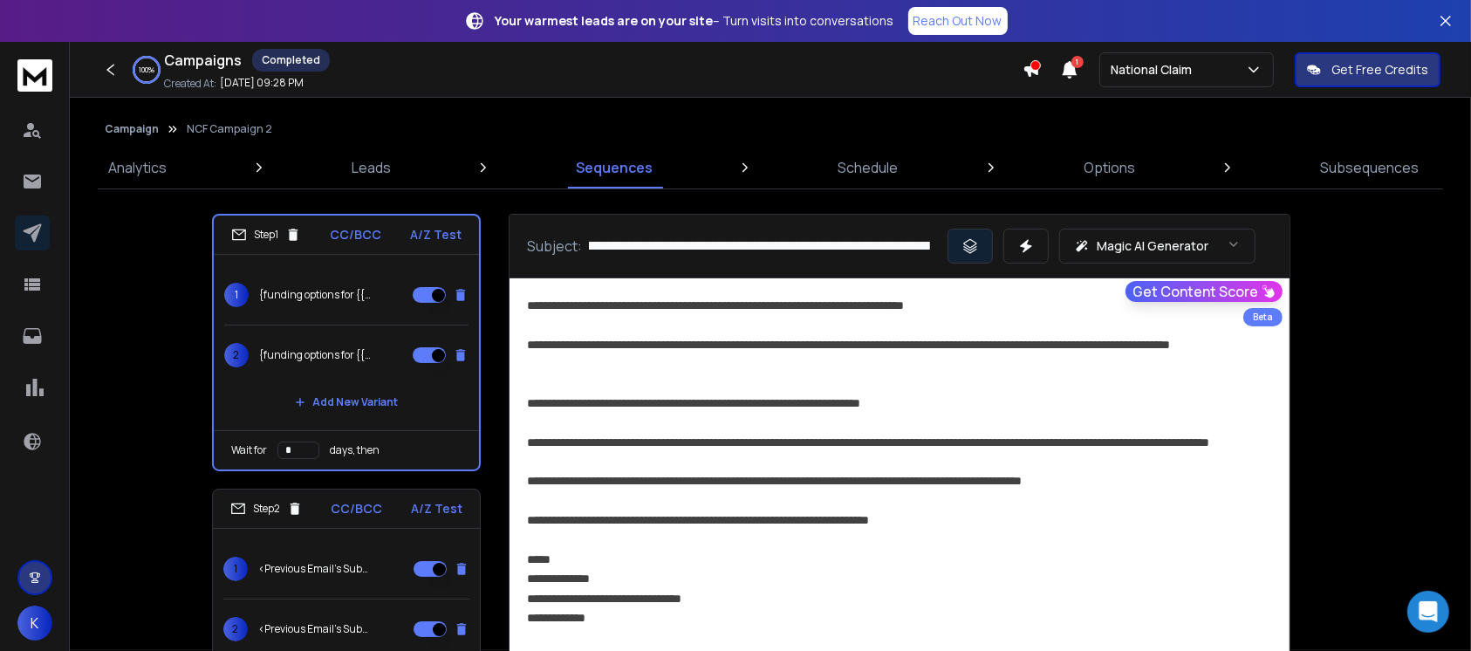
scroll to position [0, 380]
drag, startPoint x: 647, startPoint y: 246, endPoint x: 969, endPoint y: 246, distance: 321.1
click at [969, 246] on div "**********" at bounding box center [900, 247] width 780 height 64
click at [708, 371] on div "**********" at bounding box center [891, 364] width 728 height 58
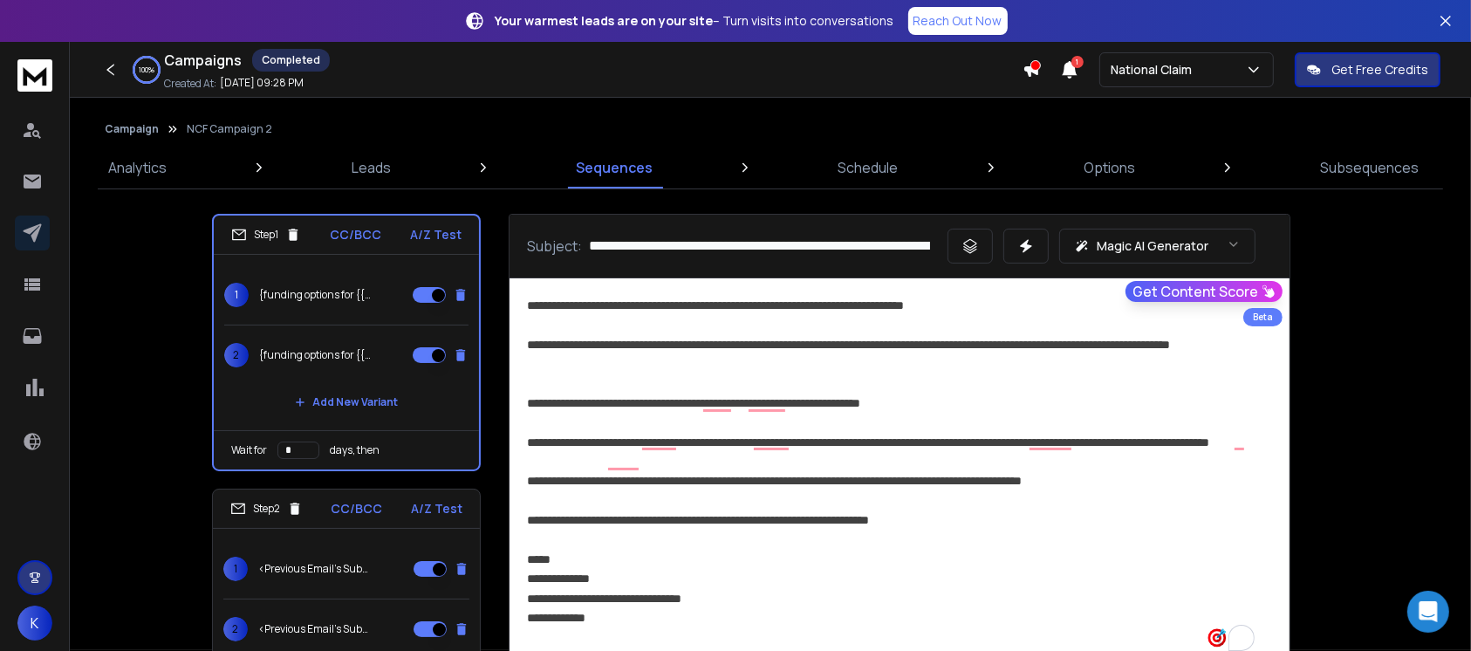
click at [297, 351] on p "{funding options for {{companyName}} | {{companyName}}’s job funding | faster c…" at bounding box center [315, 355] width 112 height 14
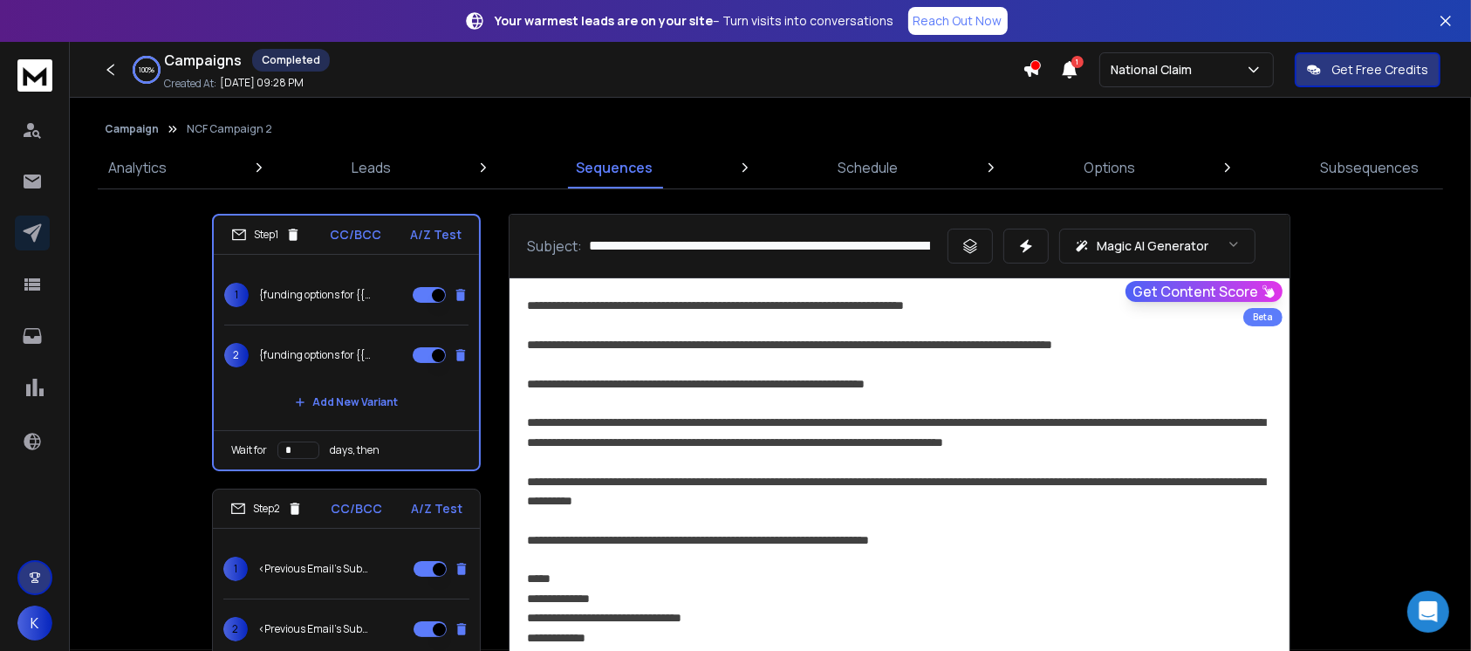
click at [318, 341] on div "2 {funding options for {{companyName}} | {{companyName}}’s job funding | faster…" at bounding box center [346, 354] width 244 height 59
click at [315, 350] on p "{funding options for {{companyName}} | {{companyName}}’s job funding | faster c…" at bounding box center [315, 355] width 112 height 14
click at [359, 290] on p "{funding options for {{companyName}} | {{companyName}}’s job funding | faster c…" at bounding box center [315, 295] width 112 height 14
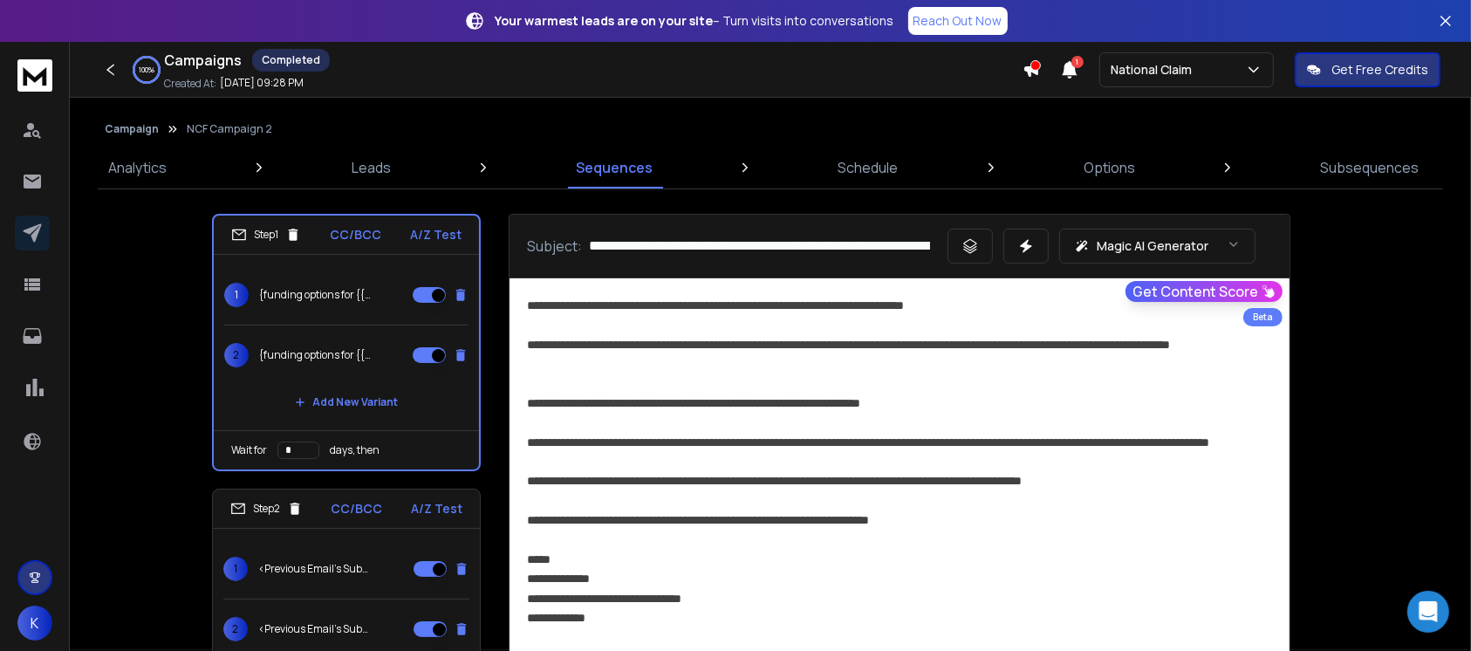
click at [355, 352] on p "{funding options for {{companyName}} | {{companyName}}’s job funding | faster c…" at bounding box center [315, 355] width 112 height 14
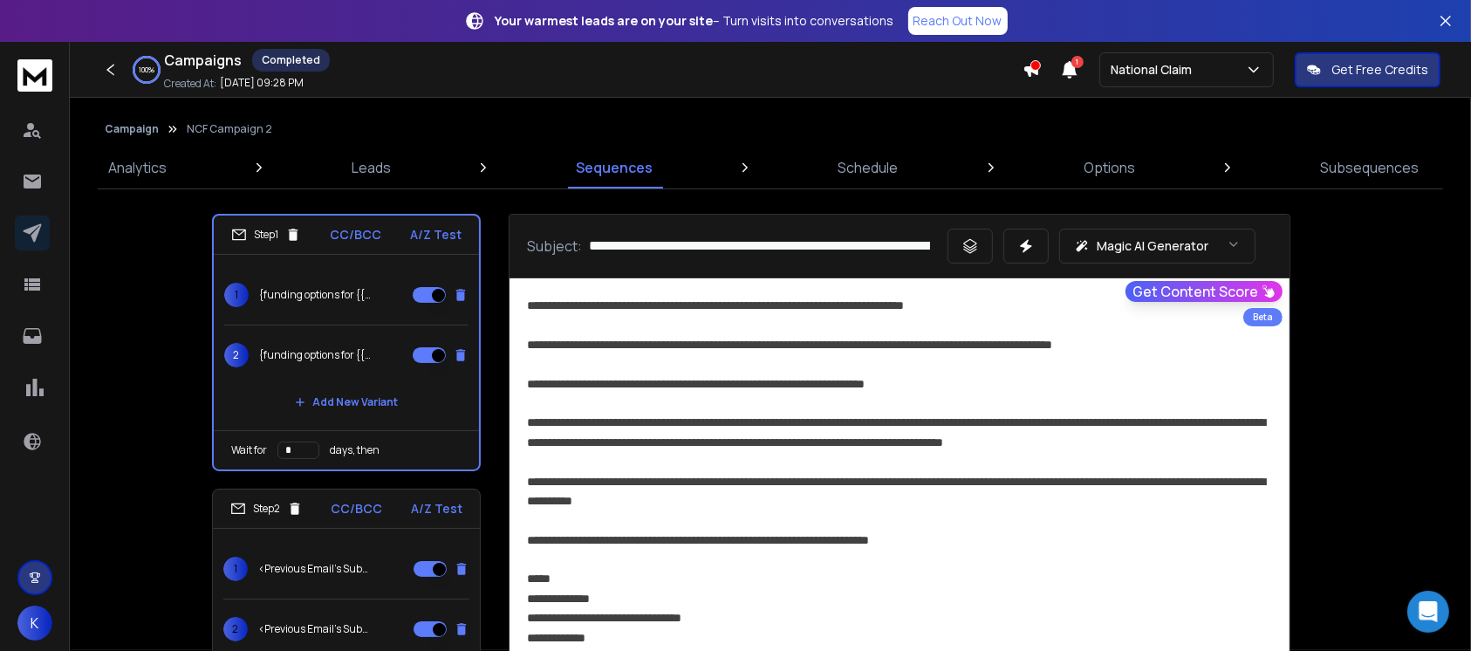
click at [367, 296] on p "{funding options for {{companyName}} | {{companyName}}’s job funding | faster c…" at bounding box center [315, 295] width 112 height 14
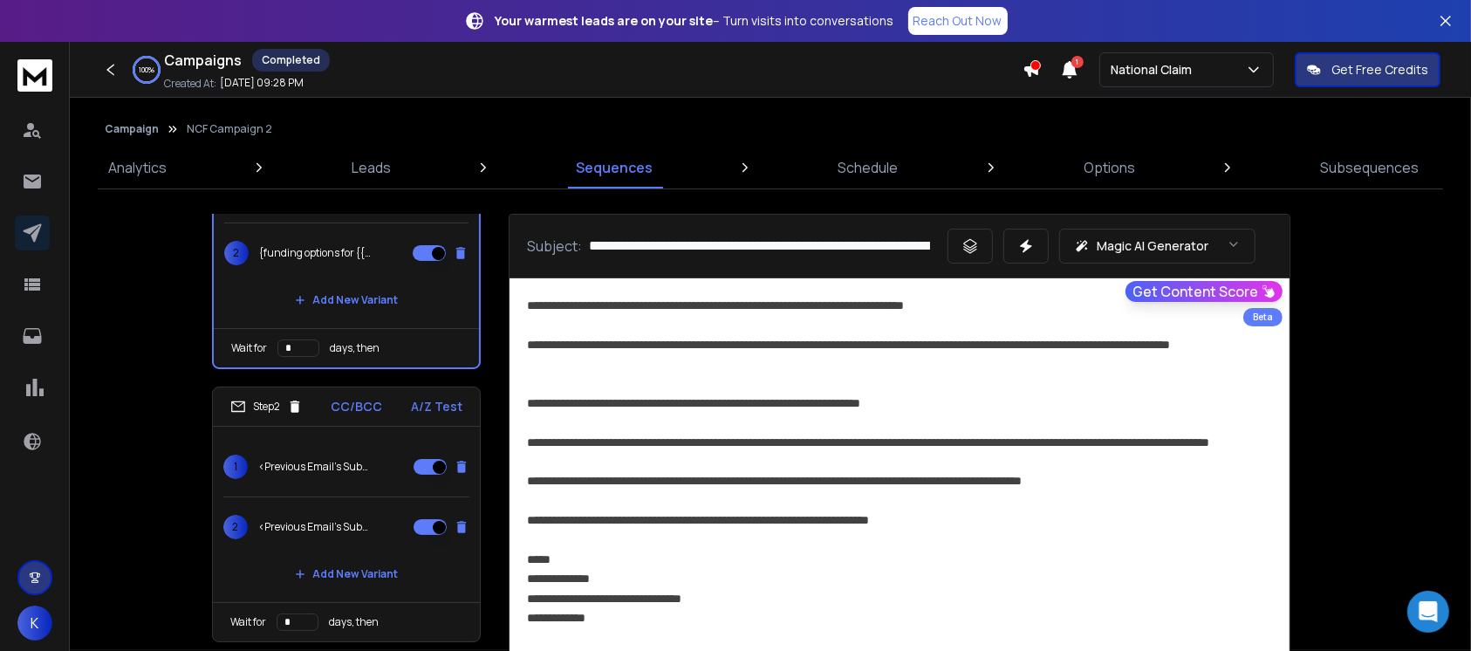
scroll to position [116, 0]
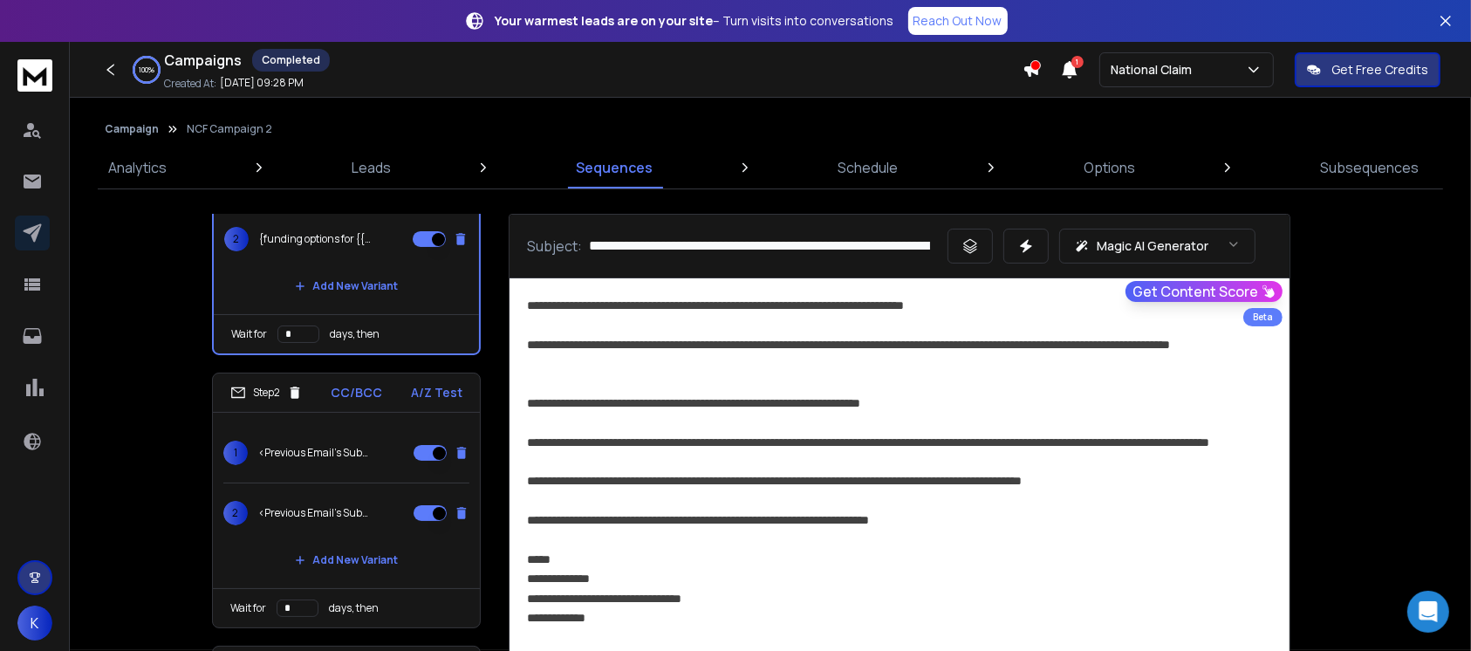
click at [335, 450] on p "<Previous Email's Subject>" at bounding box center [314, 453] width 112 height 14
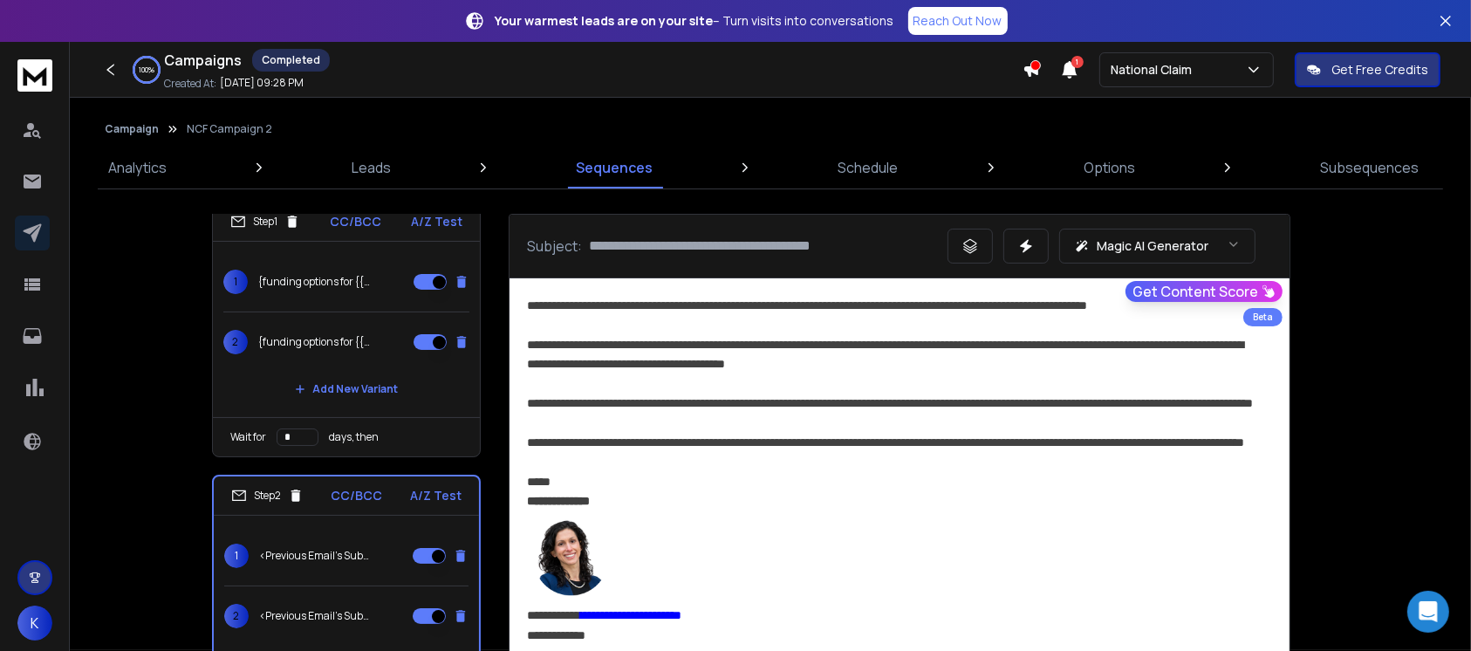
scroll to position [0, 0]
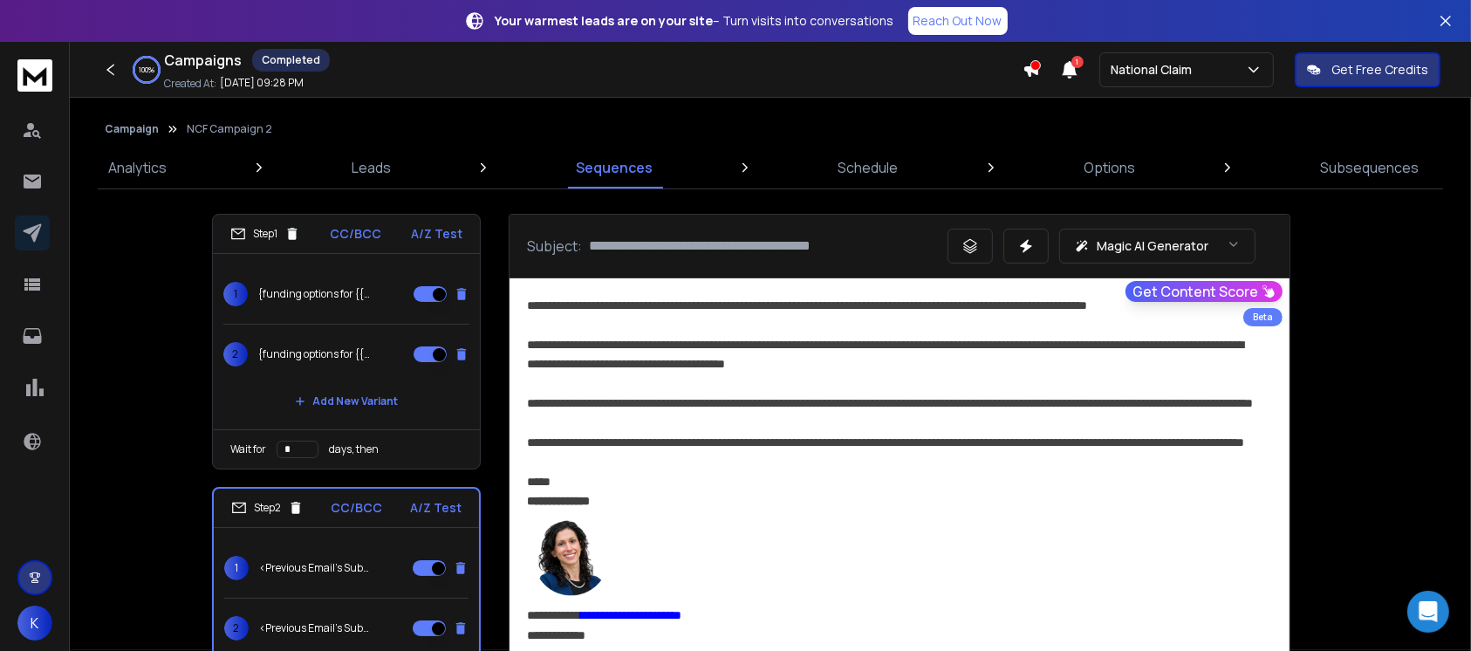
click at [309, 296] on p "{funding options for {{companyName}} | {{companyName}}’s job funding | faster c…" at bounding box center [314, 294] width 112 height 14
type input "**********"
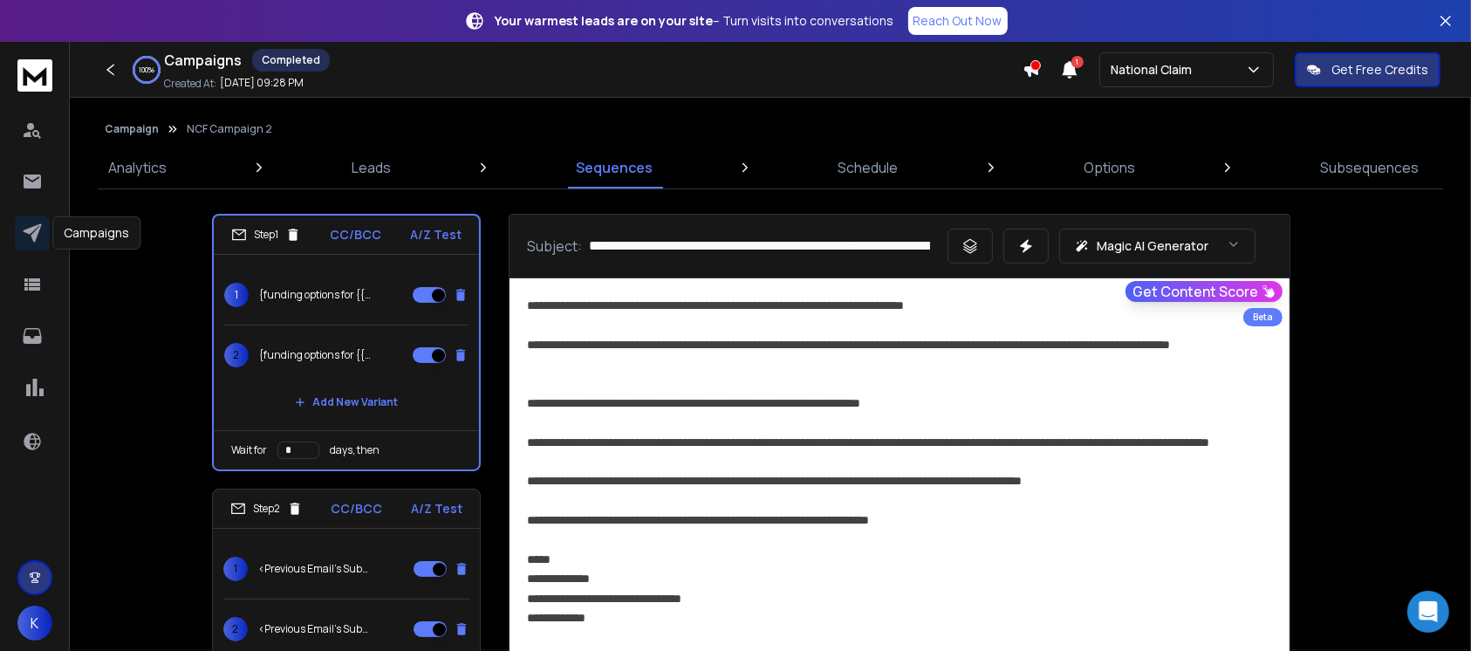
click at [28, 231] on icon at bounding box center [32, 232] width 18 height 18
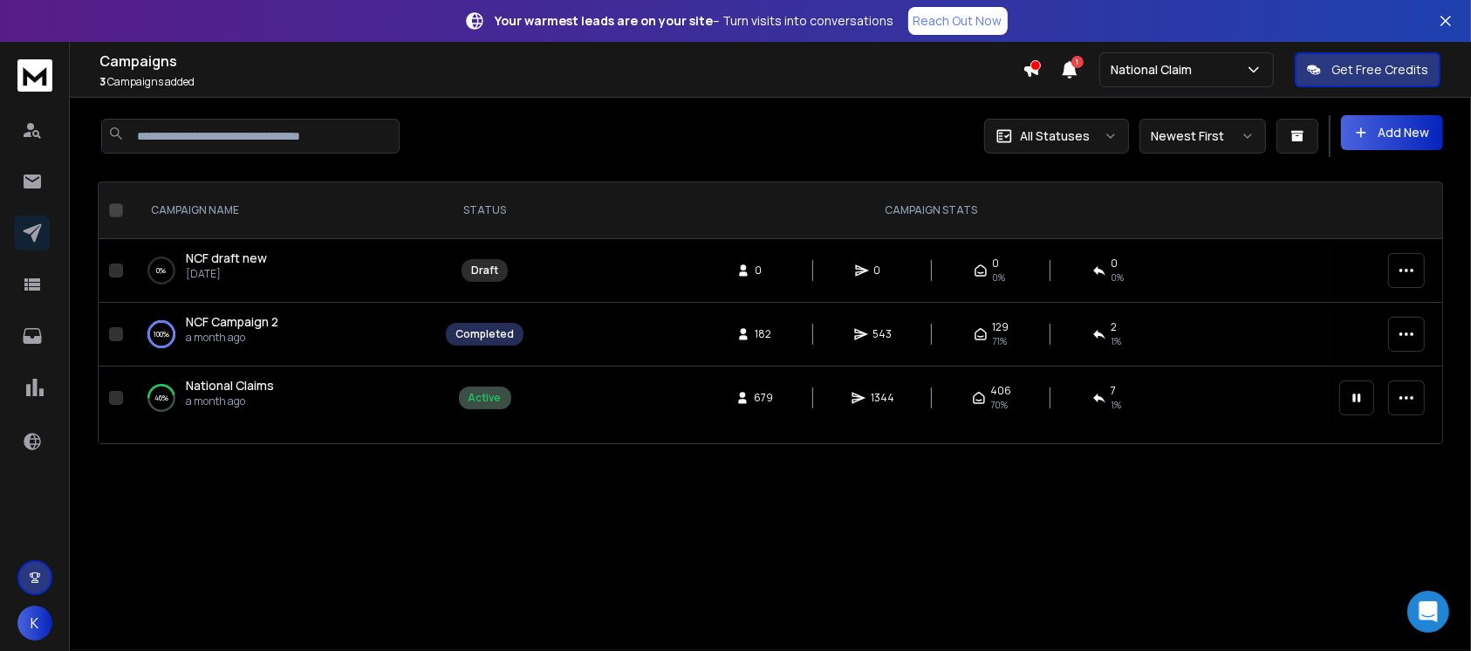
click at [216, 385] on span "National Claims" at bounding box center [230, 385] width 88 height 17
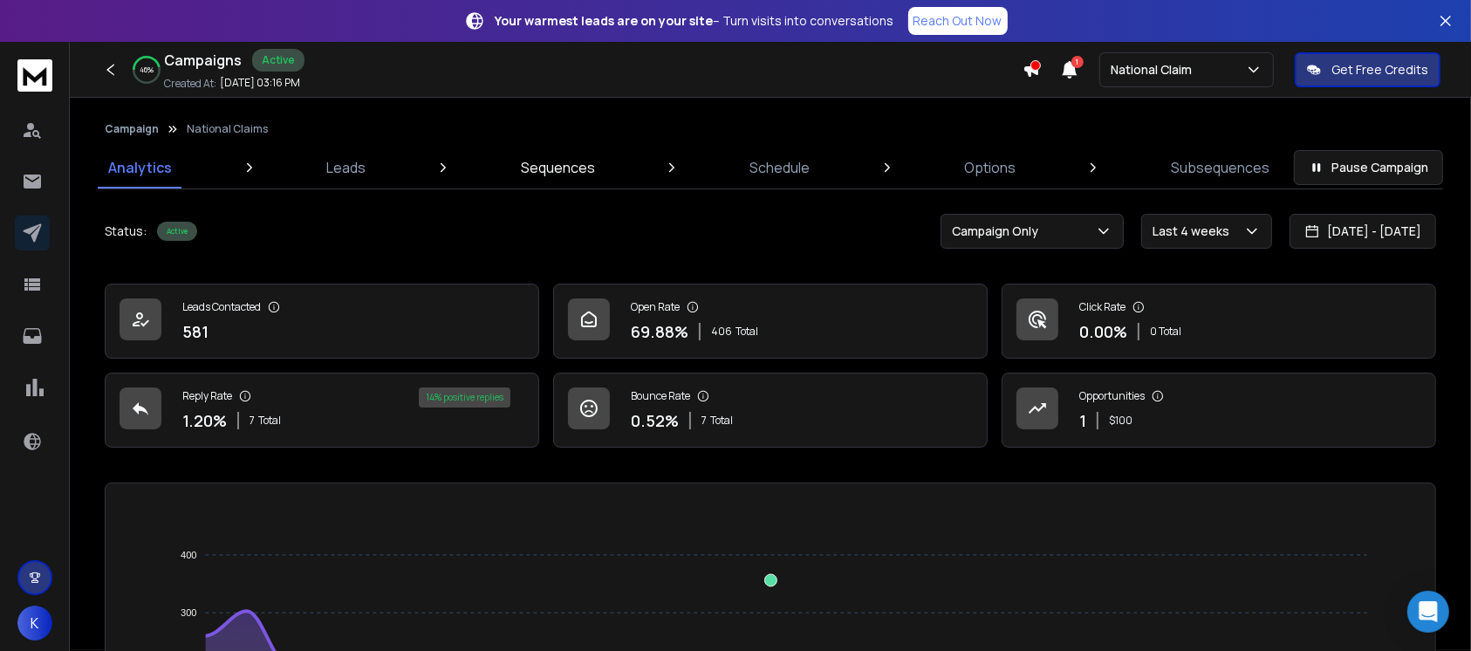
click at [541, 172] on p "Sequences" at bounding box center [558, 167] width 74 height 21
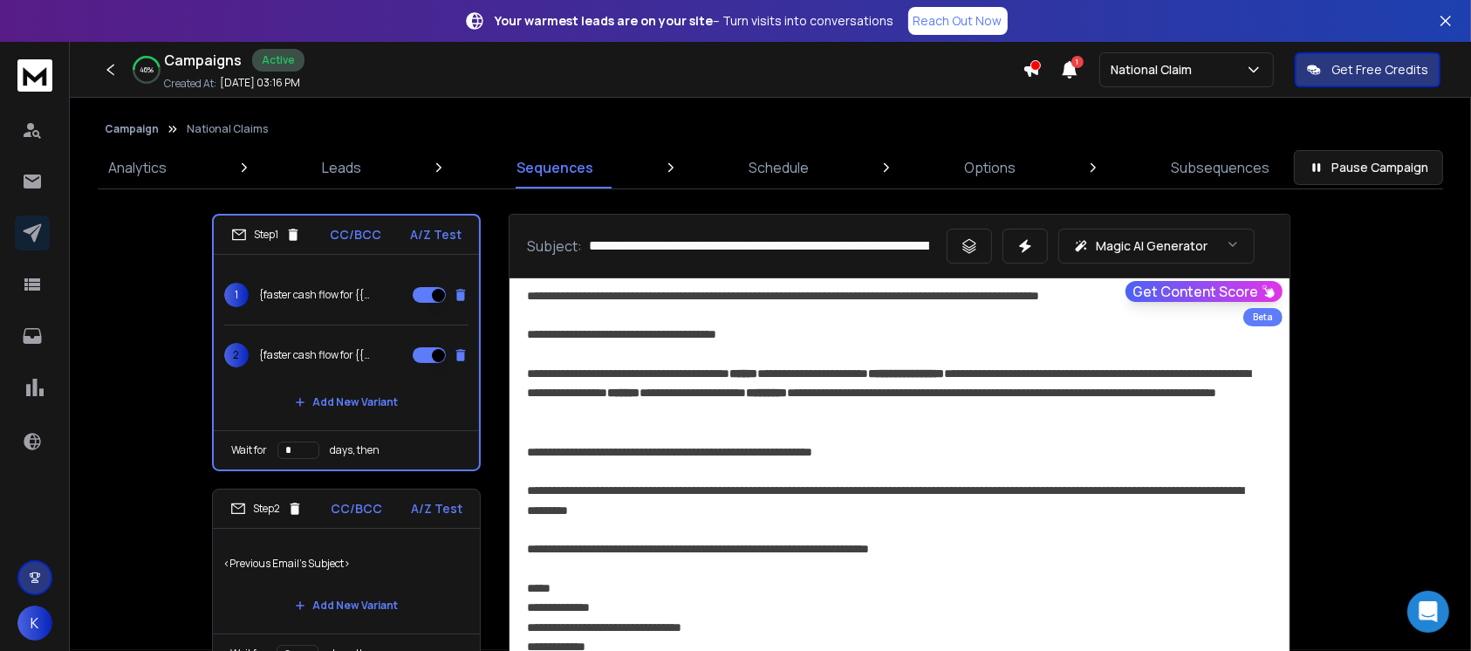
scroll to position [54, 0]
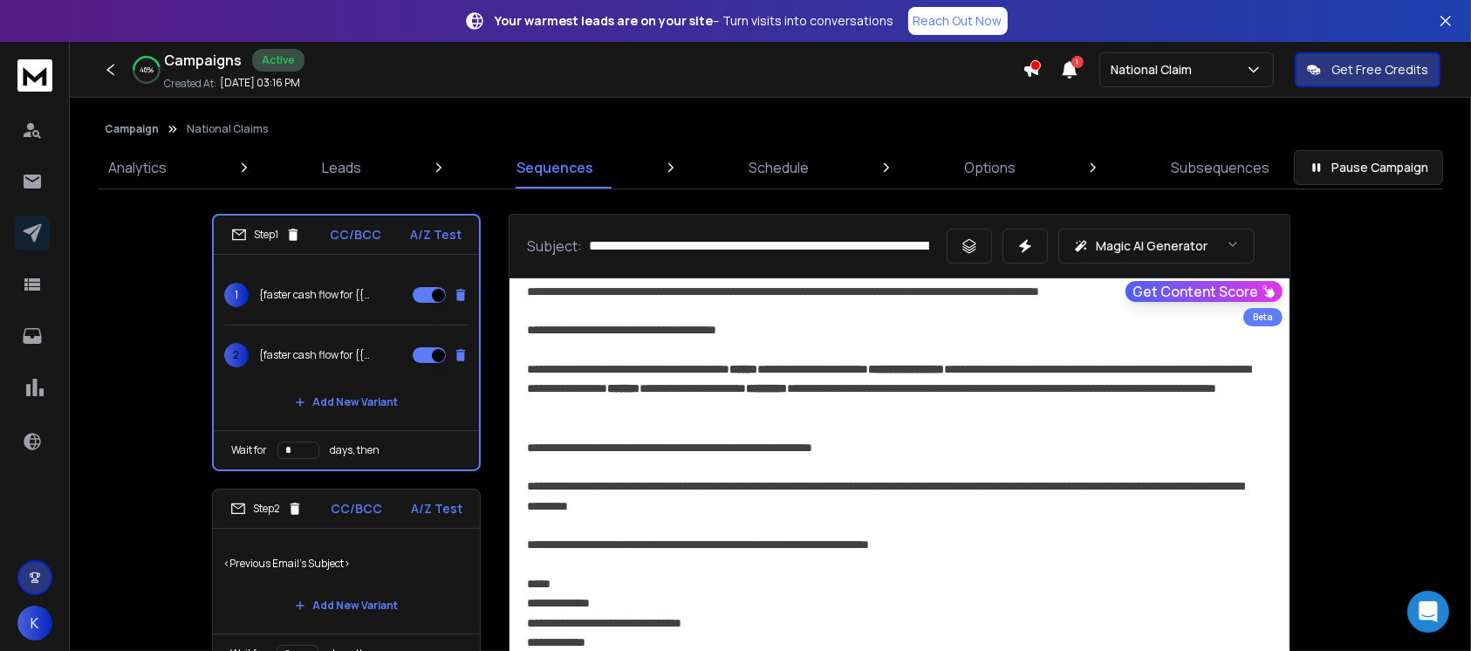
click at [350, 354] on p "{faster cash flow for {{companyName}}|Faster growth for {{companyName}}|Turn in…" at bounding box center [315, 355] width 112 height 14
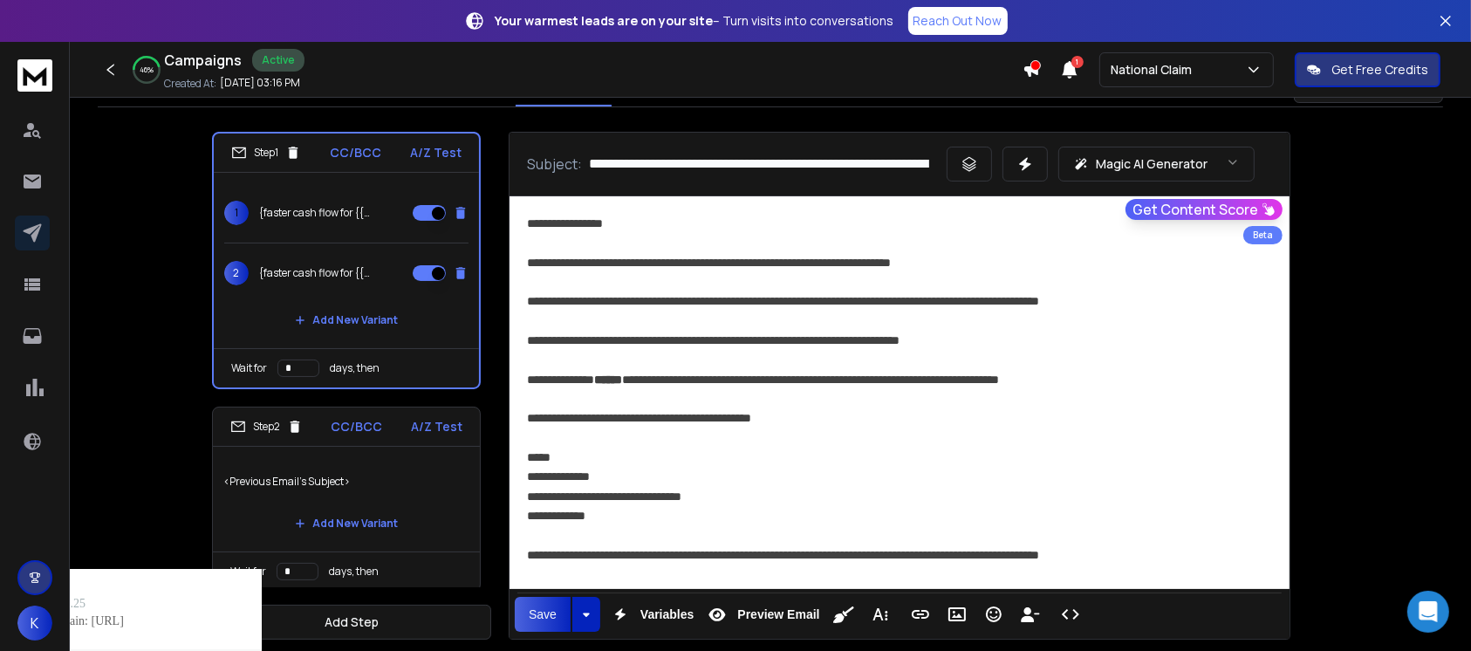
scroll to position [95, 0]
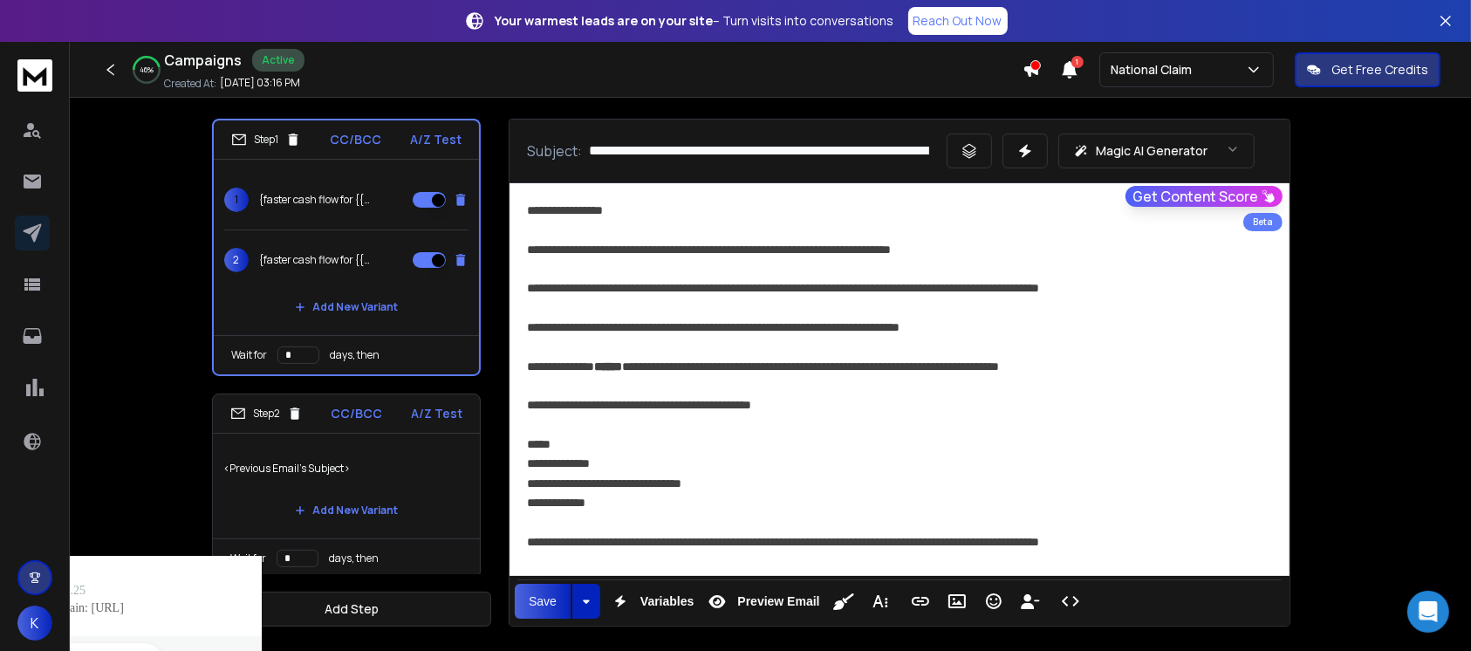
click at [335, 466] on p "<Previous Email's Subject>" at bounding box center [346, 468] width 246 height 49
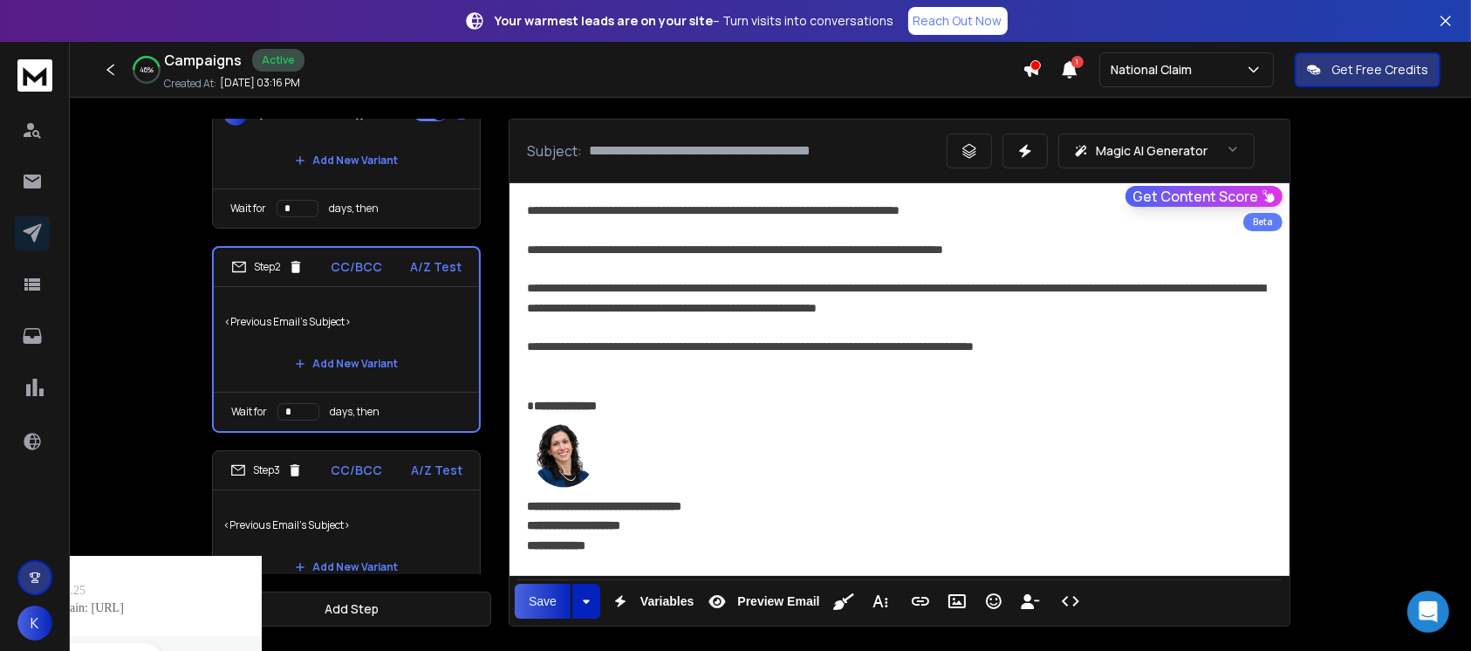
scroll to position [166, 0]
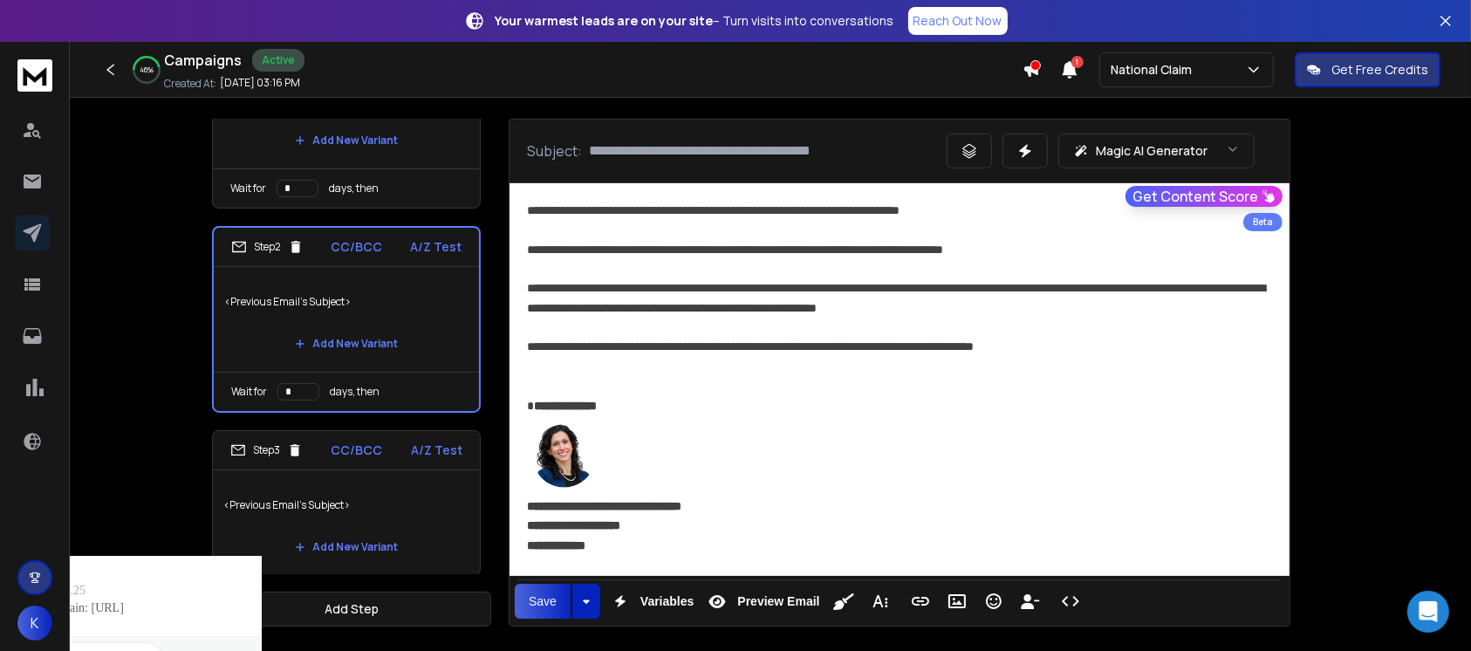
click at [365, 497] on p "<Previous Email's Subject>" at bounding box center [346, 505] width 246 height 49
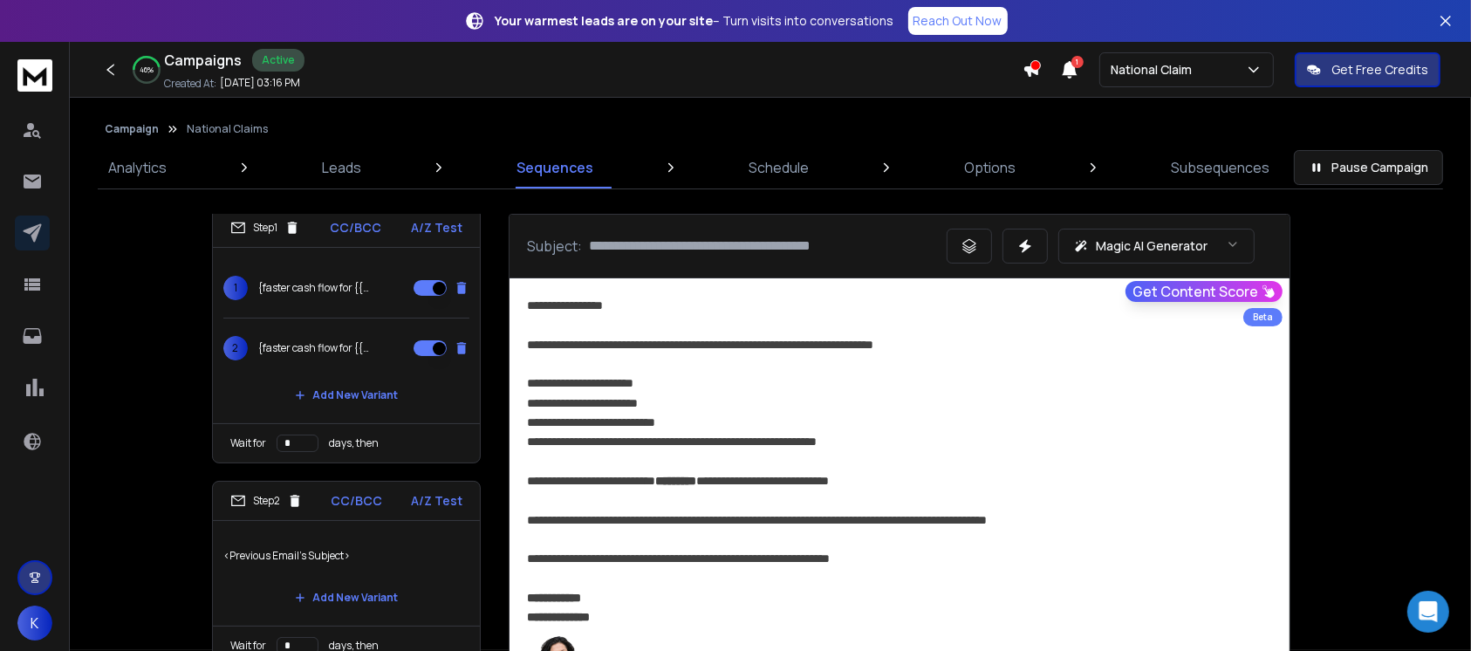
scroll to position [0, 0]
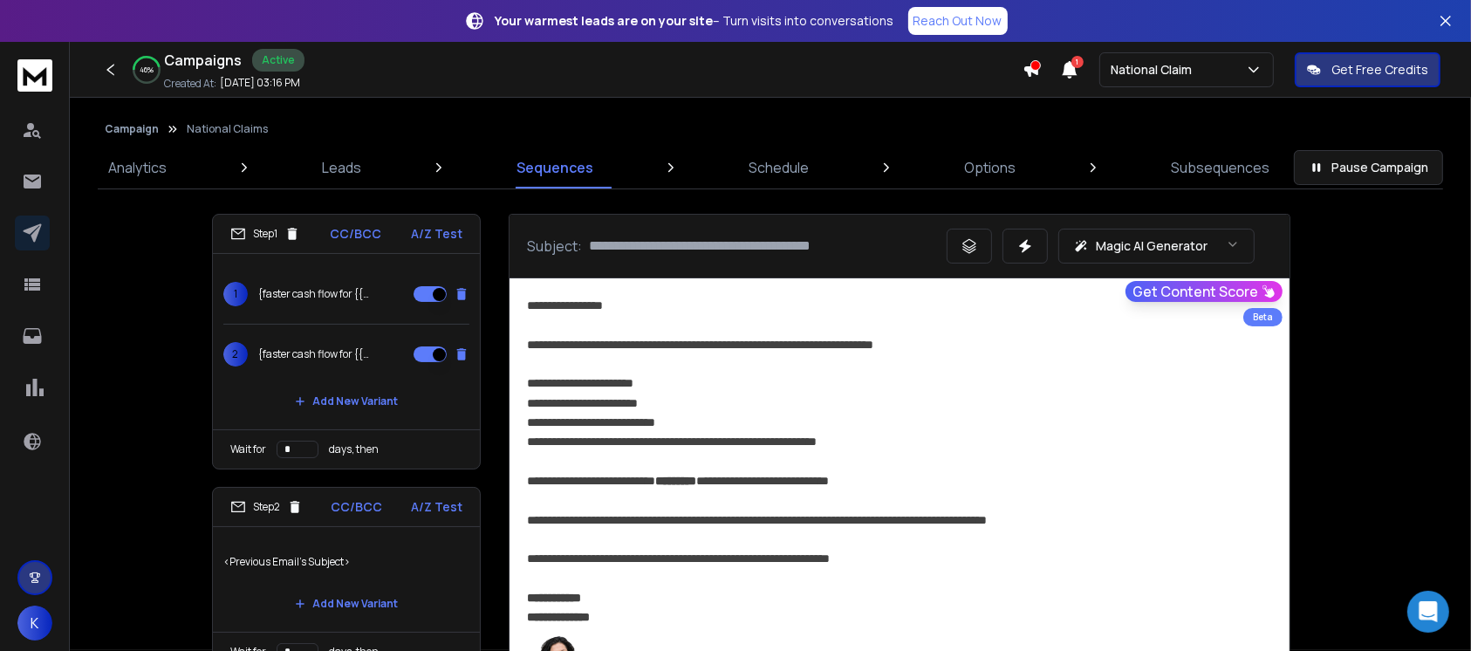
click at [315, 287] on p "{faster cash flow for {{companyName}}|Faster growth for {{companyName}}|Turn in…" at bounding box center [314, 294] width 112 height 14
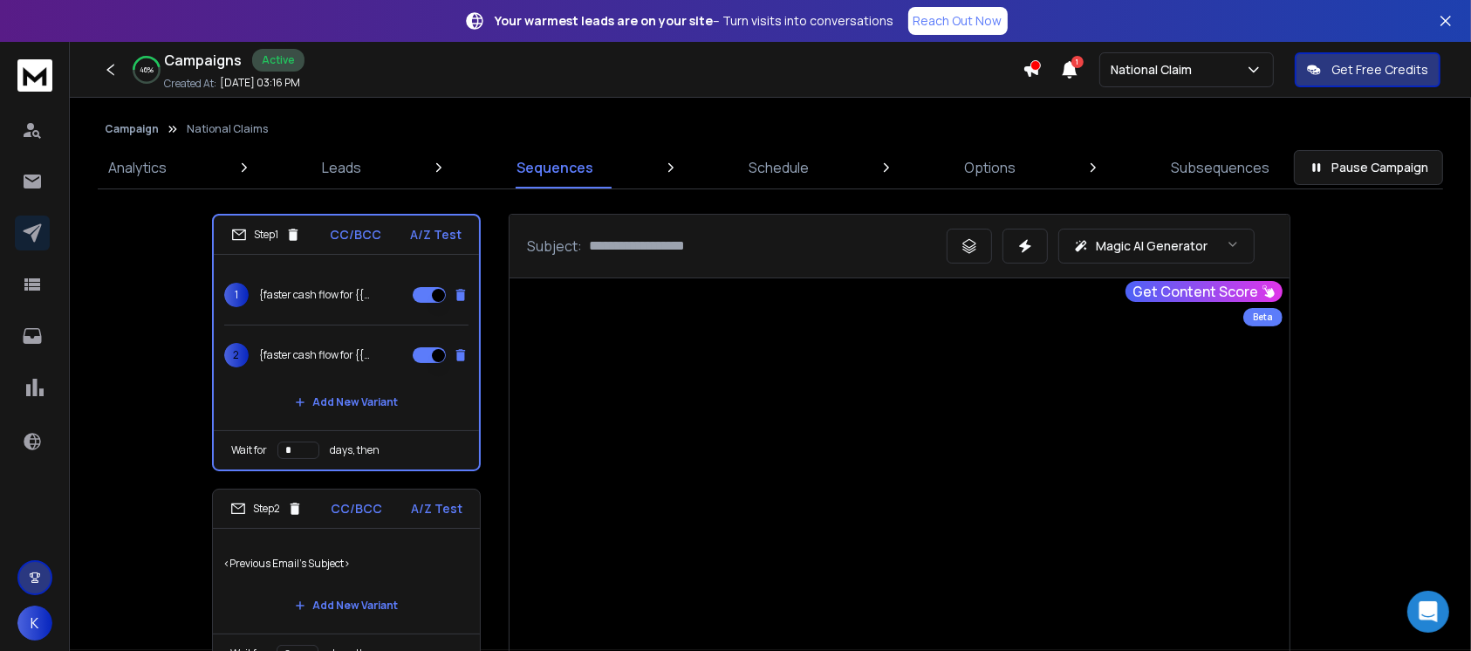
type input "**********"
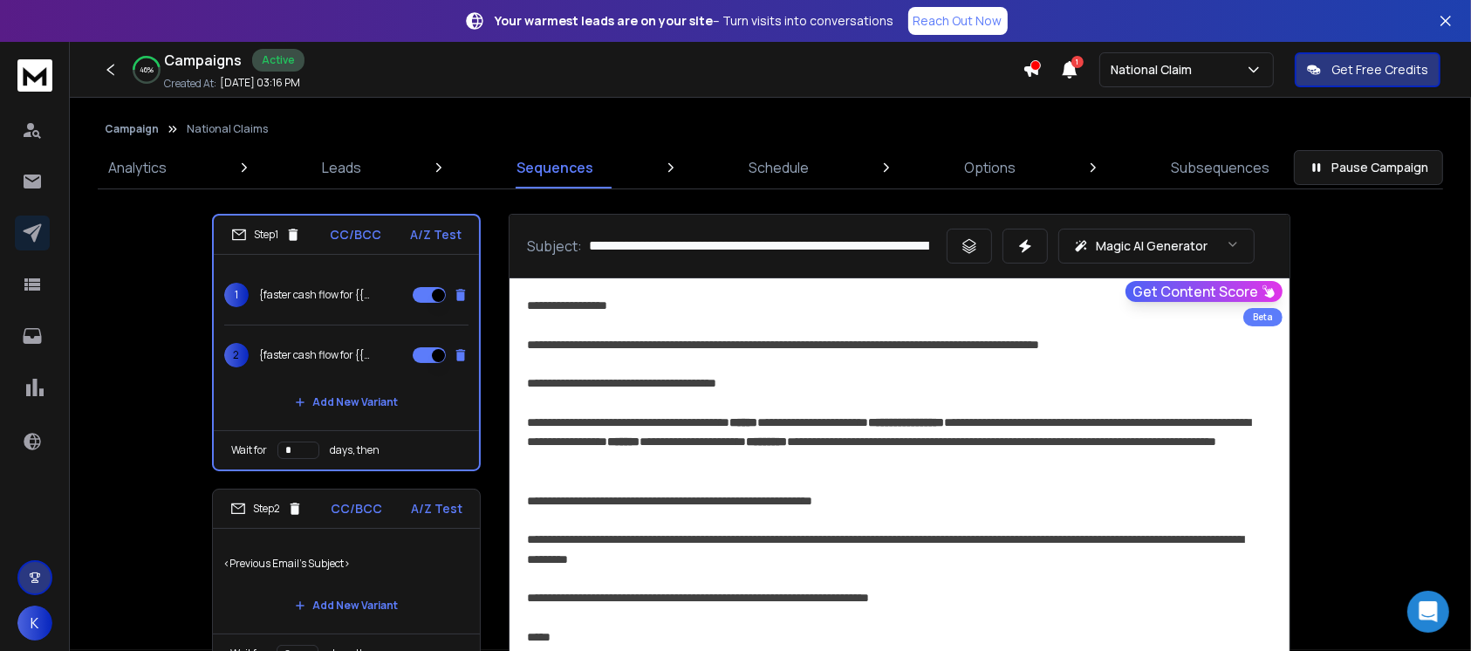
click at [313, 285] on div "1 {faster cash flow for {{companyName}}|Faster growth for {{companyName}}|Turn …" at bounding box center [297, 295] width 147 height 24
click at [322, 335] on div "2 {faster cash flow for {{companyName}}|Faster growth for {{companyName}}|Turn …" at bounding box center [346, 354] width 244 height 59
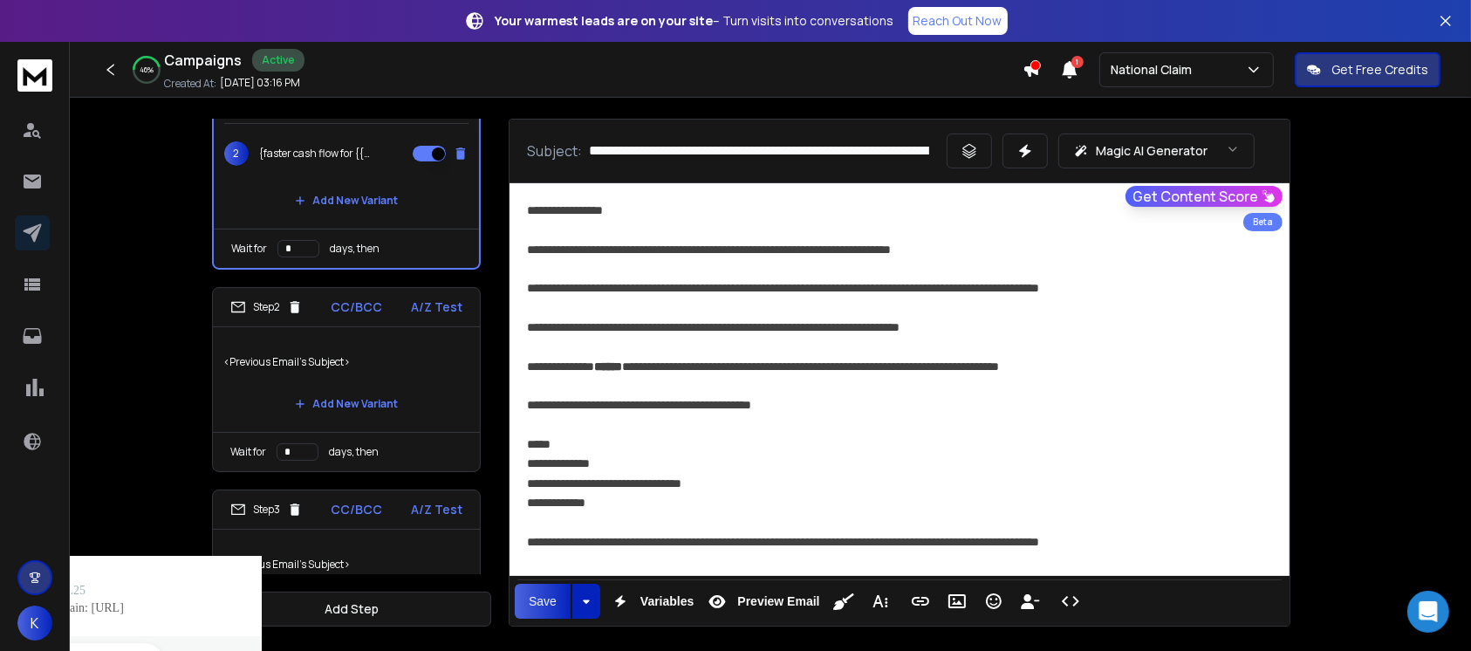
scroll to position [116, 0]
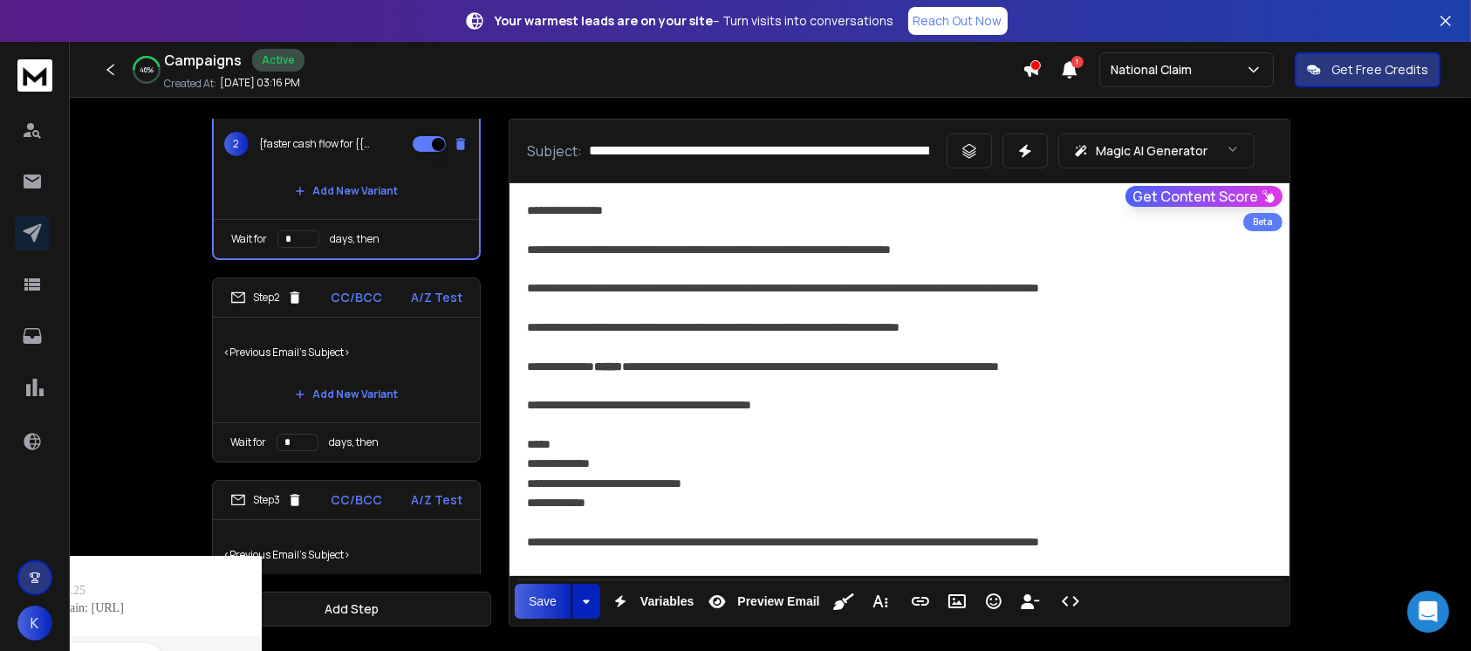
click at [325, 359] on p "<Previous Email's Subject>" at bounding box center [346, 352] width 246 height 49
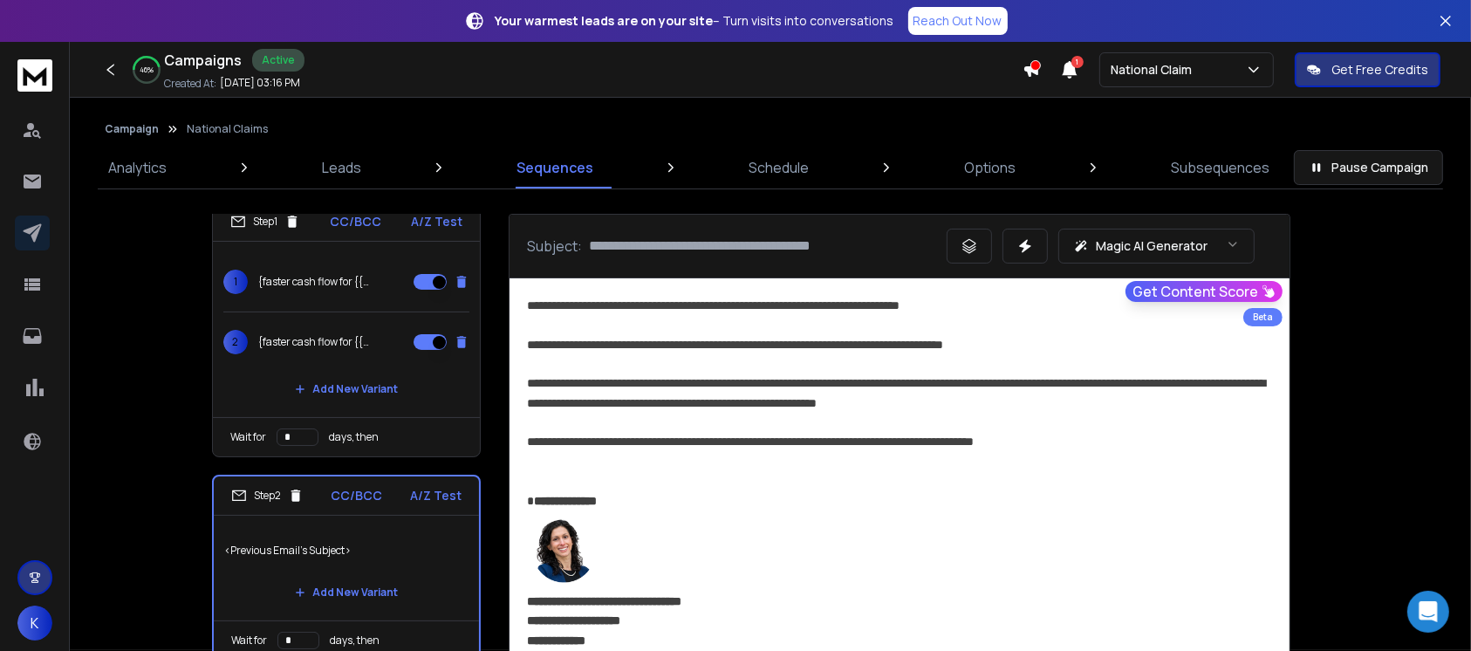
scroll to position [0, 0]
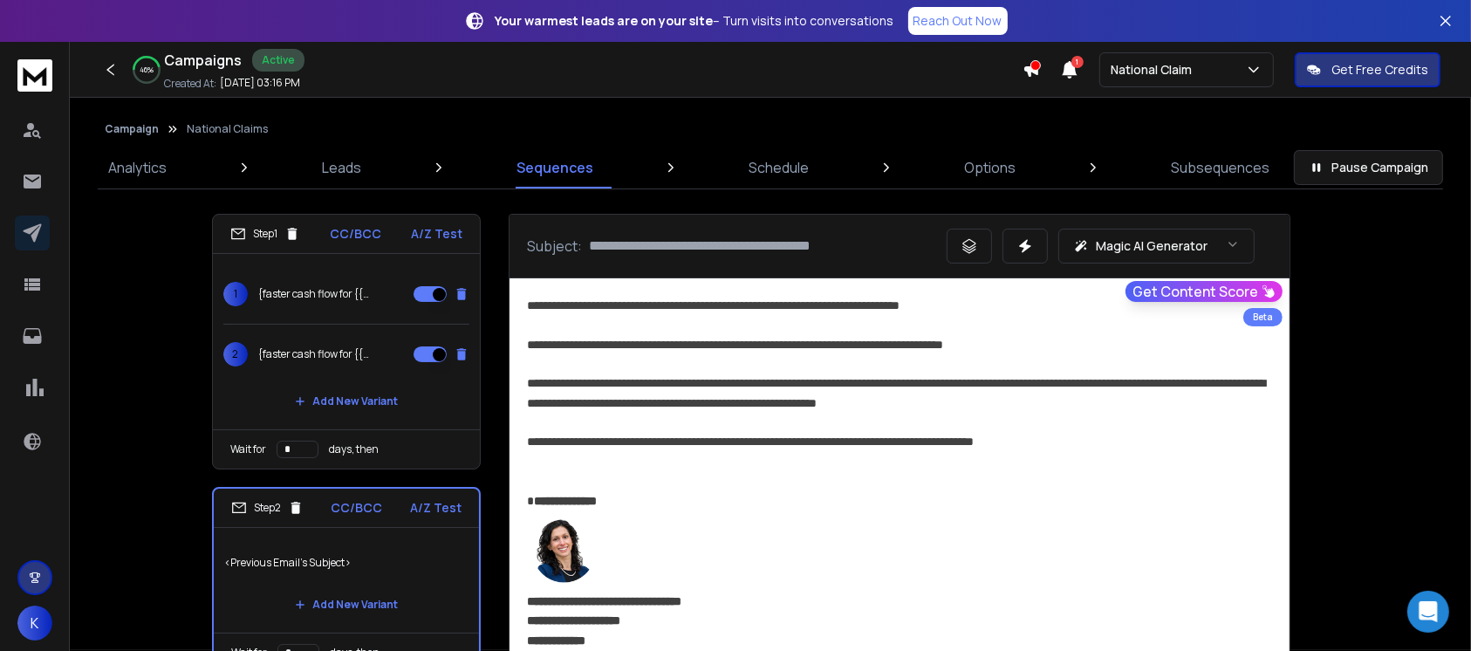
click at [312, 279] on div "1 {faster cash flow for {{companyName}}|Faster growth for {{companyName}}|Turn …" at bounding box center [346, 294] width 246 height 60
type input "**********"
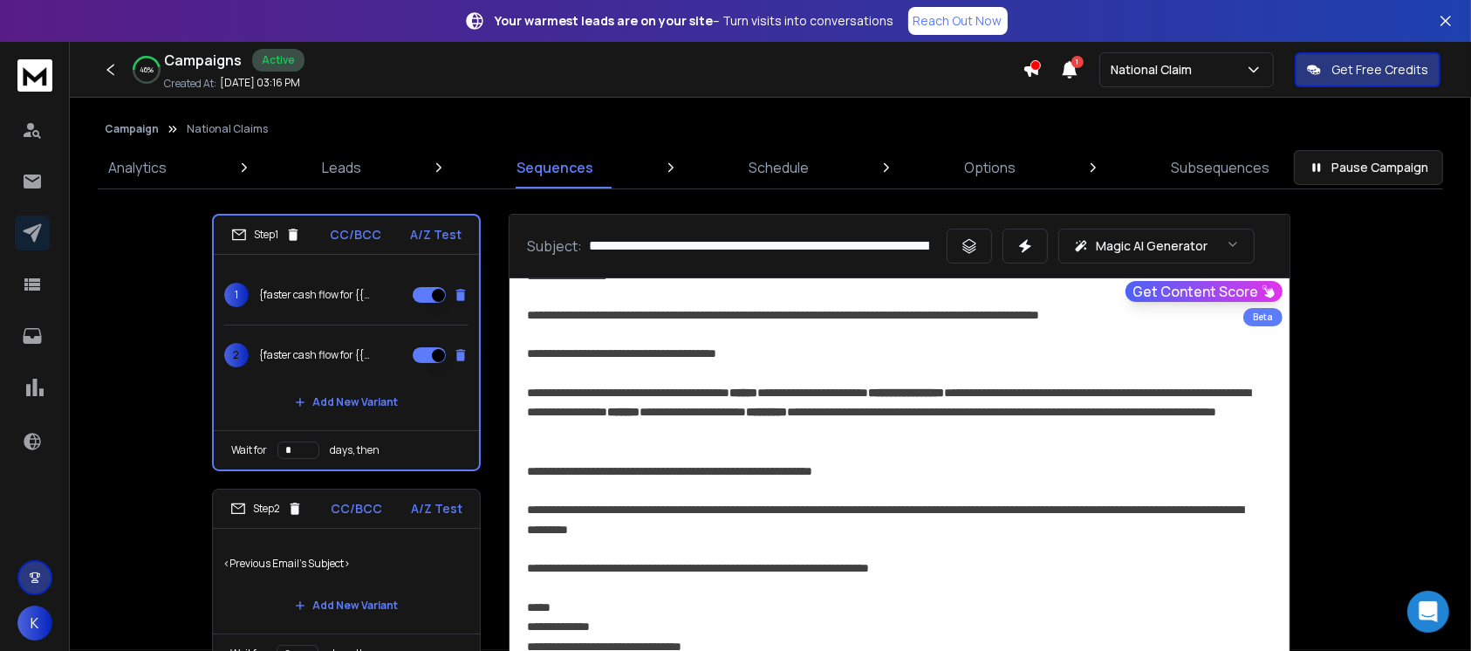
scroll to position [54, 0]
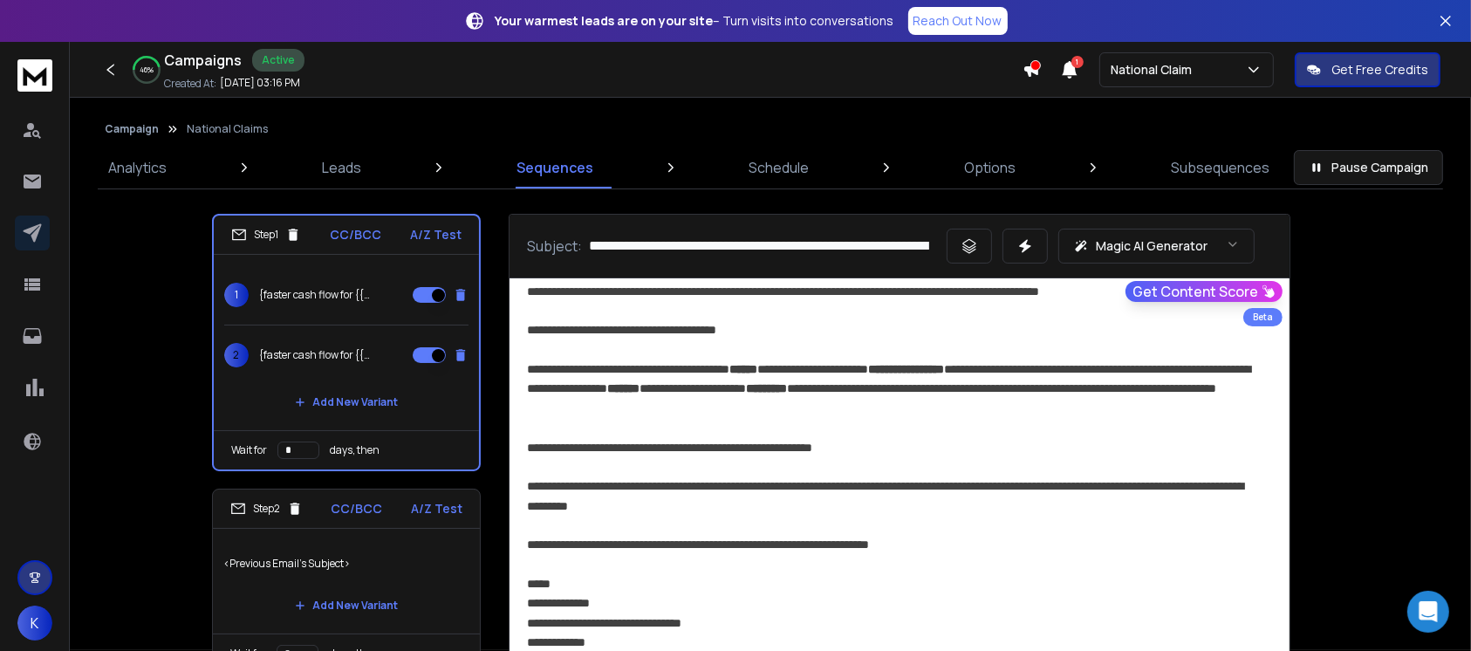
click at [318, 343] on div "2 {faster cash flow for {{companyName}}|Faster growth for {{companyName}}|Turn …" at bounding box center [297, 355] width 147 height 24
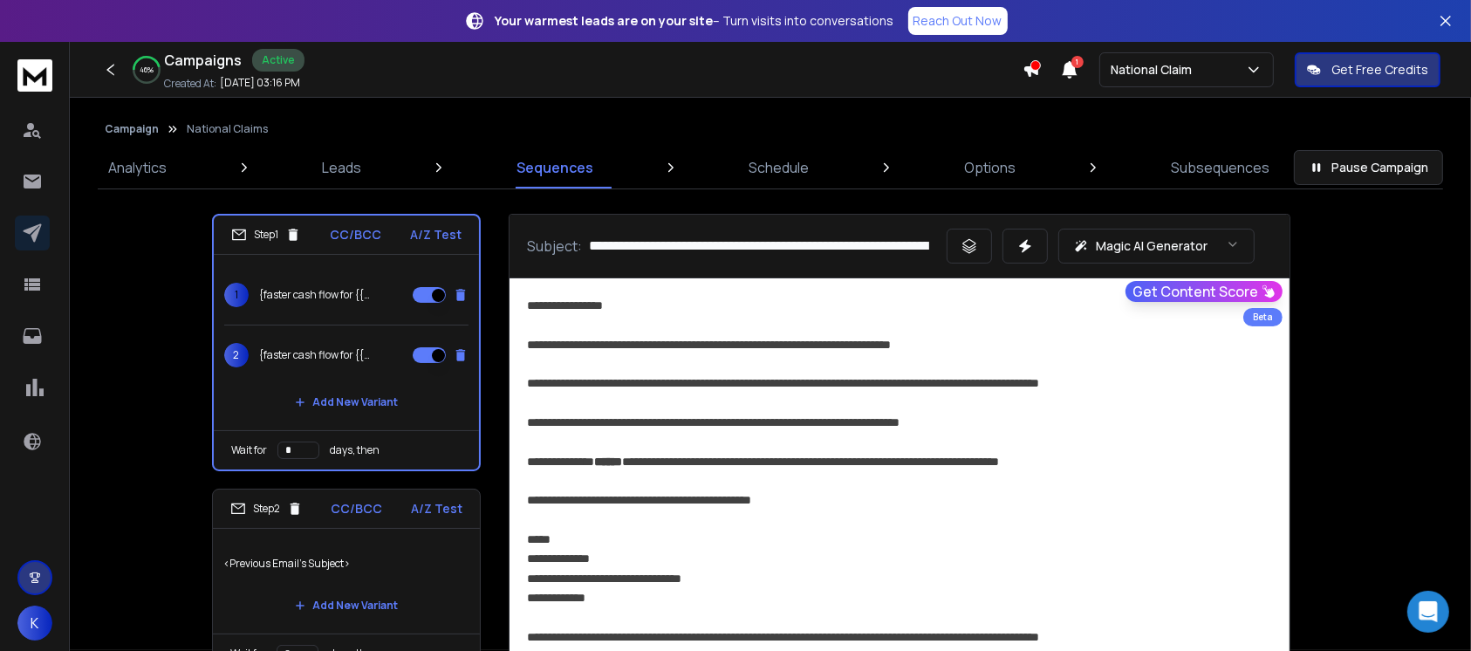
scroll to position [95, 0]
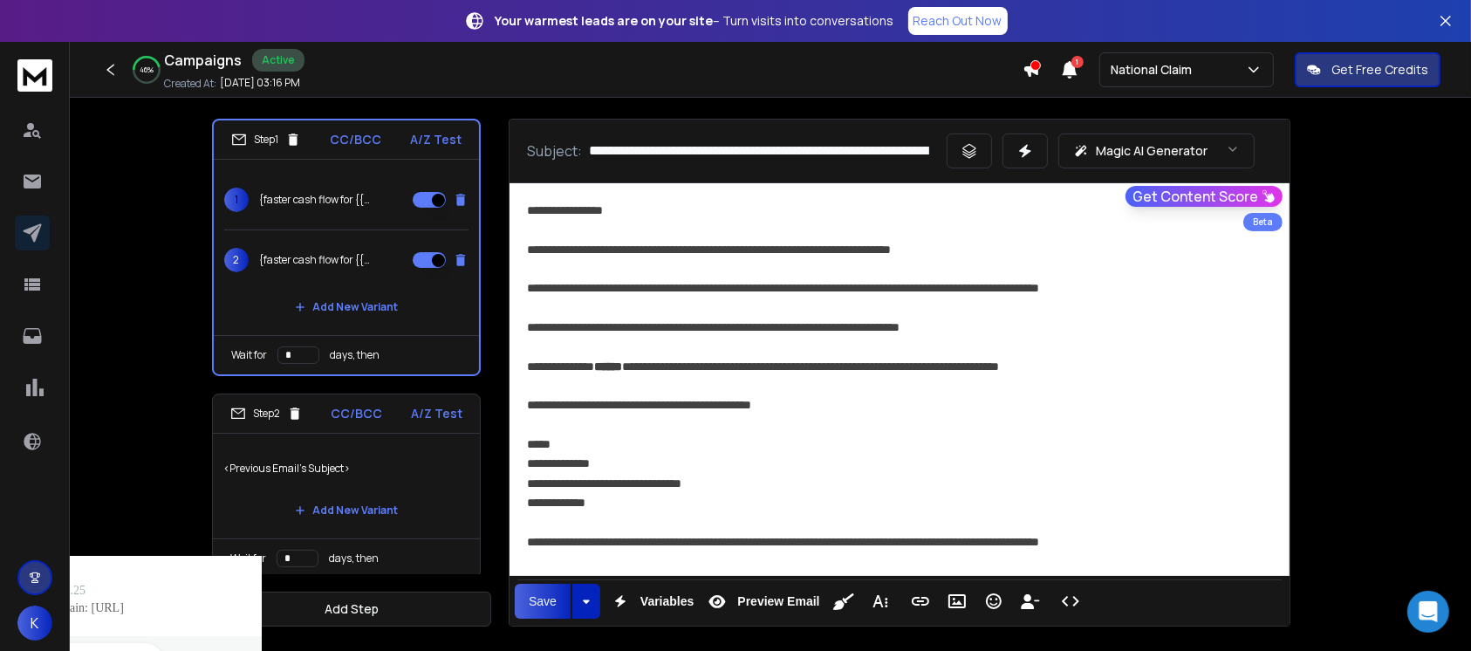
click at [311, 478] on p "<Previous Email's Subject>" at bounding box center [346, 468] width 246 height 49
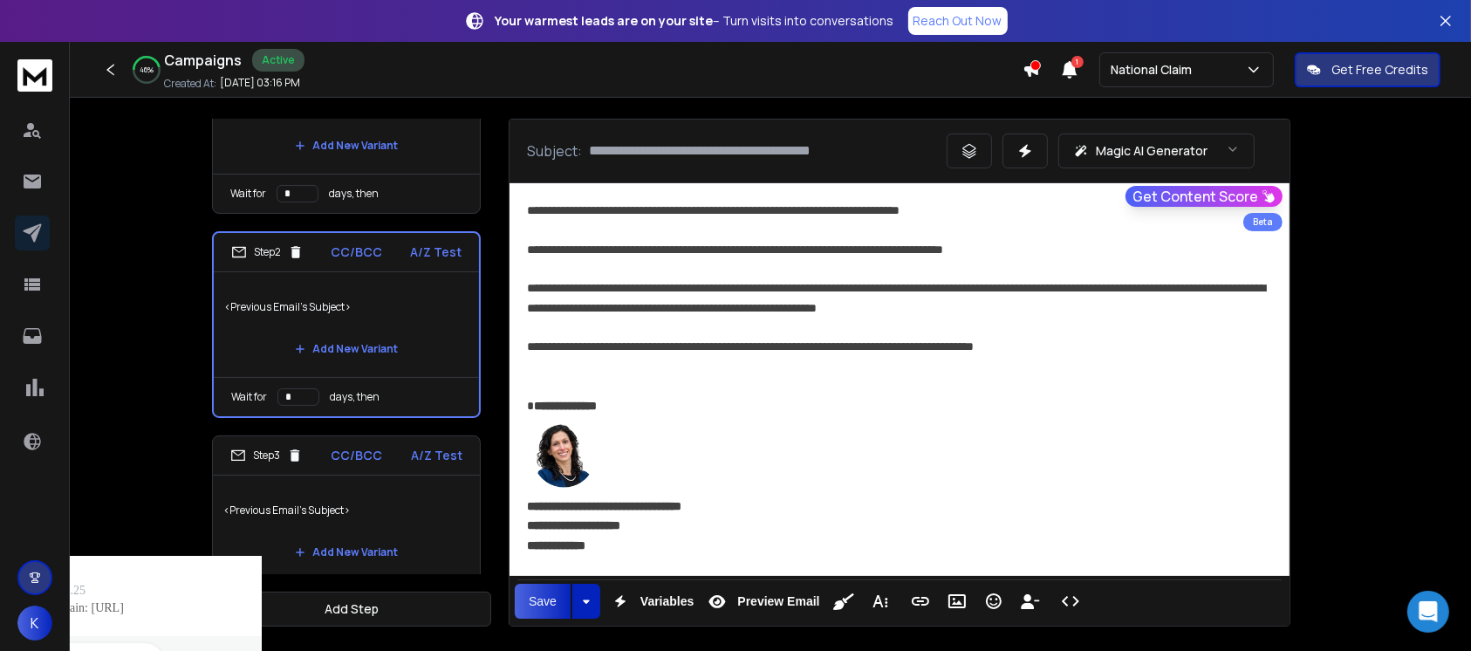
scroll to position [166, 0]
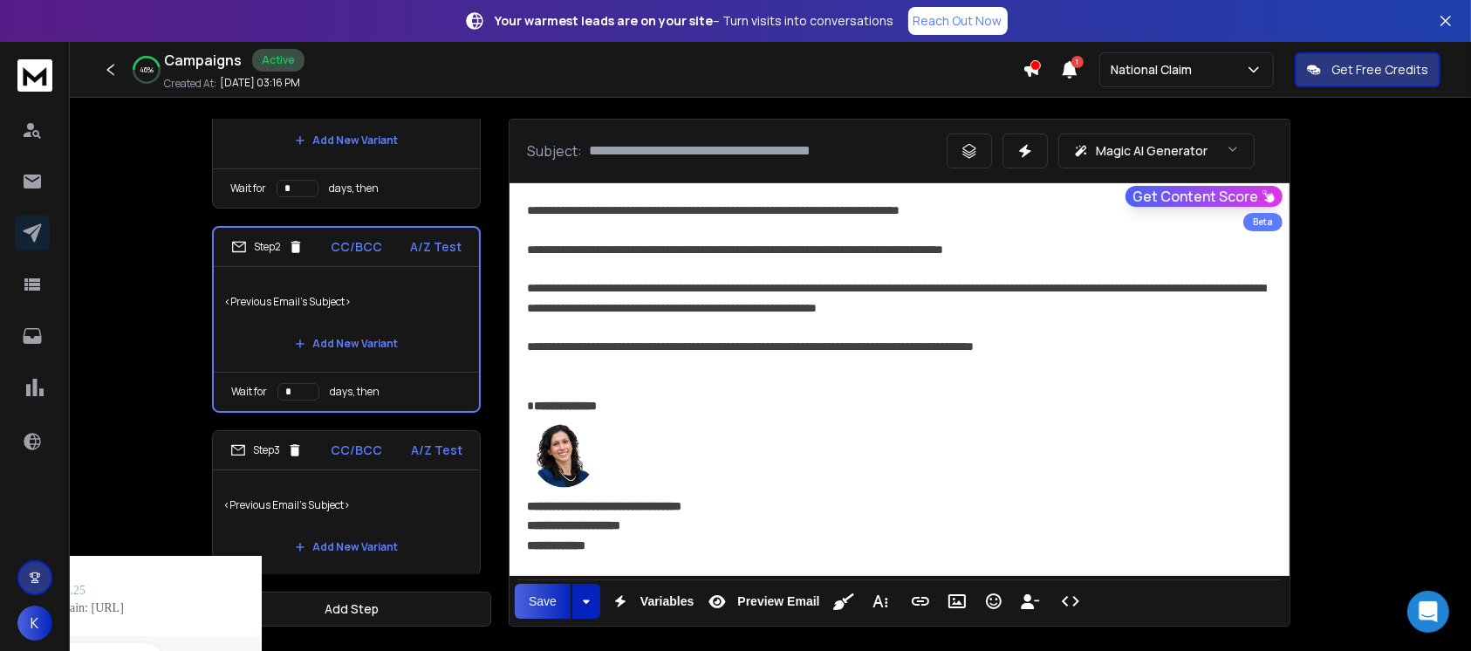
click at [321, 499] on p "<Previous Email's Subject>" at bounding box center [346, 505] width 246 height 49
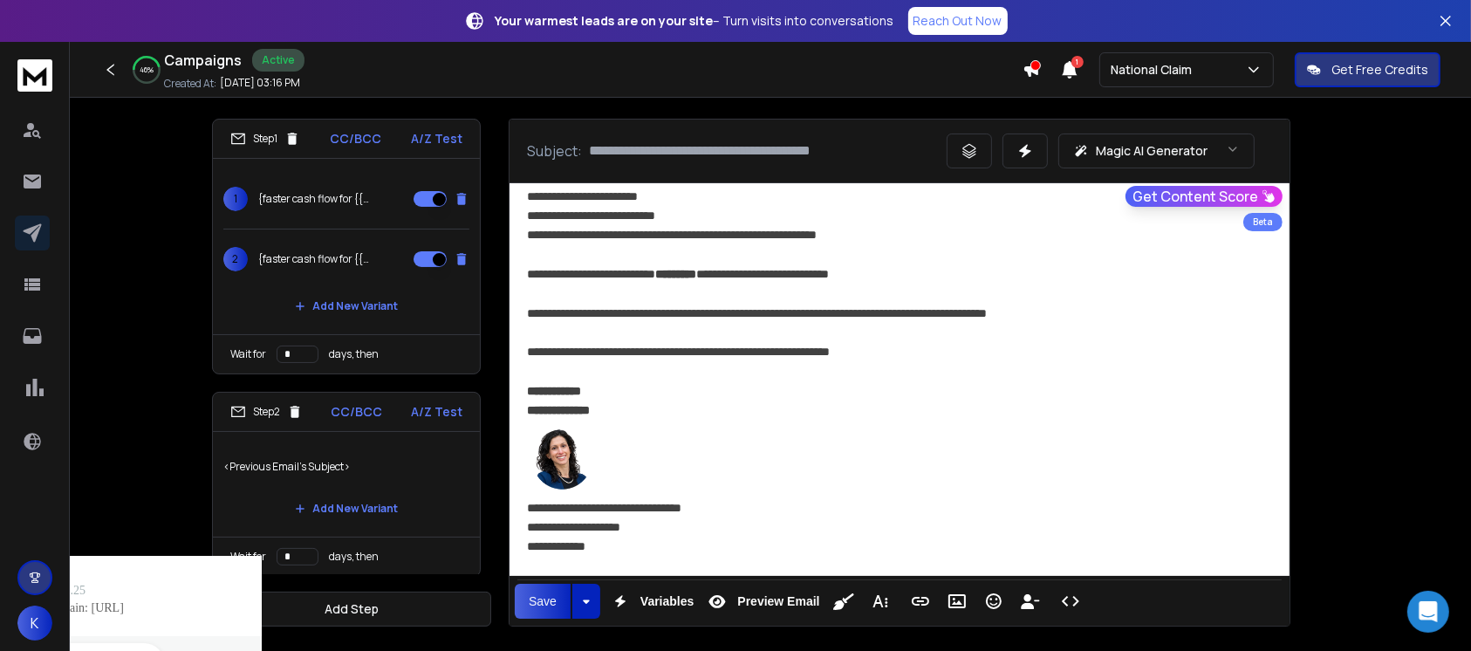
scroll to position [0, 0]
click at [329, 192] on p "{faster cash flow for {{companyName}}|Faster growth for {{companyName}}|Turn in…" at bounding box center [314, 199] width 112 height 14
type input "**********"
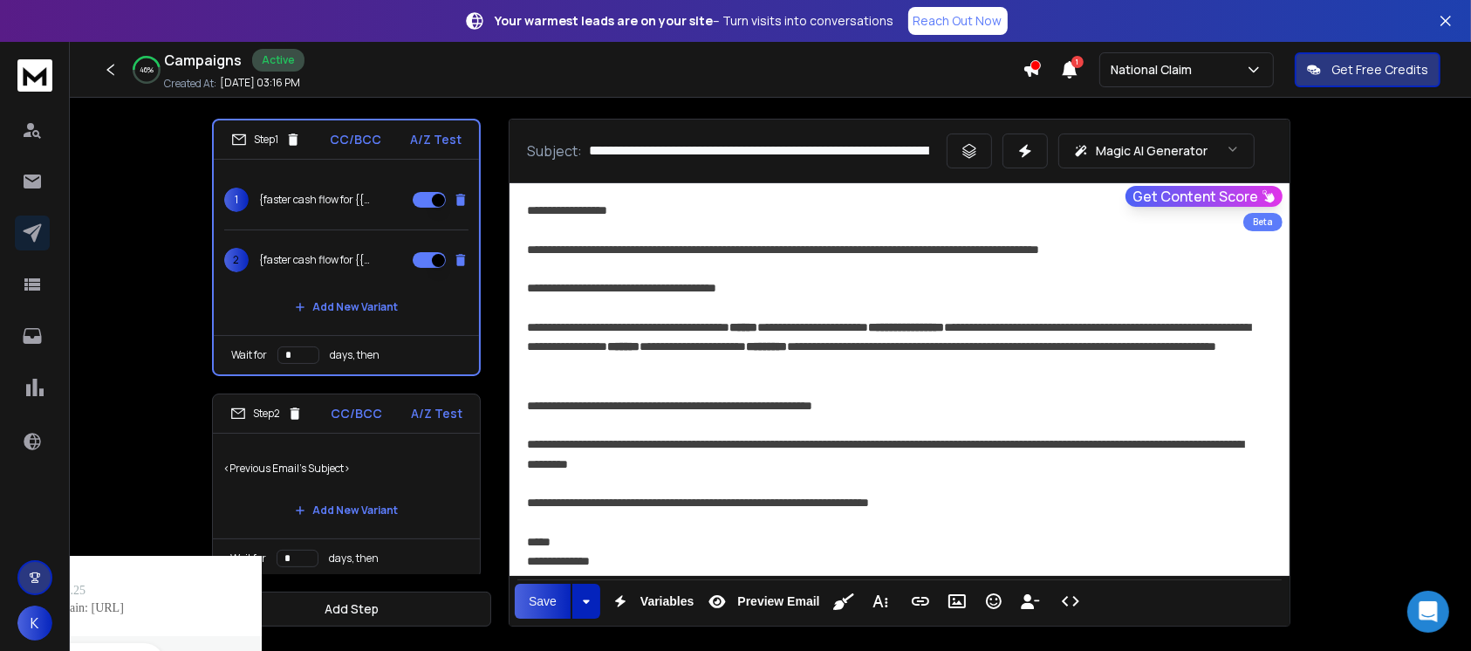
click at [340, 195] on p "{faster cash flow for {{companyName}}|Faster growth for {{companyName}}|Turn in…" at bounding box center [315, 200] width 112 height 14
click at [342, 189] on div "1 {faster cash flow for {{companyName}}|Faster growth for {{companyName}}|Turn …" at bounding box center [297, 200] width 147 height 24
click at [339, 248] on div "2 {faster cash flow for {{companyName}}|Faster growth for {{companyName}}|Turn …" at bounding box center [297, 260] width 147 height 24
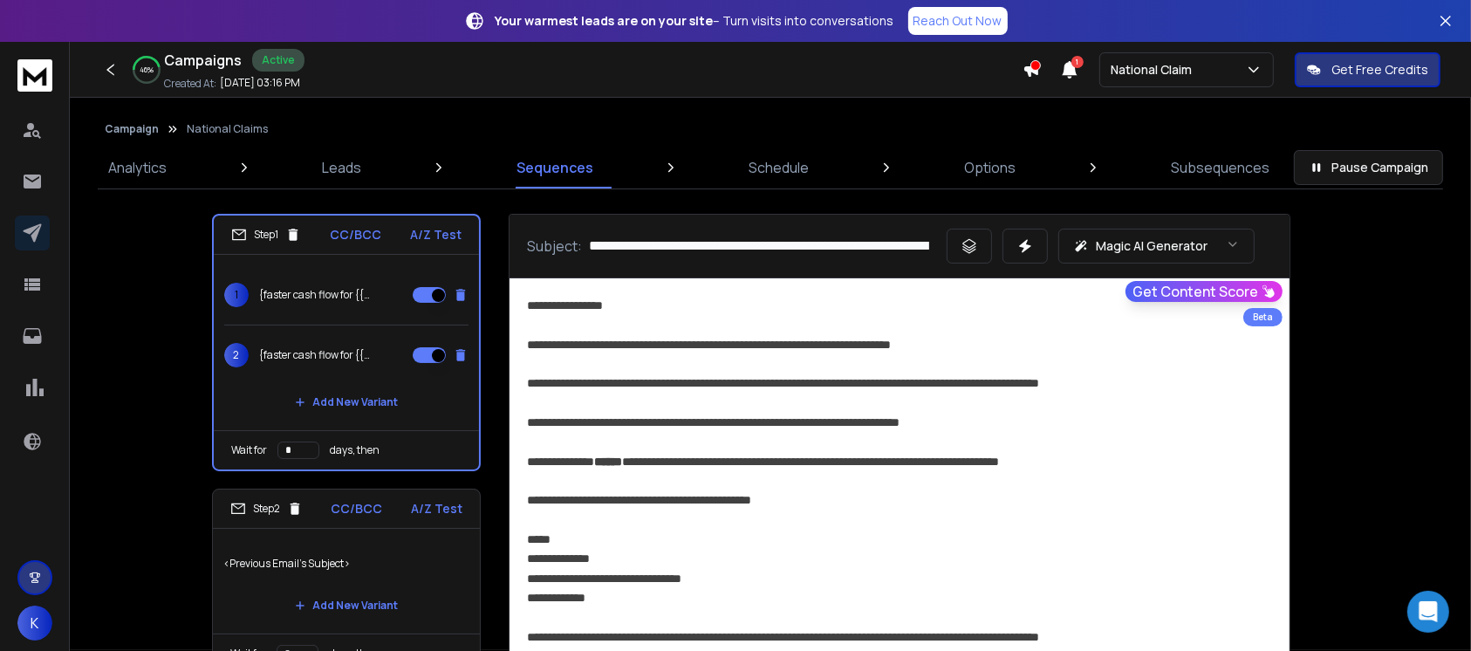
click at [338, 280] on div "1 {faster cash flow for {{companyName}}|Faster growth for {{companyName}}|Turn …" at bounding box center [346, 295] width 244 height 60
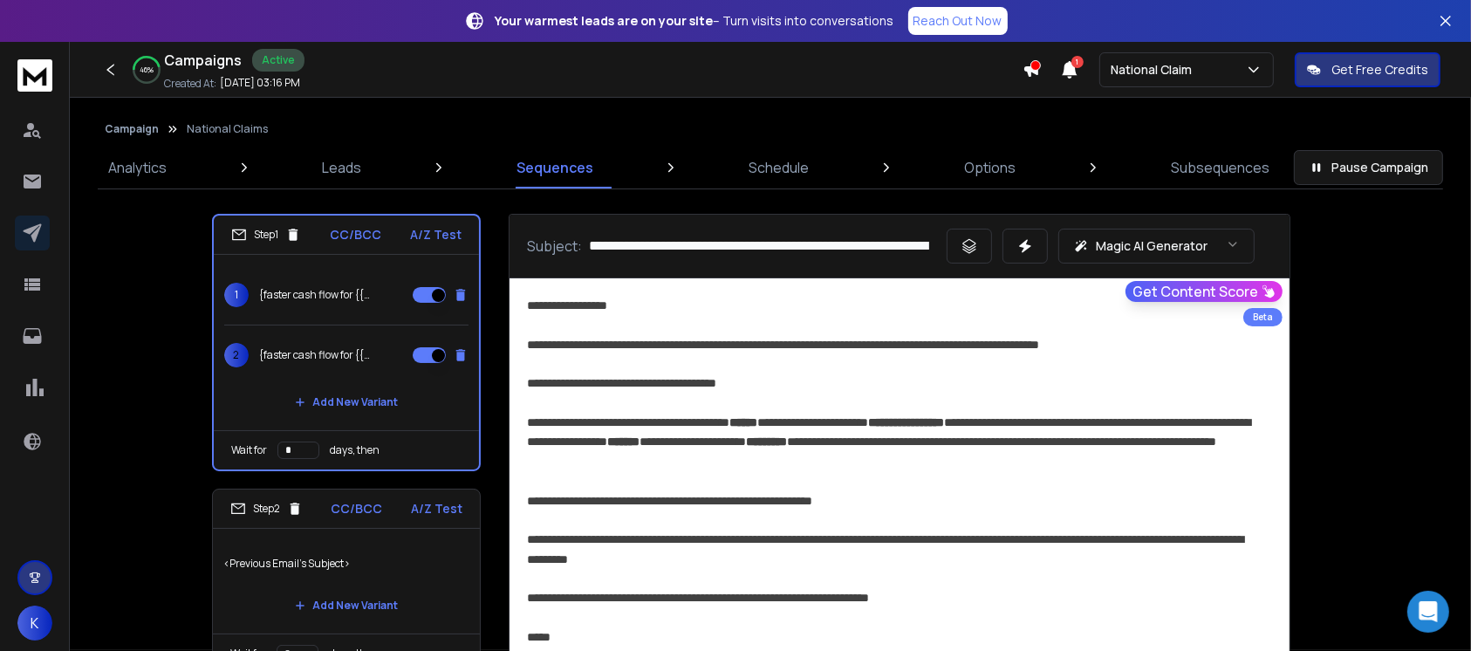
scroll to position [116, 0]
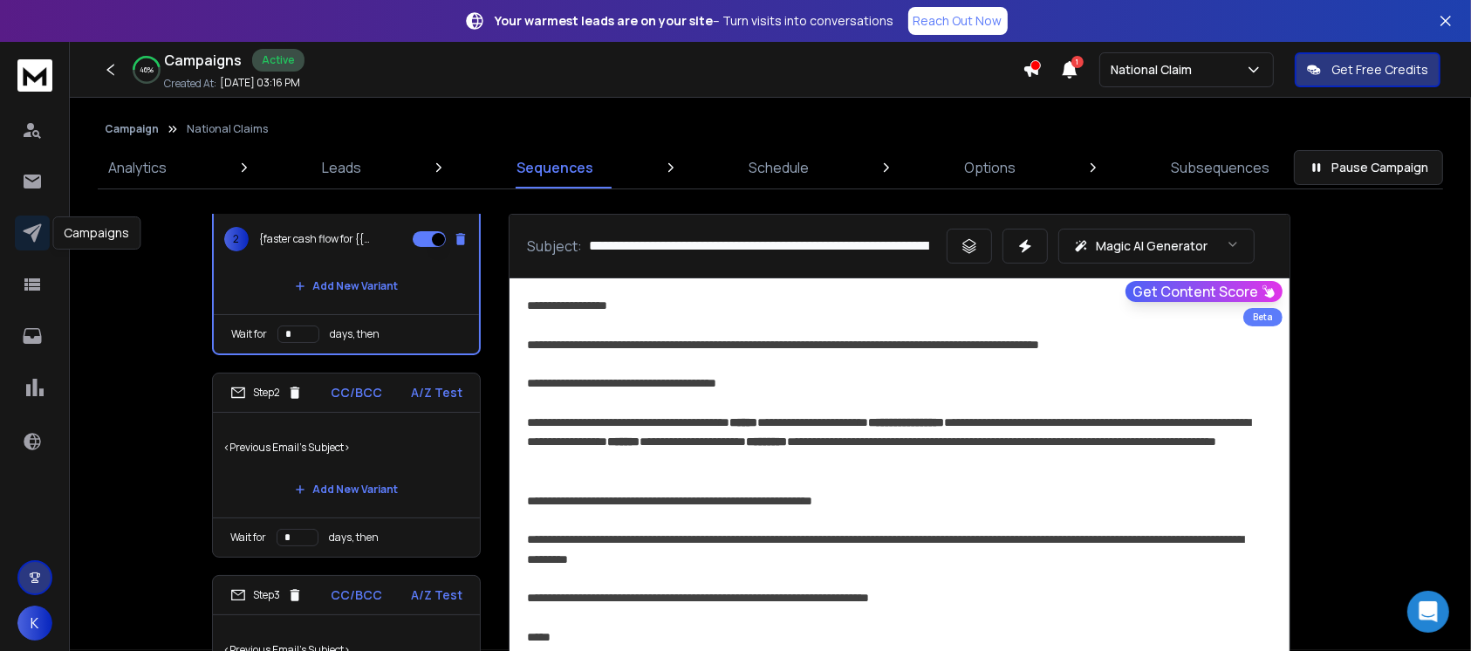
click at [31, 229] on icon at bounding box center [32, 232] width 18 height 18
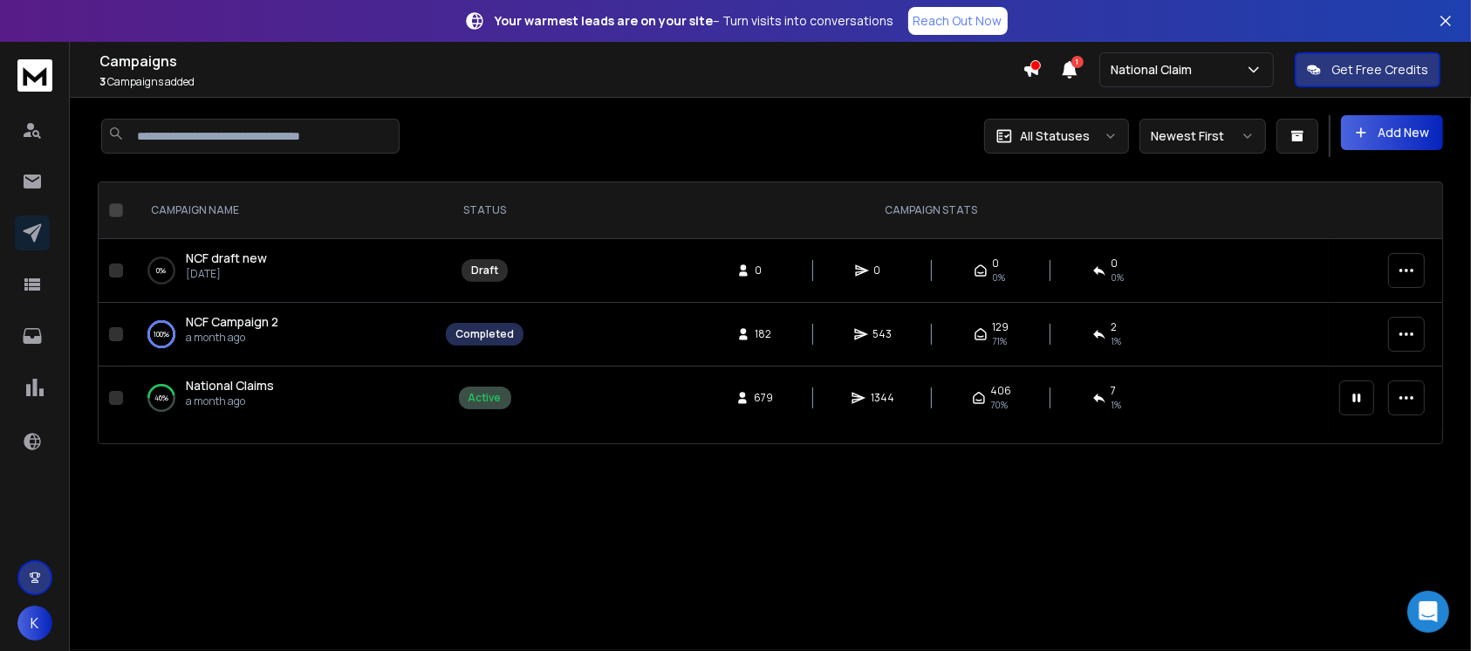
click at [223, 257] on span "NCF draft new" at bounding box center [226, 258] width 81 height 17
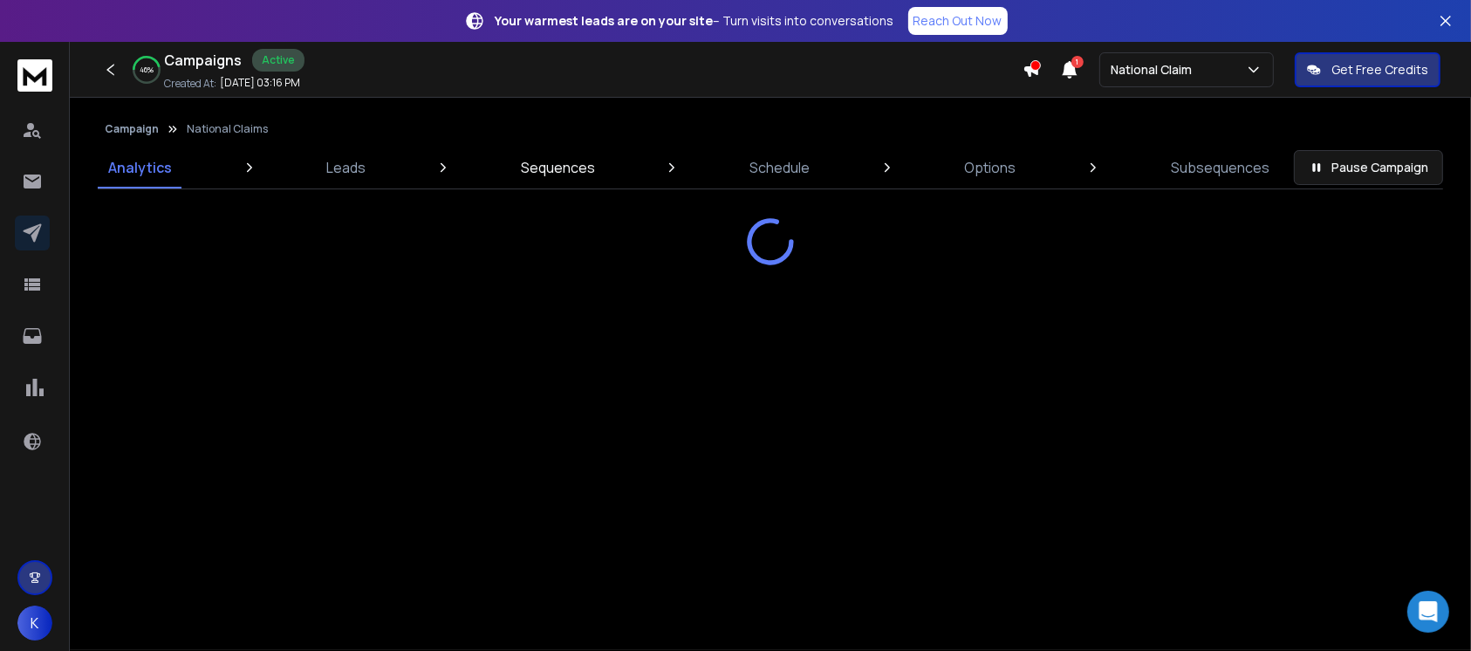
click at [562, 165] on div "Analytics Leads Sequences Schedule Options Subsequences" at bounding box center [689, 168] width 1182 height 42
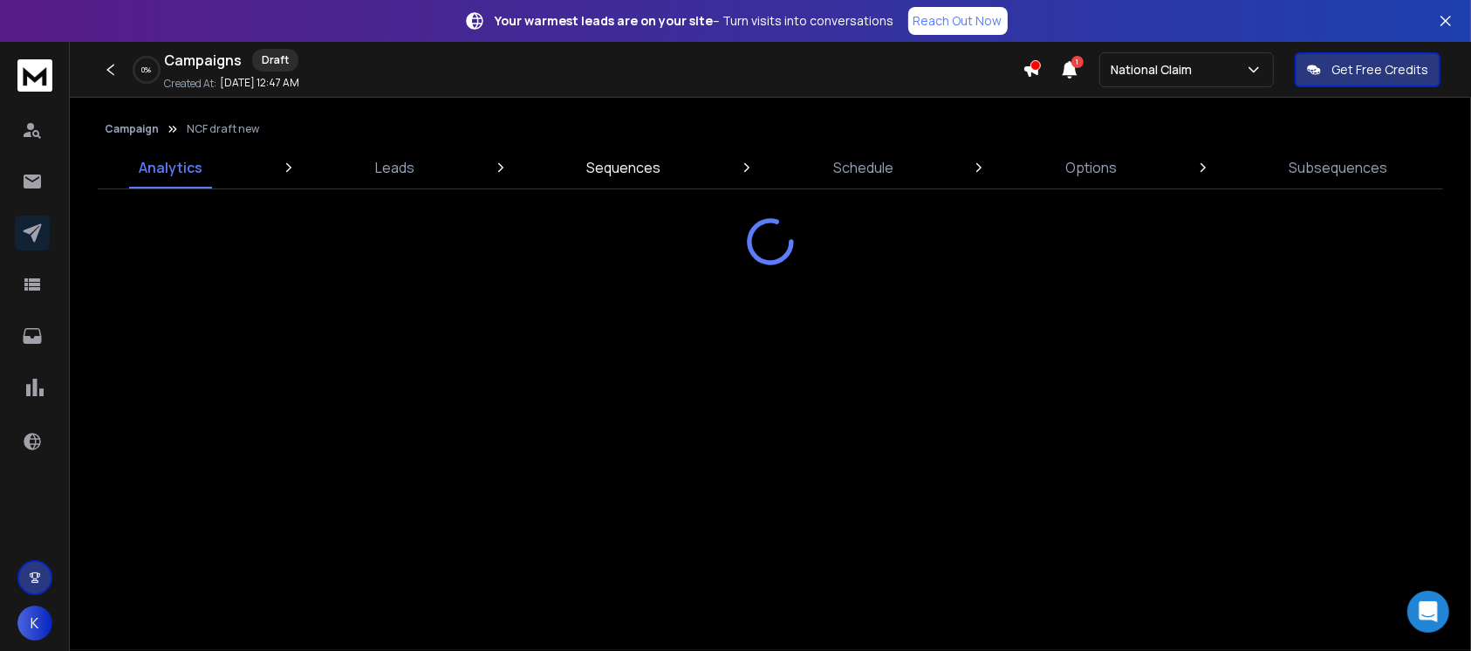
click at [607, 162] on p "Sequences" at bounding box center [623, 167] width 74 height 21
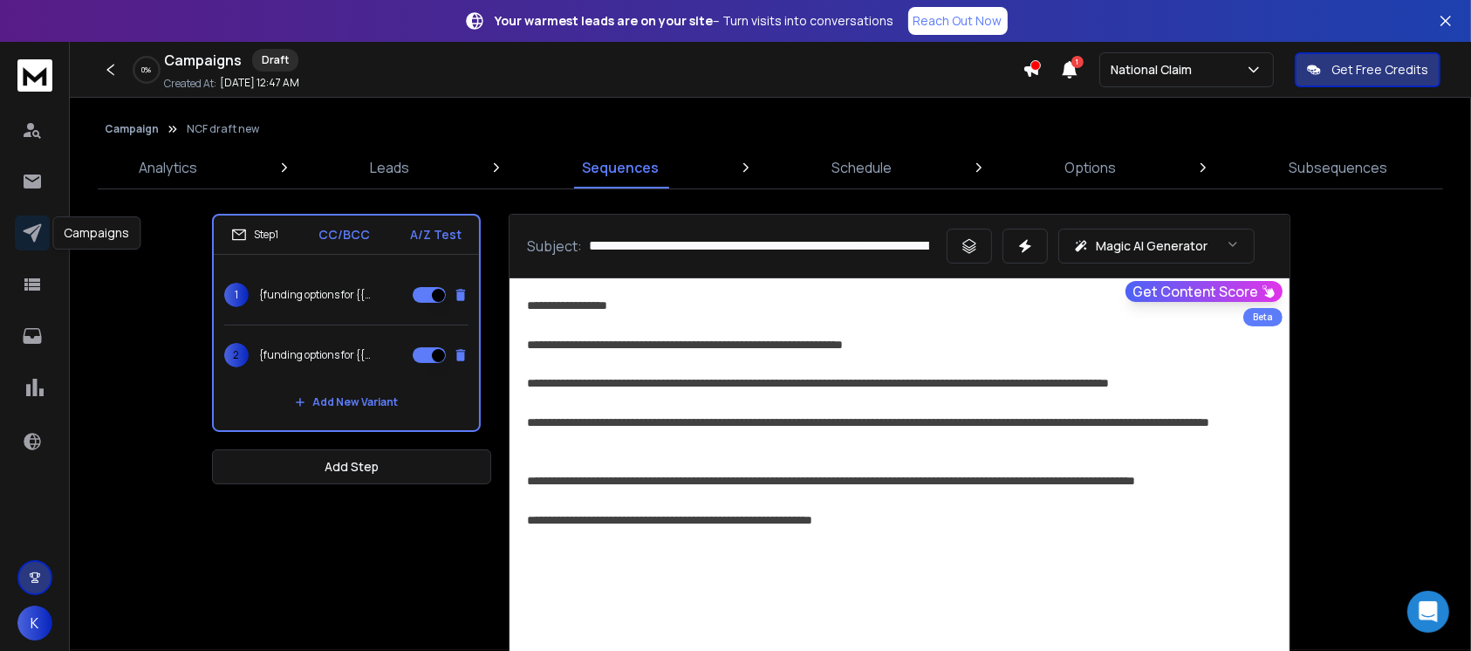
click at [30, 245] on link at bounding box center [32, 233] width 35 height 35
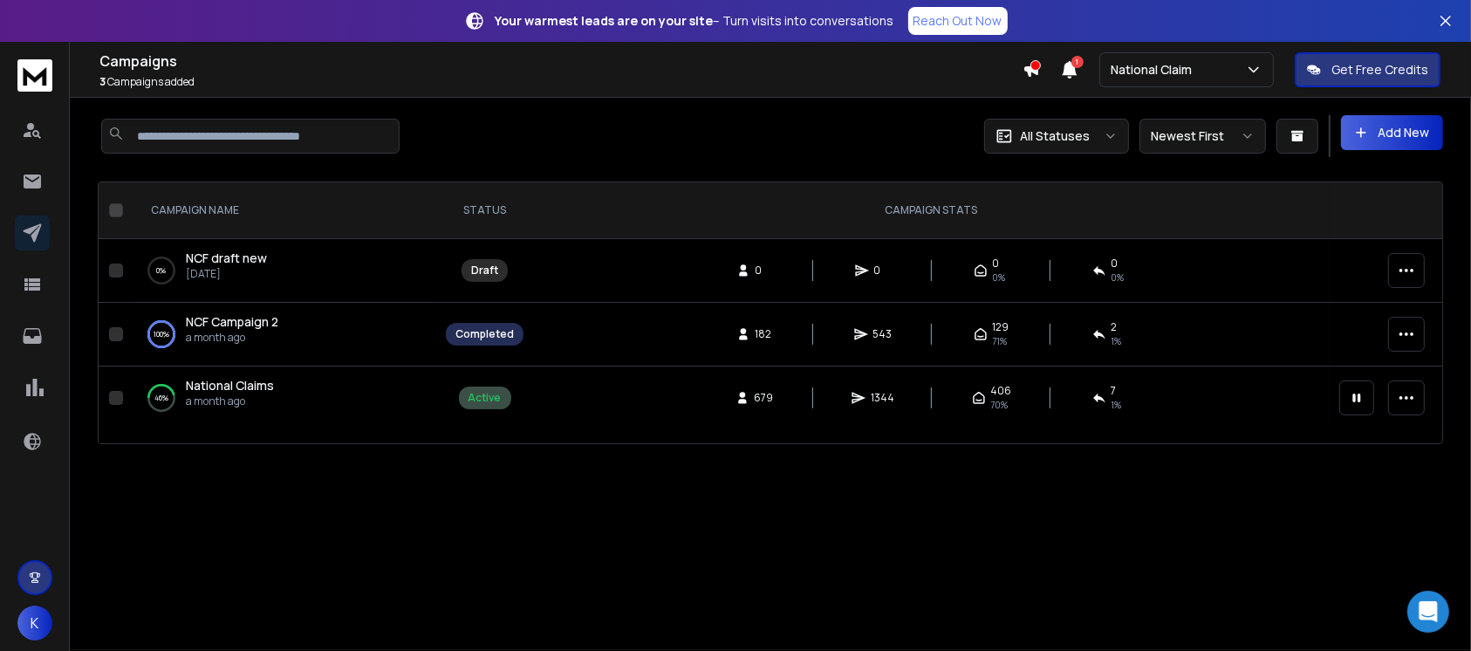
click at [240, 318] on span "NCF Campaign 2" at bounding box center [232, 321] width 92 height 17
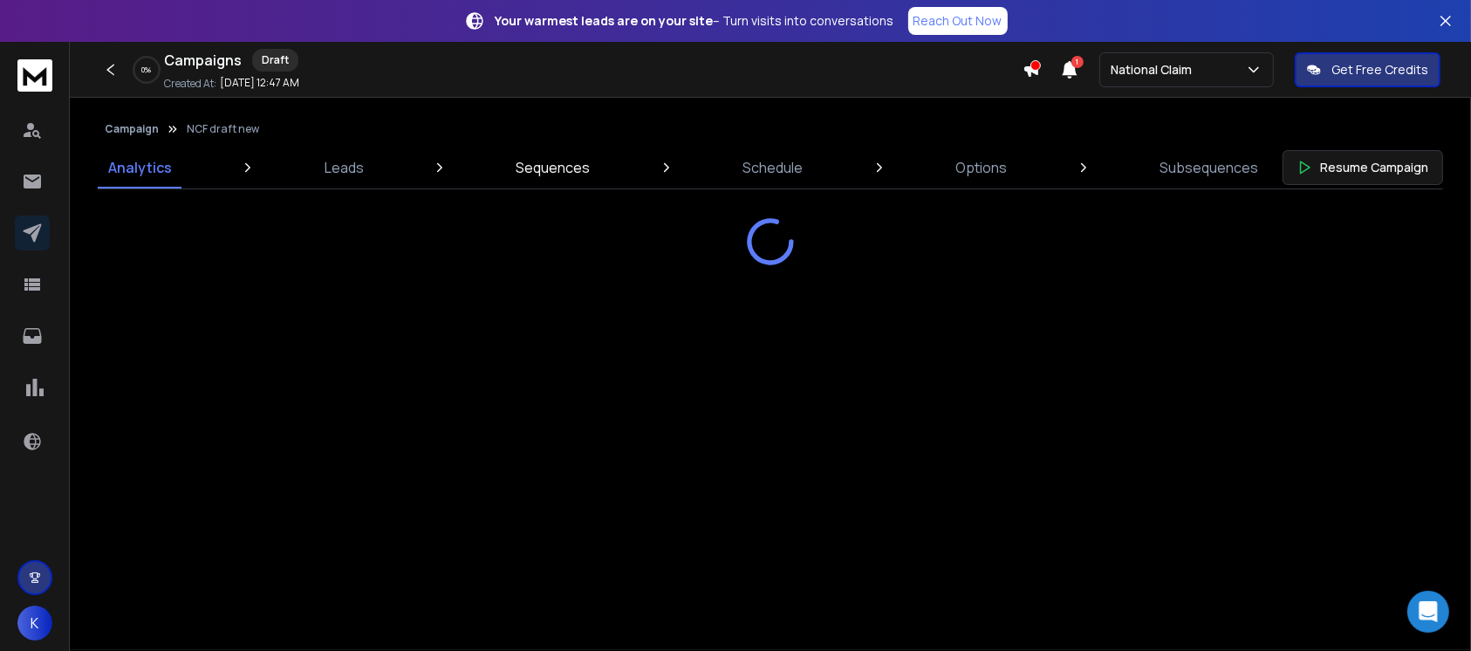
click at [524, 174] on p "Sequences" at bounding box center [554, 167] width 74 height 21
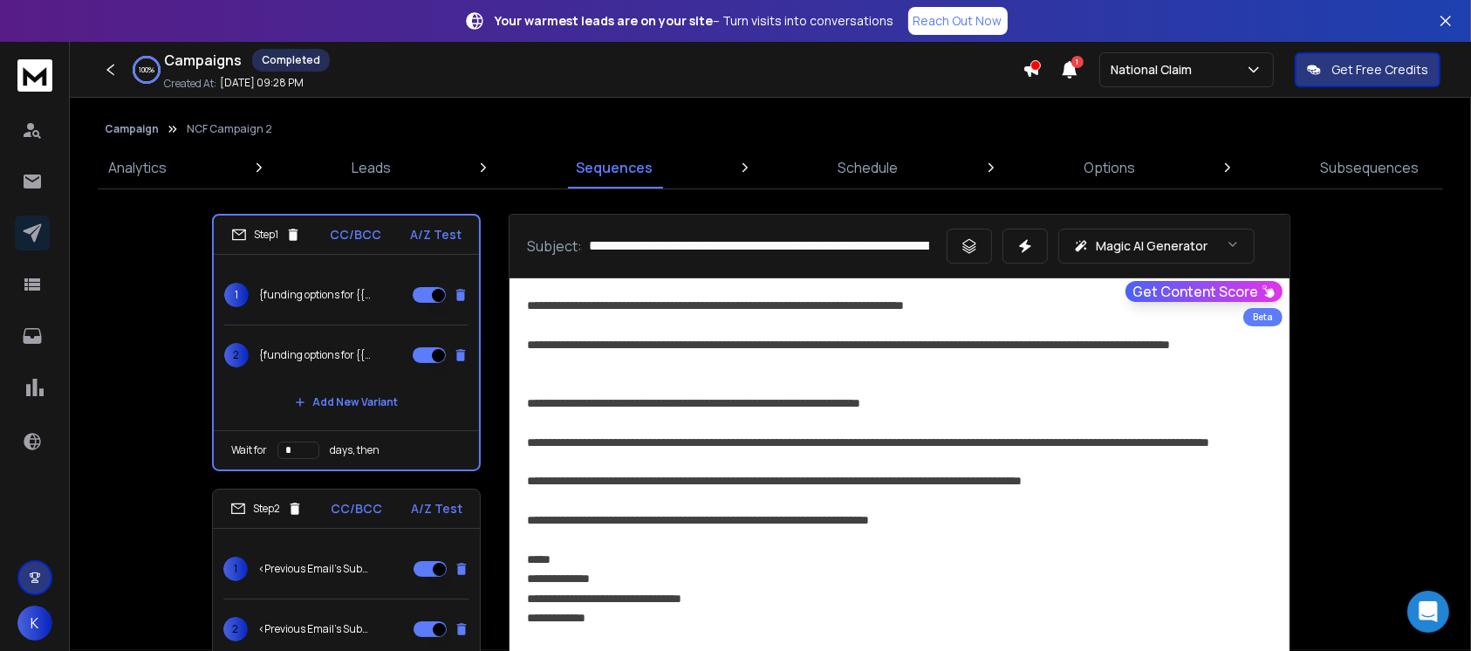
click at [285, 345] on div "2 {funding options for {{companyName}} | {{companyName}}’s job funding | faster…" at bounding box center [297, 355] width 147 height 24
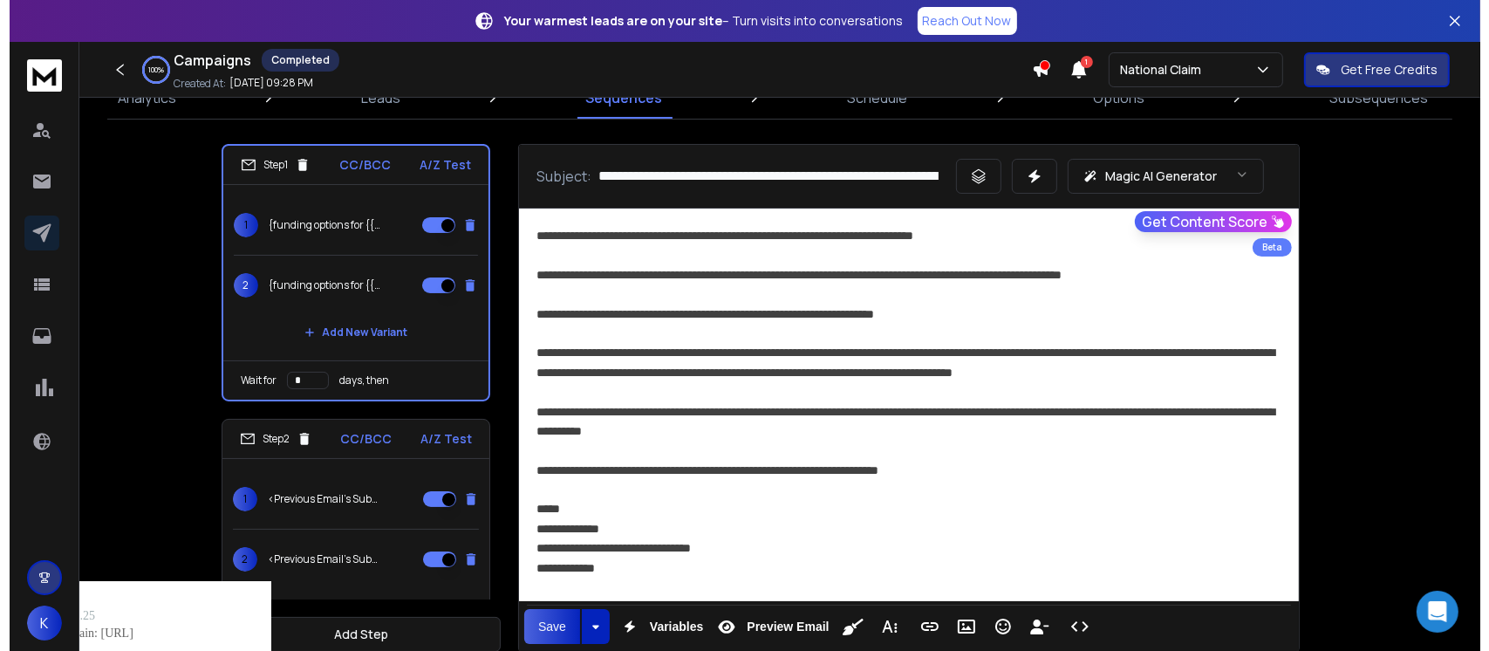
scroll to position [95, 0]
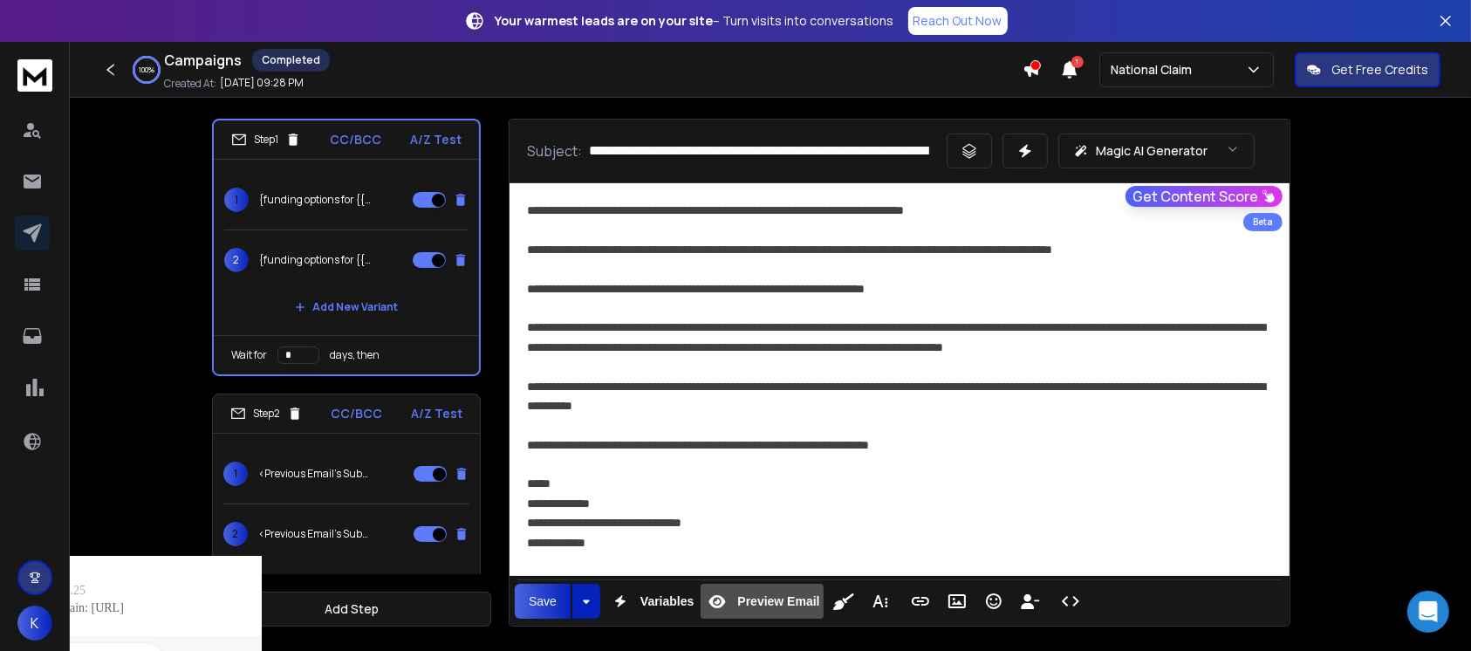
click at [779, 541] on div "Preview Email" at bounding box center [762, 601] width 122 height 29
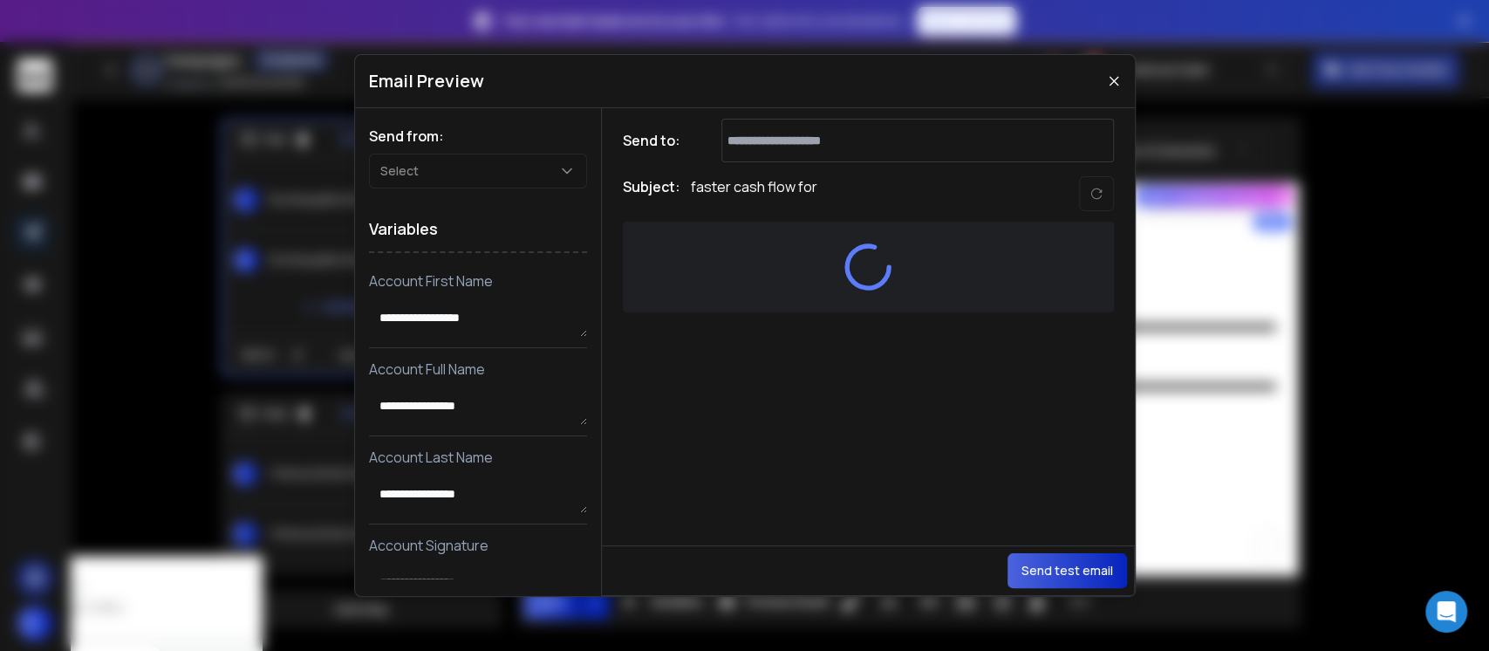
type textarea "**********"
type textarea "*******"
type textarea "**********"
type textarea "*******"
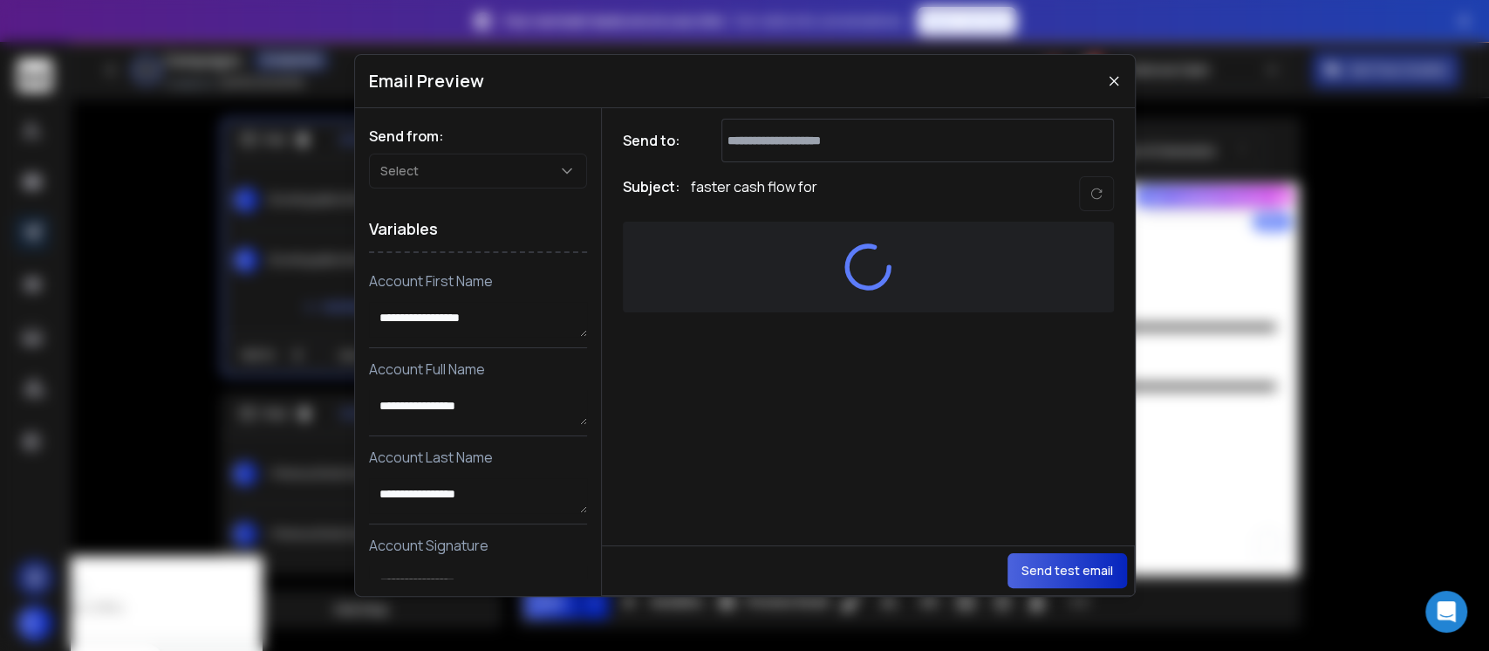
type textarea "********"
type textarea "**********"
type textarea "**"
type textarea "**********"
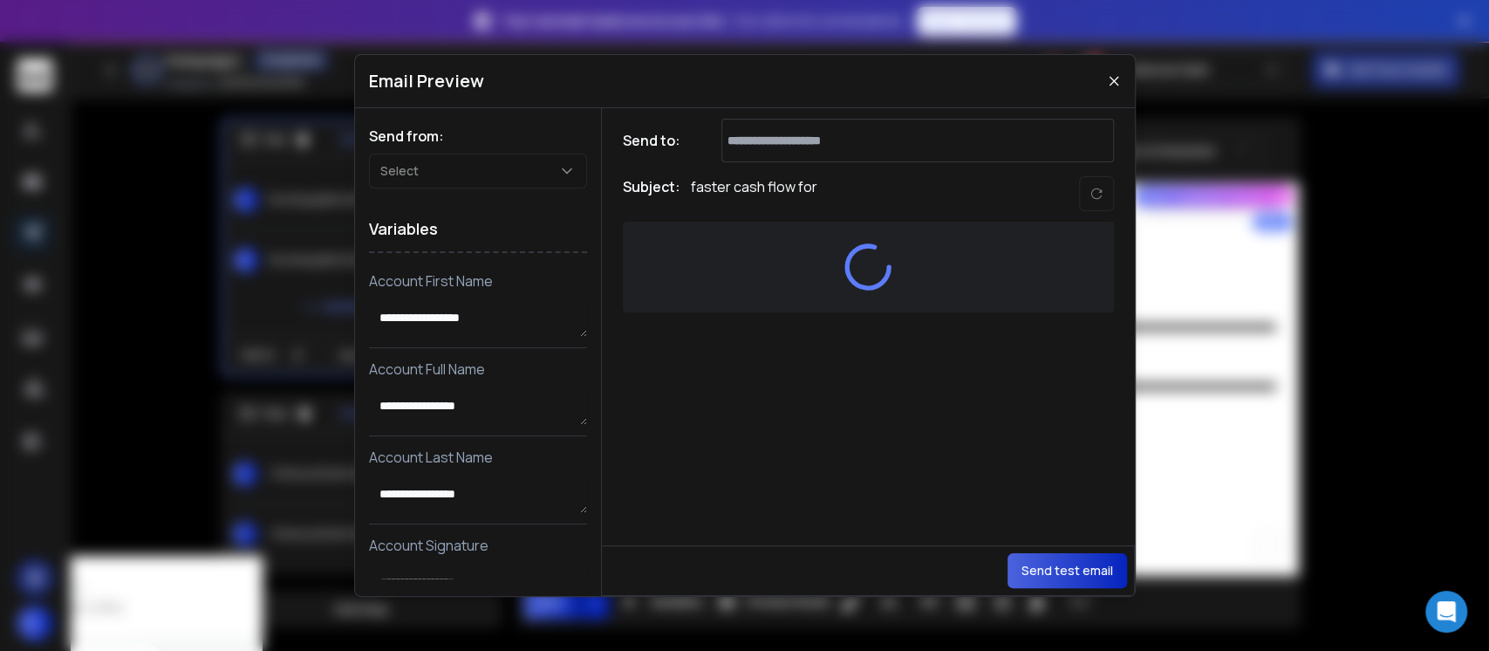
type textarea "**********"
type textarea "*****"
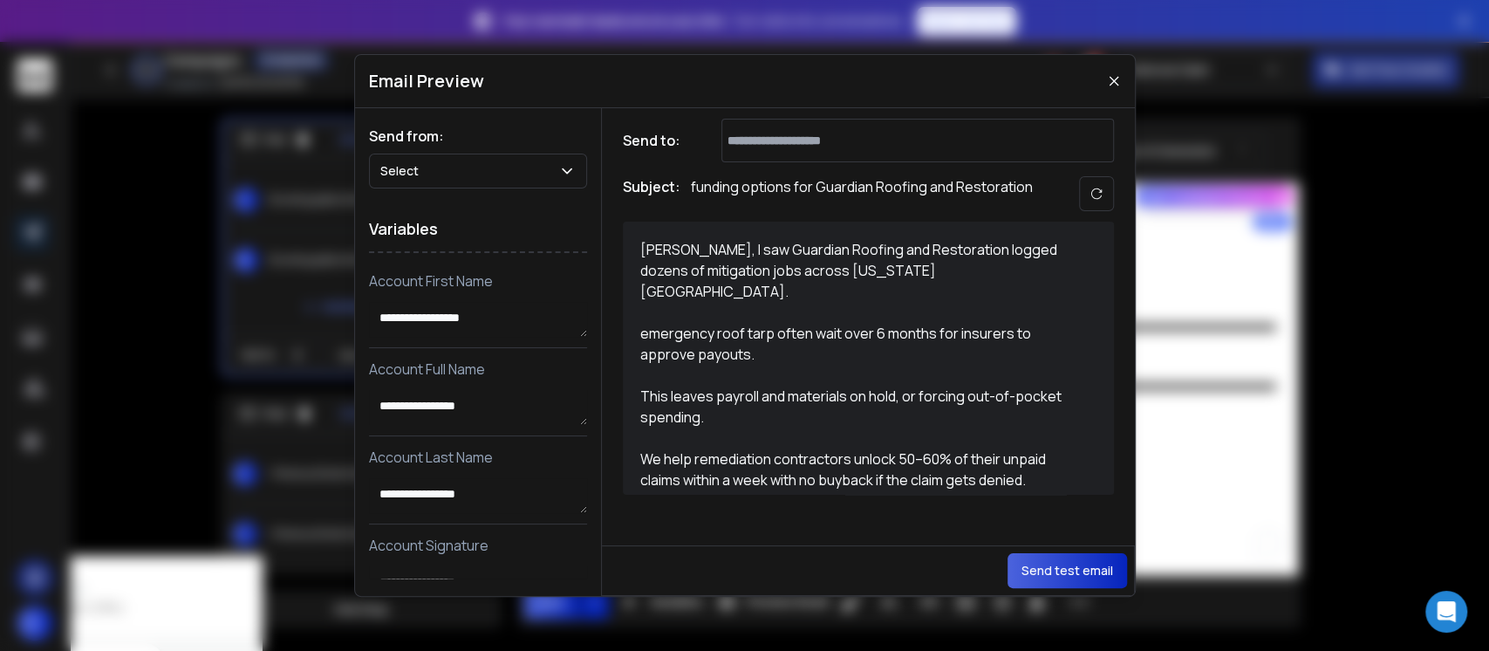
type textarea "*****"
type textarea "**********"
type textarea "********"
type textarea "*****"
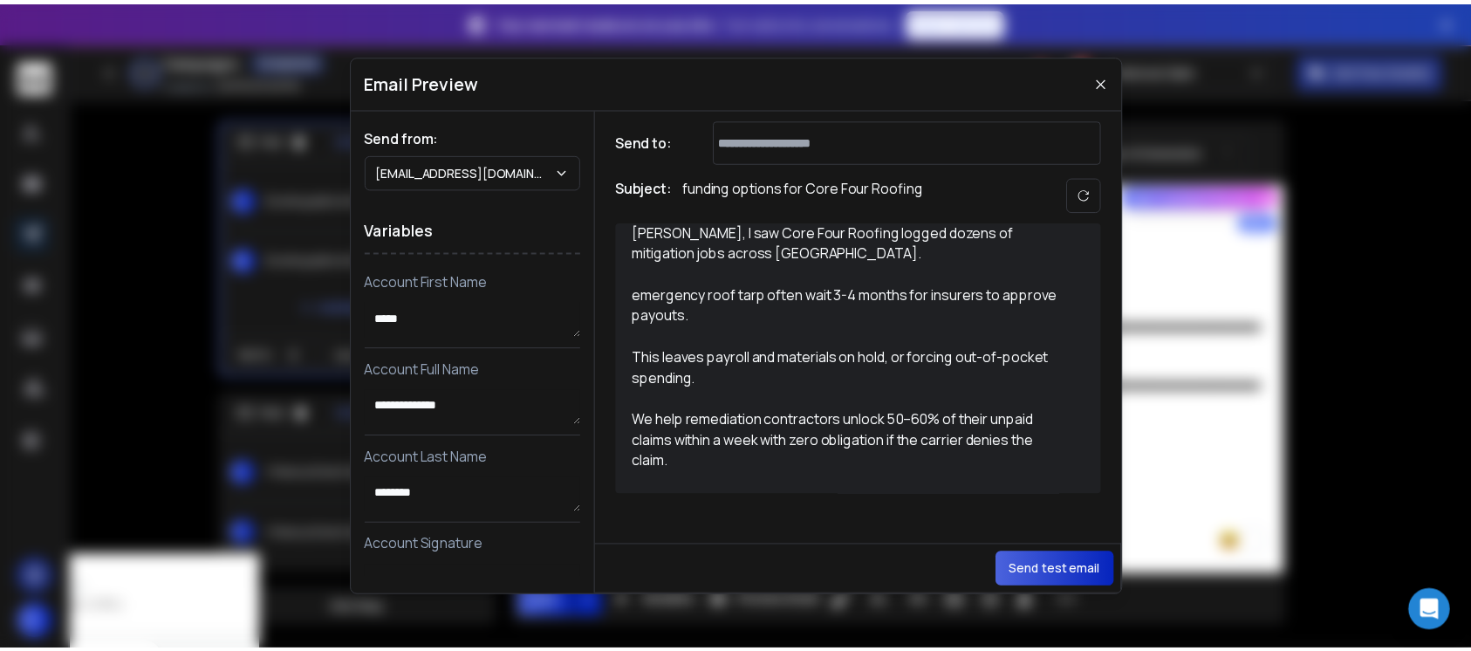
scroll to position [0, 0]
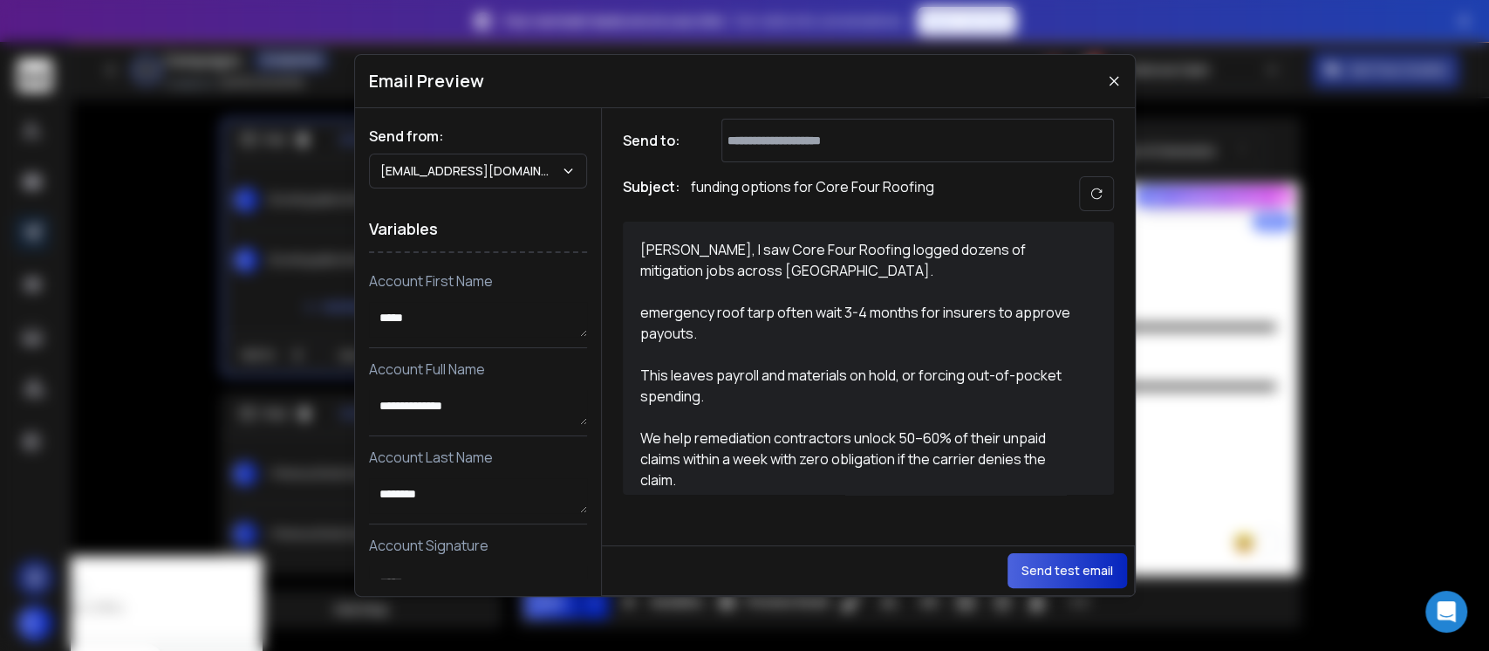
click at [845, 139] on input at bounding box center [918, 140] width 380 height 31
click at [1202, 380] on div "**********" at bounding box center [744, 326] width 1489 height 578
click at [1110, 79] on icon at bounding box center [1114, 81] width 14 height 14
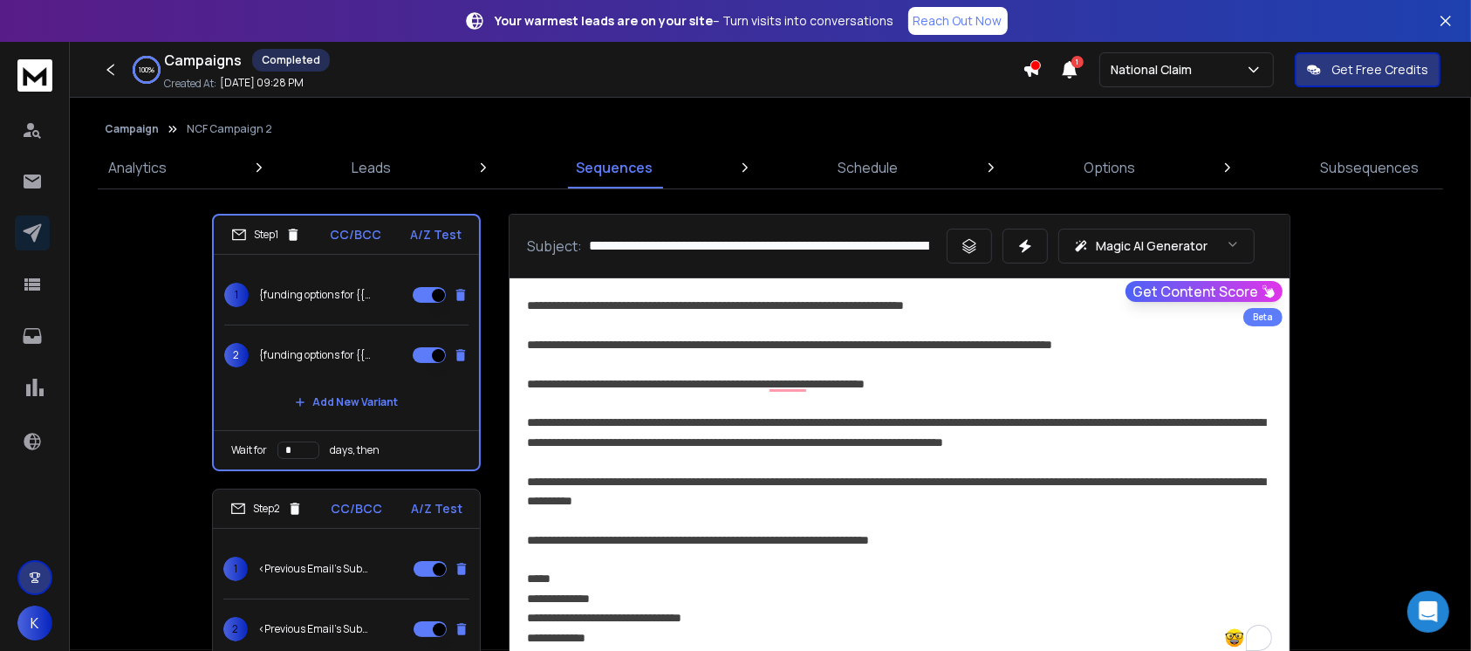
click at [345, 289] on p "{funding options for {{companyName}} | {{companyName}}’s job funding | faster c…" at bounding box center [315, 295] width 112 height 14
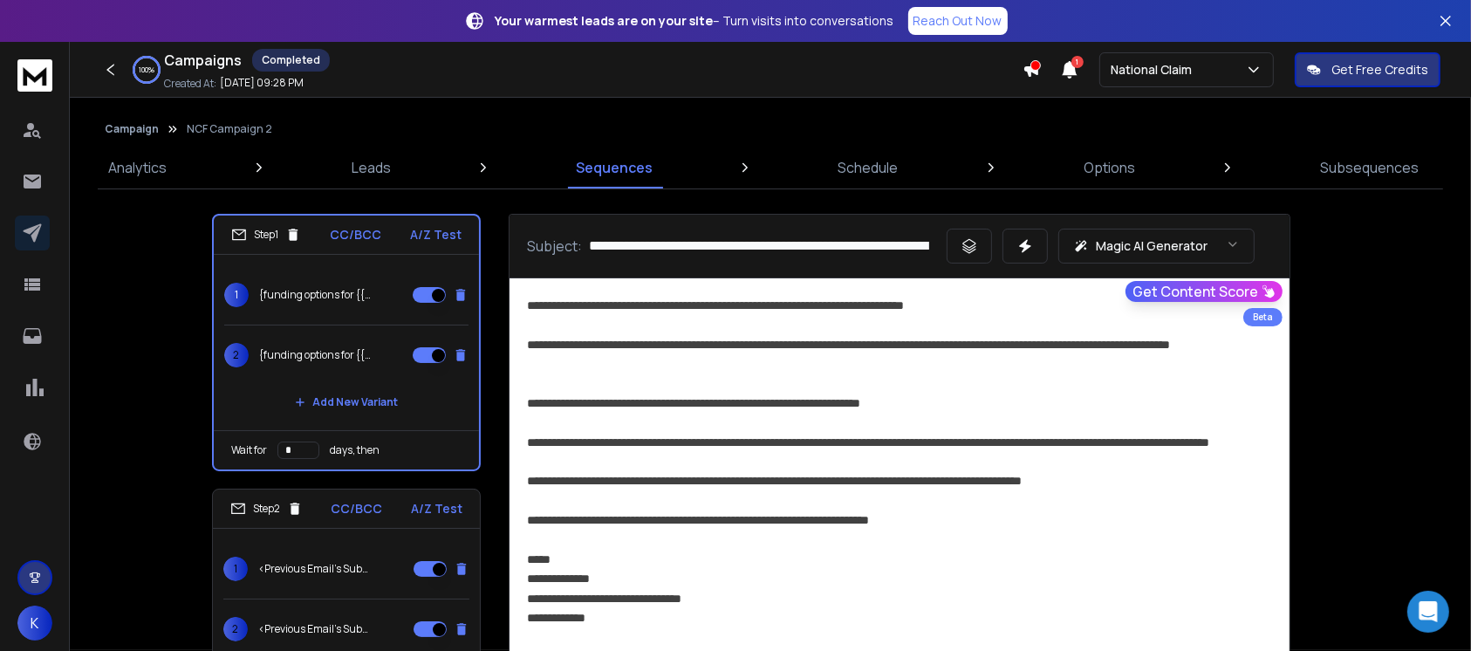
click at [343, 359] on p "{funding options for {{companyName}} | {{companyName}}’s job funding | faster c…" at bounding box center [315, 355] width 112 height 14
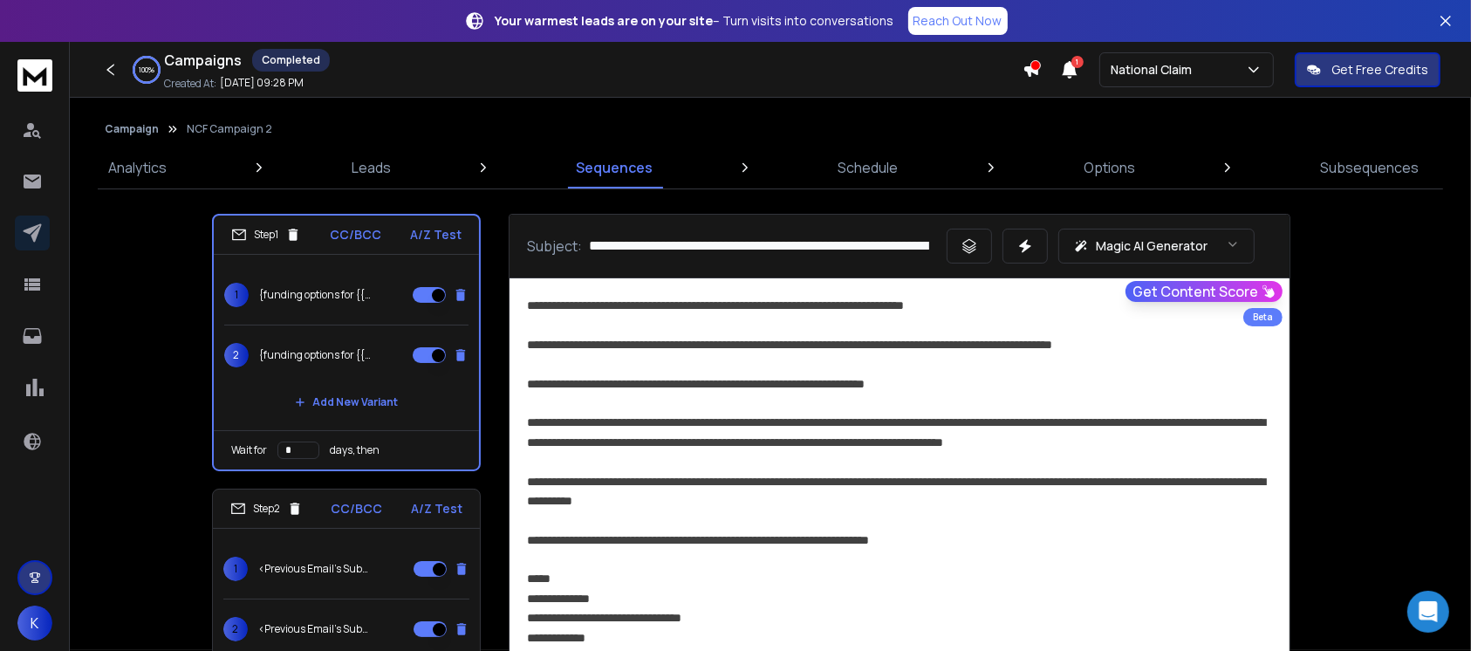
scroll to position [95, 0]
